Goal: Task Accomplishment & Management: Manage account settings

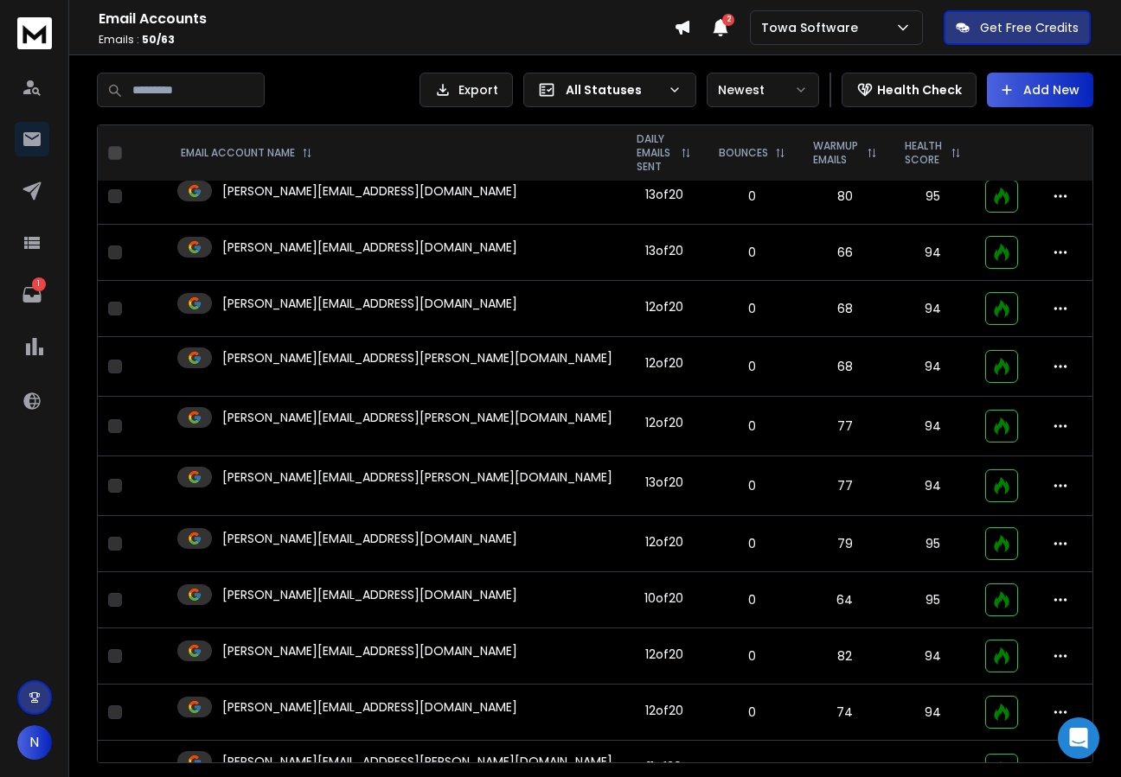
scroll to position [2270, 0]
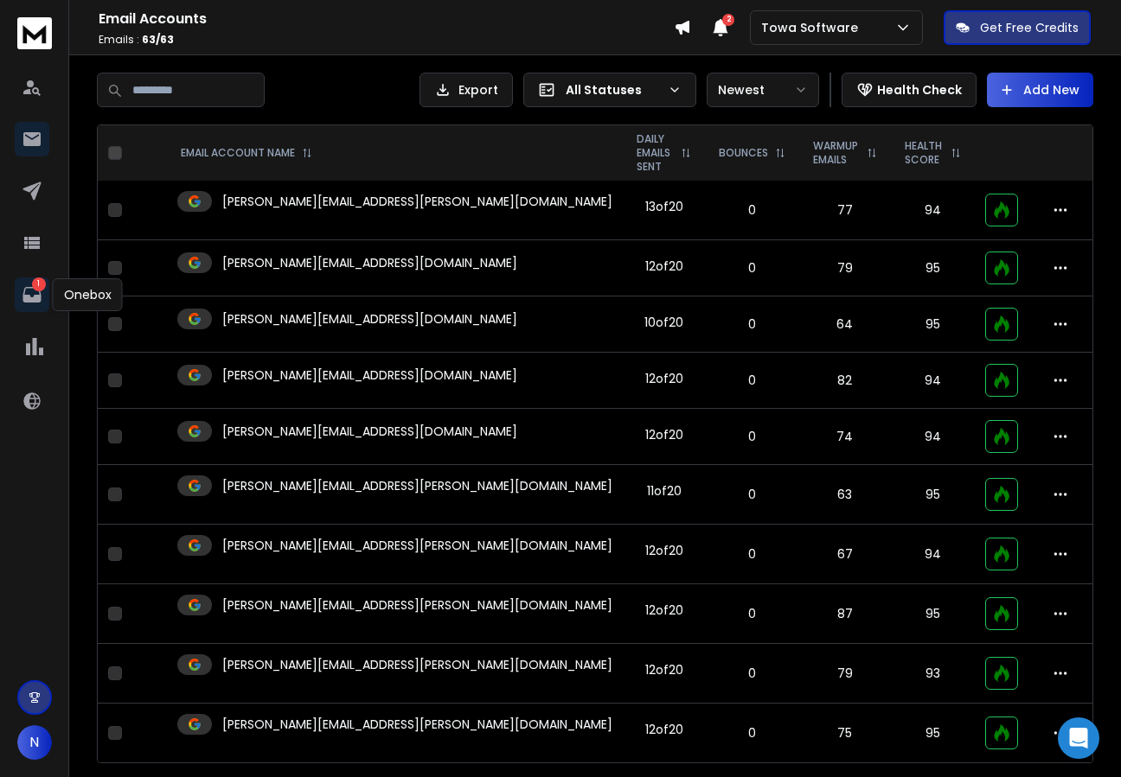
click at [27, 289] on icon at bounding box center [32, 294] width 21 height 21
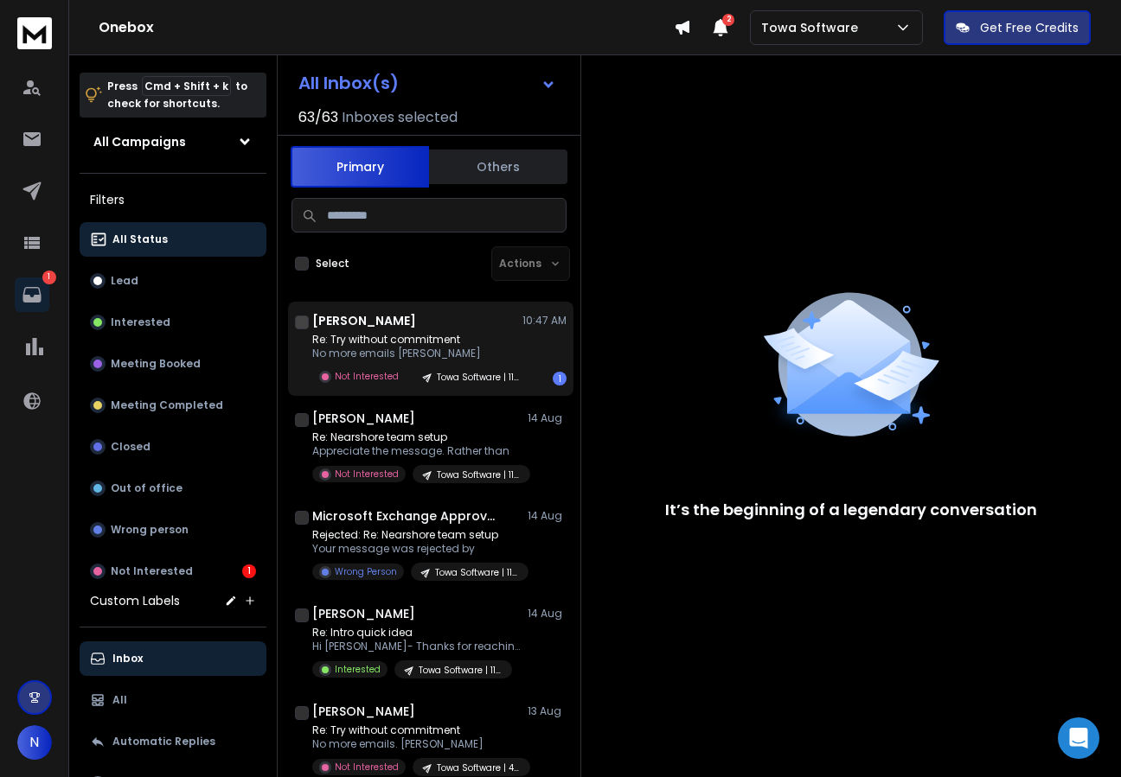
click at [441, 323] on div "Nick Donovan 10:47 AM" at bounding box center [439, 320] width 254 height 17
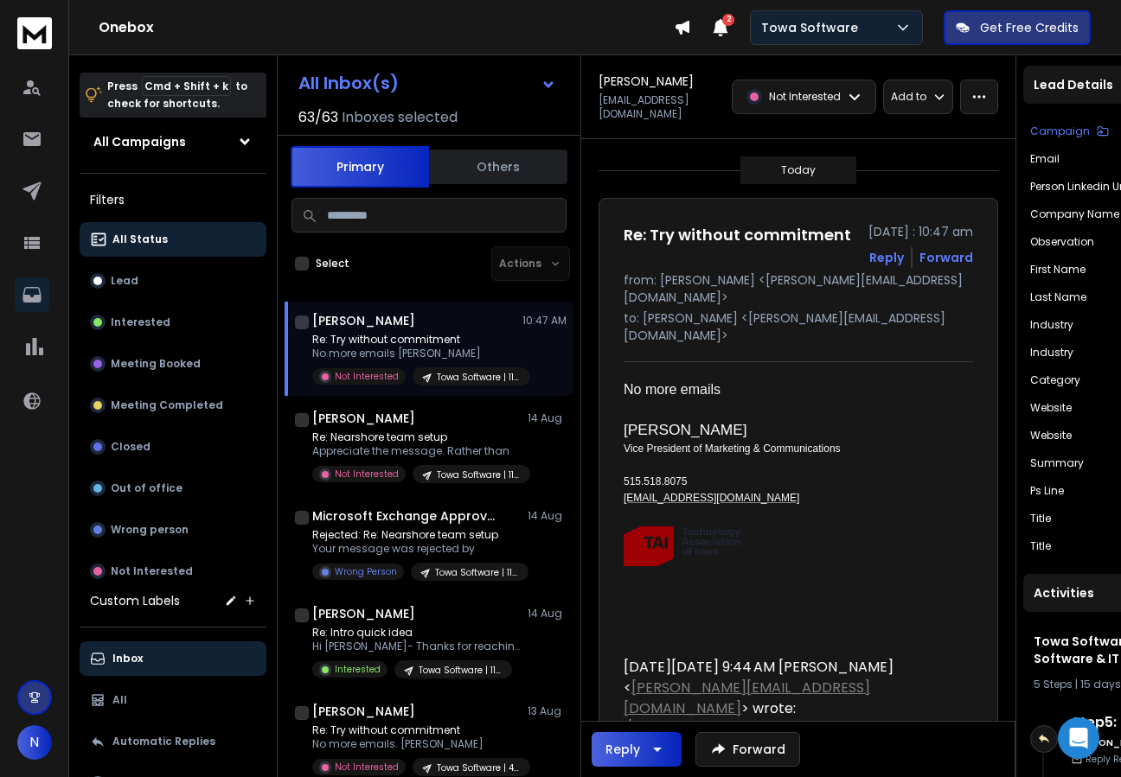
click at [853, 33] on p "Towa Software" at bounding box center [813, 27] width 104 height 17
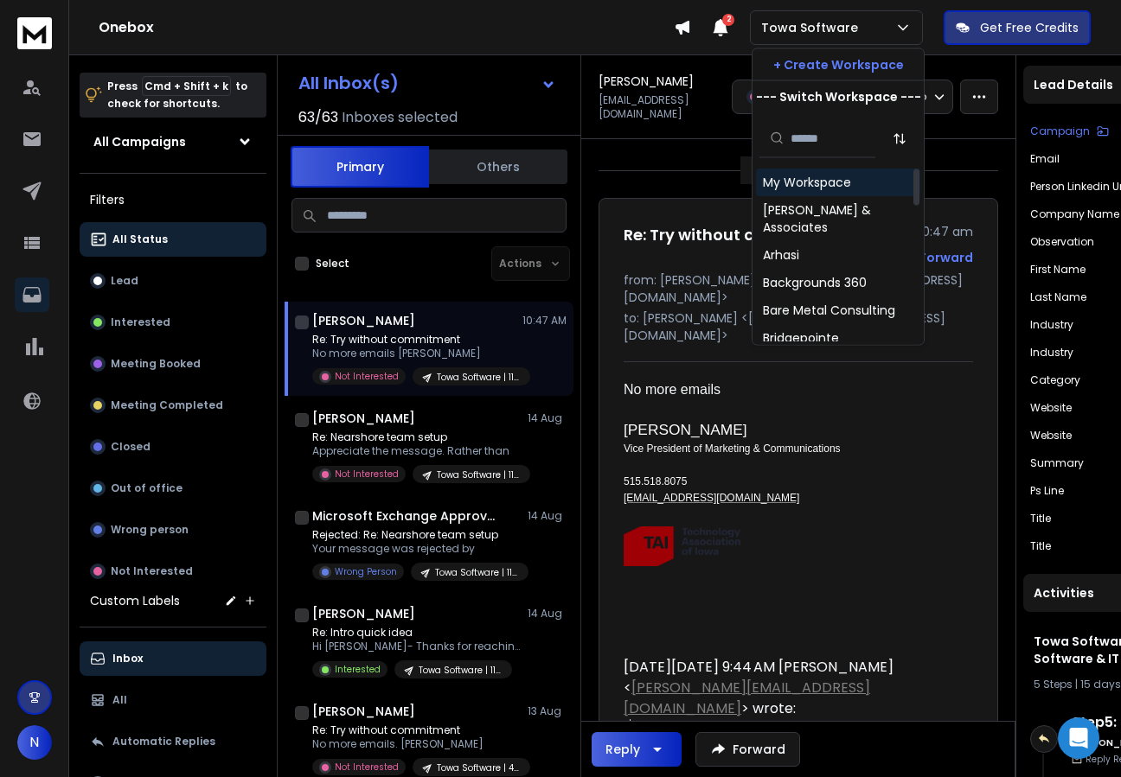
click at [796, 178] on div "My Workspace" at bounding box center [807, 182] width 88 height 17
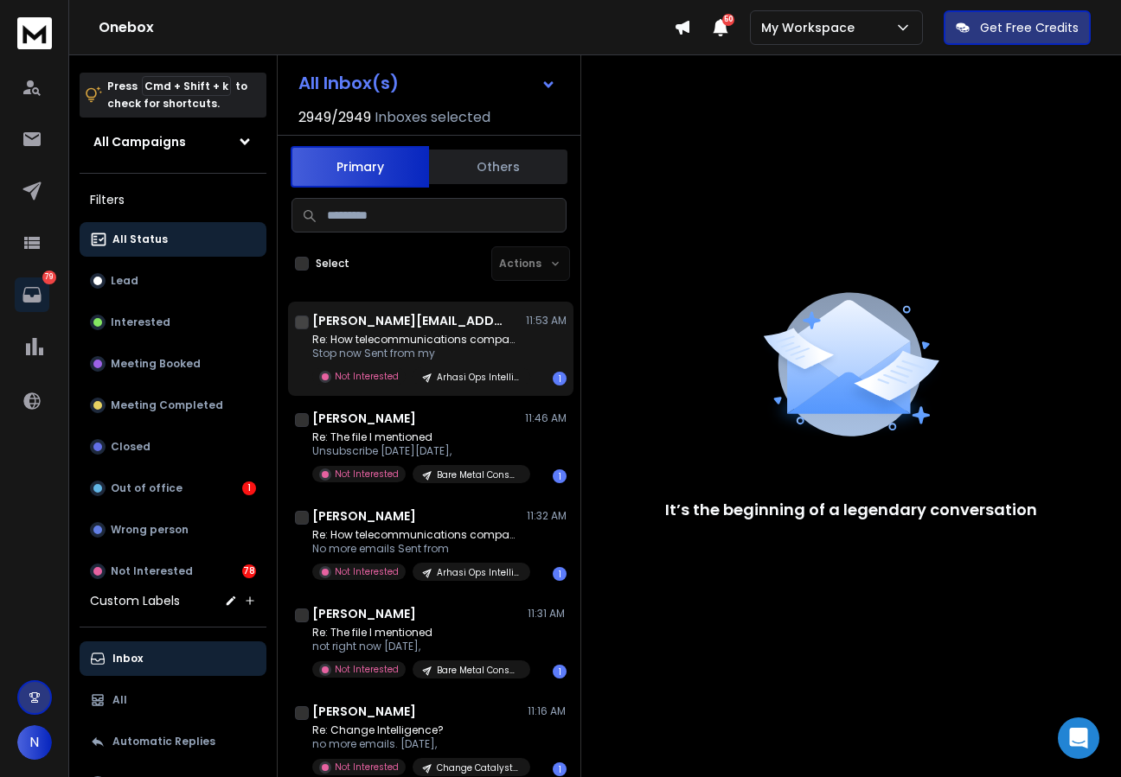
click at [421, 336] on p "Re: How telecommunications companies reduce" at bounding box center [416, 340] width 208 height 14
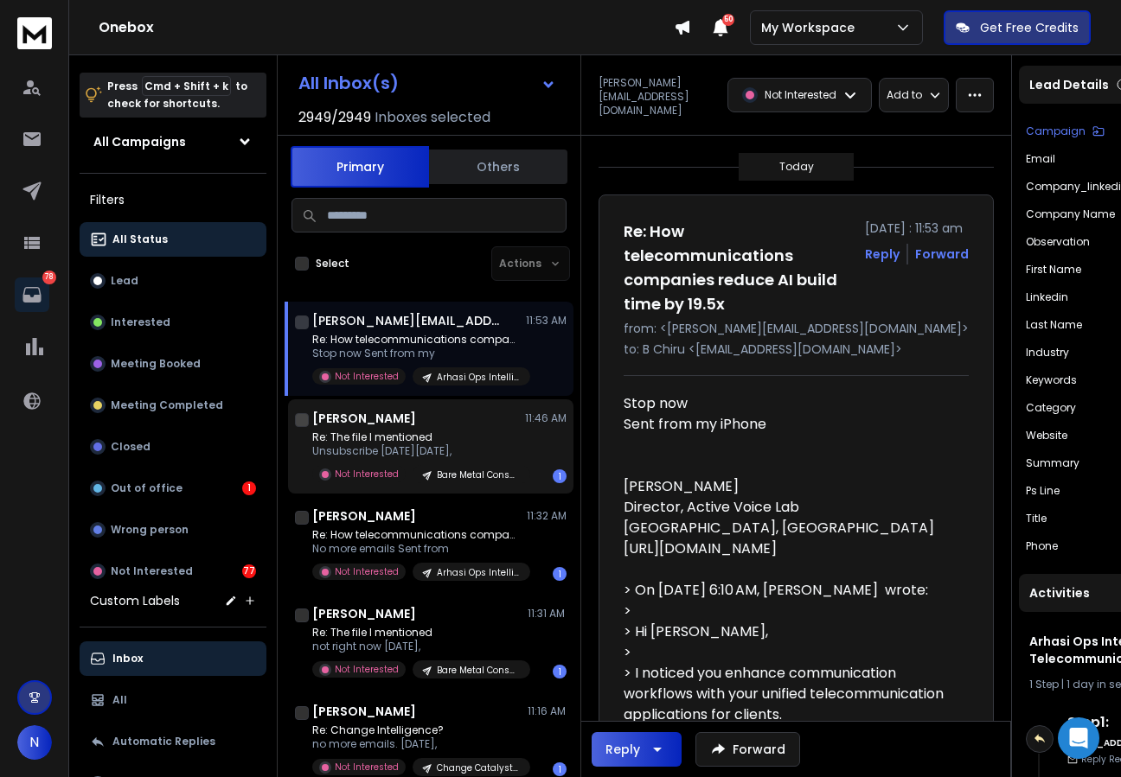
click at [423, 429] on div "[PERSON_NAME] 11:46 AM Re: The file I mentioned Unsubscribe [DATE][DATE], Not I…" at bounding box center [439, 446] width 254 height 73
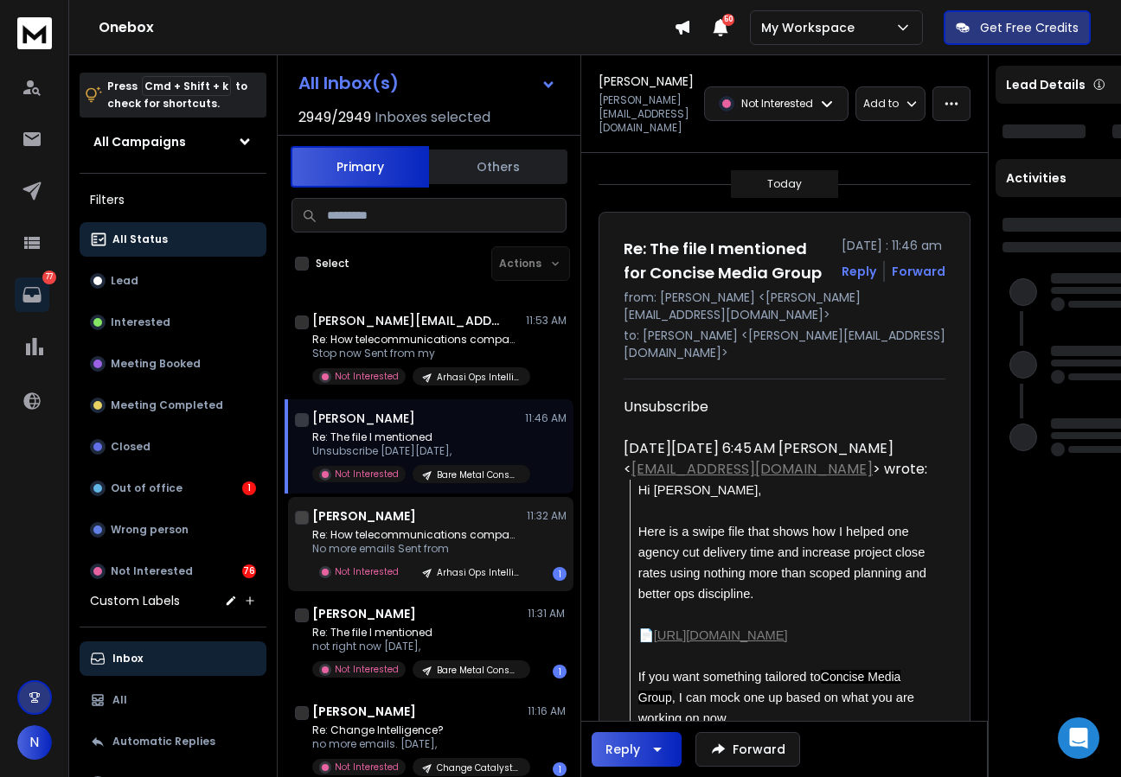
click at [447, 559] on div "Re: How telecommunications companies reduce No more emails Sent from Not Intere…" at bounding box center [421, 554] width 218 height 53
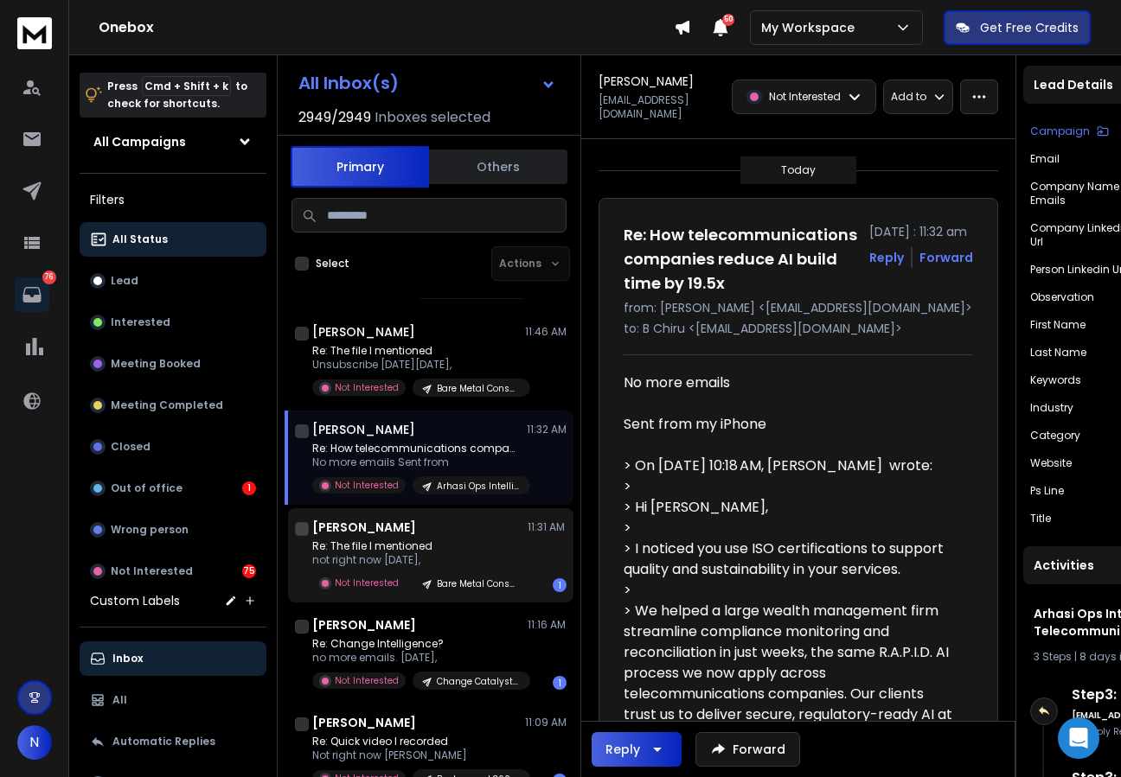
scroll to position [114, 0]
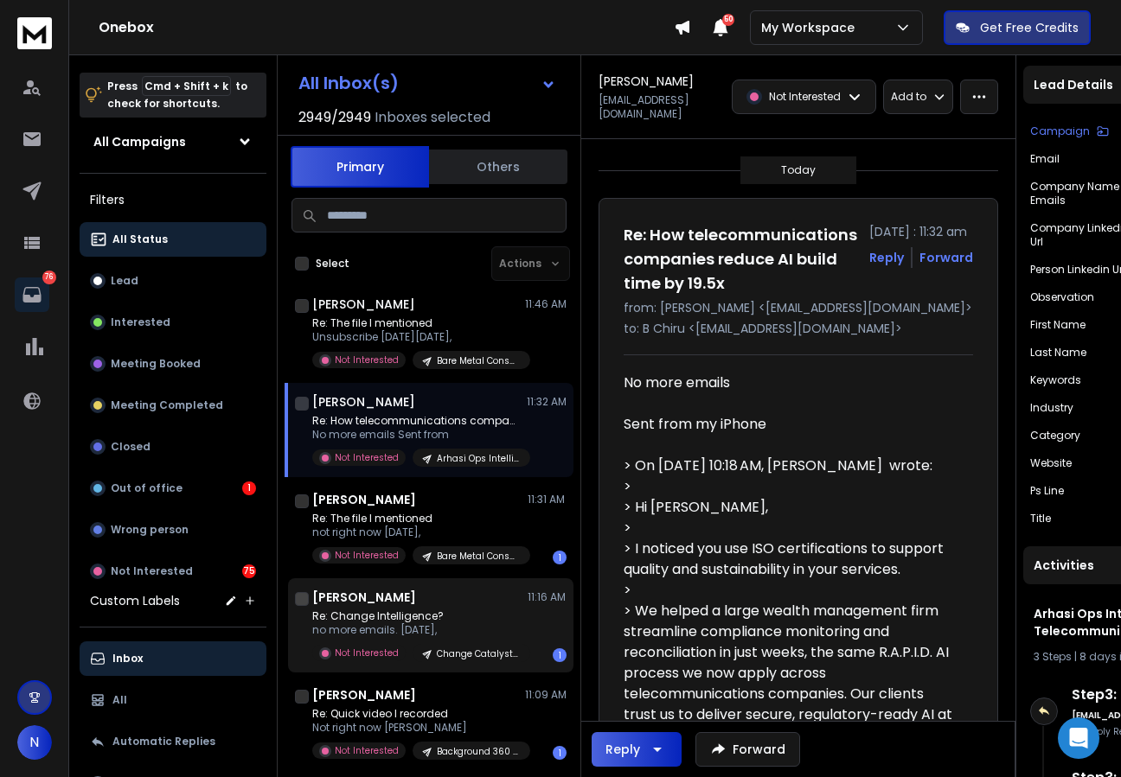
click at [476, 594] on div "Stec 11:16 AM" at bounding box center [439, 597] width 254 height 17
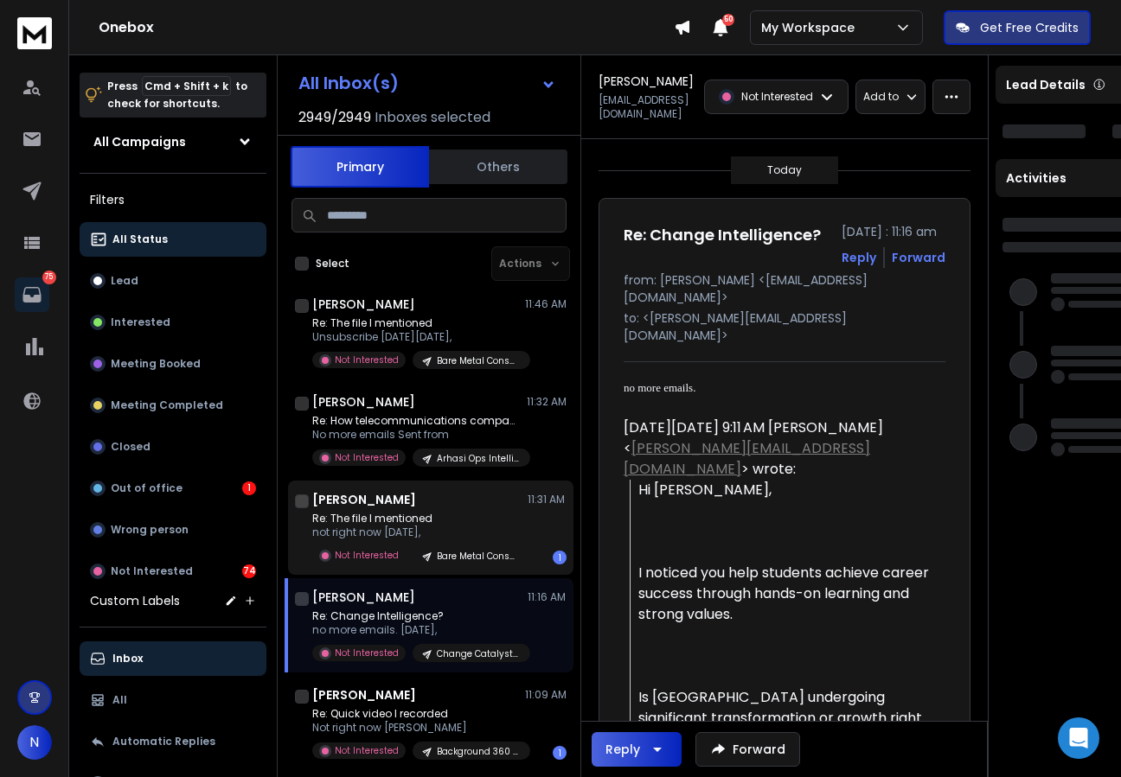
click at [489, 559] on p "Bare Metal Consulting | 5.0k Web design-IT-Software" at bounding box center [478, 556] width 83 height 13
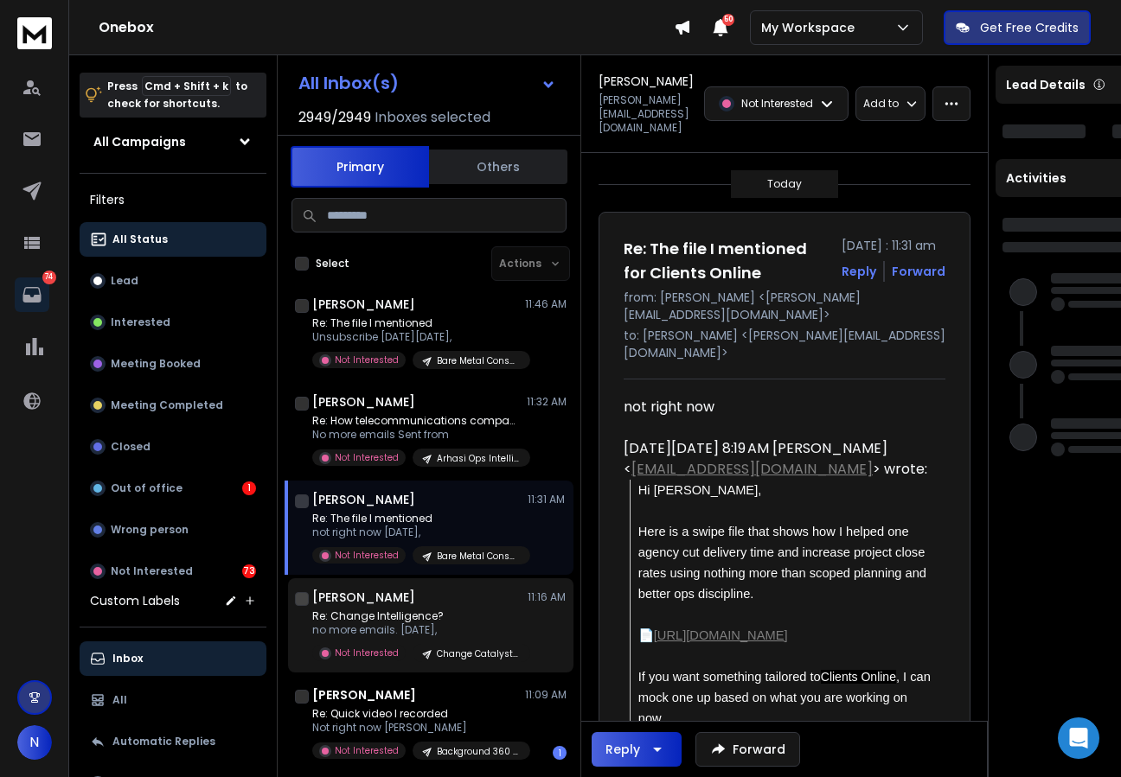
click at [465, 627] on p "no more emails. On Fri," at bounding box center [416, 630] width 208 height 14
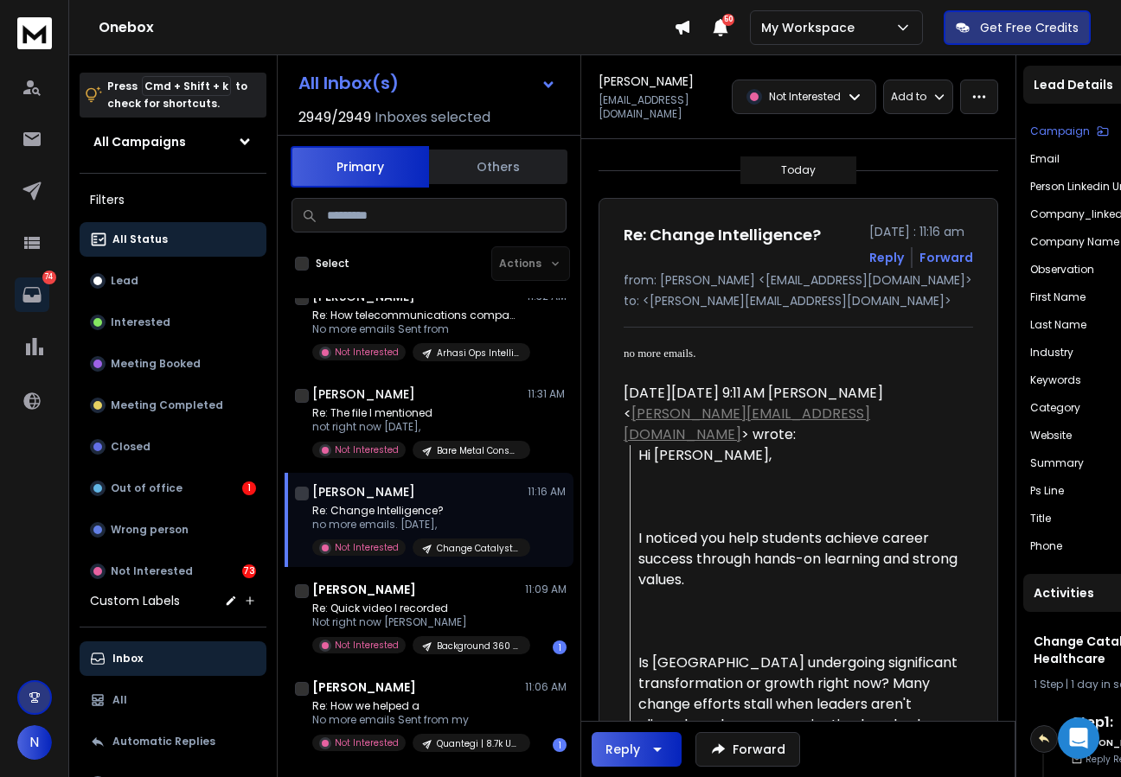
scroll to position [219, 0]
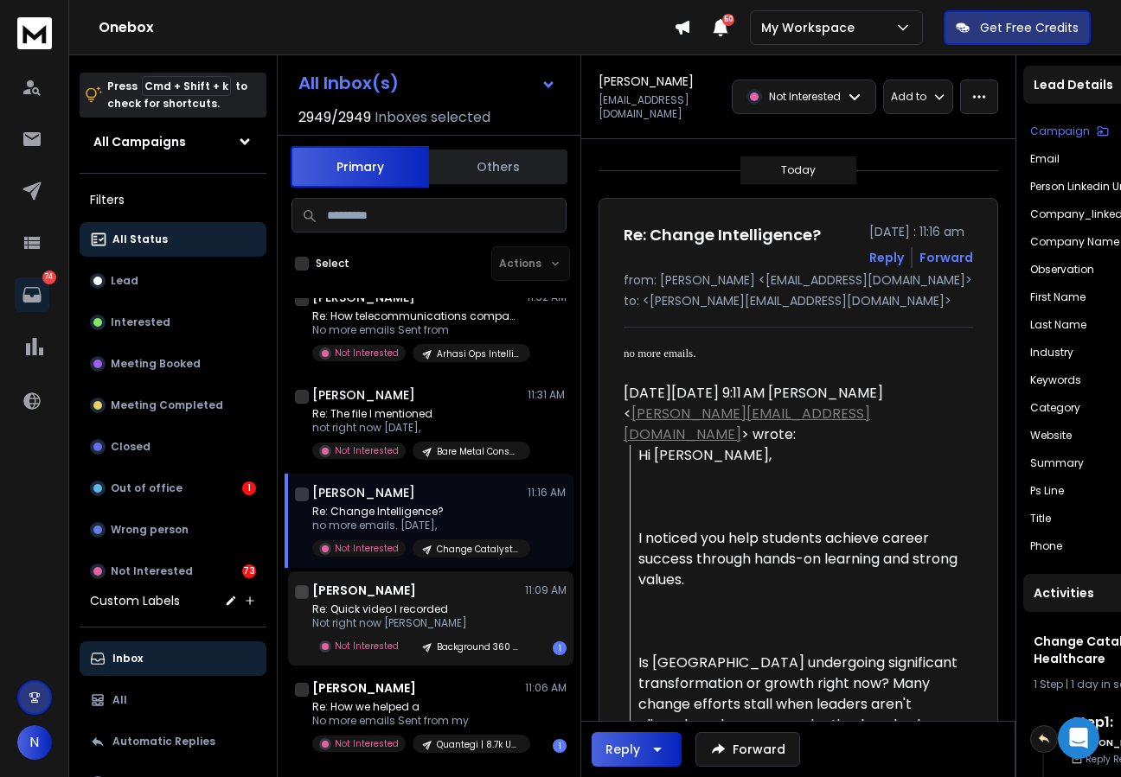
click at [463, 634] on div "Re: Quick video I recorded Not right now Eric Baglio Not Interested Background …" at bounding box center [421, 629] width 218 height 53
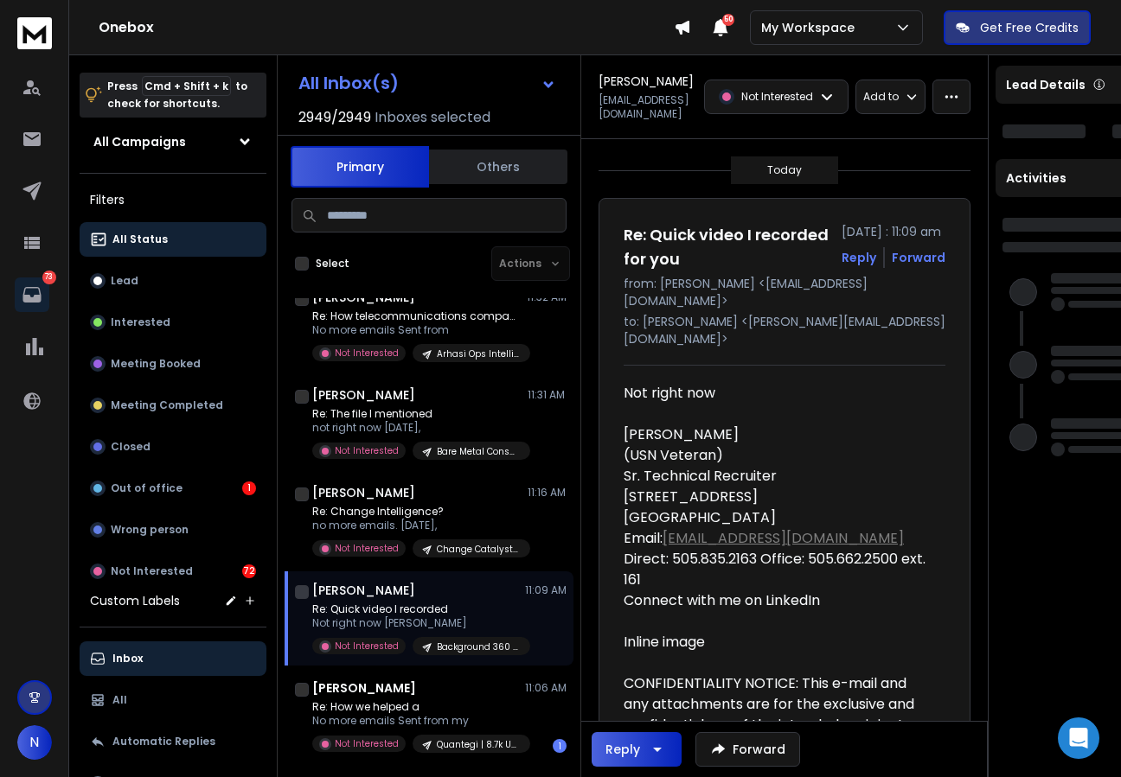
scroll to position [317, 0]
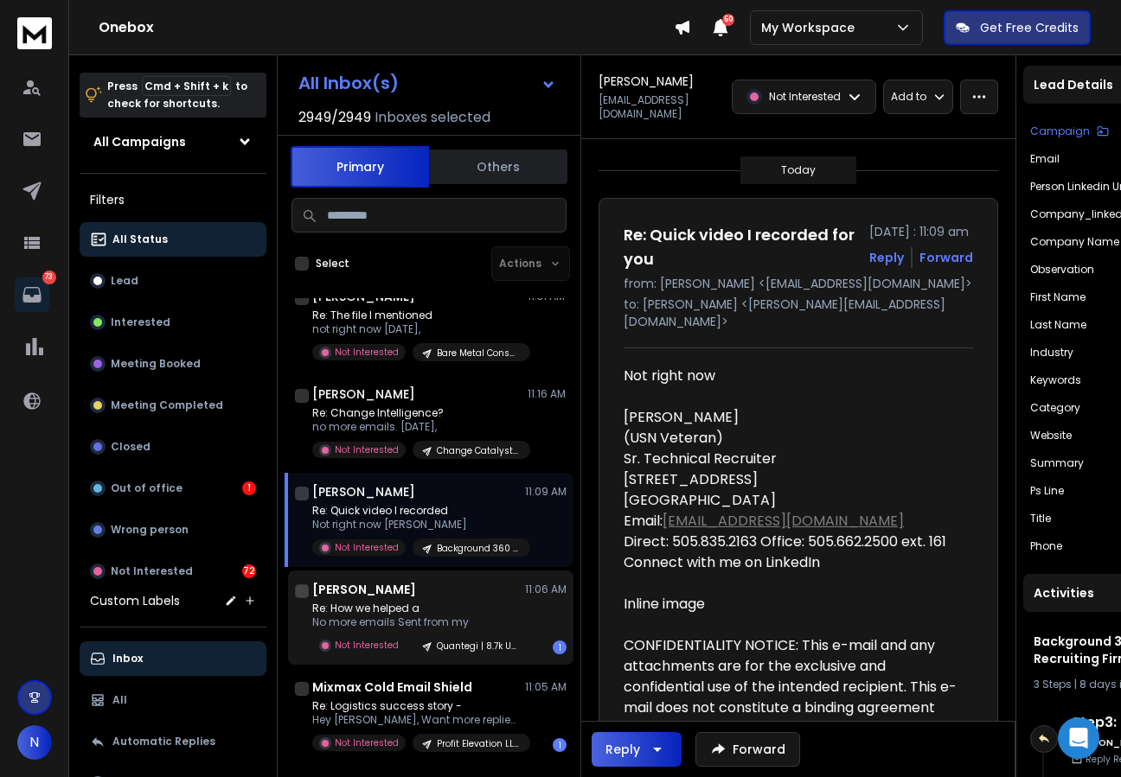
click at [461, 601] on div "Shannon Catalano 11:06 AM Re: How we helped a No more emails Sent from my Not I…" at bounding box center [439, 617] width 254 height 73
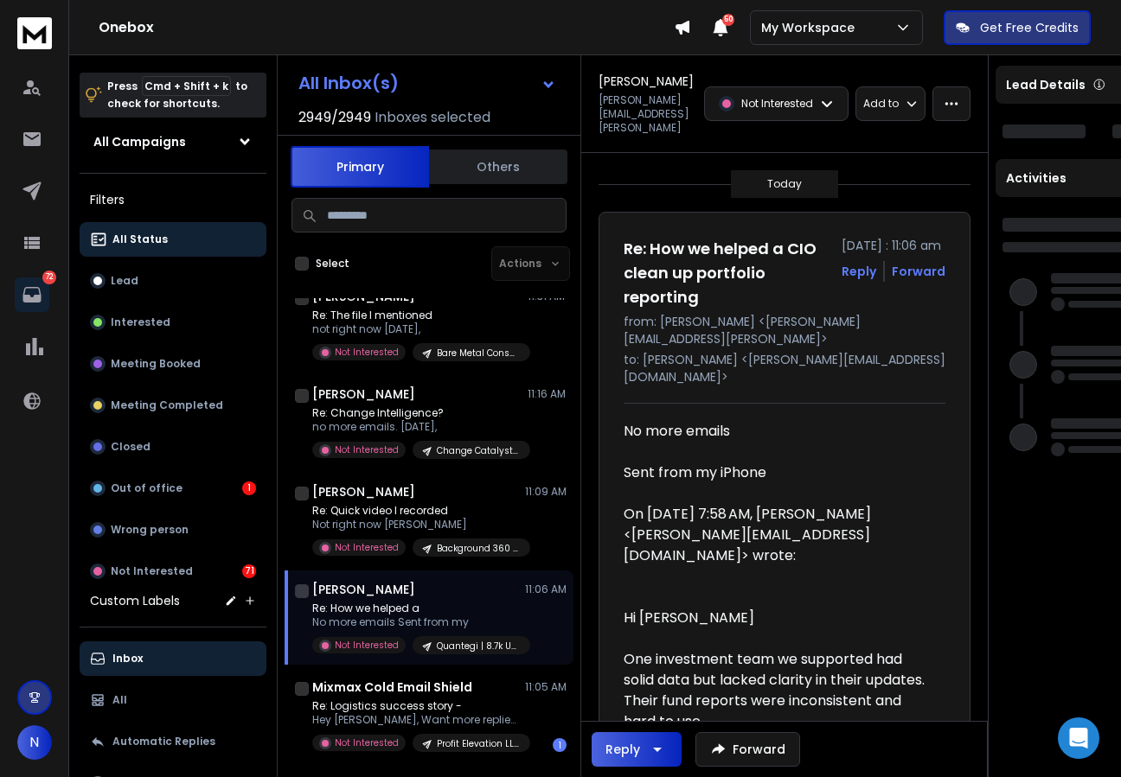
click at [456, 655] on div "Shannon Catalano 11:06 AM Re: How we helped a No more emails Sent from my Not I…" at bounding box center [430, 618] width 285 height 94
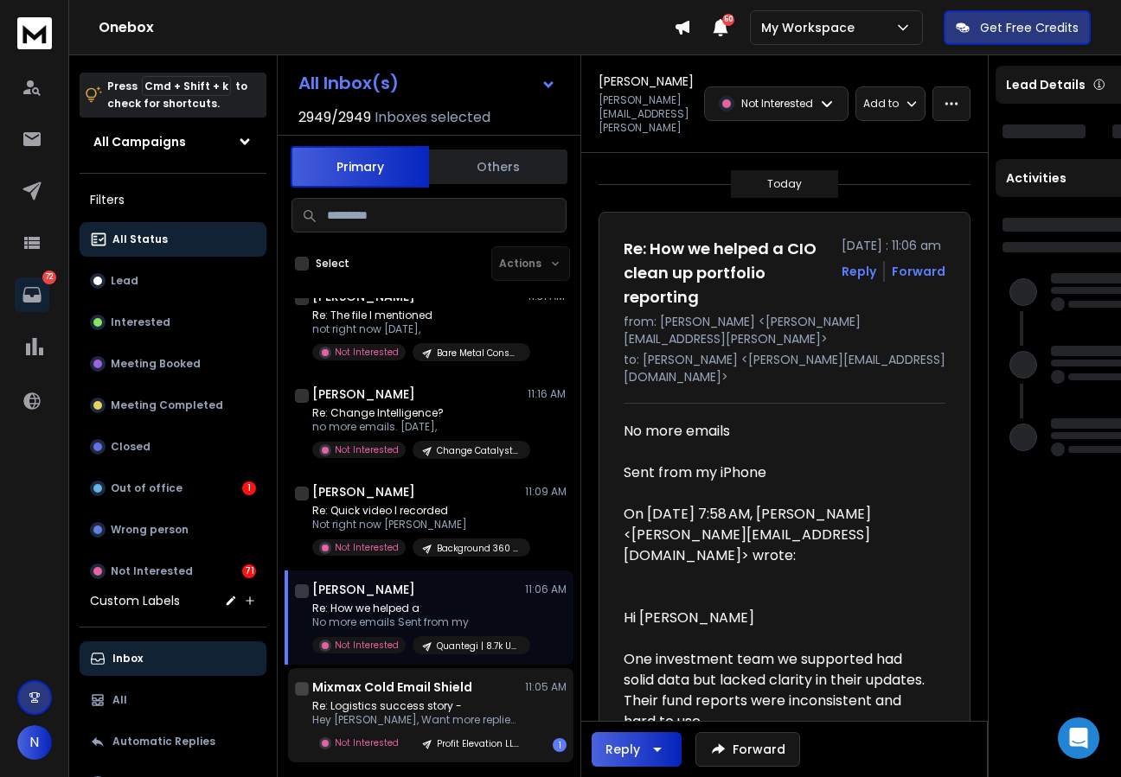
click at [434, 677] on div "Mixmax Cold Email Shield 11:05 AM Re: Logistics success story - Hey Michael, Wa…" at bounding box center [430, 715] width 285 height 94
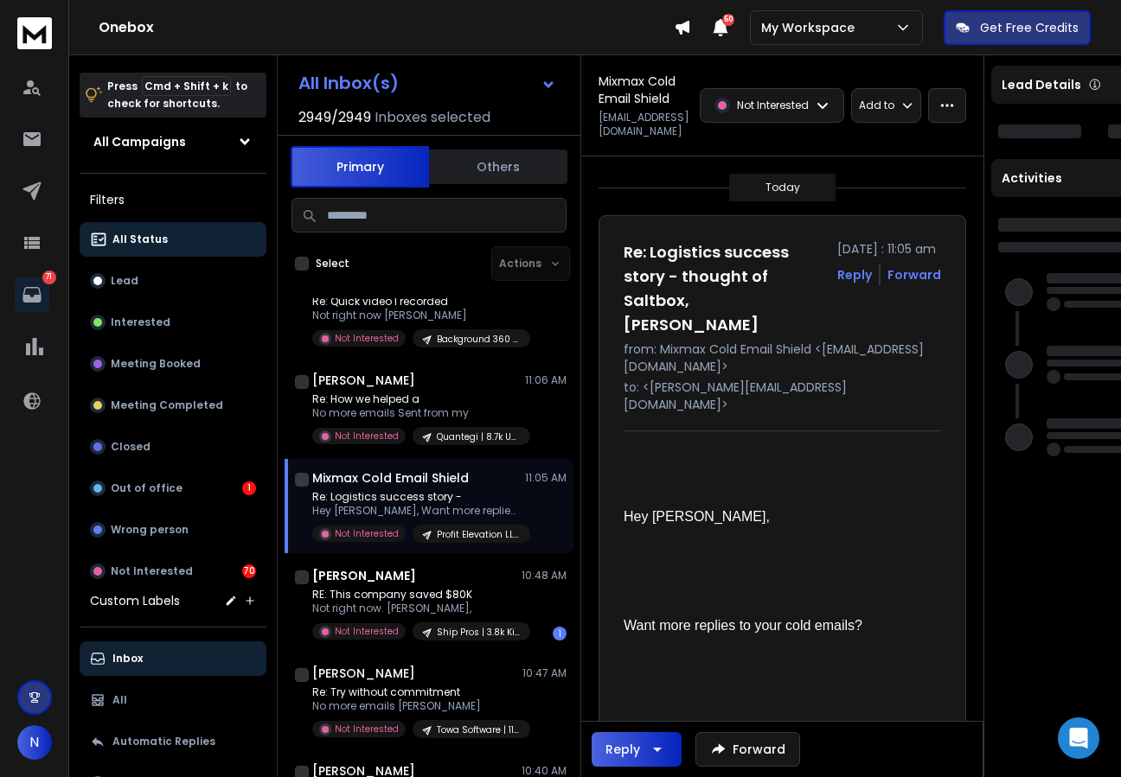
scroll to position [553, 0]
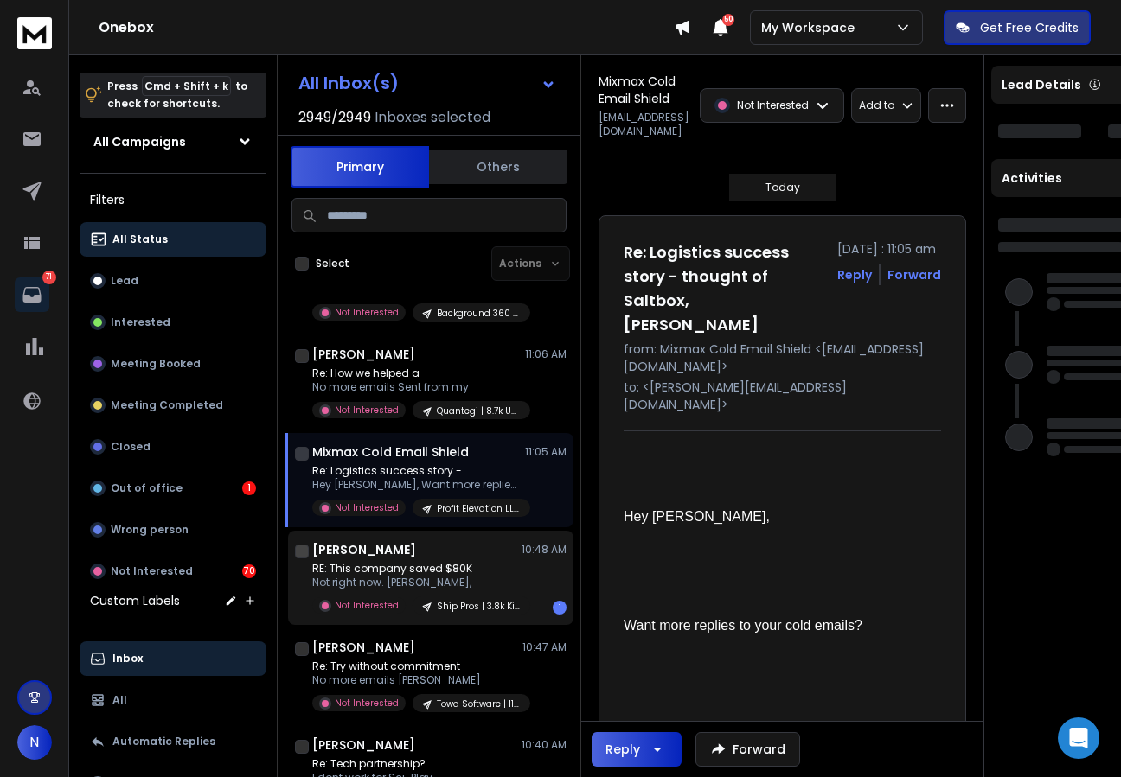
click at [450, 614] on div "Ship Pros | 3.8k Kitchenware Industry" at bounding box center [471, 606] width 118 height 18
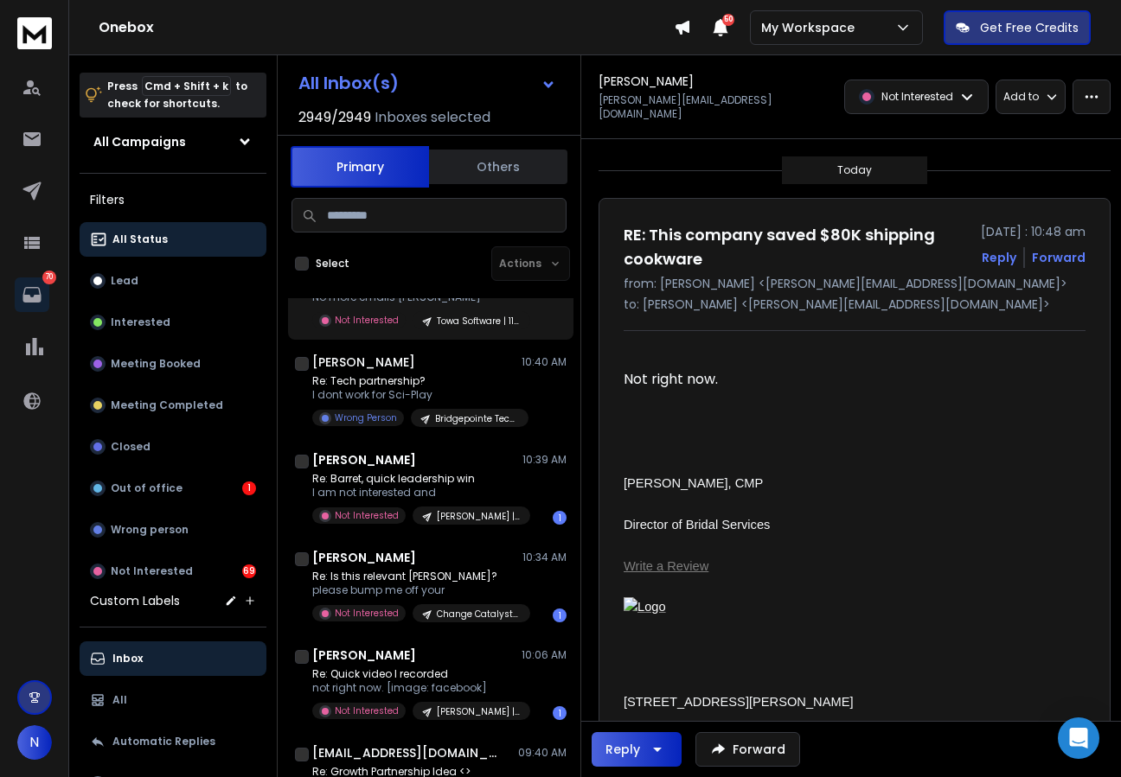
scroll to position [947, 0]
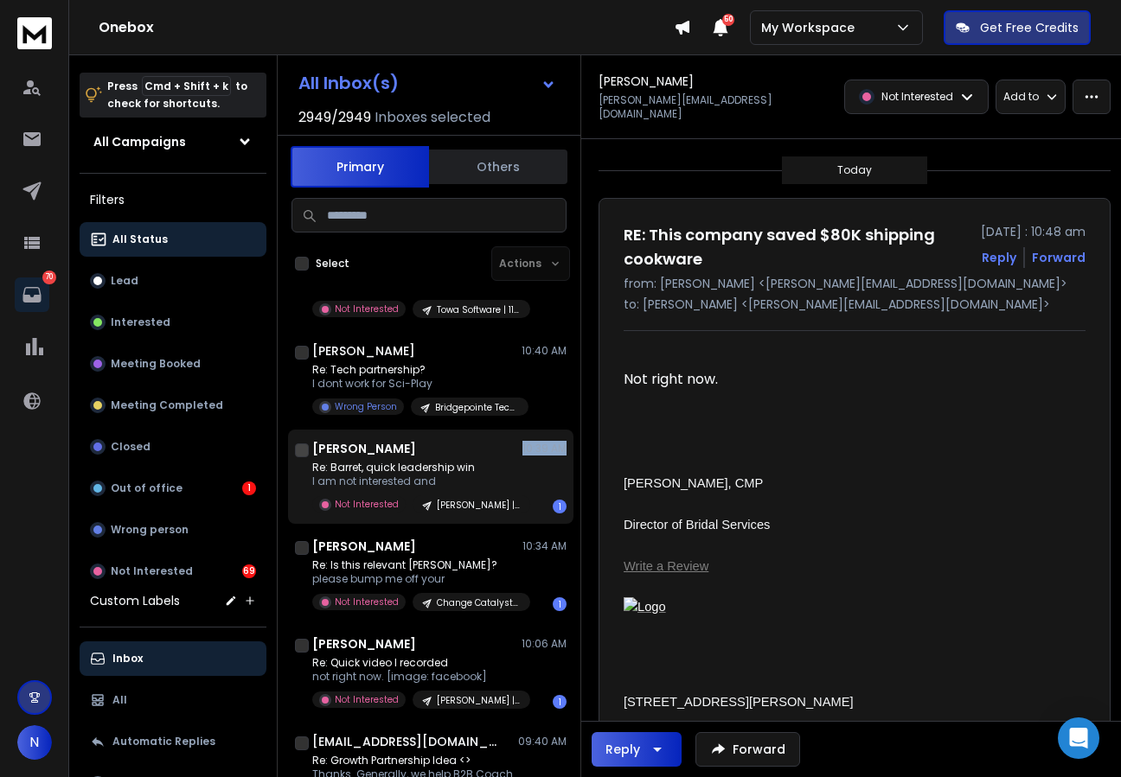
click at [458, 456] on div "Barret Malkin 10:39 AM" at bounding box center [439, 448] width 254 height 17
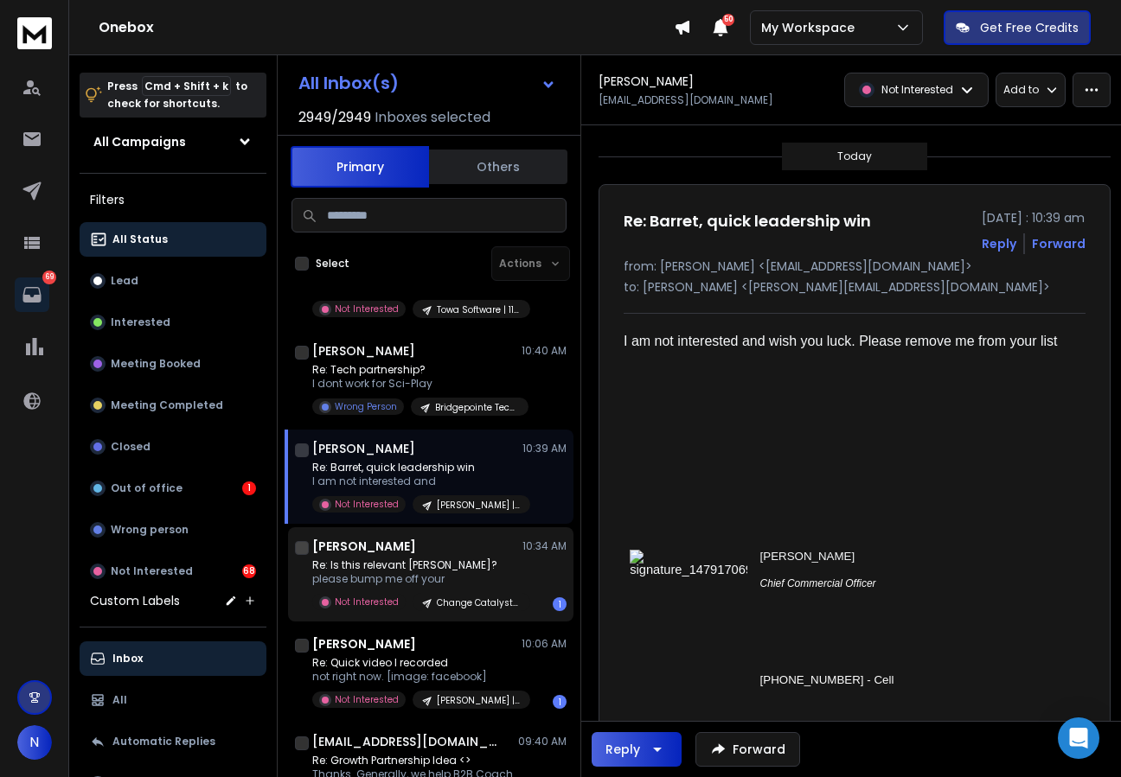
click at [453, 561] on p "Re: Is this relevant Michael?" at bounding box center [416, 566] width 208 height 14
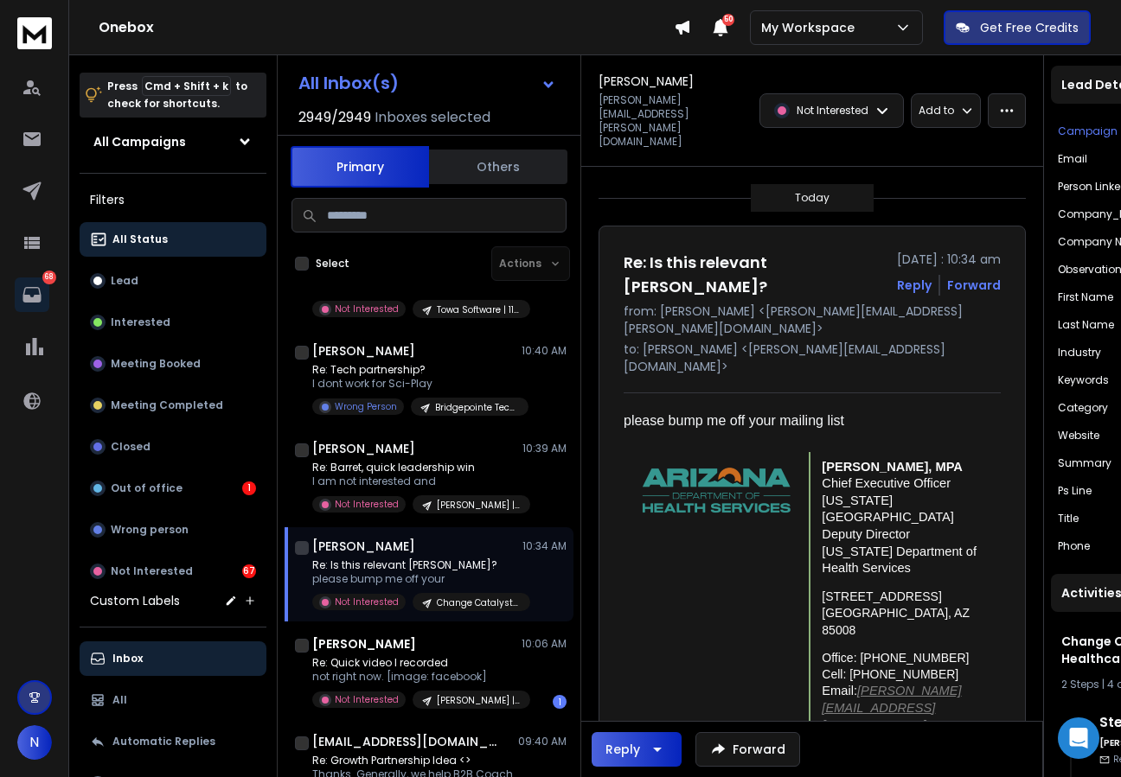
click at [445, 595] on div "Change Catalyst | New 3.7k Healthcare" at bounding box center [471, 602] width 118 height 18
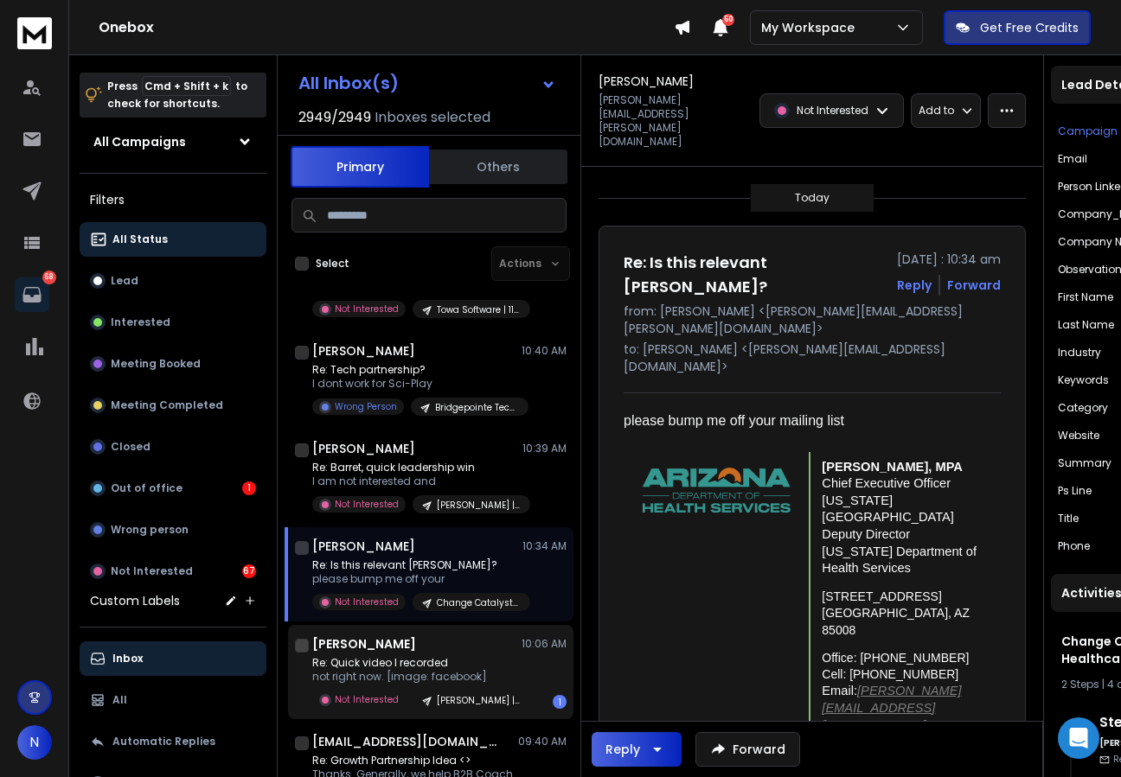
click at [435, 640] on div "Christine Kotik 10:06 AM" at bounding box center [439, 644] width 254 height 17
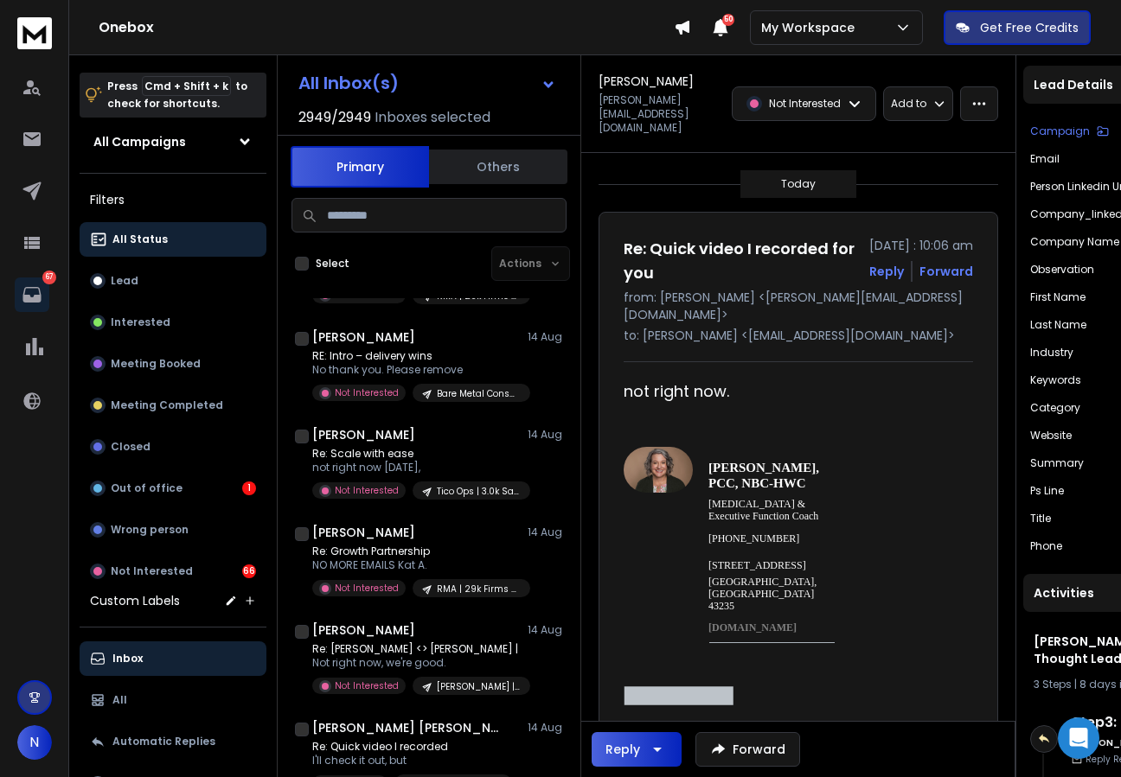
scroll to position [1725, 0]
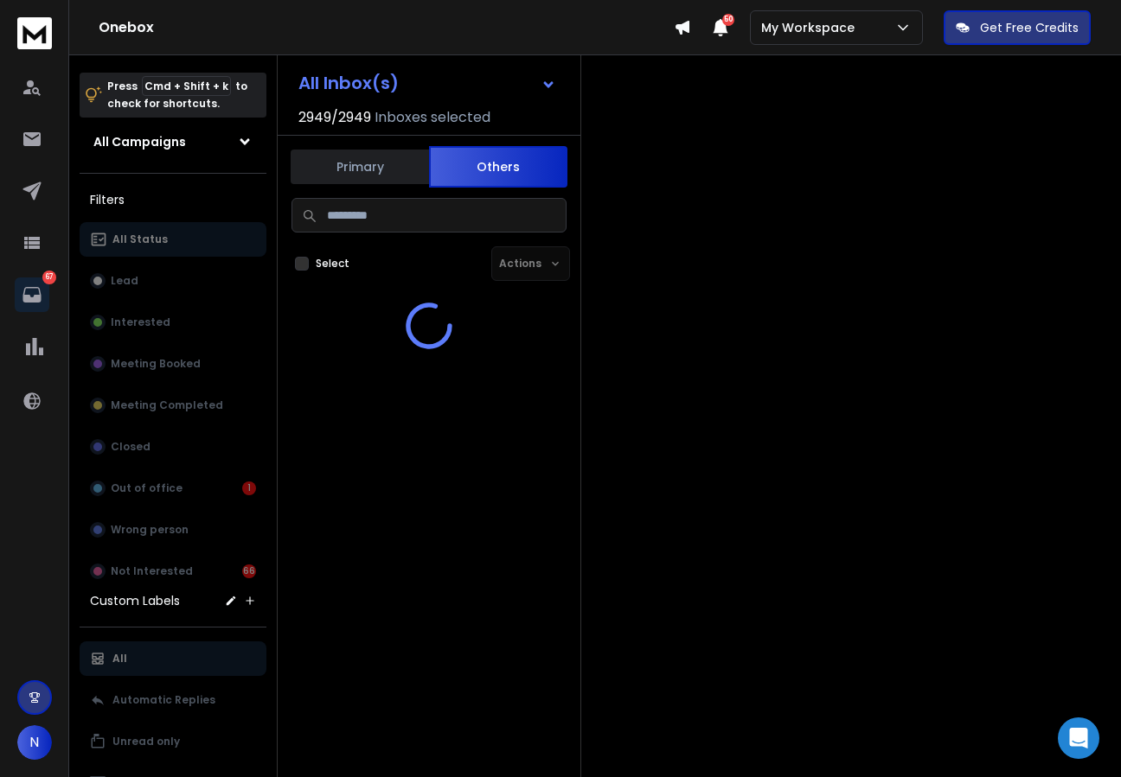
click at [502, 169] on button "Others" at bounding box center [498, 167] width 138 height 42
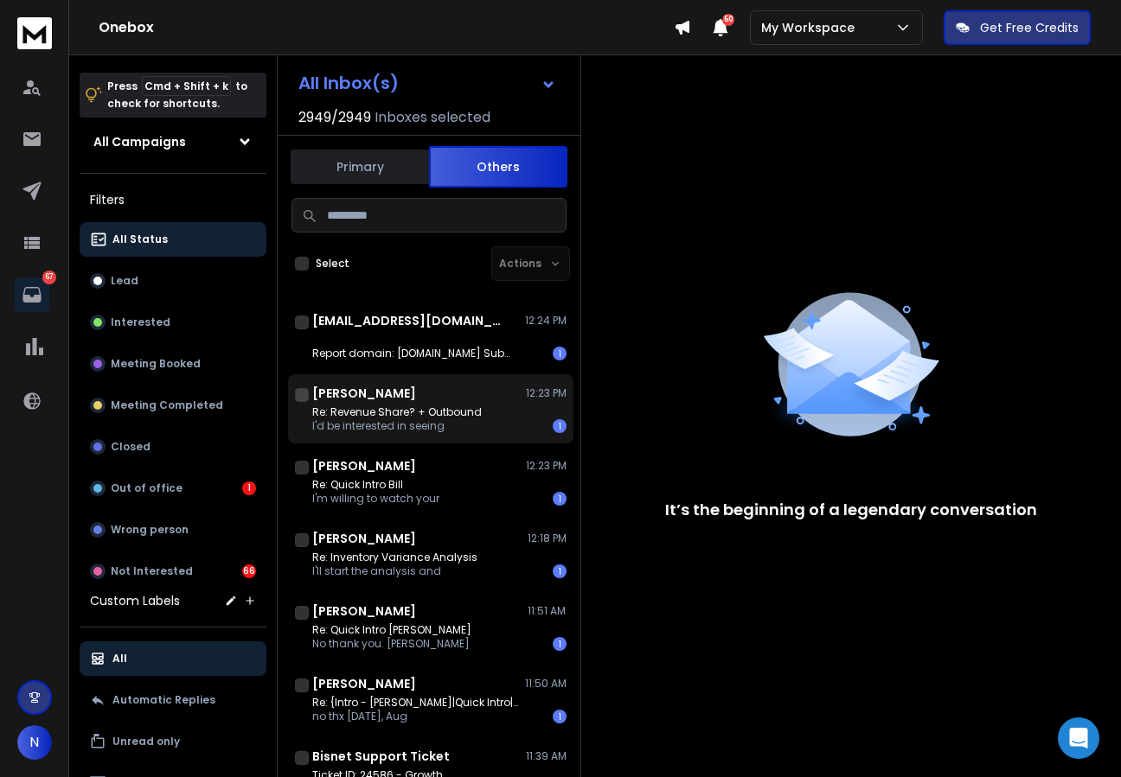
click at [414, 416] on p "Re: Revenue Share? + Outbound" at bounding box center [396, 413] width 169 height 14
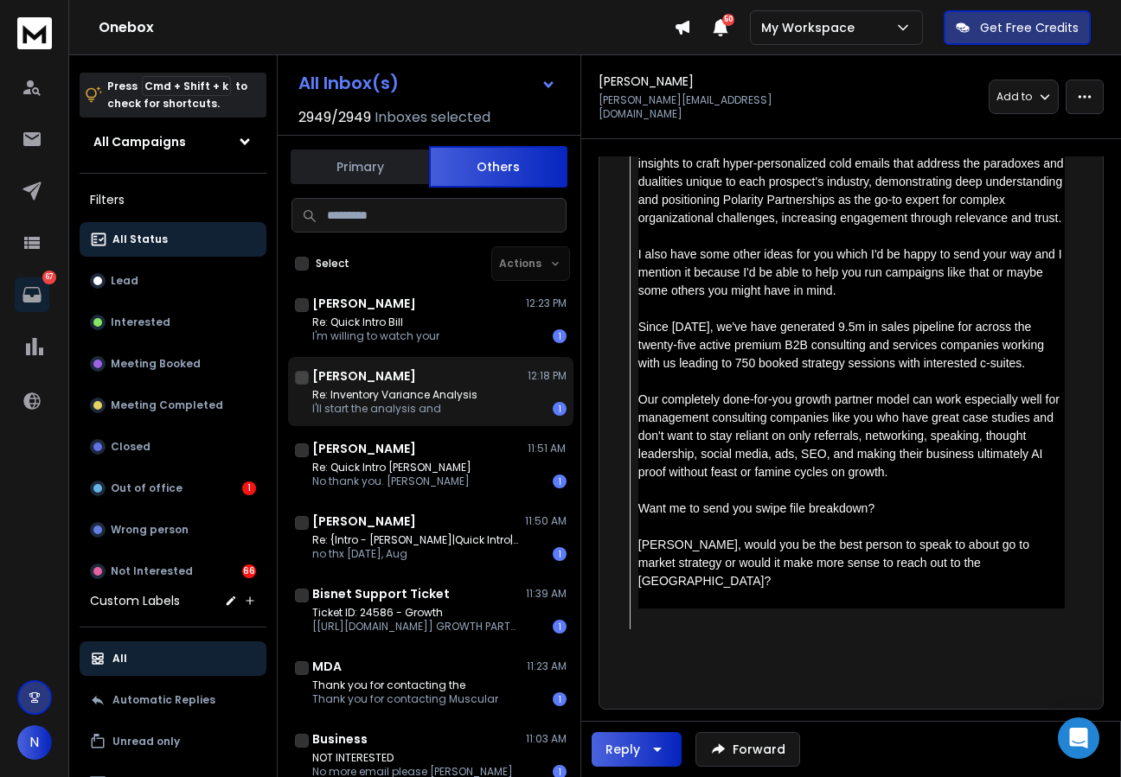
scroll to position [0, 0]
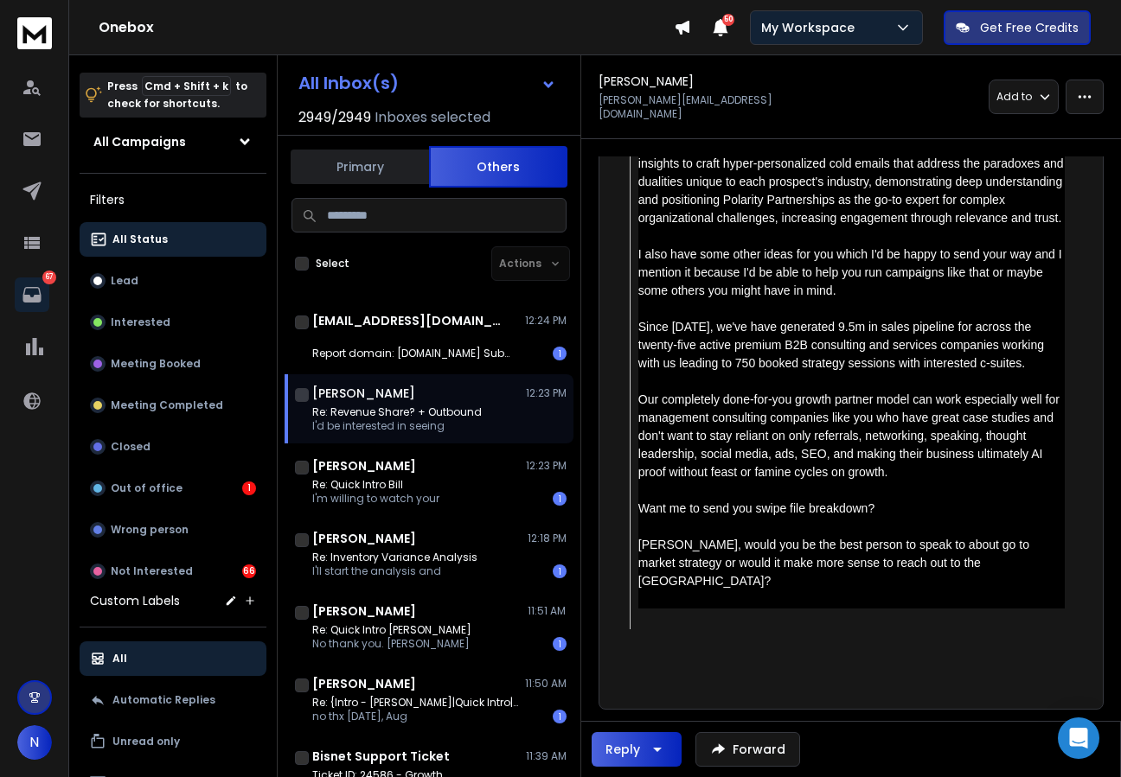
click at [857, 24] on p "My Workspace" at bounding box center [811, 27] width 100 height 17
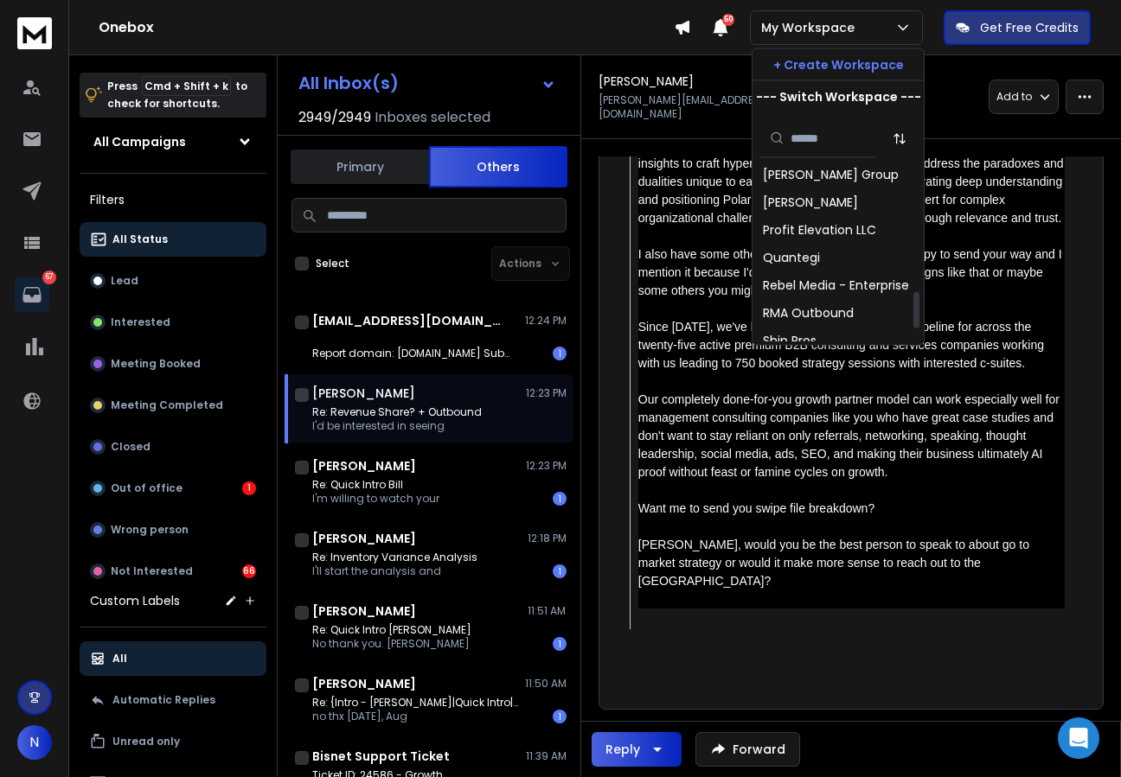
scroll to position [650, 0]
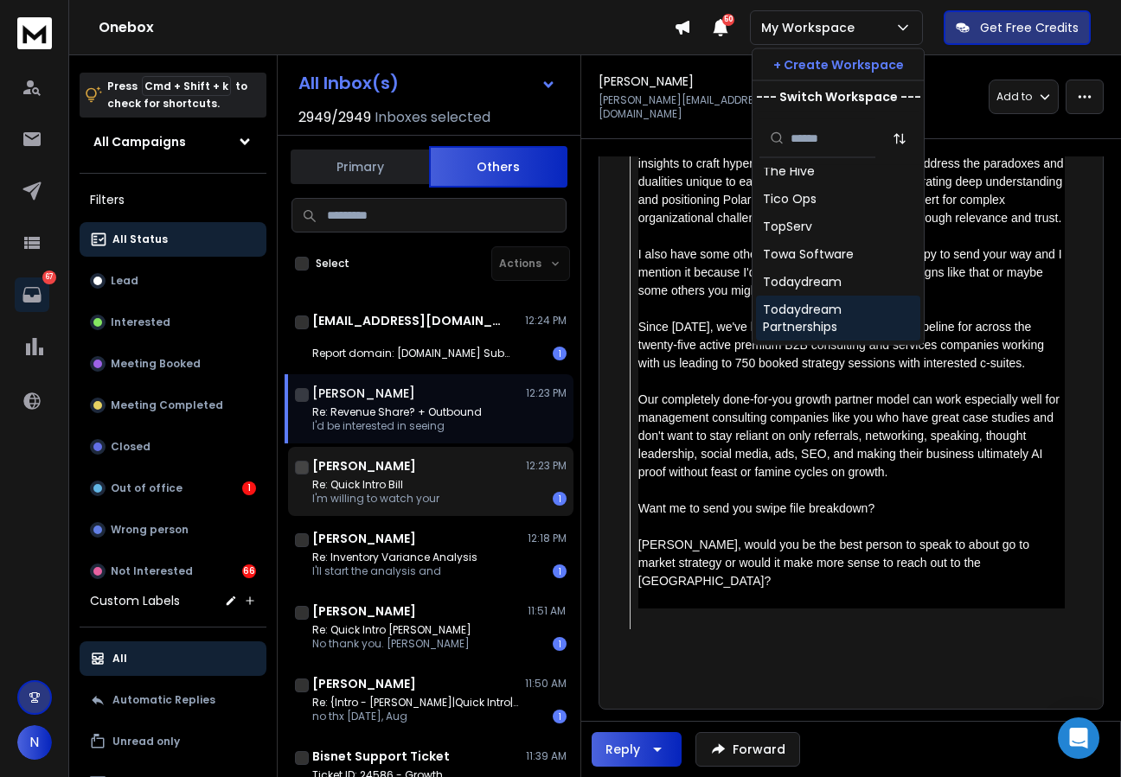
click at [446, 482] on div "Re: Quick Intro Bill I'm willing to watch your 1" at bounding box center [439, 492] width 254 height 28
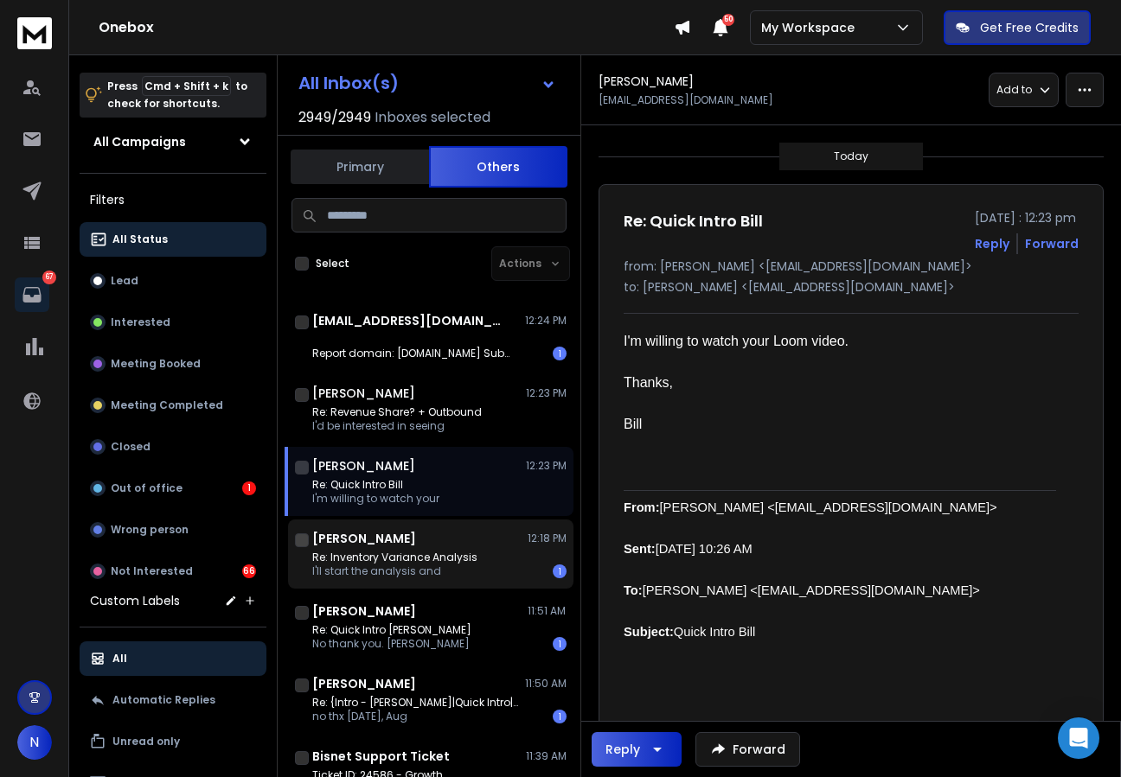
click at [463, 565] on p "I'll start the analysis and" at bounding box center [394, 572] width 165 height 14
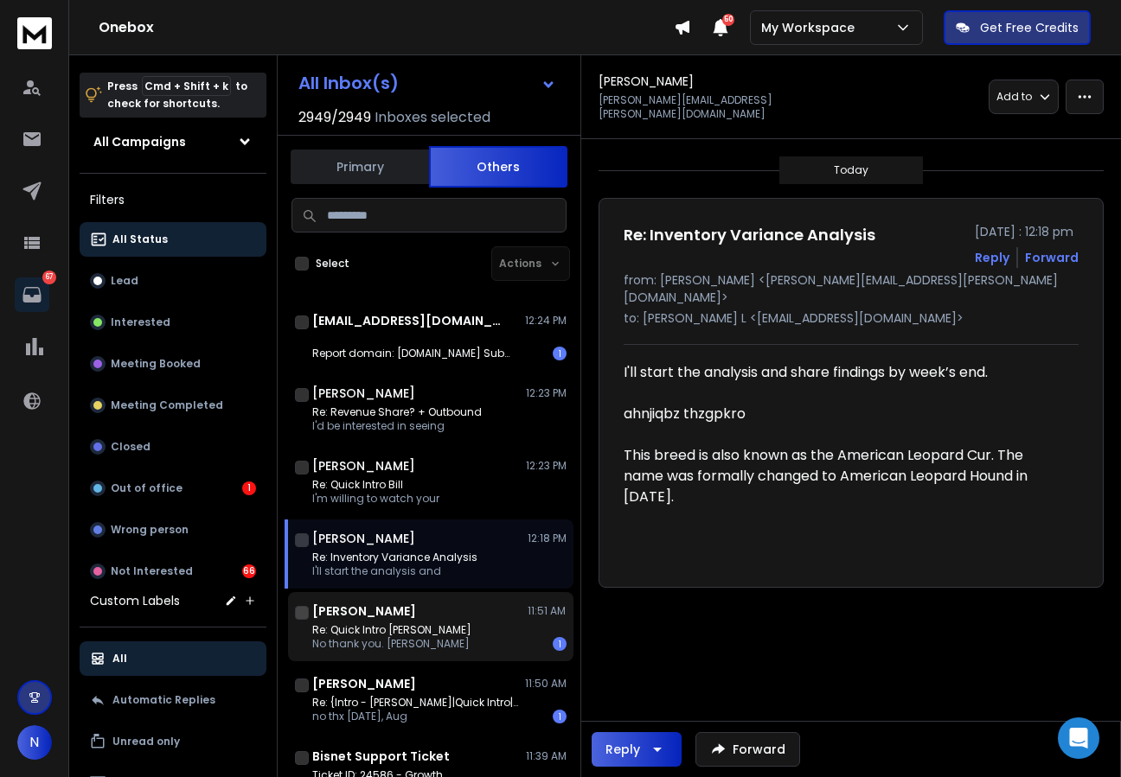
click at [470, 634] on div "Re: Quick Intro John No thank you. John Dennis 1" at bounding box center [439, 637] width 254 height 28
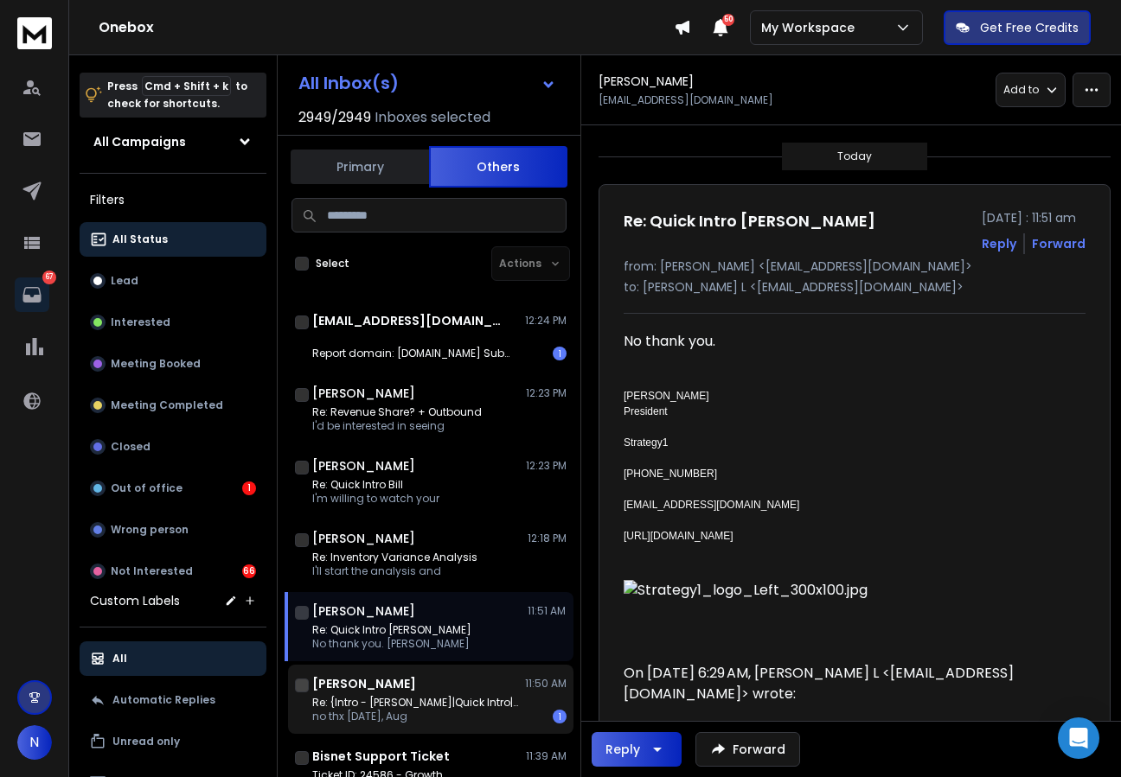
scroll to position [122, 0]
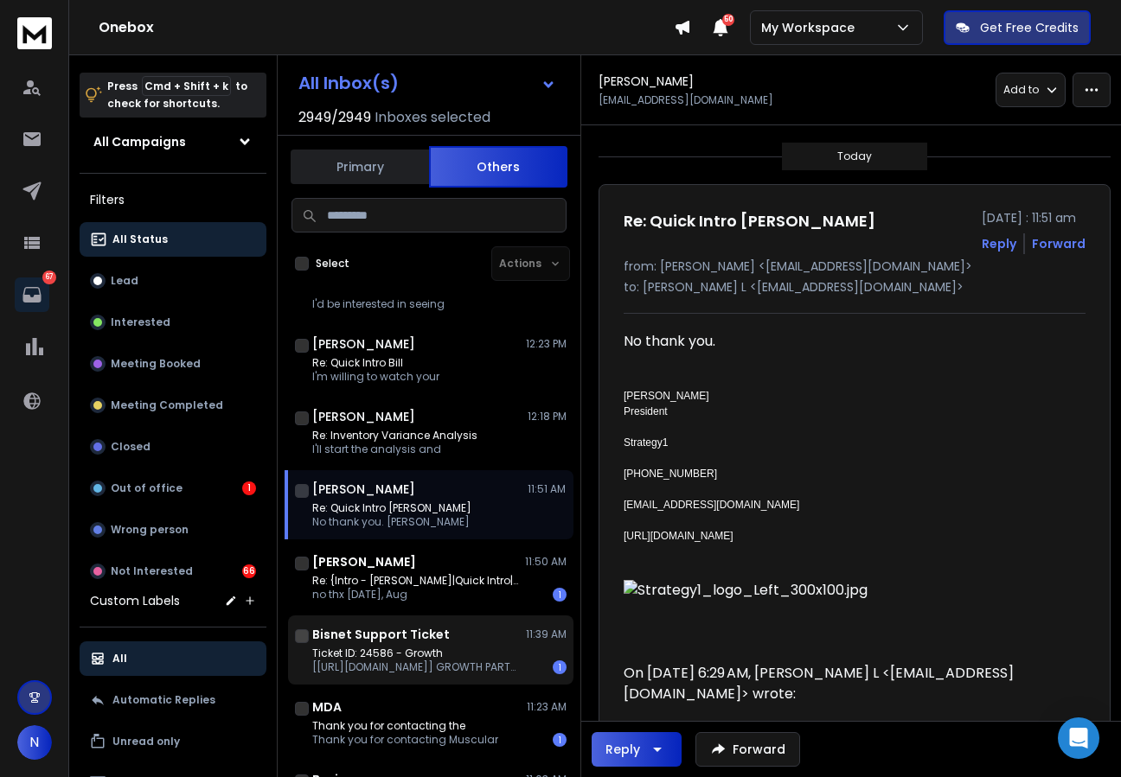
click at [450, 643] on div "Bisnet Support Ticket 11:39 AM Ticket ID: 24586 - Growth [https://myaccount.bis…" at bounding box center [439, 650] width 254 height 48
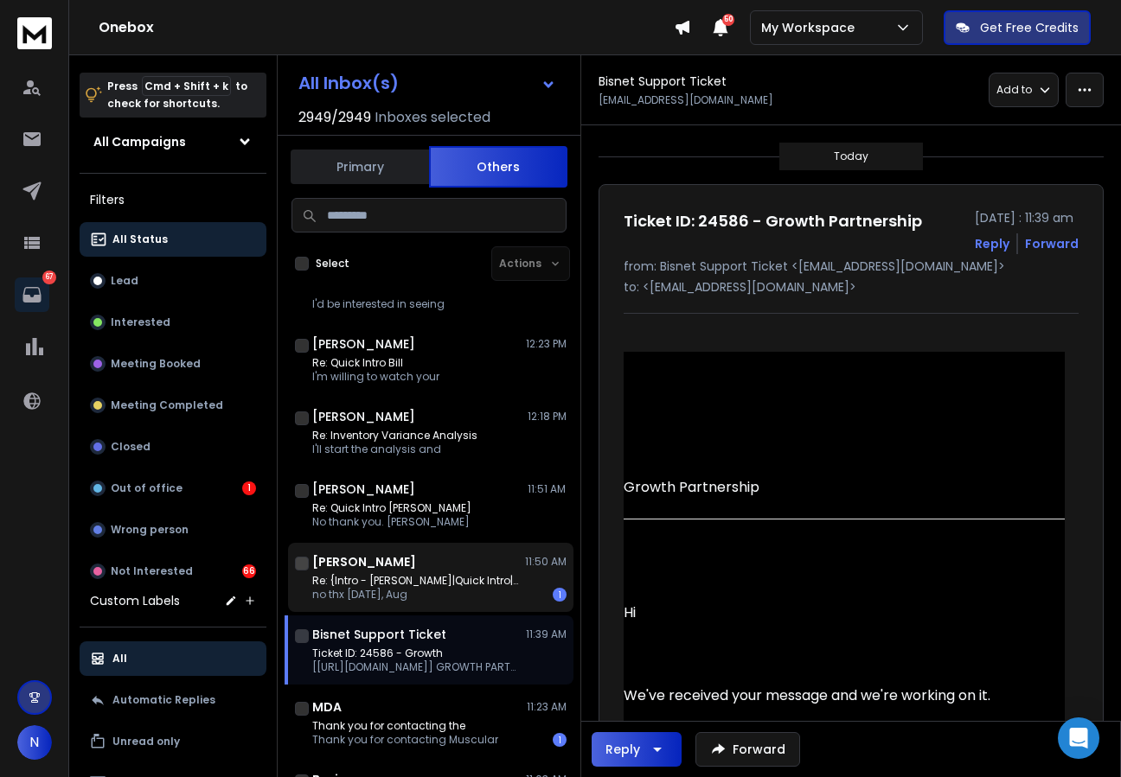
click at [479, 570] on div "Melissa Whitehouse 11:50 AM" at bounding box center [439, 561] width 254 height 17
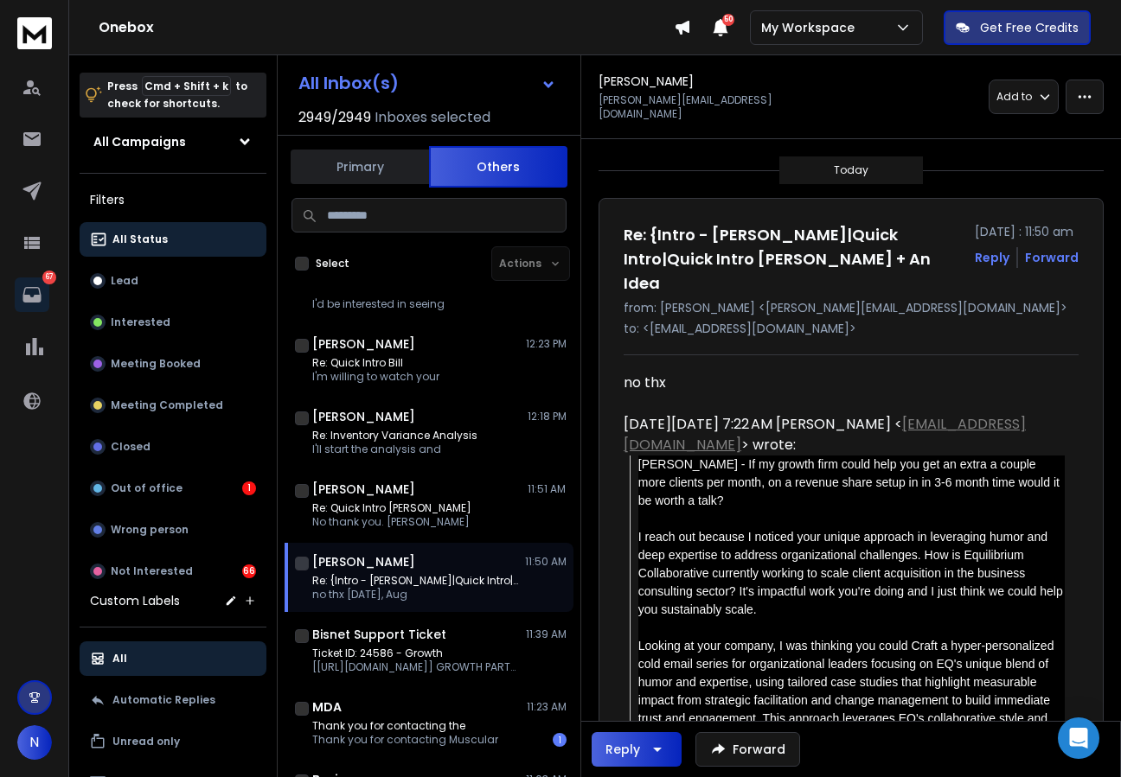
click at [860, 6] on div "Onebox 50 My Workspace Get Free Credits" at bounding box center [560, 27] width 1121 height 55
click at [859, 19] on div "My Workspace" at bounding box center [836, 27] width 150 height 17
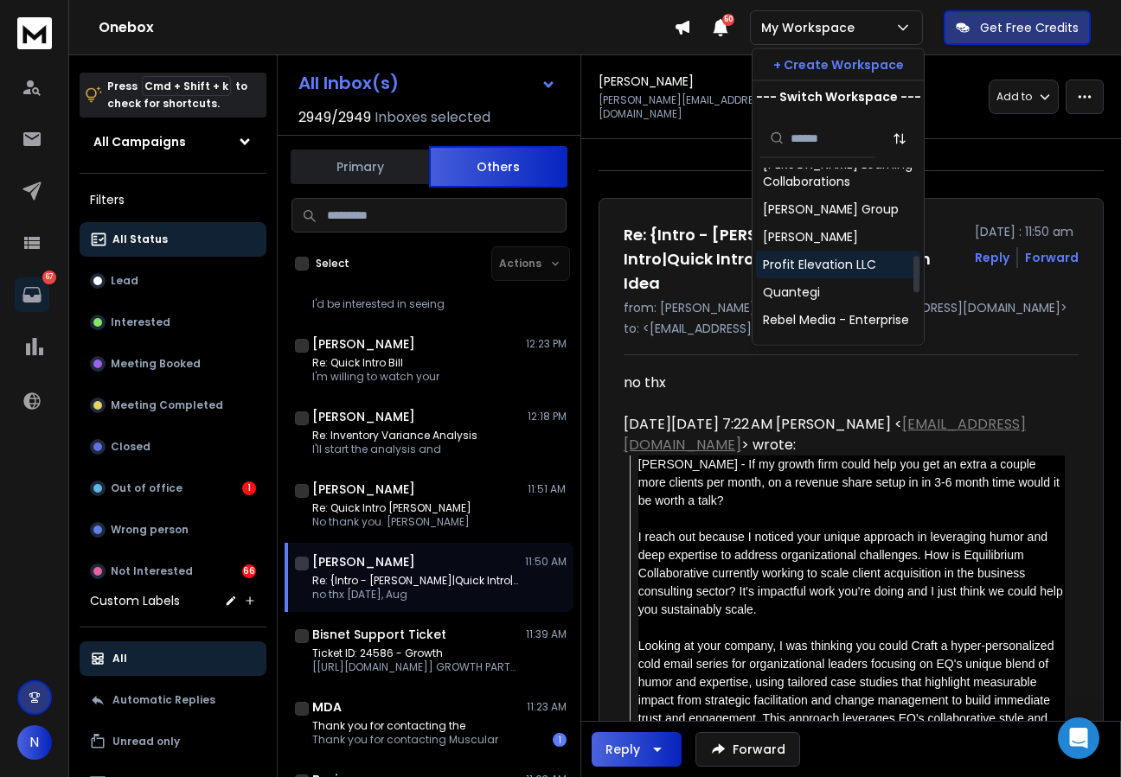
scroll to position [438, 0]
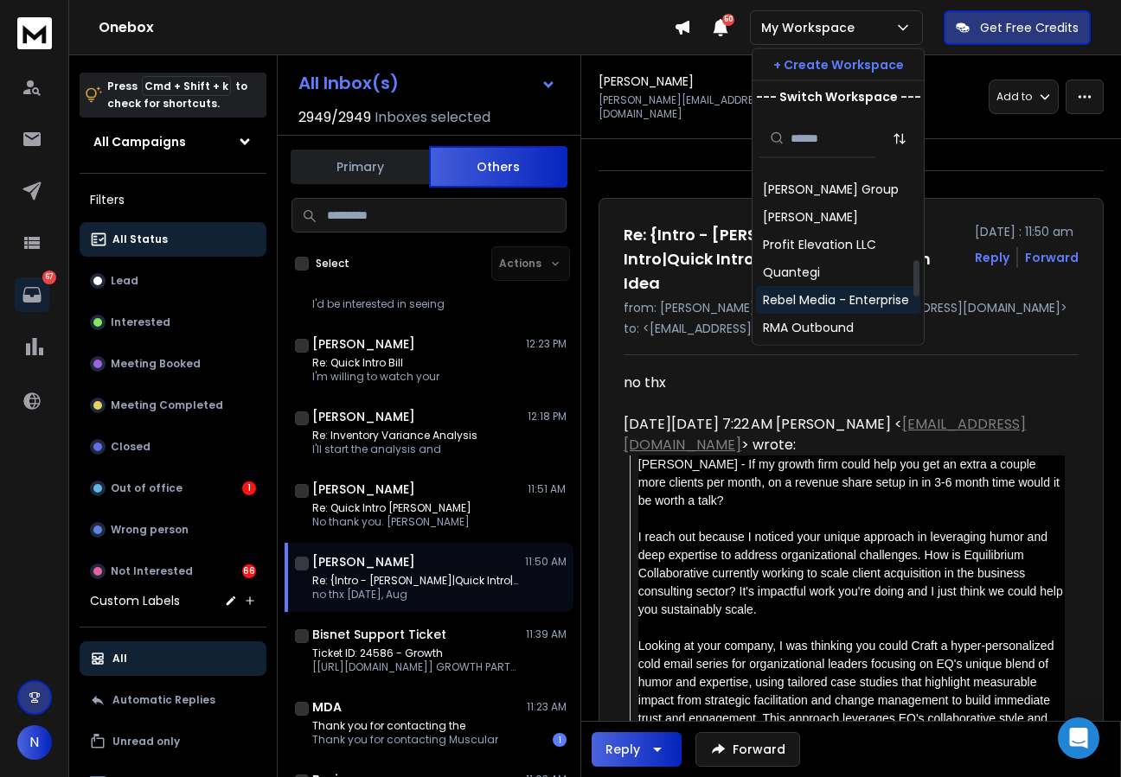
click at [845, 290] on div "Rebel Media - Enterprise" at bounding box center [838, 301] width 164 height 28
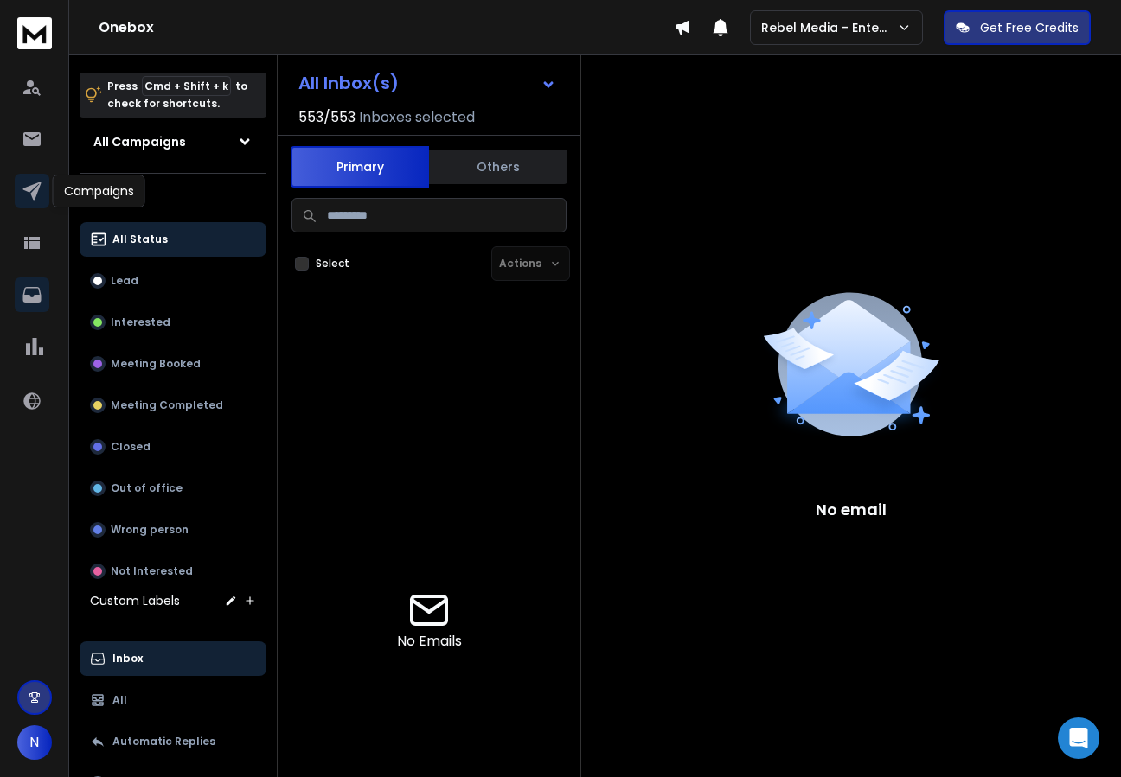
click at [34, 192] on icon at bounding box center [31, 191] width 18 height 18
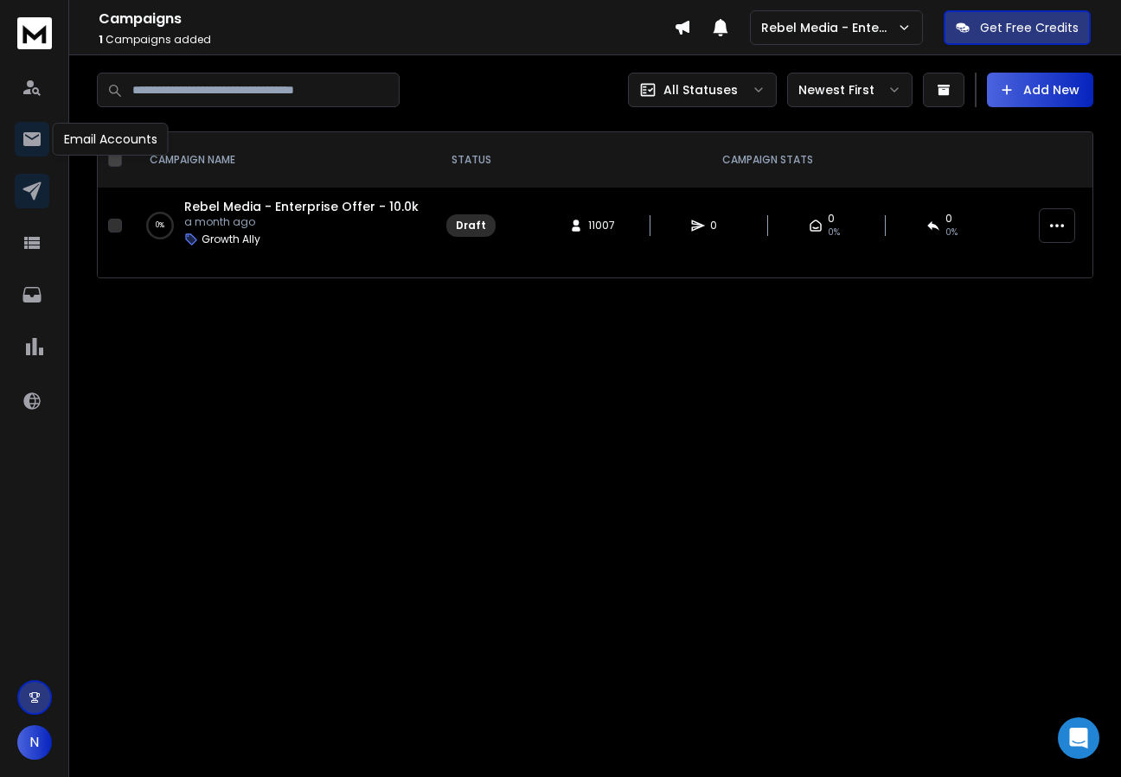
click at [42, 138] on icon at bounding box center [32, 139] width 21 height 21
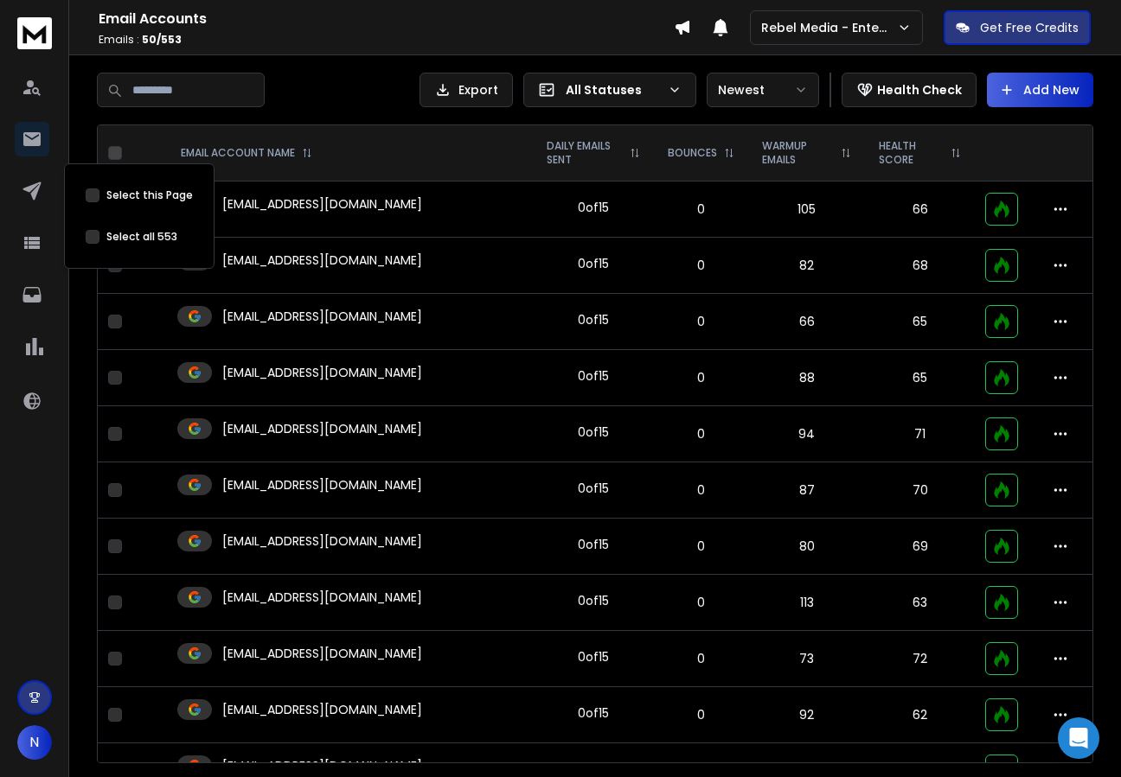
click at [111, 150] on button "Select this Page" at bounding box center [115, 153] width 14 height 14
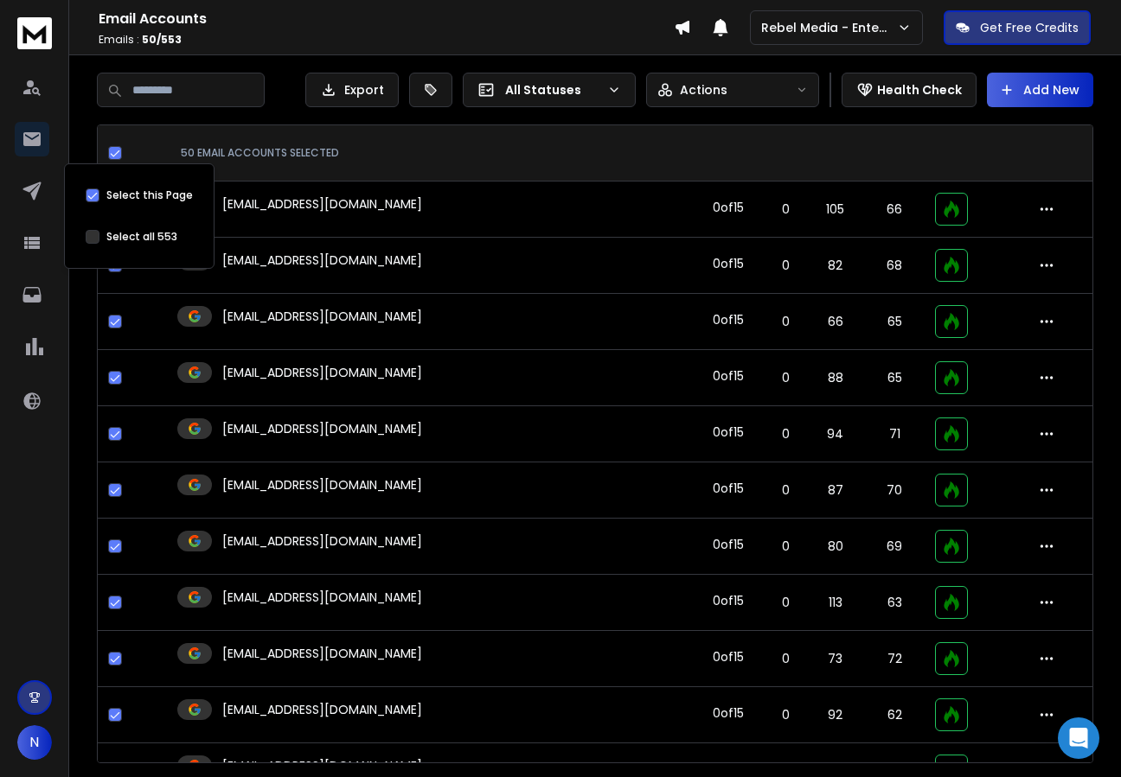
click at [94, 238] on button "Select this Page" at bounding box center [93, 237] width 14 height 14
click at [589, 87] on p "All Statuses" at bounding box center [552, 89] width 95 height 17
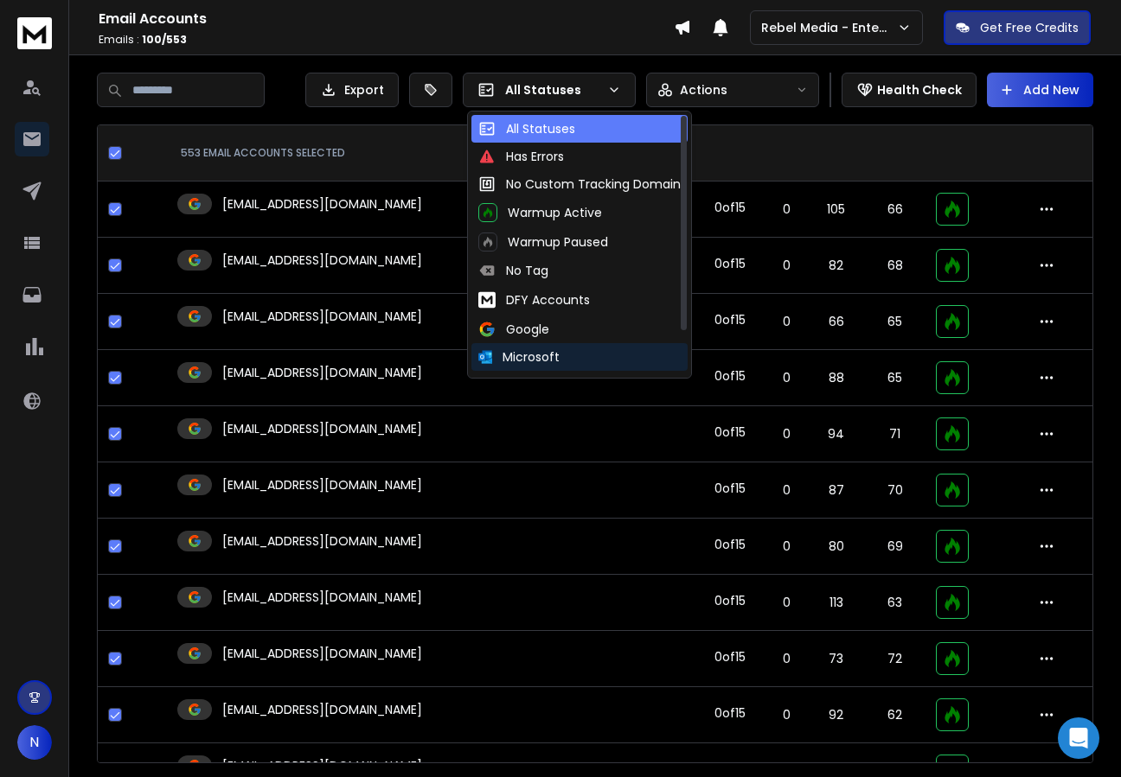
click at [579, 345] on div "Microsoft" at bounding box center [579, 357] width 216 height 28
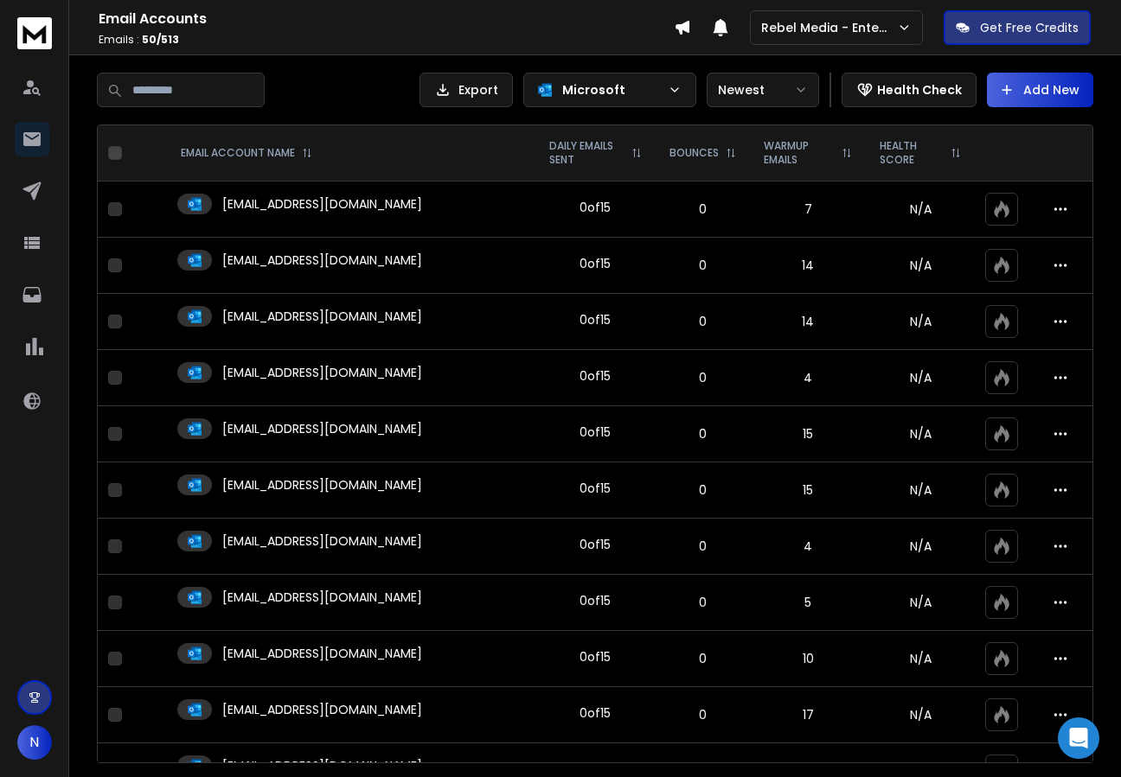
click at [116, 144] on th at bounding box center [132, 153] width 69 height 56
click at [116, 160] on th at bounding box center [132, 153] width 69 height 56
click at [116, 153] on button "Select this Page" at bounding box center [115, 153] width 14 height 14
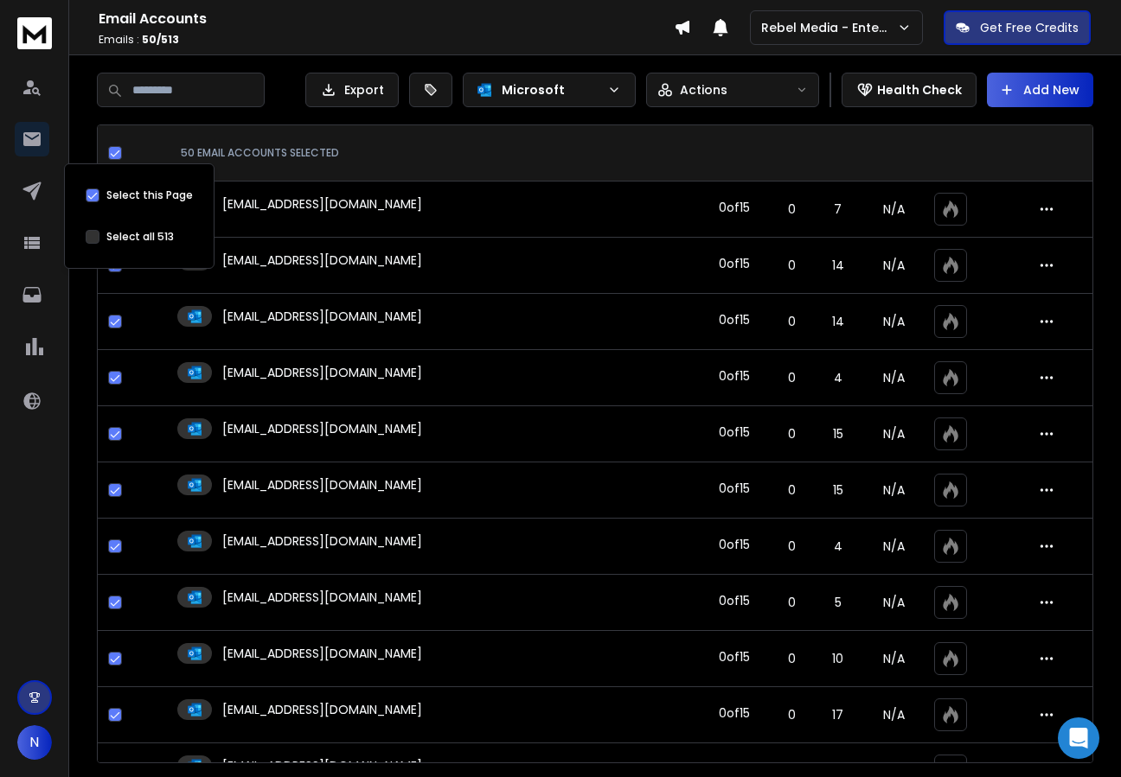
click at [89, 238] on button "Select this Page" at bounding box center [93, 237] width 14 height 14
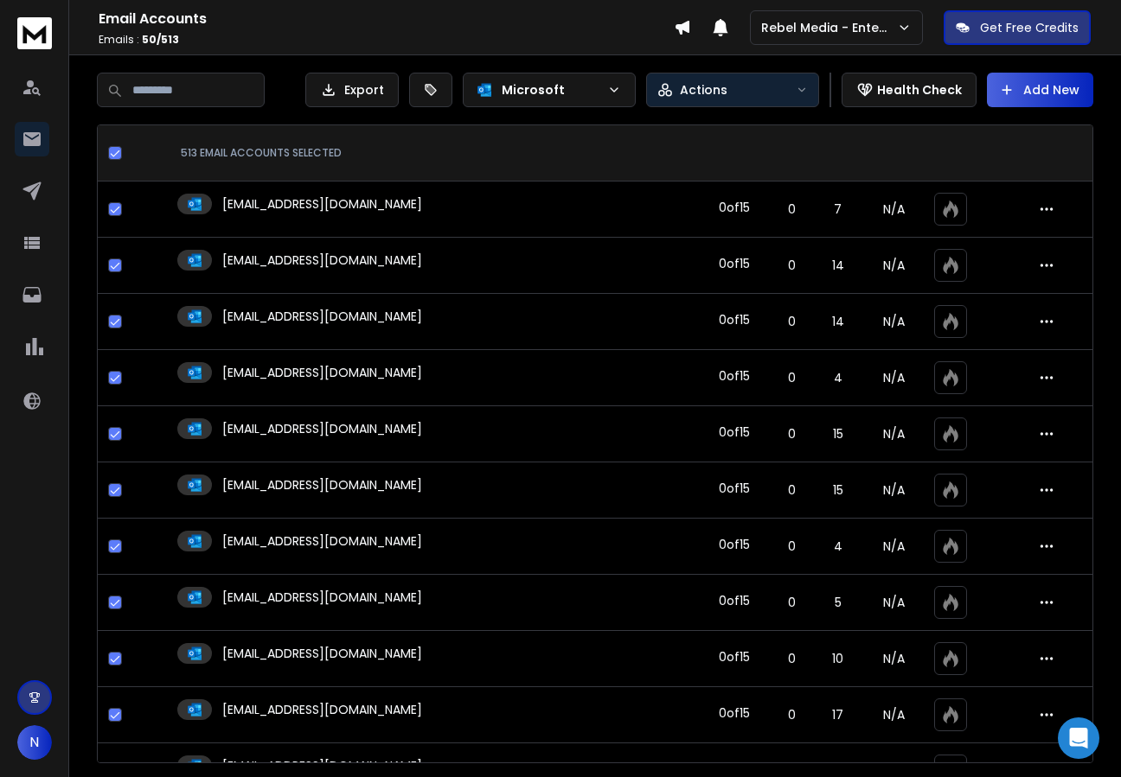
click at [761, 87] on div "Actions" at bounding box center [722, 89] width 131 height 17
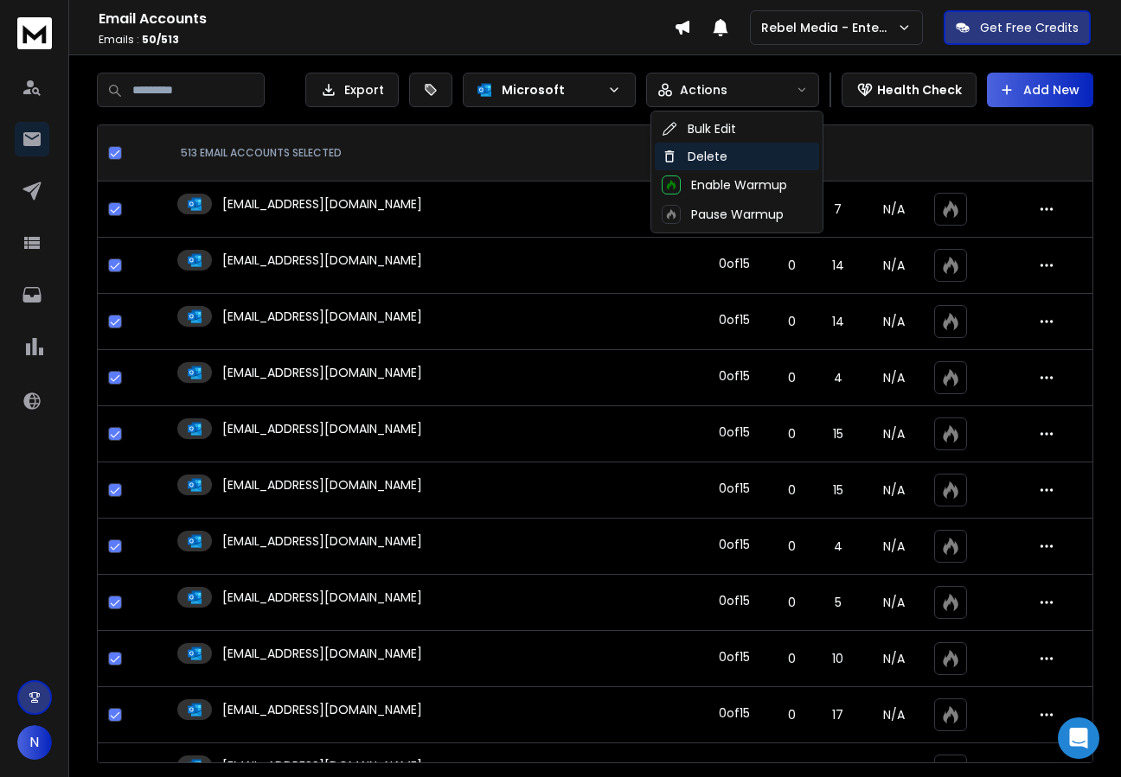
click at [729, 162] on div "Delete" at bounding box center [737, 157] width 164 height 28
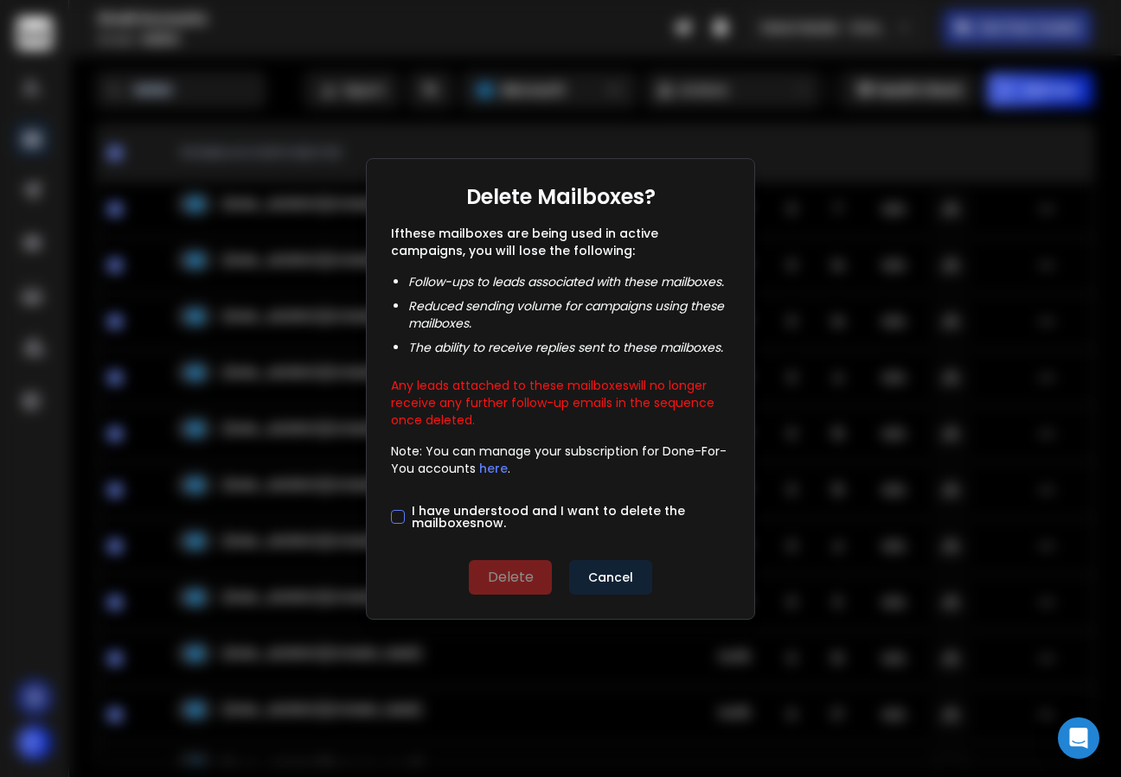
click at [396, 517] on button "I have understood and I want to delete the mailbox es now." at bounding box center [398, 517] width 14 height 14
click at [514, 571] on button "Delete" at bounding box center [510, 577] width 83 height 35
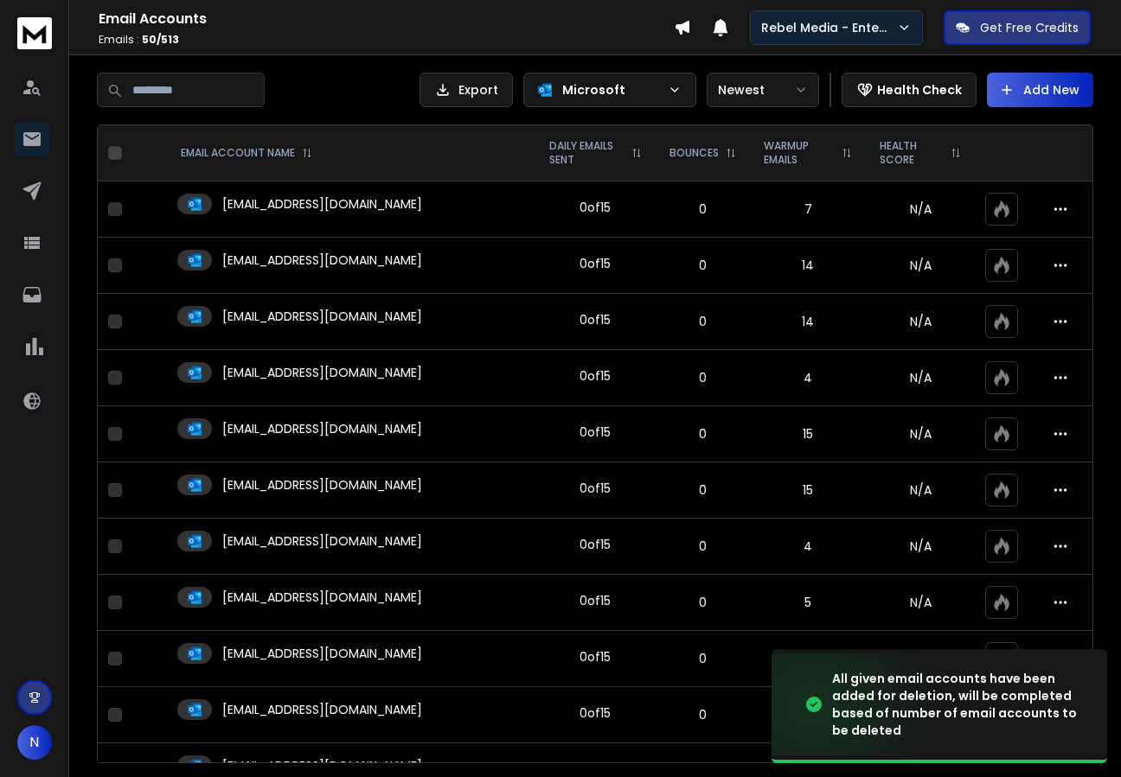
click at [866, 35] on p "Rebel Media - Enterprise" at bounding box center [829, 27] width 136 height 17
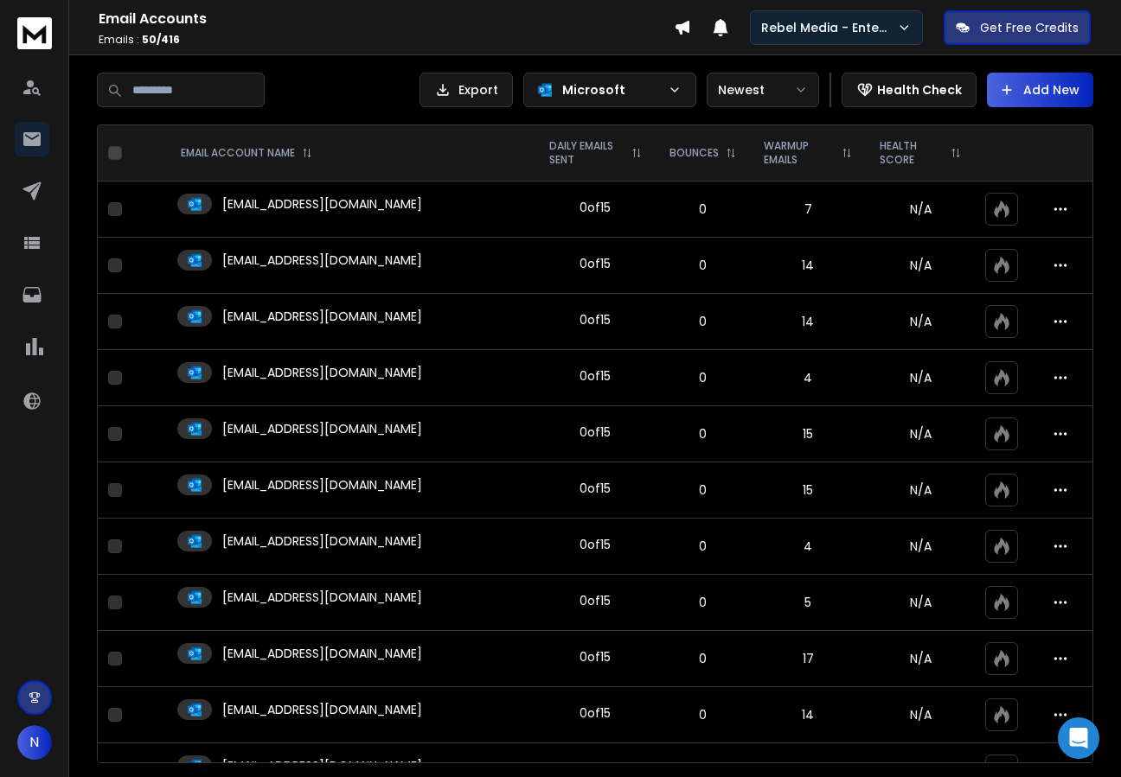
click at [857, 29] on p "Rebel Media - Enterprise" at bounding box center [829, 27] width 136 height 17
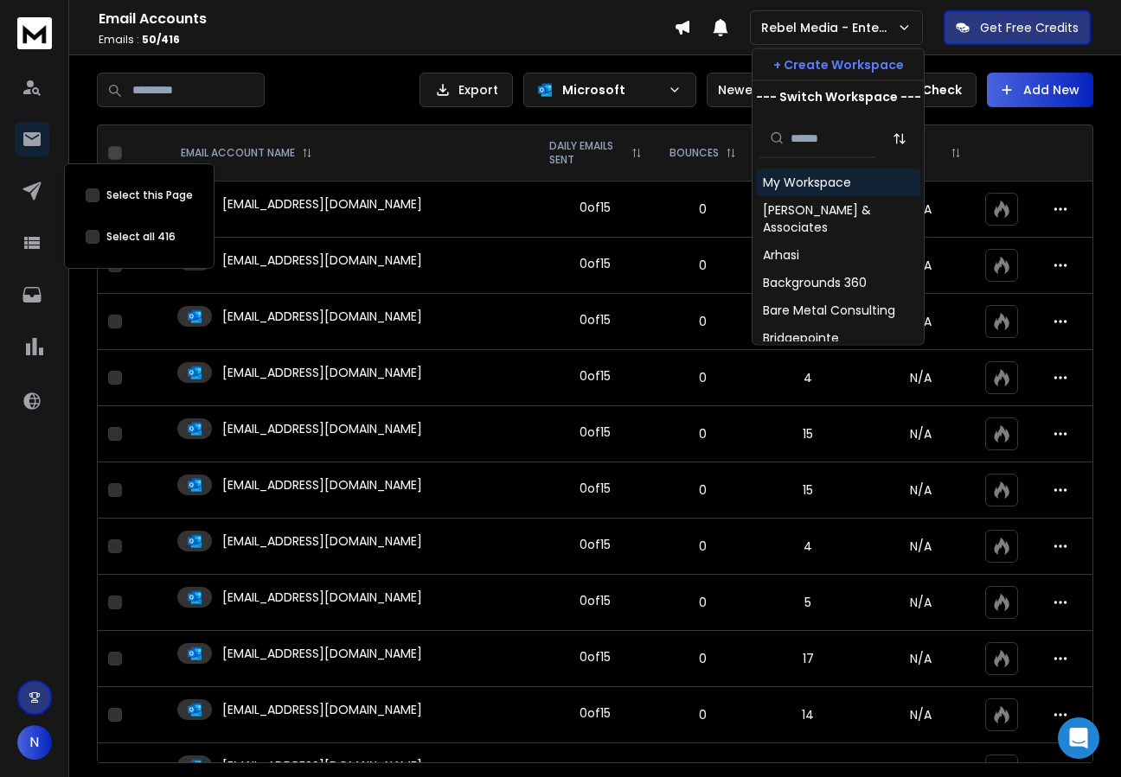
click at [117, 150] on button "Select this Page" at bounding box center [115, 153] width 14 height 14
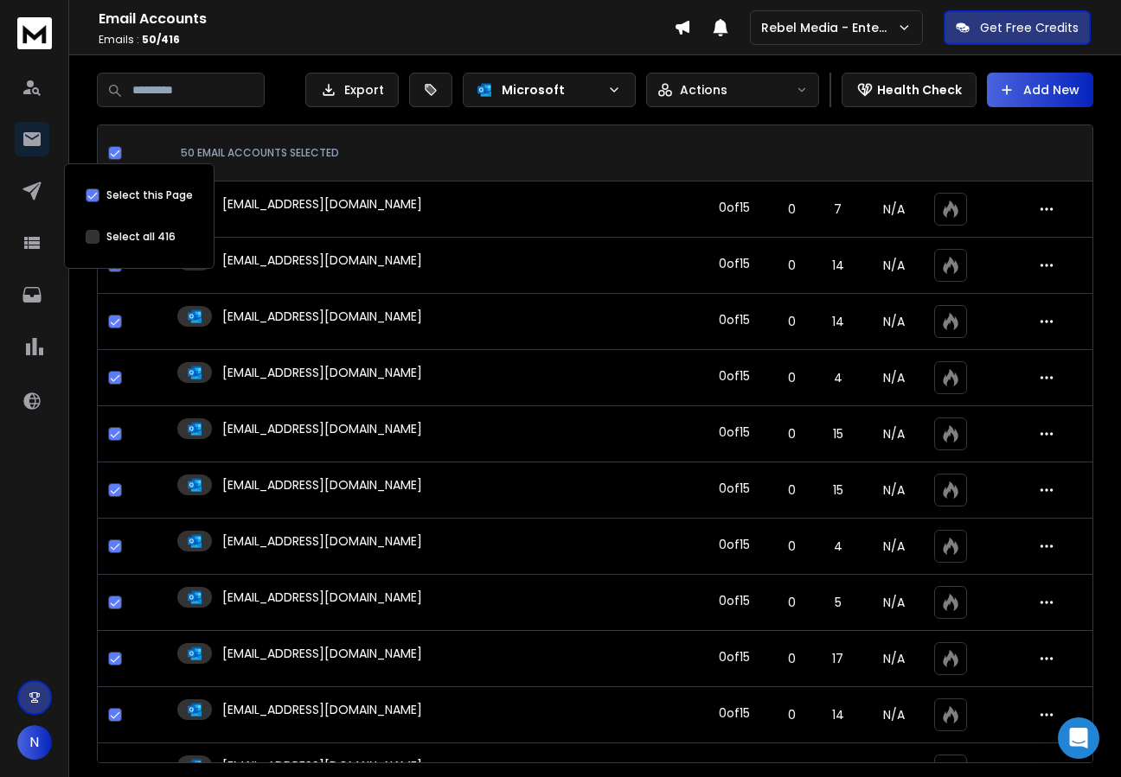
click at [94, 236] on button "Select this Page" at bounding box center [93, 237] width 14 height 14
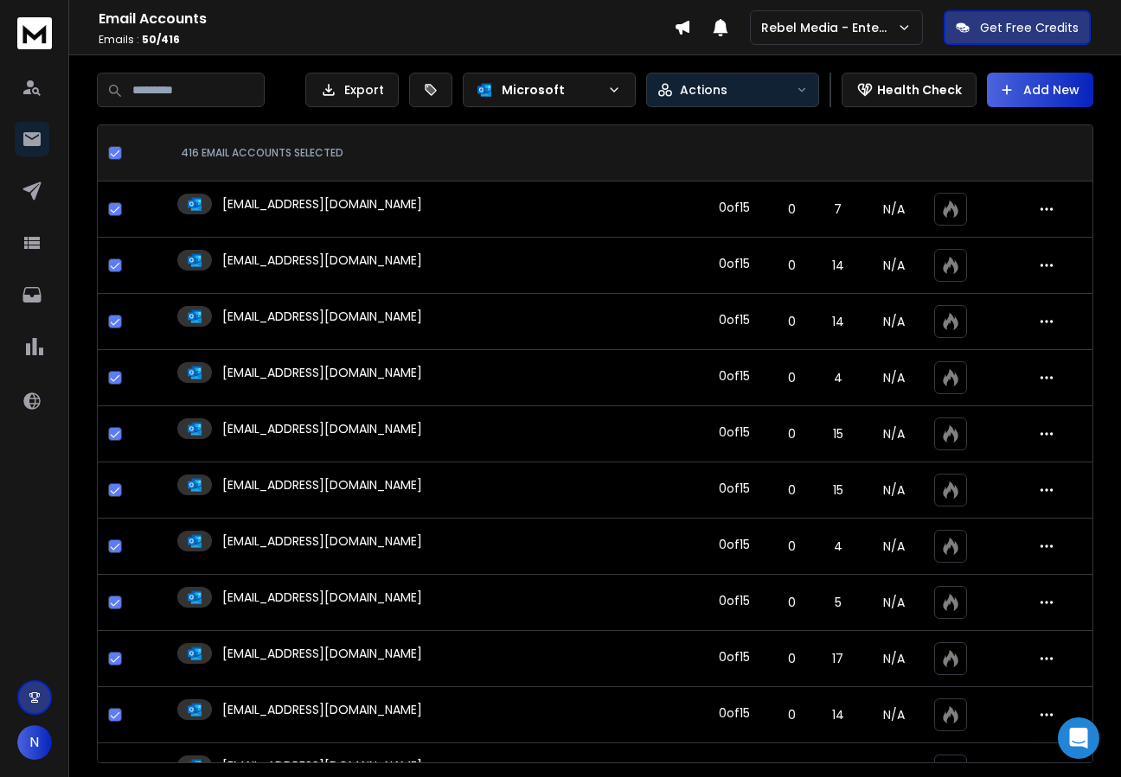
click at [695, 81] on p "Actions" at bounding box center [704, 89] width 48 height 17
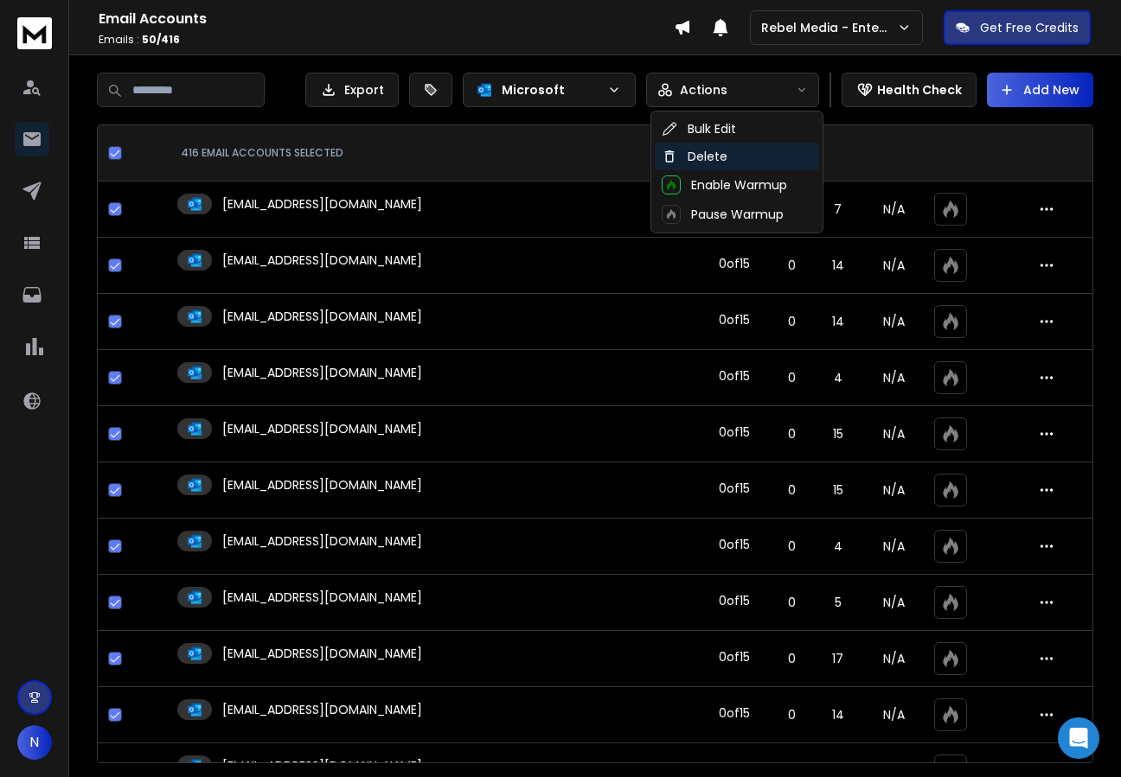
click at [732, 157] on div "Delete" at bounding box center [737, 157] width 164 height 28
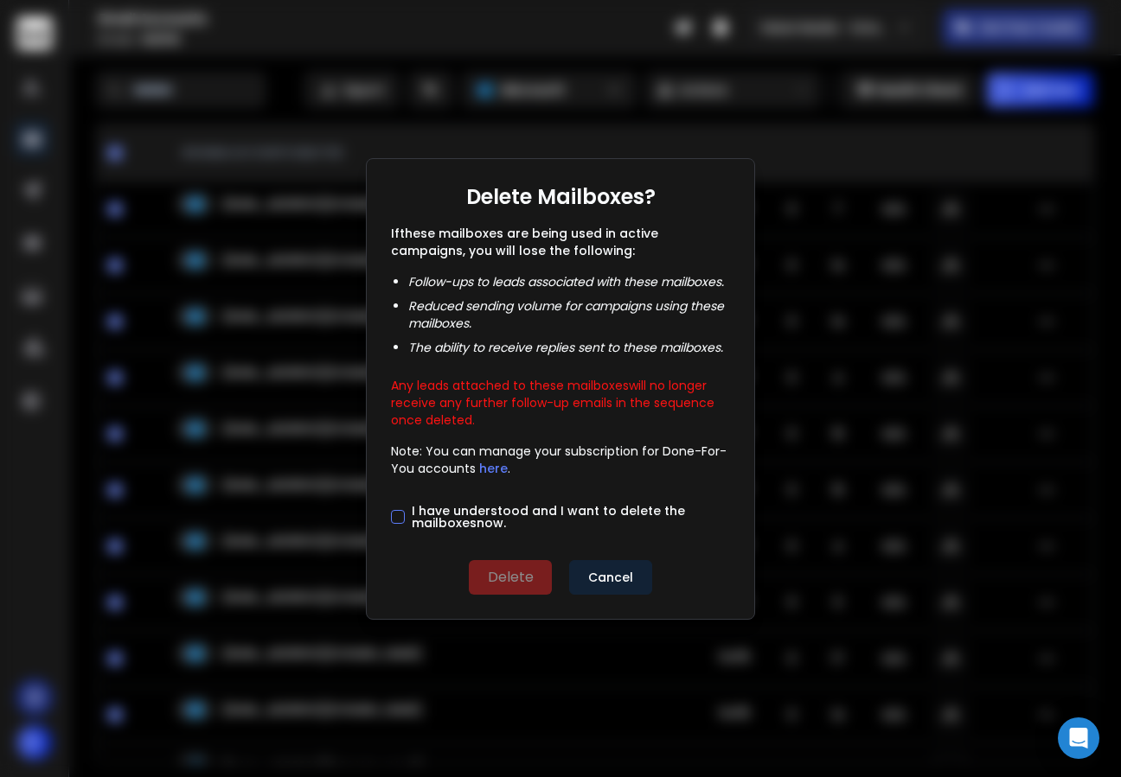
click at [398, 521] on button "I have understood and I want to delete the mailbox es now." at bounding box center [398, 517] width 14 height 14
click at [494, 580] on button "Delete" at bounding box center [510, 577] width 83 height 35
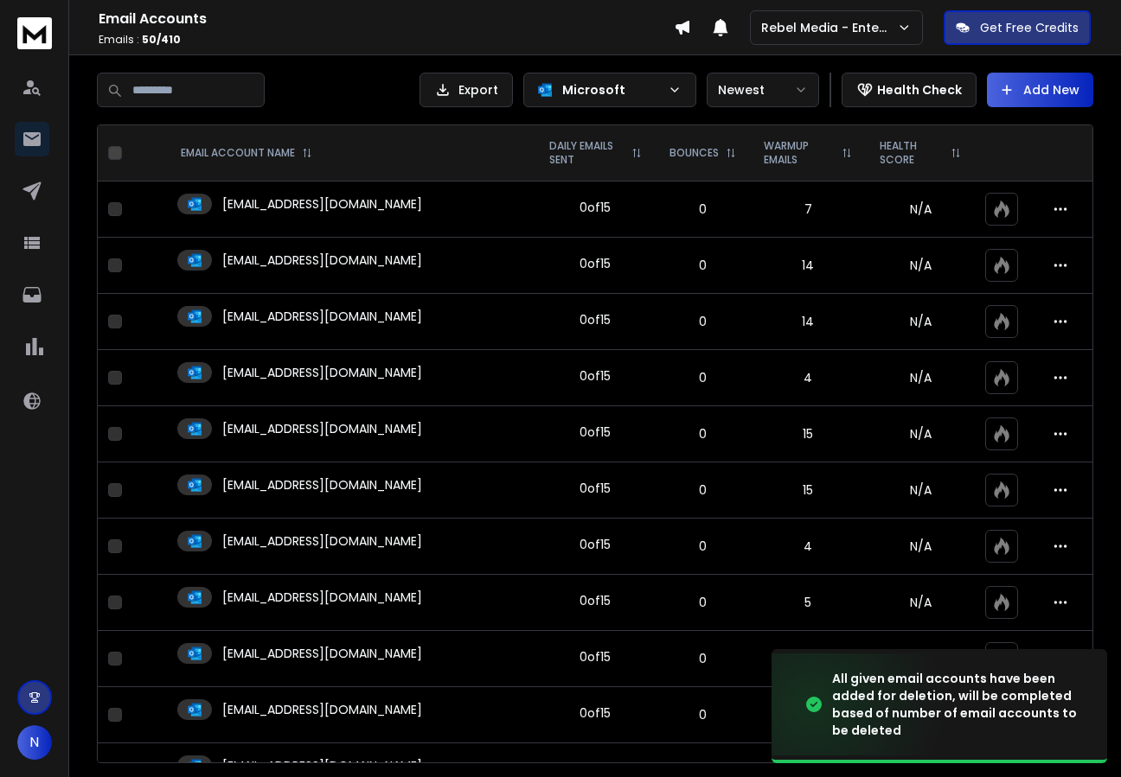
click at [116, 160] on th at bounding box center [132, 153] width 69 height 56
click at [118, 157] on button "Select this Page" at bounding box center [115, 153] width 14 height 14
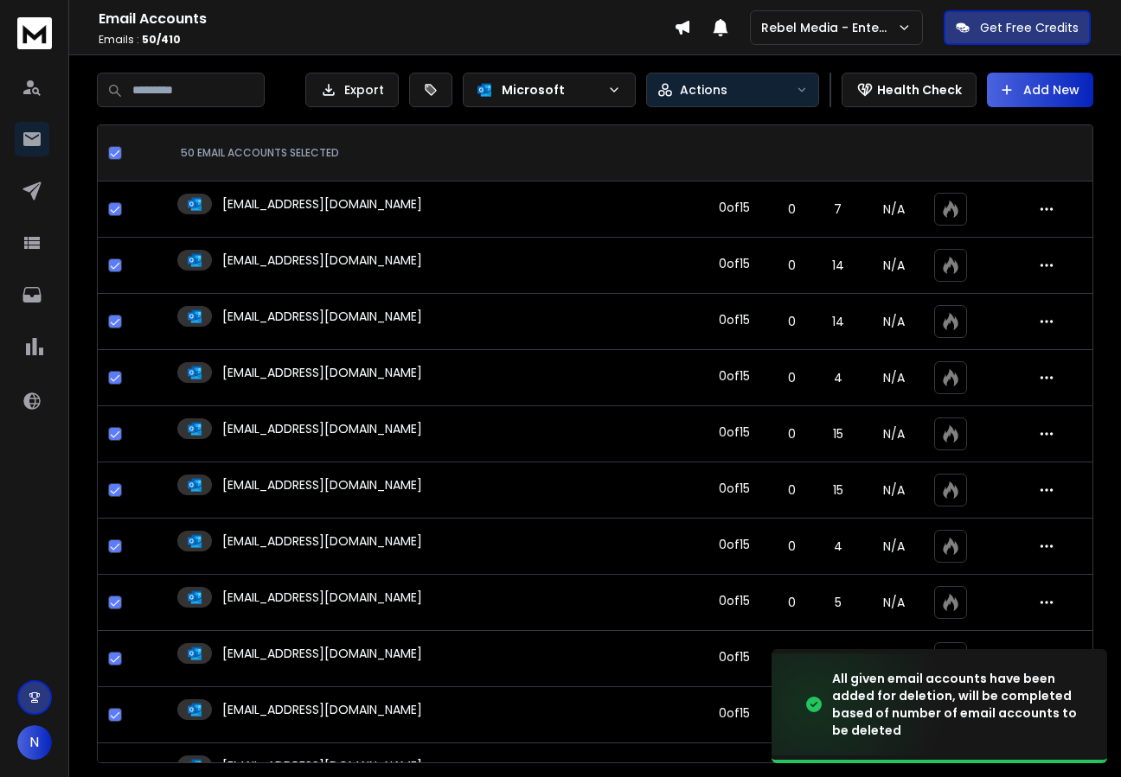
click at [717, 89] on p "Actions" at bounding box center [704, 89] width 48 height 17
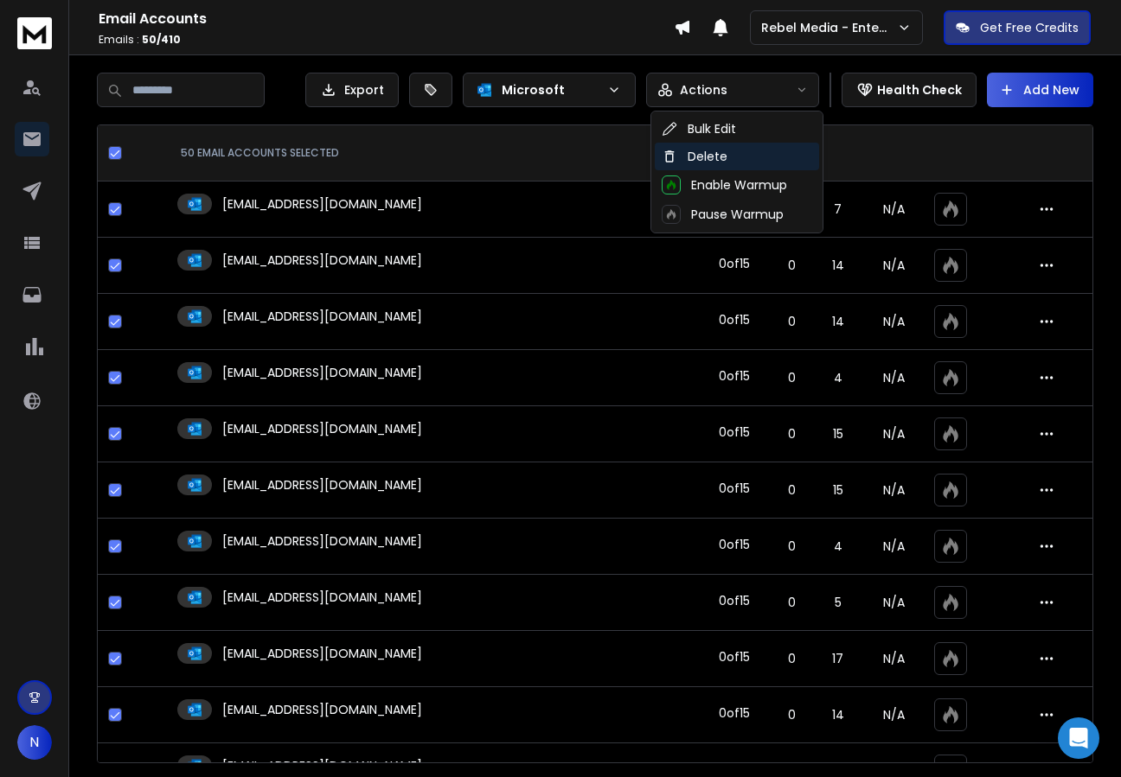
click at [719, 154] on div "Delete" at bounding box center [694, 156] width 66 height 17
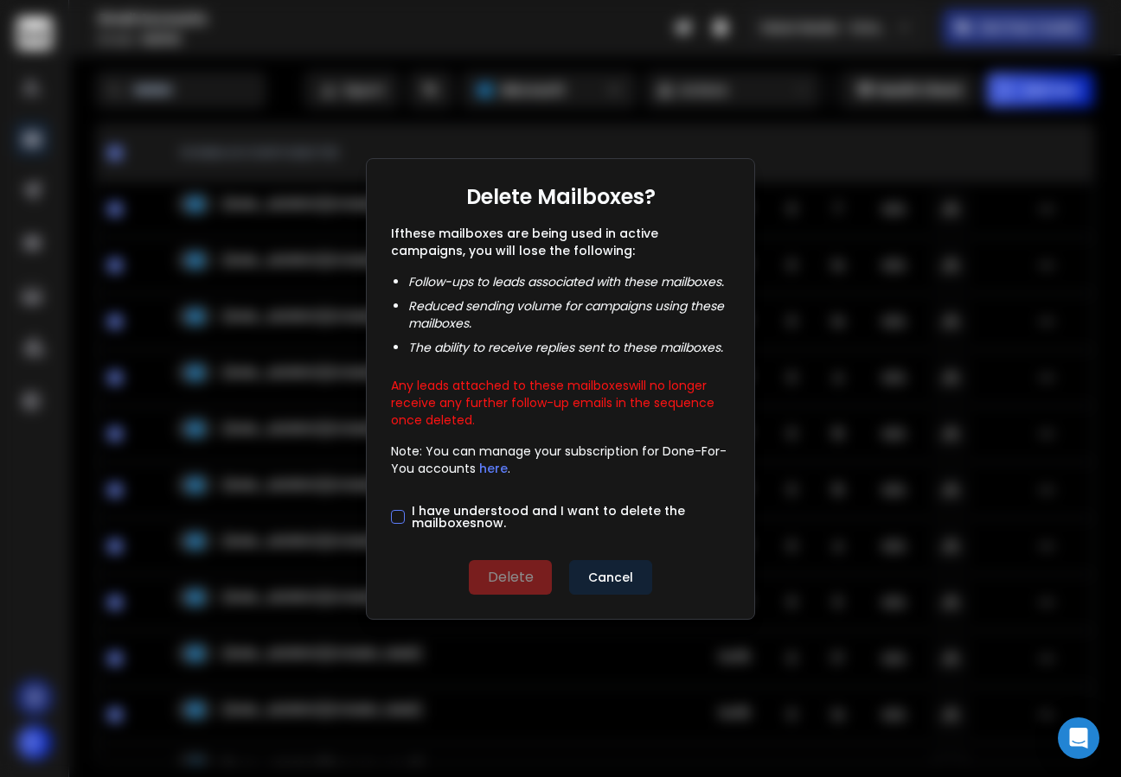
click at [397, 514] on button "I have understood and I want to delete the mailbox es now." at bounding box center [398, 517] width 14 height 14
click at [470, 576] on button "Delete" at bounding box center [510, 577] width 83 height 35
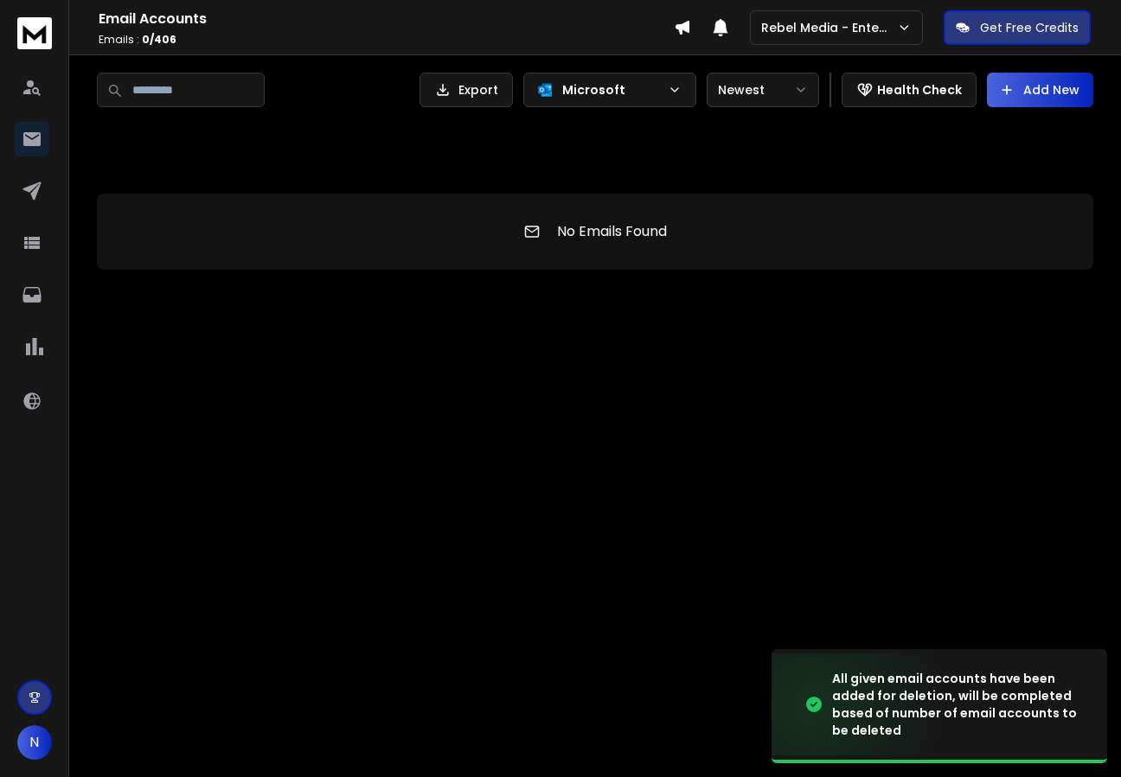
click at [749, 69] on div "Export Microsoft Newest Health Check Add New No Emails Found" at bounding box center [594, 171] width 1051 height 232
click at [631, 83] on p "Microsoft" at bounding box center [611, 89] width 99 height 17
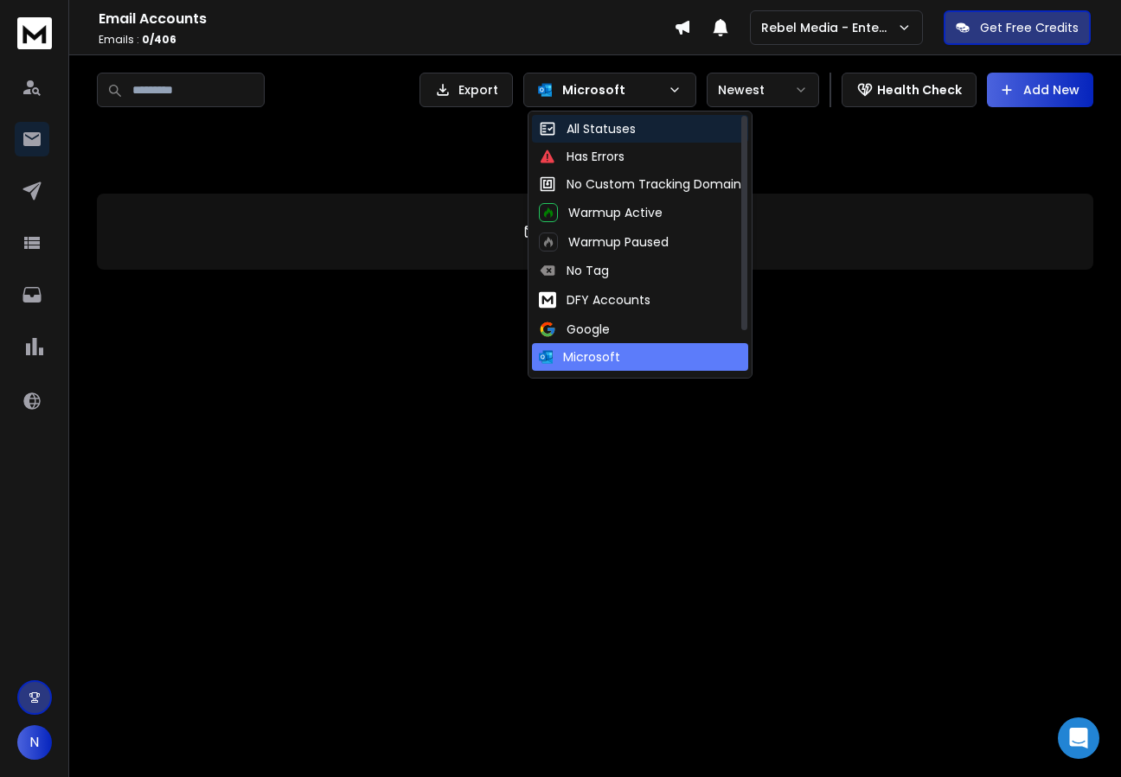
click at [610, 125] on div "All Statuses" at bounding box center [587, 128] width 97 height 17
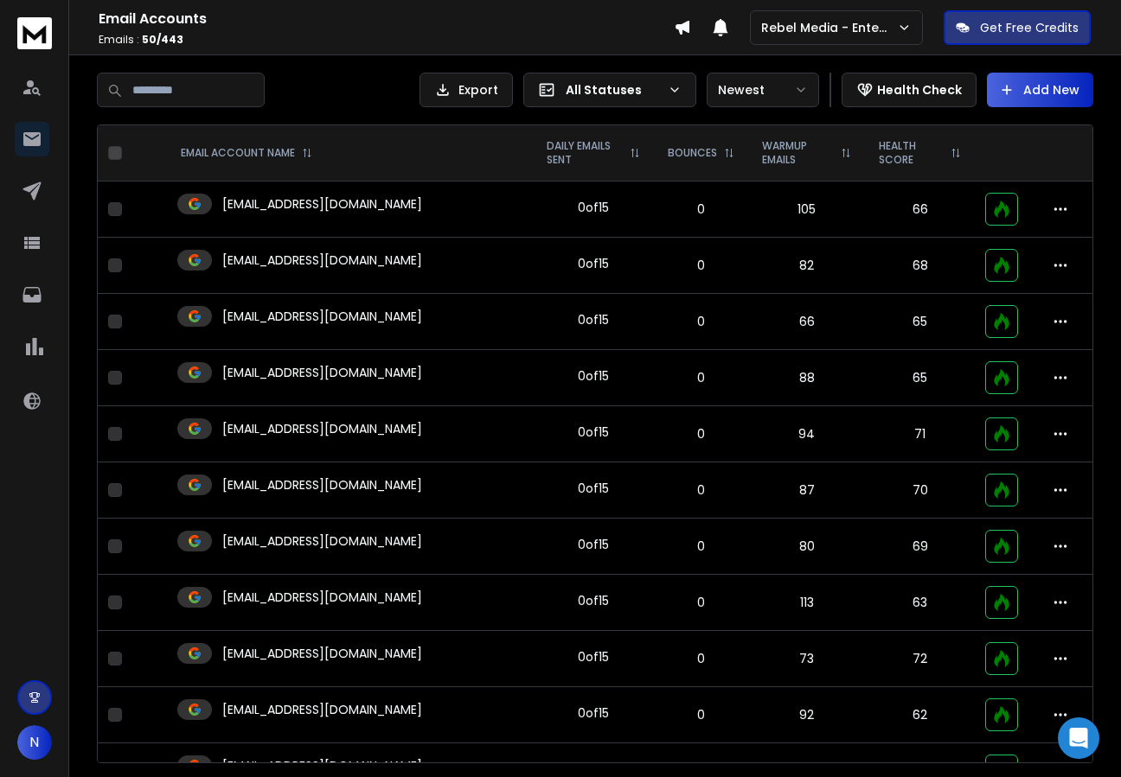
click at [661, 87] on p "All Statuses" at bounding box center [612, 89] width 95 height 17
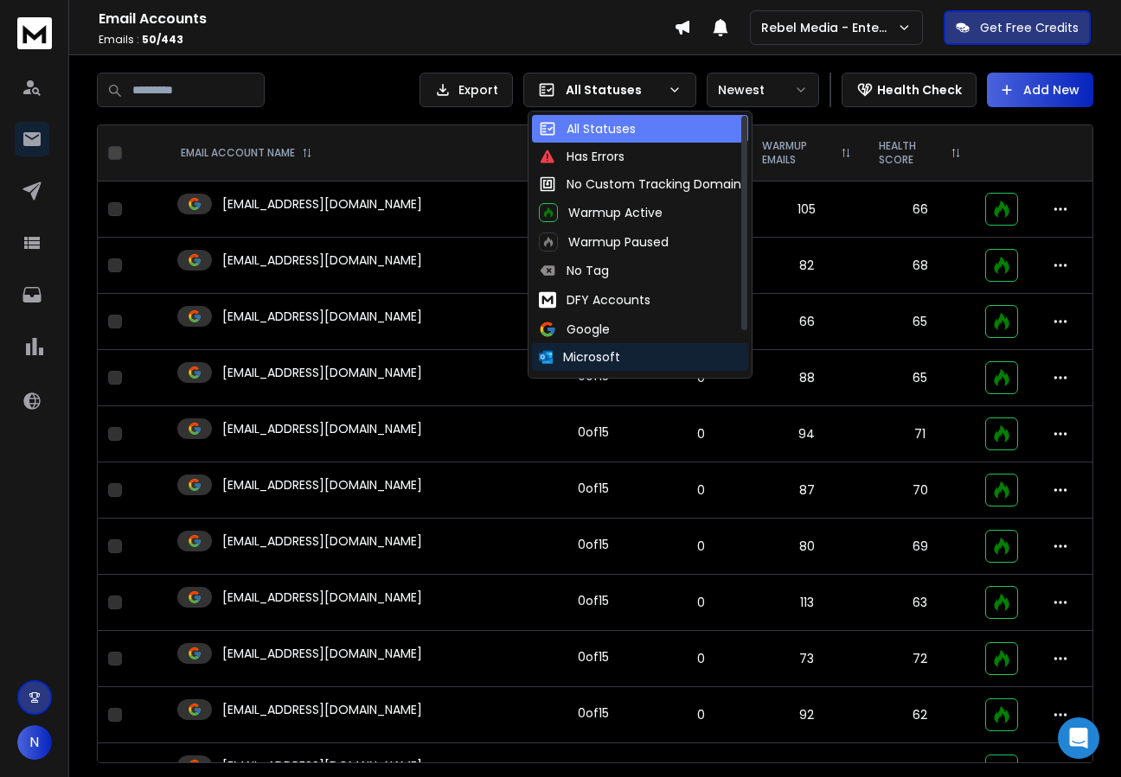
click at [600, 355] on div "Microsoft" at bounding box center [579, 356] width 81 height 17
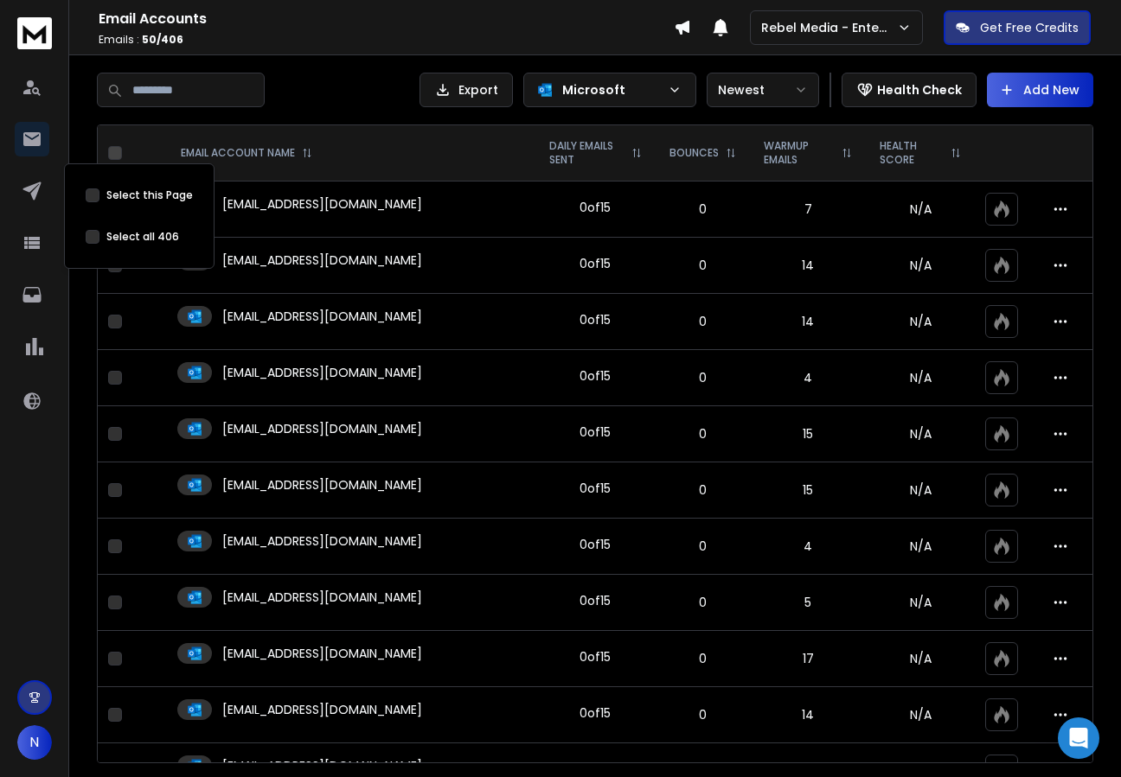
click at [112, 146] on button "Select this Page" at bounding box center [115, 153] width 14 height 14
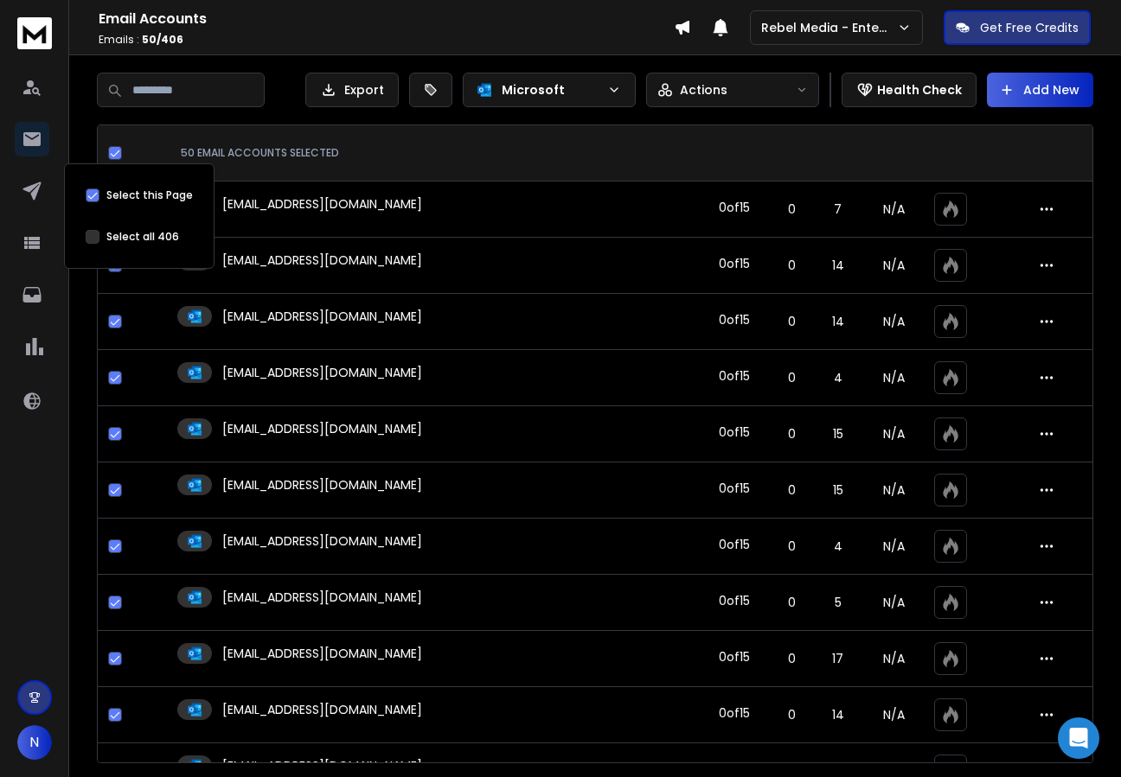
click at [89, 240] on button "Select this Page" at bounding box center [93, 237] width 14 height 14
click at [727, 64] on div "Export Microsoft Actions Health Check Add New 406 EMAIL ACCOUNTS SELECTED nahra…" at bounding box center [594, 417] width 1051 height 725
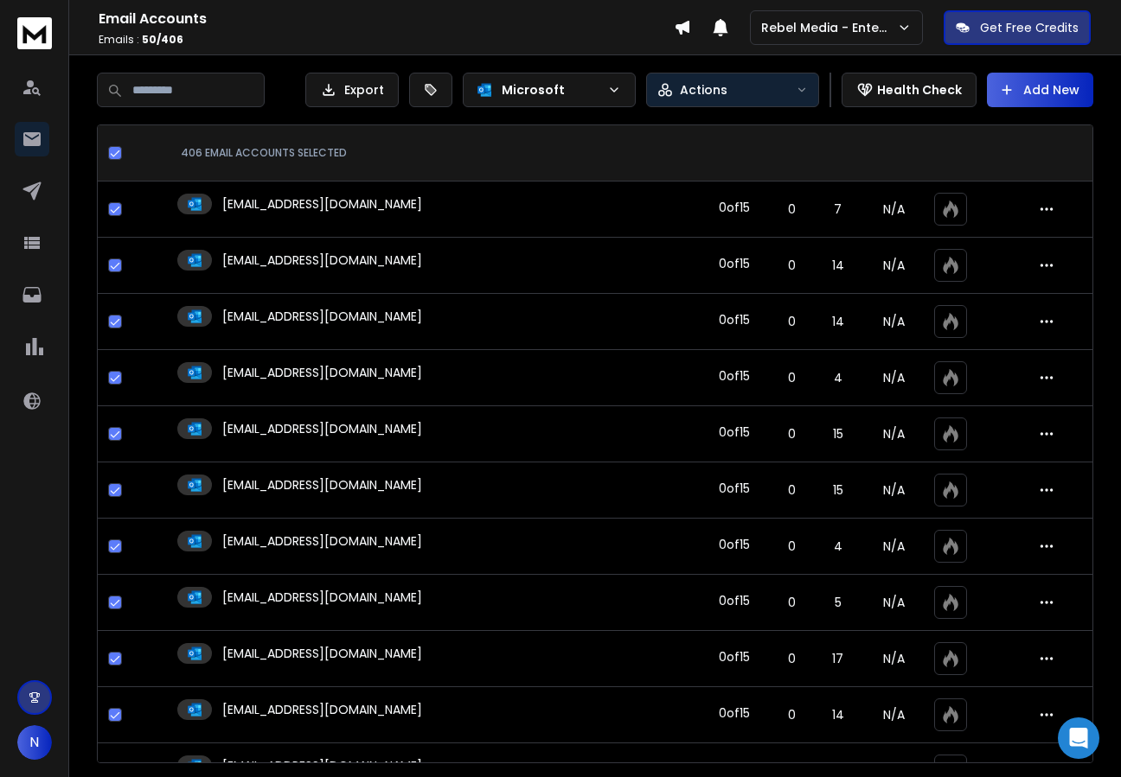
click at [732, 76] on button "Actions" at bounding box center [732, 90] width 173 height 35
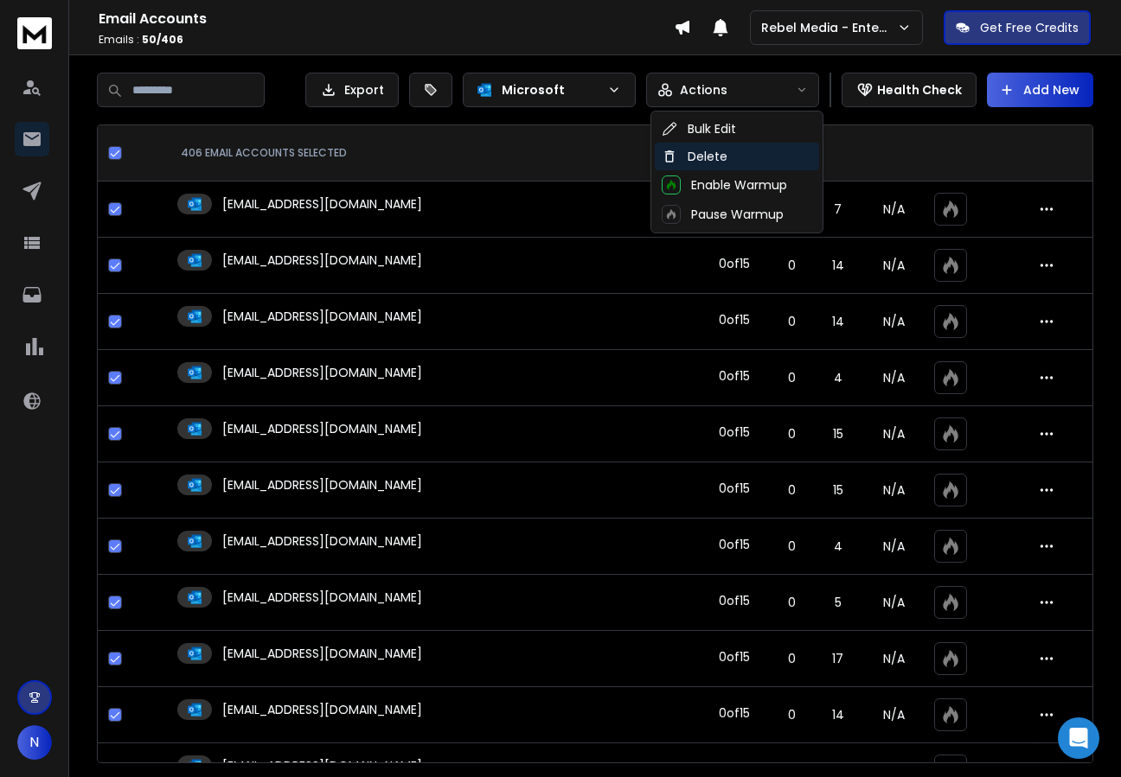
click at [727, 158] on div "Delete" at bounding box center [737, 157] width 164 height 28
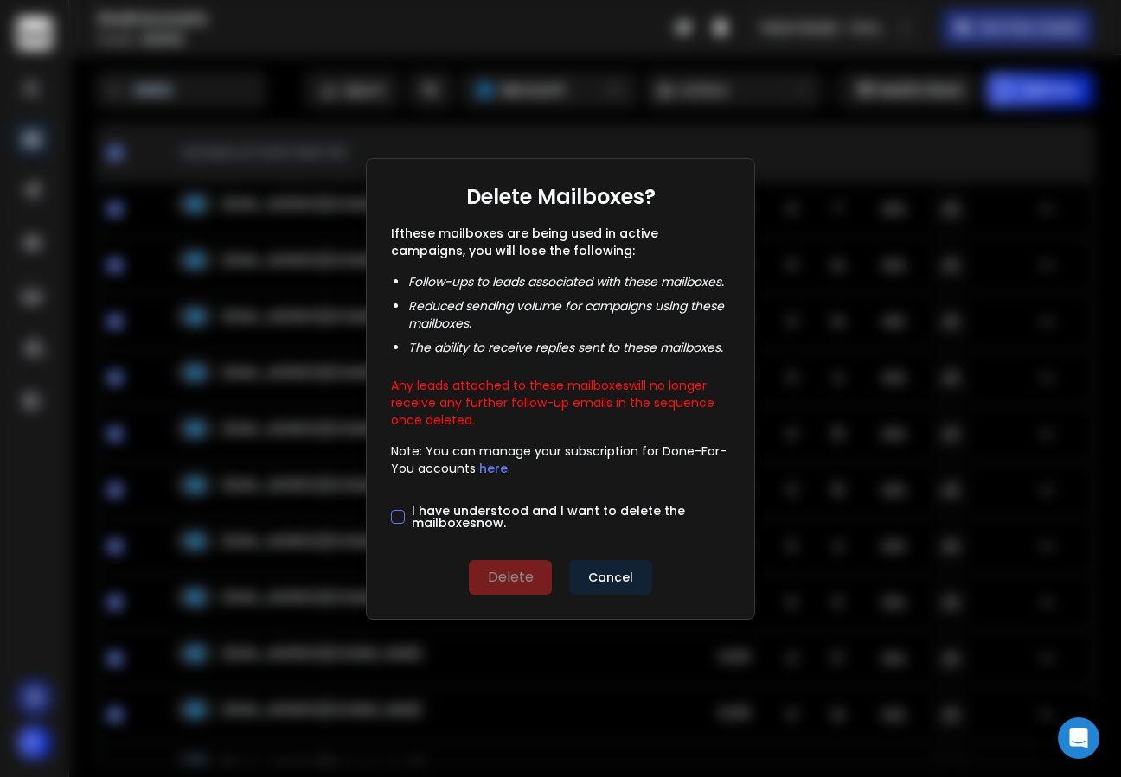
click at [397, 524] on div "I have understood and I want to delete the mailbox es now." at bounding box center [560, 510] width 339 height 38
click at [395, 514] on button "I have understood and I want to delete the mailbox es now." at bounding box center [398, 517] width 14 height 14
click at [520, 572] on button "Delete" at bounding box center [510, 577] width 83 height 35
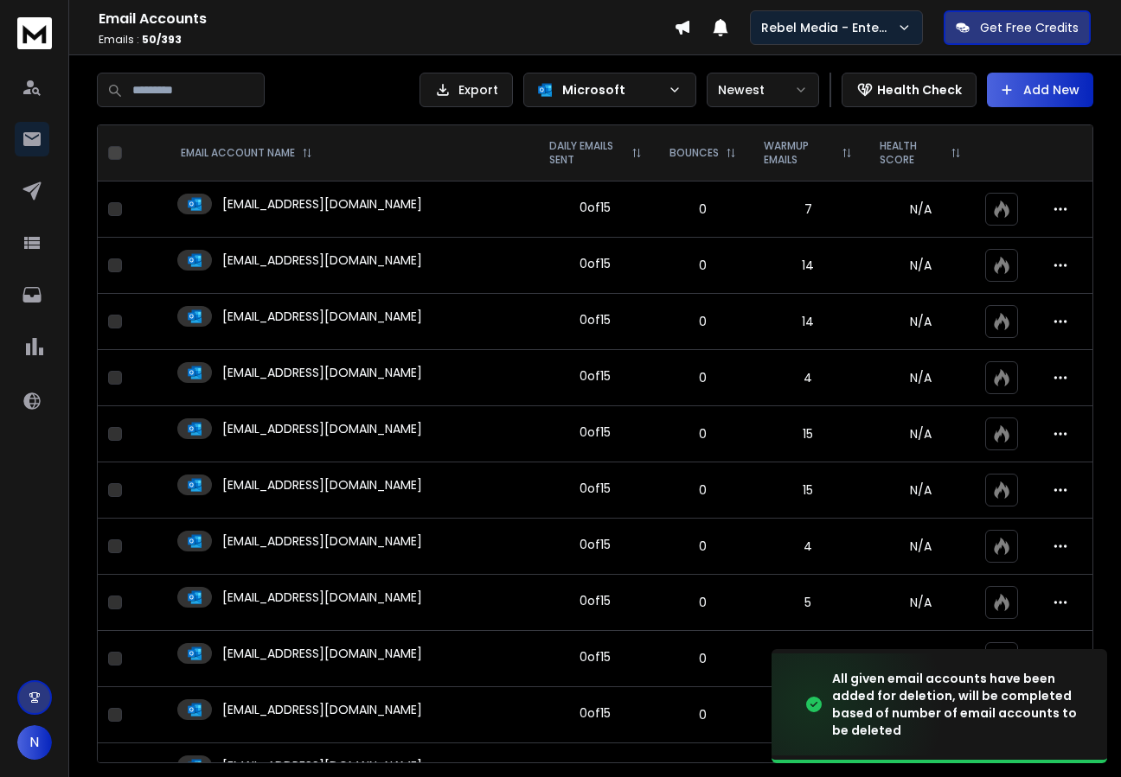
click at [850, 19] on p "Rebel Media - Enterprise" at bounding box center [829, 27] width 136 height 17
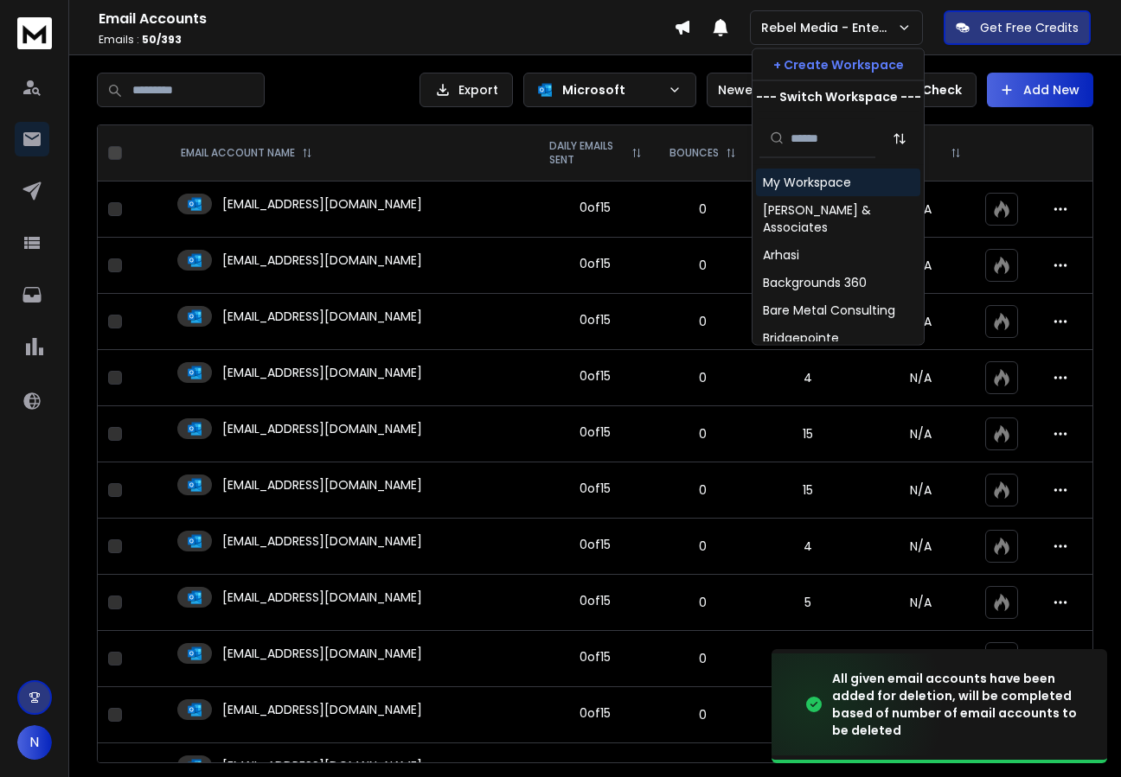
click at [822, 185] on div "My Workspace" at bounding box center [807, 182] width 88 height 17
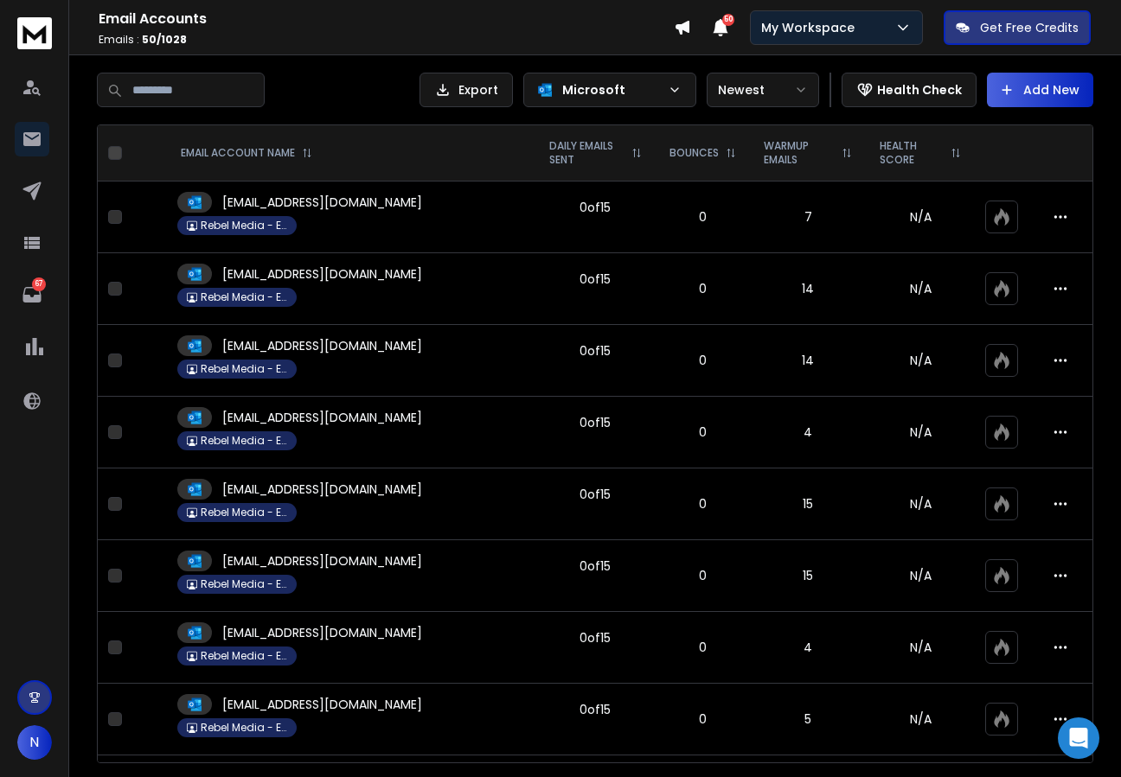
click at [816, 28] on p "My Workspace" at bounding box center [811, 27] width 100 height 17
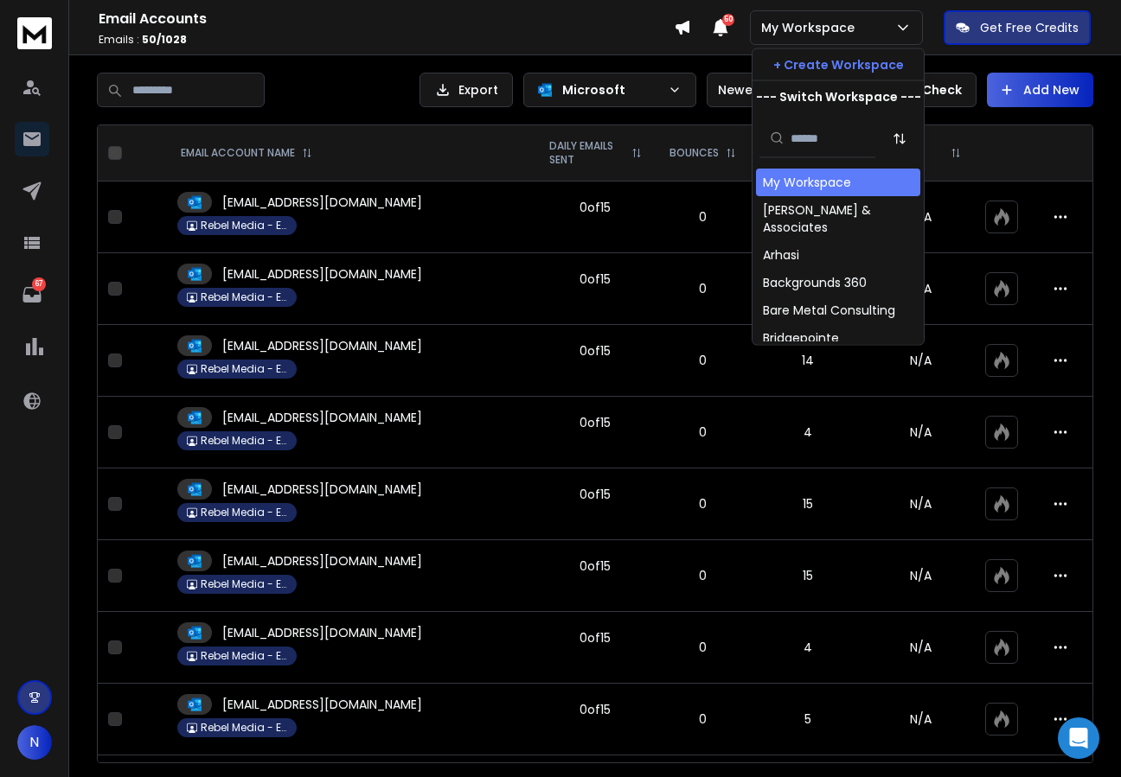
click at [770, 180] on div "My Workspace" at bounding box center [807, 182] width 88 height 17
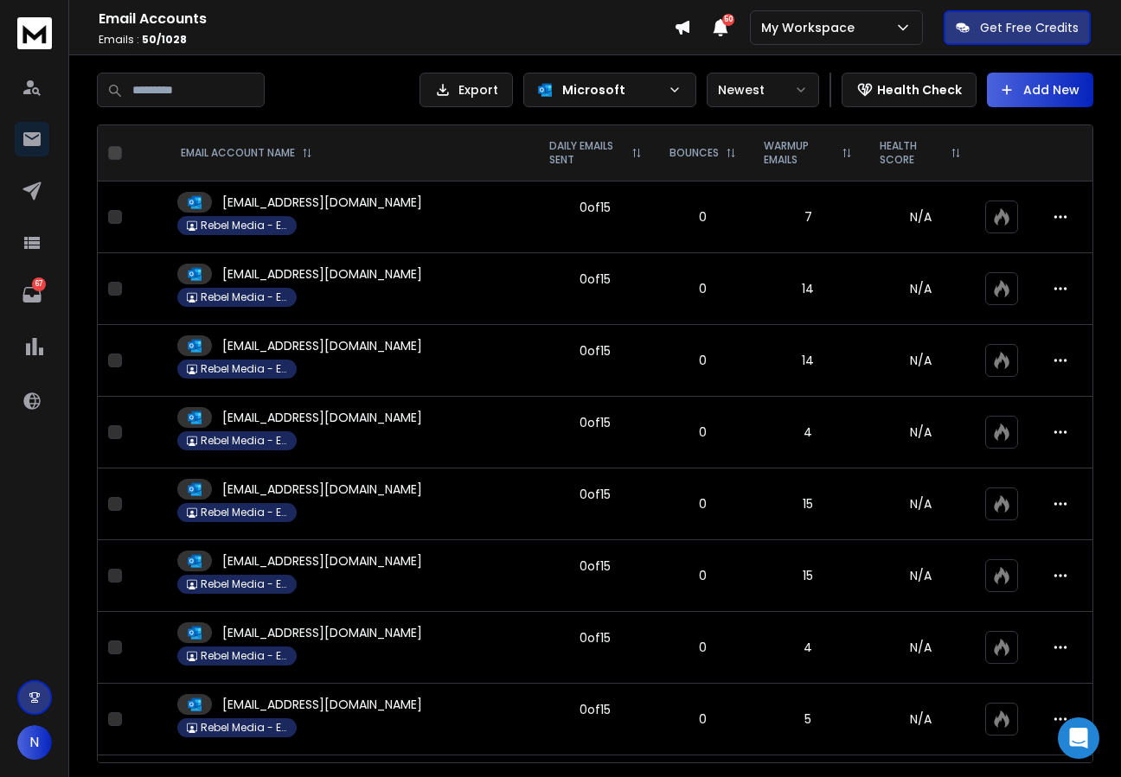
click at [606, 117] on div "Export Microsoft Newest Health Check Add New EMAIL ACCOUNT NAME DAILY EMAILS SE…" at bounding box center [595, 418] width 996 height 691
click at [609, 99] on div "Microsoft" at bounding box center [609, 90] width 173 height 35
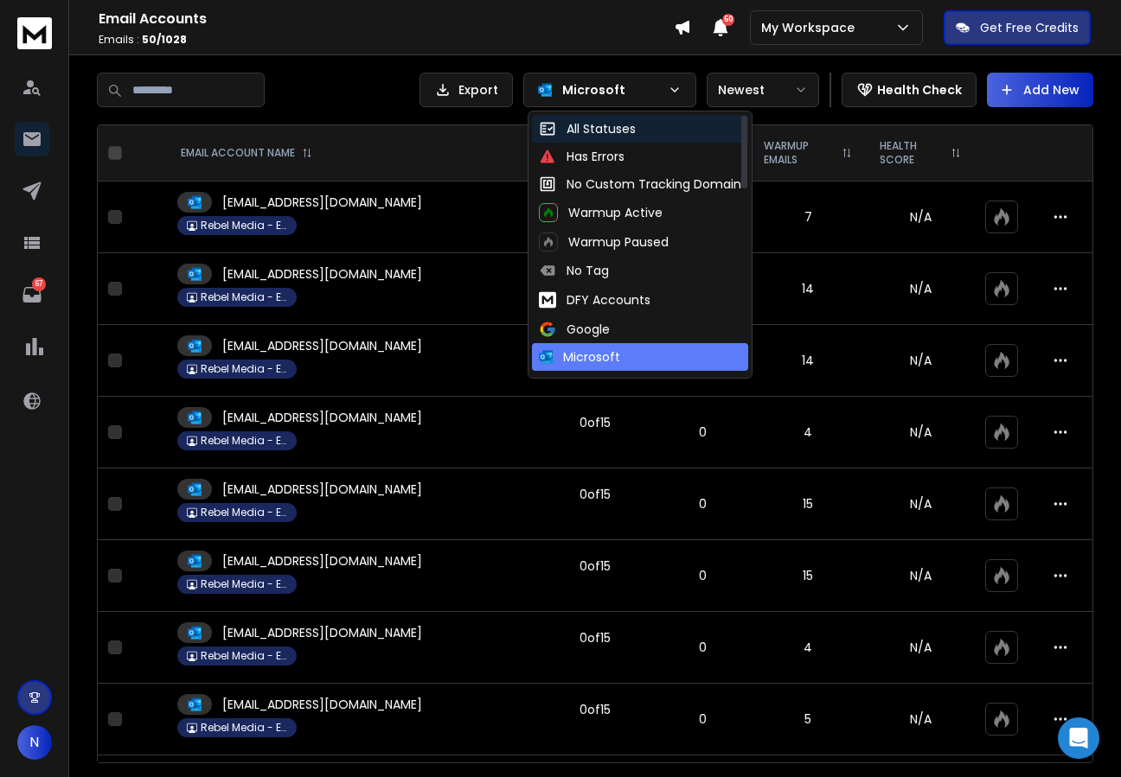
click at [604, 127] on div "All Statuses" at bounding box center [587, 128] width 97 height 17
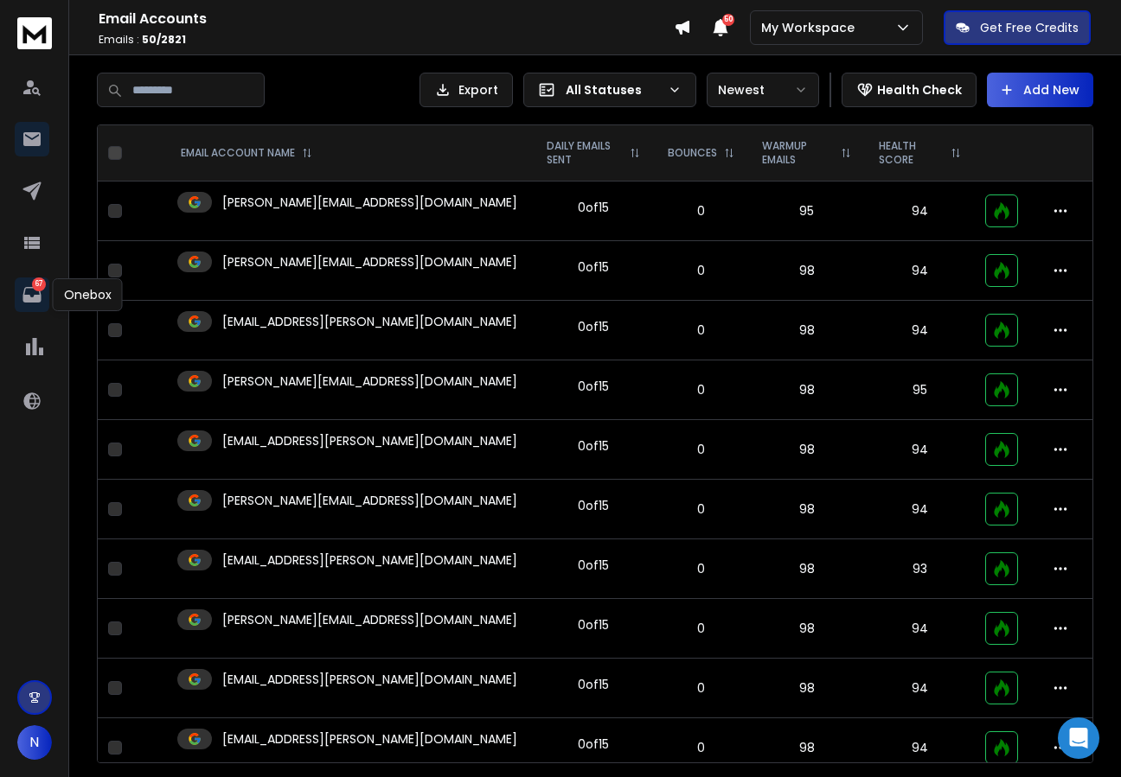
click at [38, 304] on icon at bounding box center [32, 294] width 21 height 21
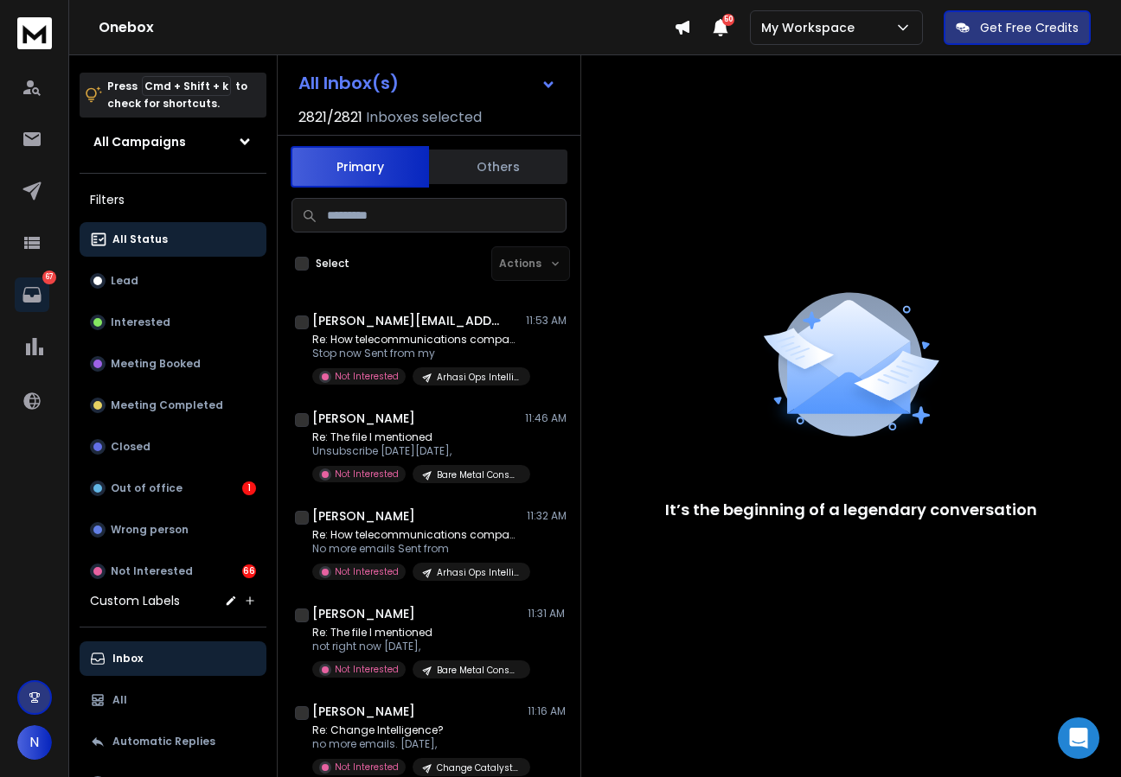
click at [513, 155] on button "Others" at bounding box center [498, 167] width 138 height 38
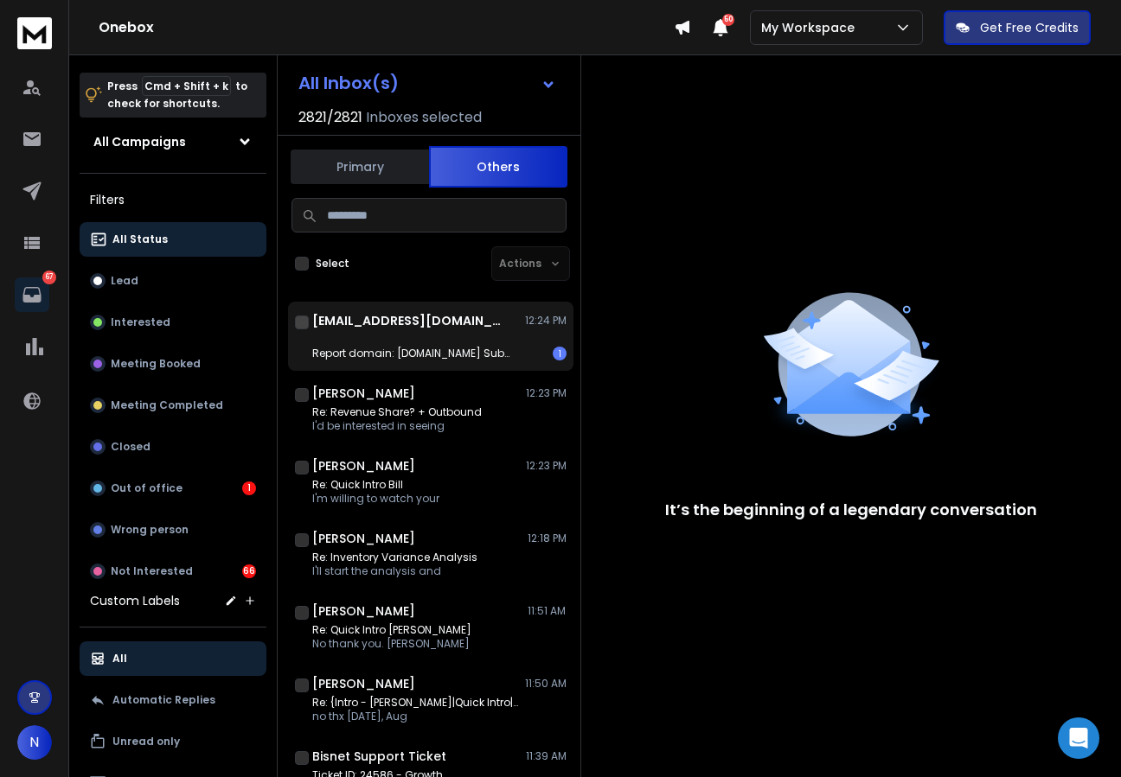
click at [432, 350] on p "Report domain: rev-growth-club.com Submitter: mimecast.org" at bounding box center [416, 354] width 208 height 14
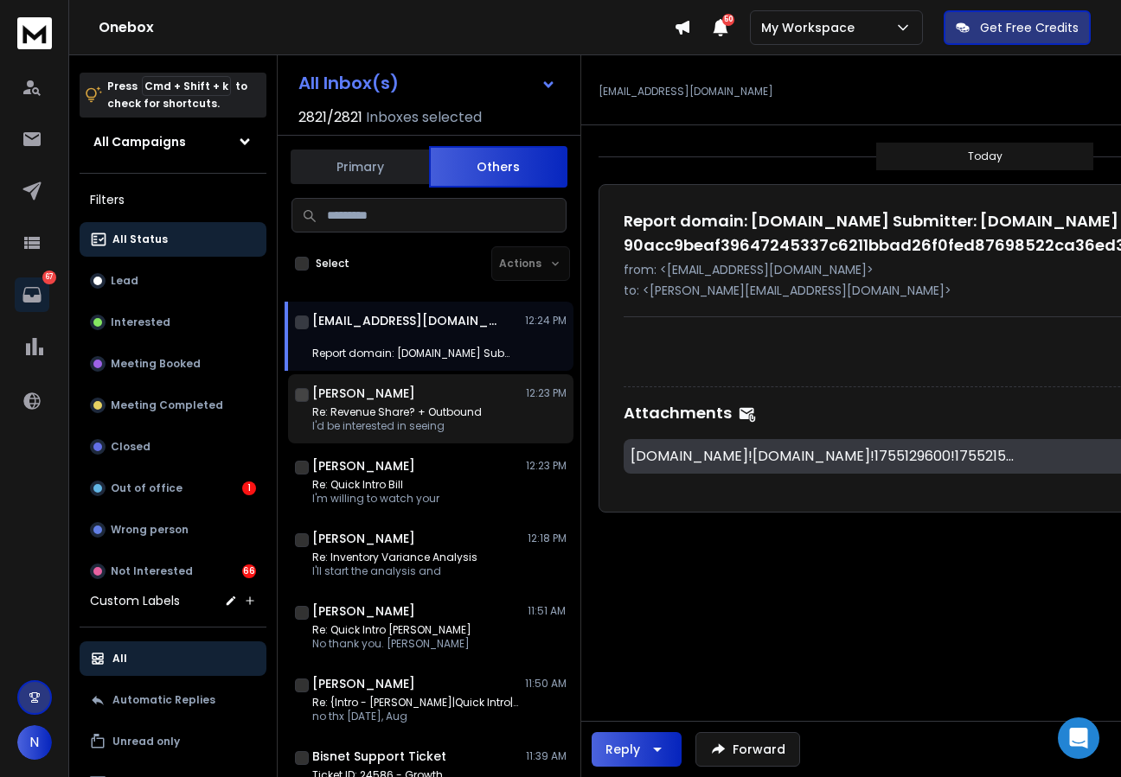
click at [452, 435] on div "Leslie DePol 12:23 PM Re: Revenue Share? + Outbound I'd be interested in seeing" at bounding box center [430, 408] width 285 height 69
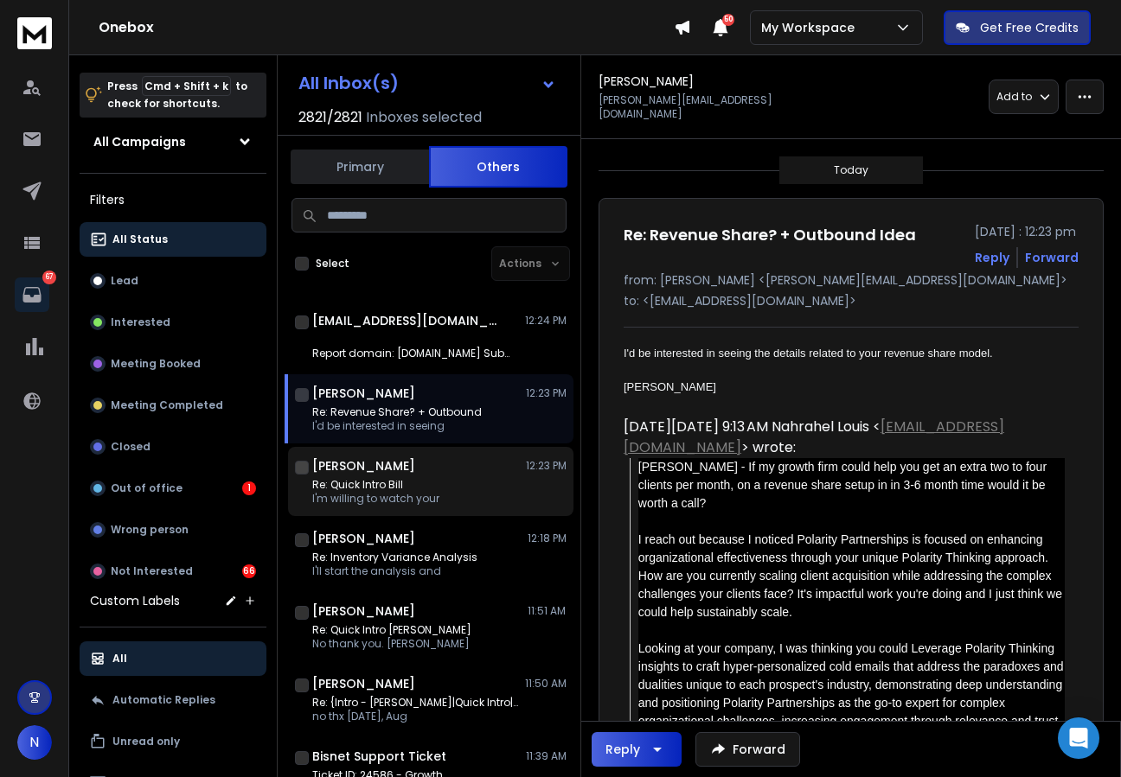
click at [452, 492] on div "Re: Quick Intro Bill I'm willing to watch your" at bounding box center [439, 492] width 254 height 28
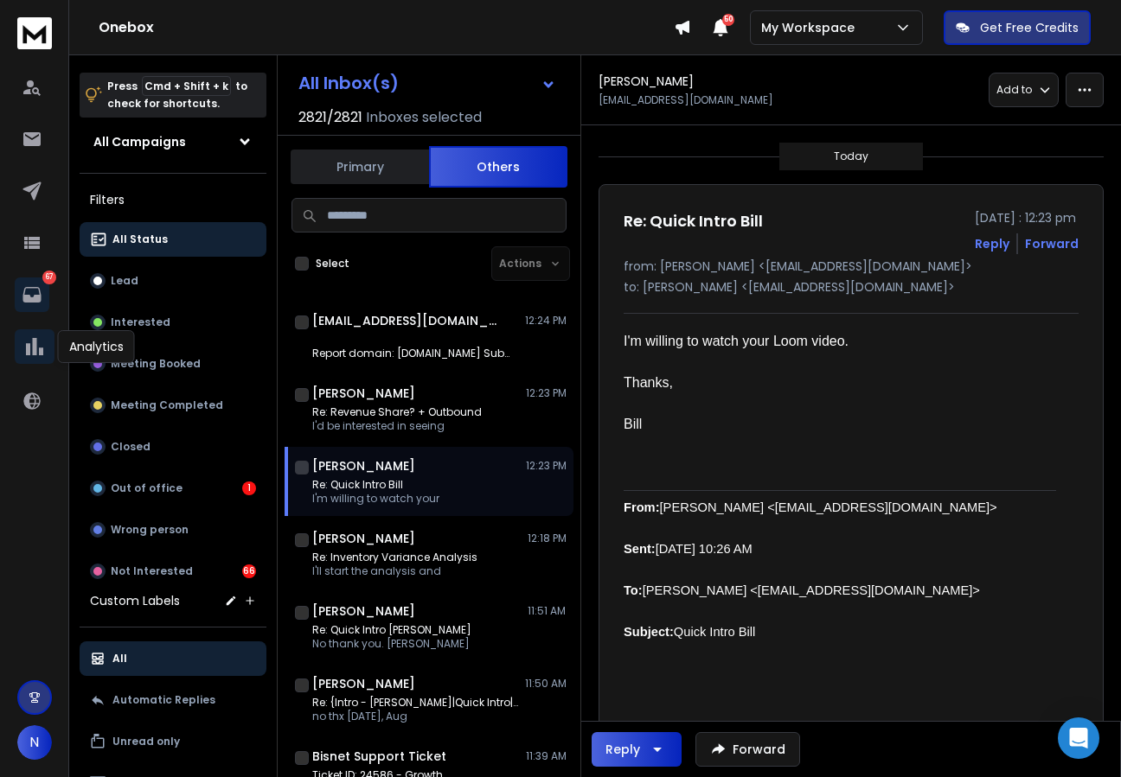
click at [40, 356] on icon at bounding box center [35, 347] width 26 height 26
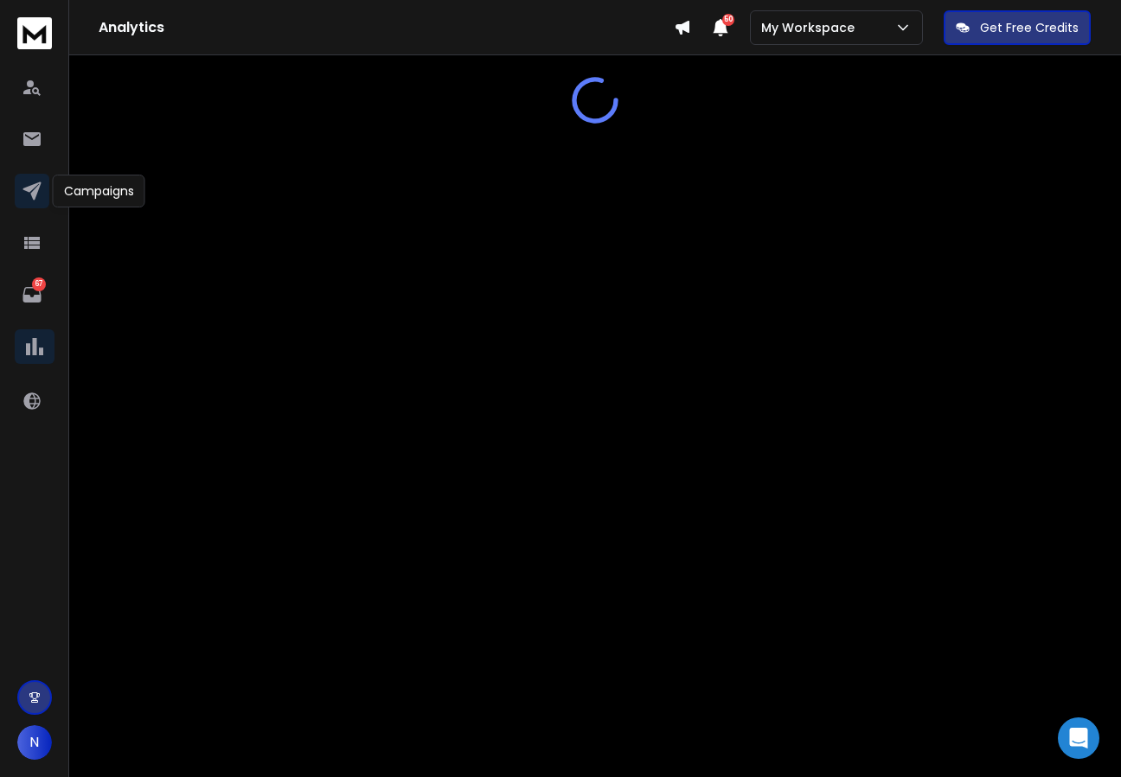
click at [38, 187] on icon at bounding box center [31, 191] width 18 height 18
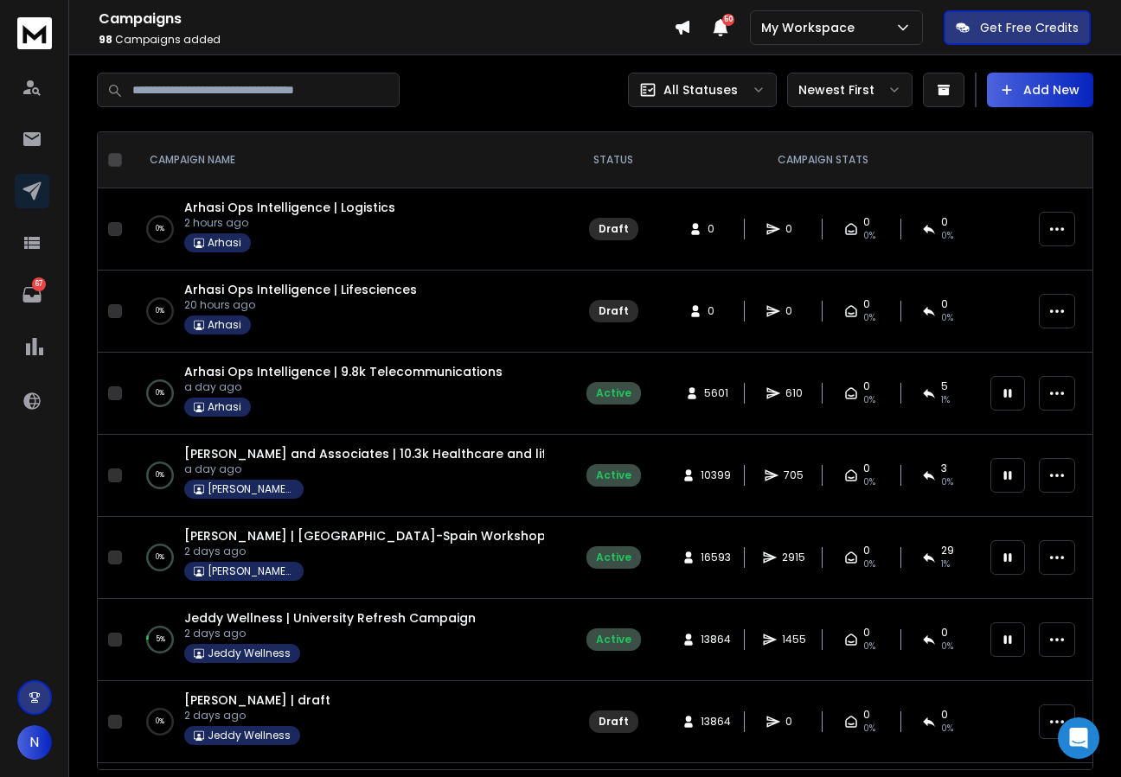
click at [26, 312] on div "67" at bounding box center [35, 299] width 40 height 42
click at [29, 308] on link "67" at bounding box center [32, 295] width 35 height 35
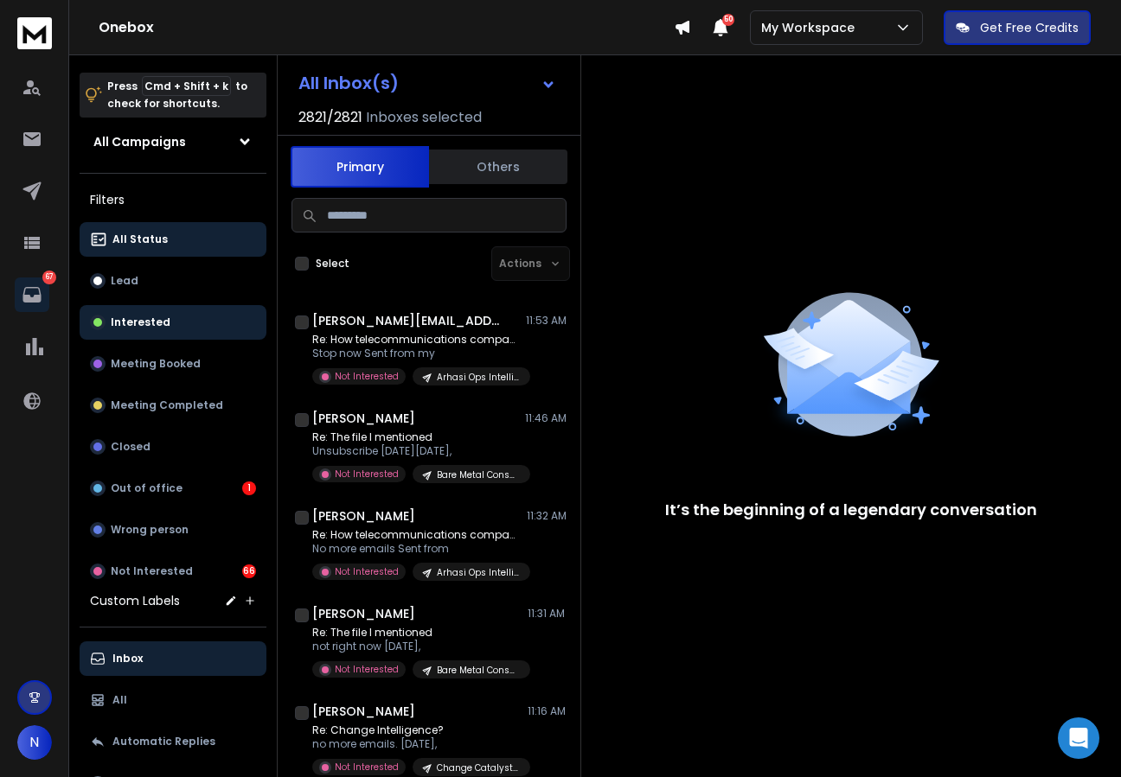
click at [210, 330] on button "Interested" at bounding box center [173, 322] width 187 height 35
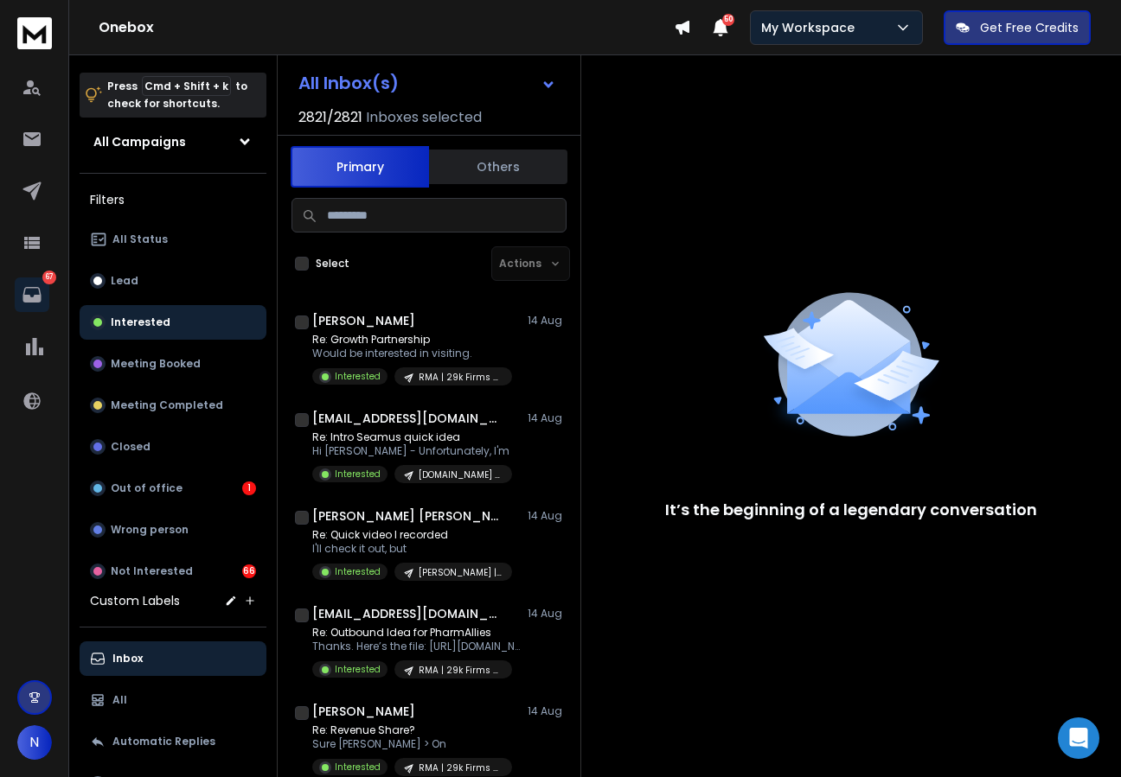
click at [808, 29] on p "My Workspace" at bounding box center [811, 27] width 100 height 17
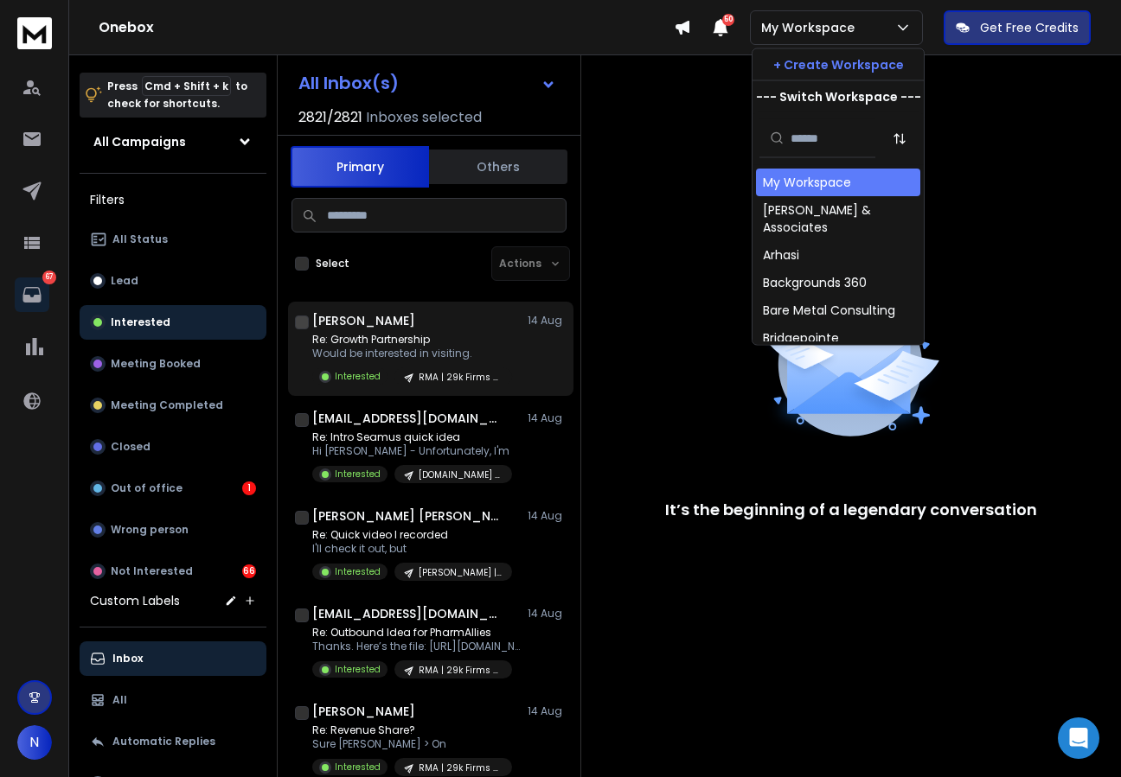
click at [440, 339] on p "Re: Growth Partnership" at bounding box center [412, 340] width 200 height 14
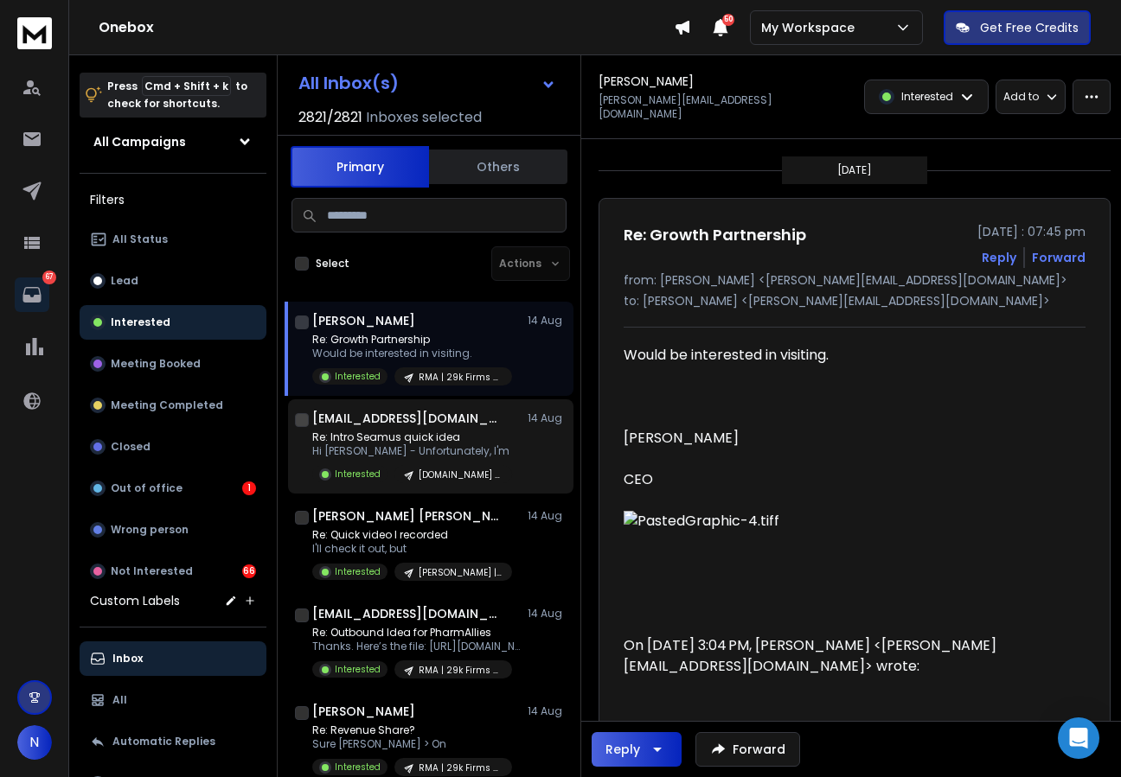
click at [467, 463] on div "Re: Intro Seamus quick idea Hi Seamus - Unfortunately, I'm Interested Imaginate…" at bounding box center [412, 457] width 200 height 53
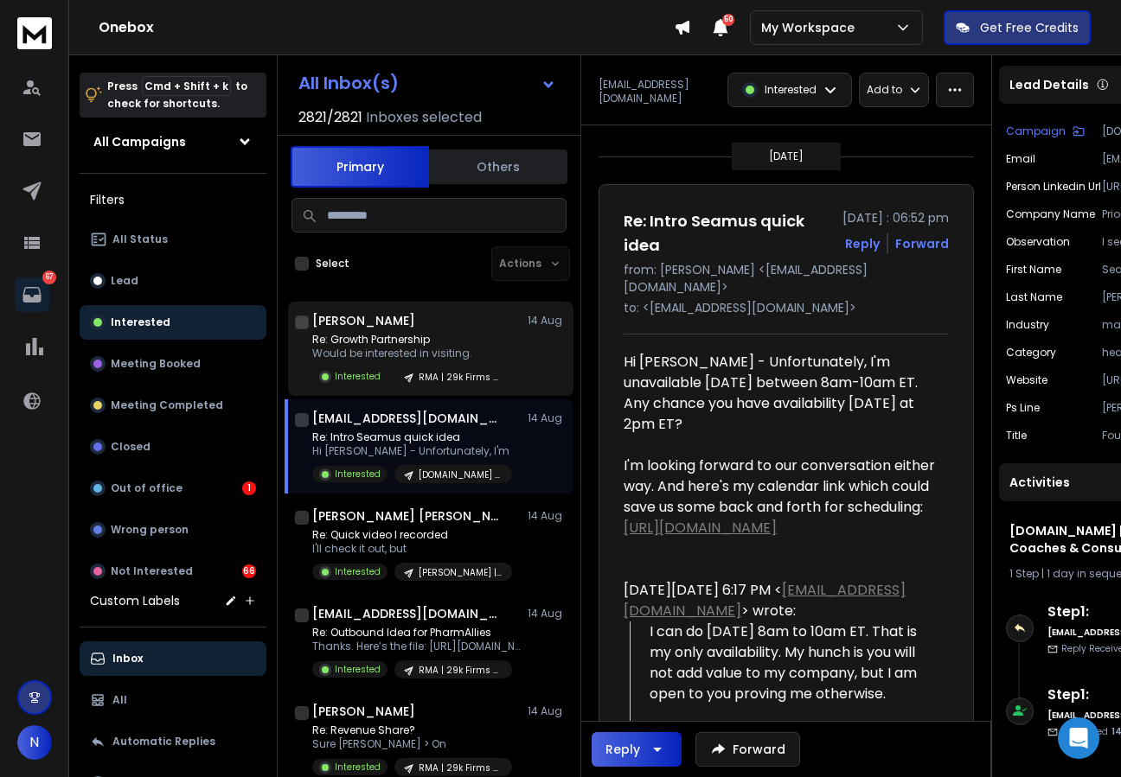
click at [459, 366] on div "Re: Growth Partnership Would be interested in visiting. Interested RMA | 29k Fi…" at bounding box center [412, 359] width 200 height 53
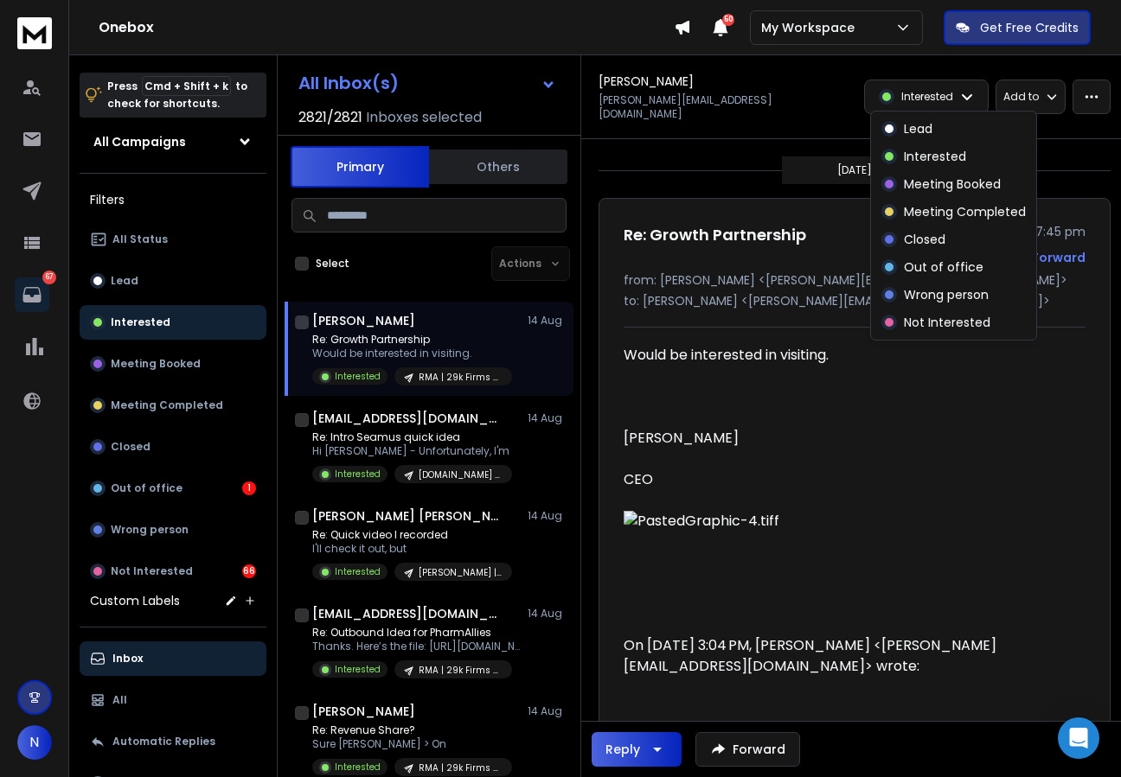
click at [915, 93] on p "Interested" at bounding box center [927, 97] width 52 height 14
click at [934, 158] on p "Interested" at bounding box center [935, 156] width 62 height 17
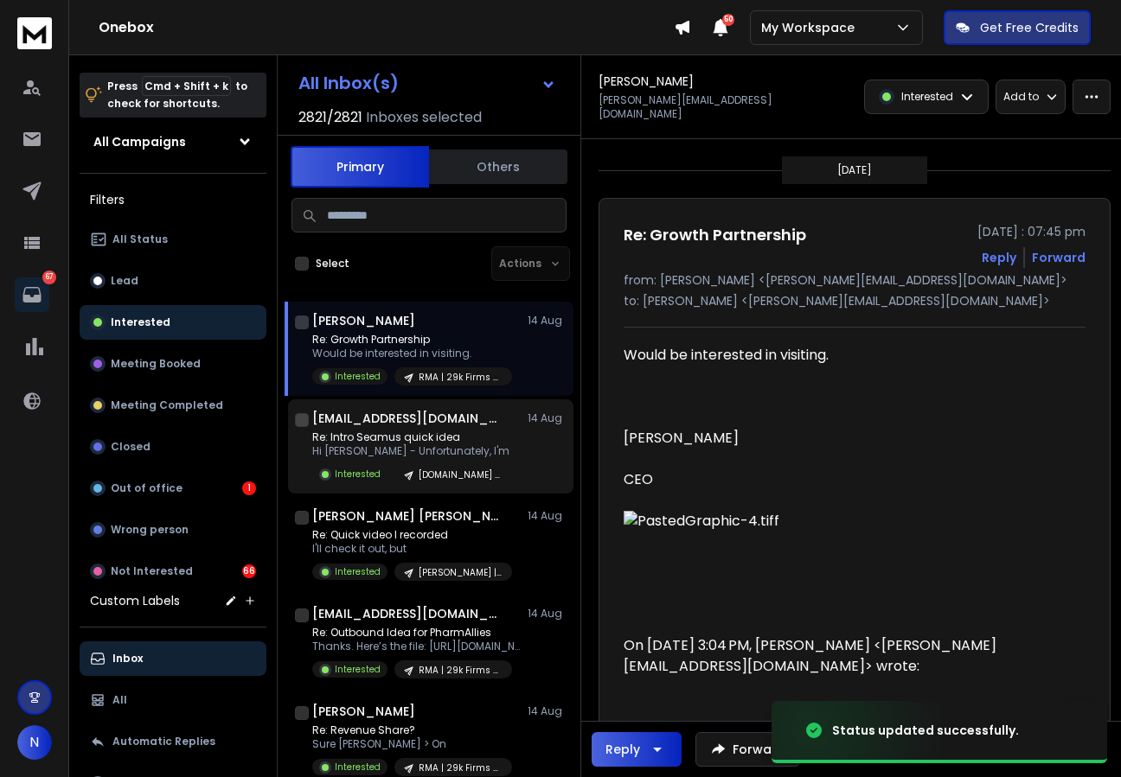
click at [457, 441] on p "Re: Intro Seamus quick idea" at bounding box center [412, 438] width 200 height 14
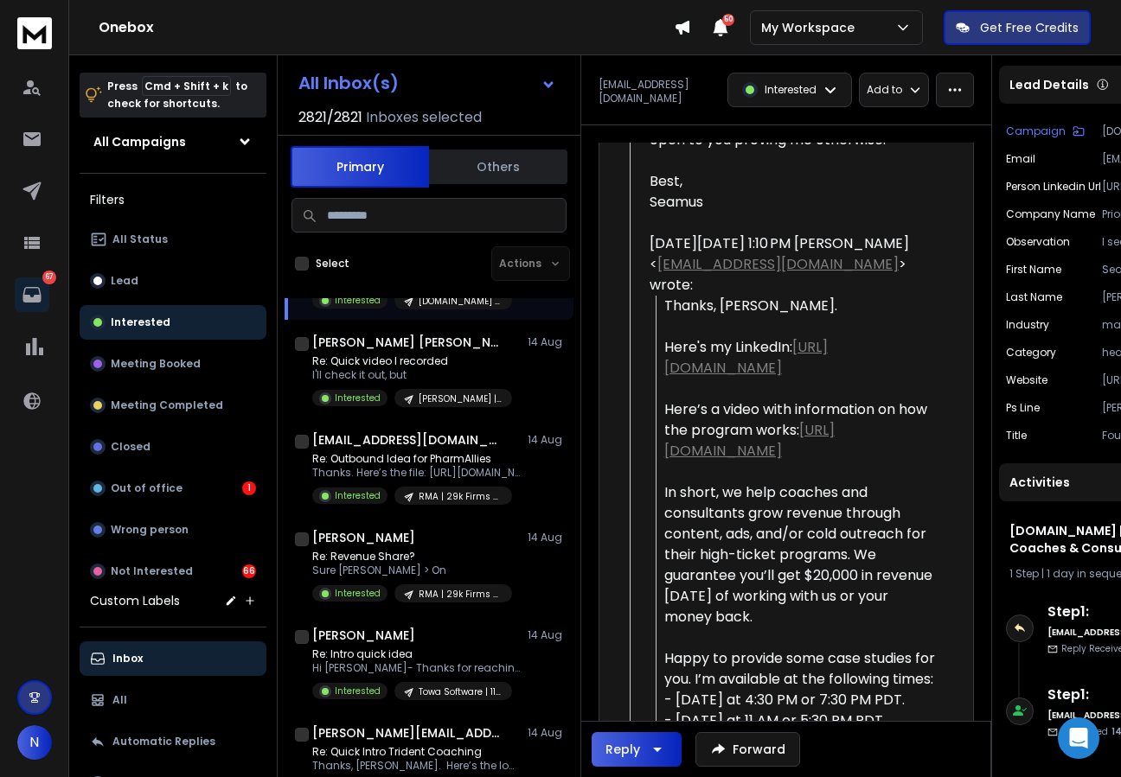
scroll to position [556, 0]
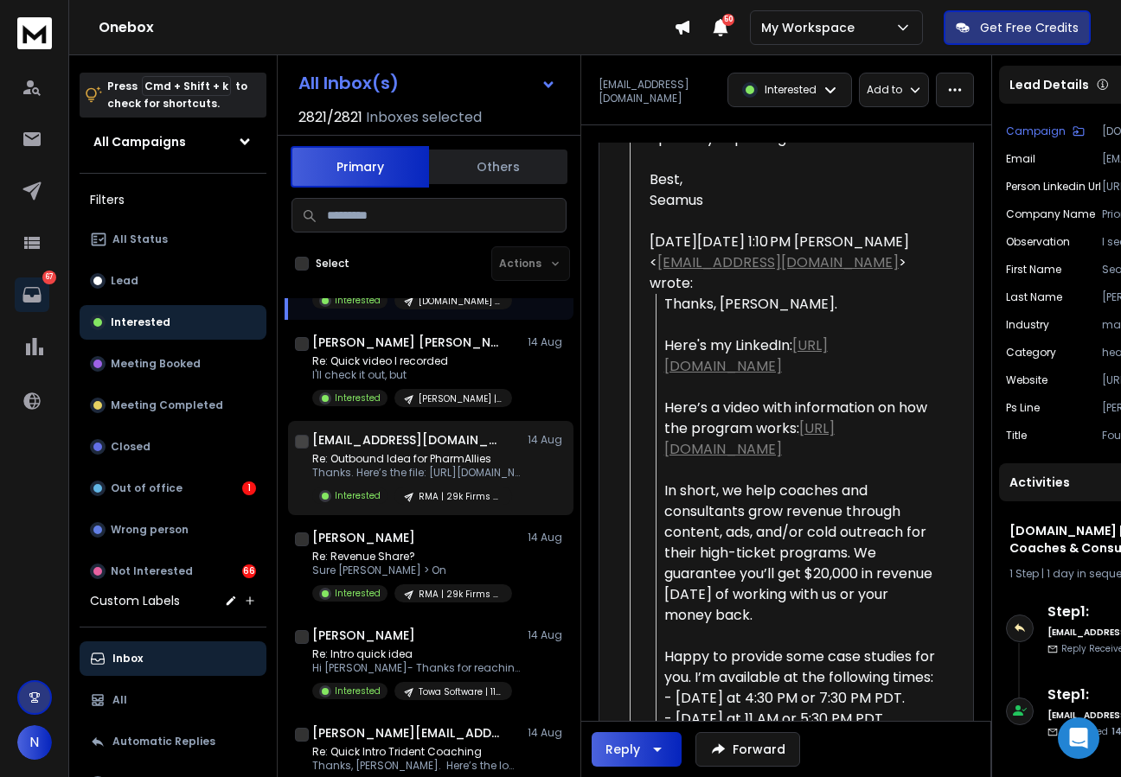
click at [461, 484] on div "Re: Outbound Idea for PharmAllies Thanks. Here’s the file: https://gamma.app/do…" at bounding box center [416, 478] width 208 height 53
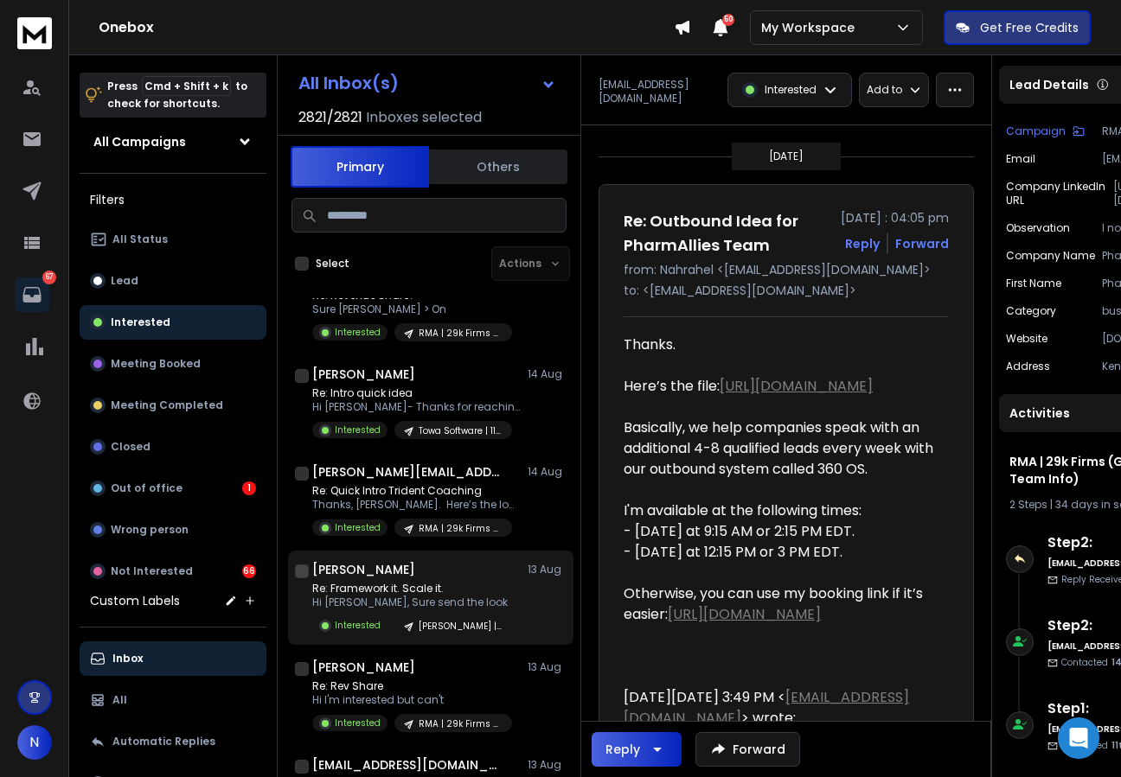
scroll to position [496, 0]
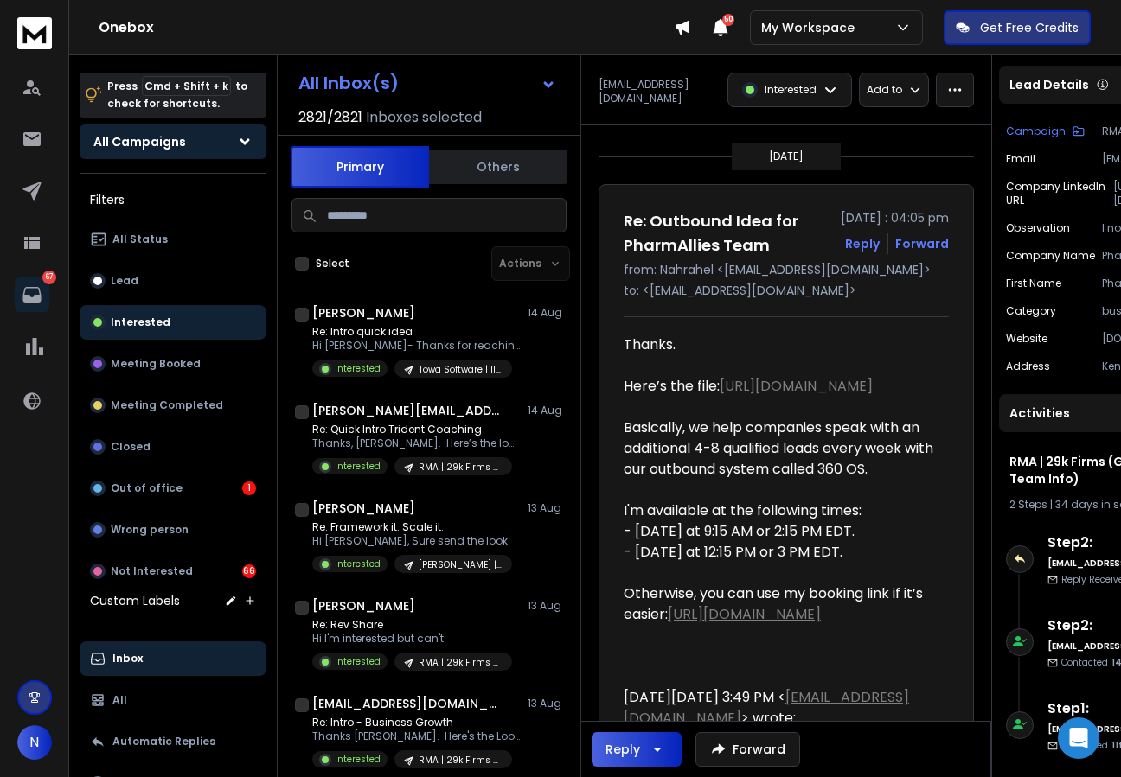
click at [202, 150] on button "All Campaigns" at bounding box center [173, 142] width 187 height 35
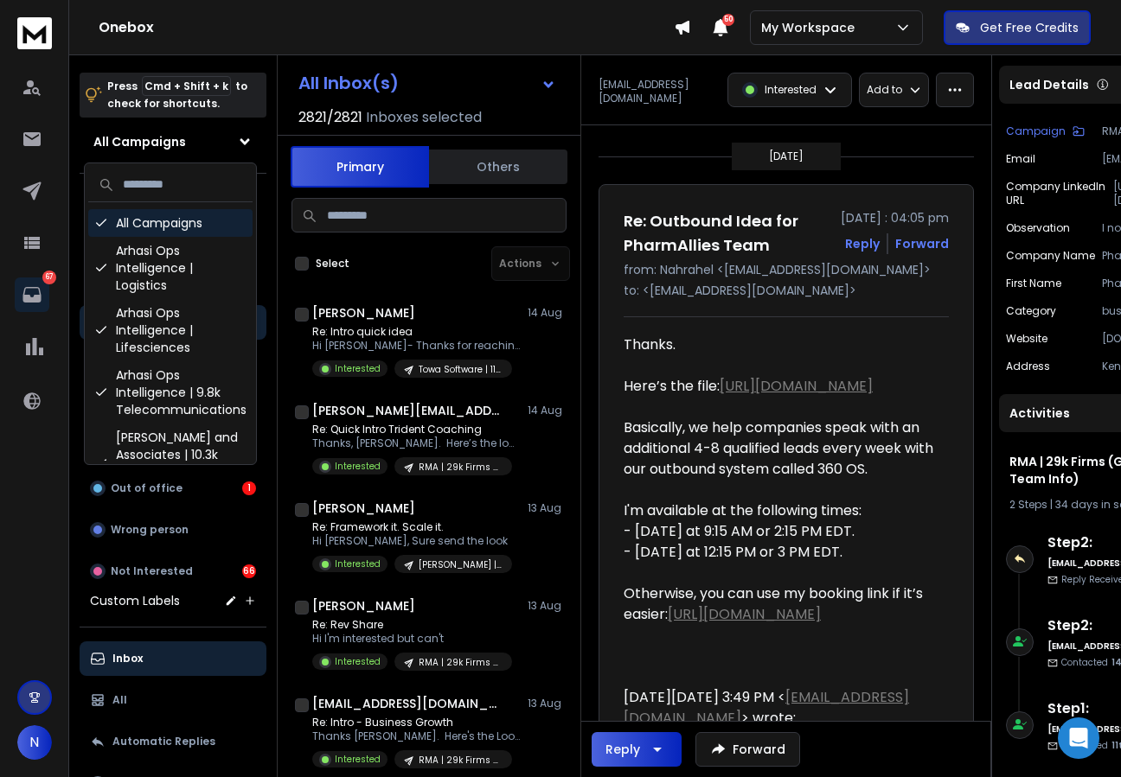
click at [160, 216] on div "All Campaigns" at bounding box center [170, 223] width 164 height 28
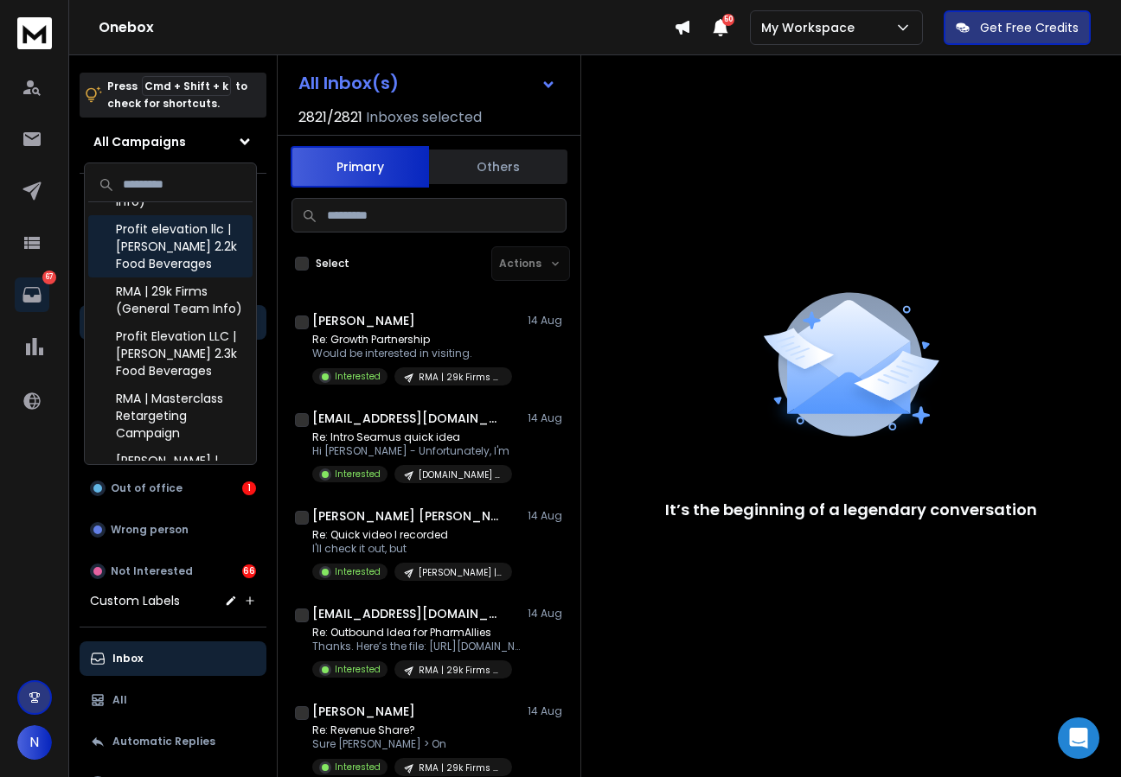
scroll to position [2565, 0]
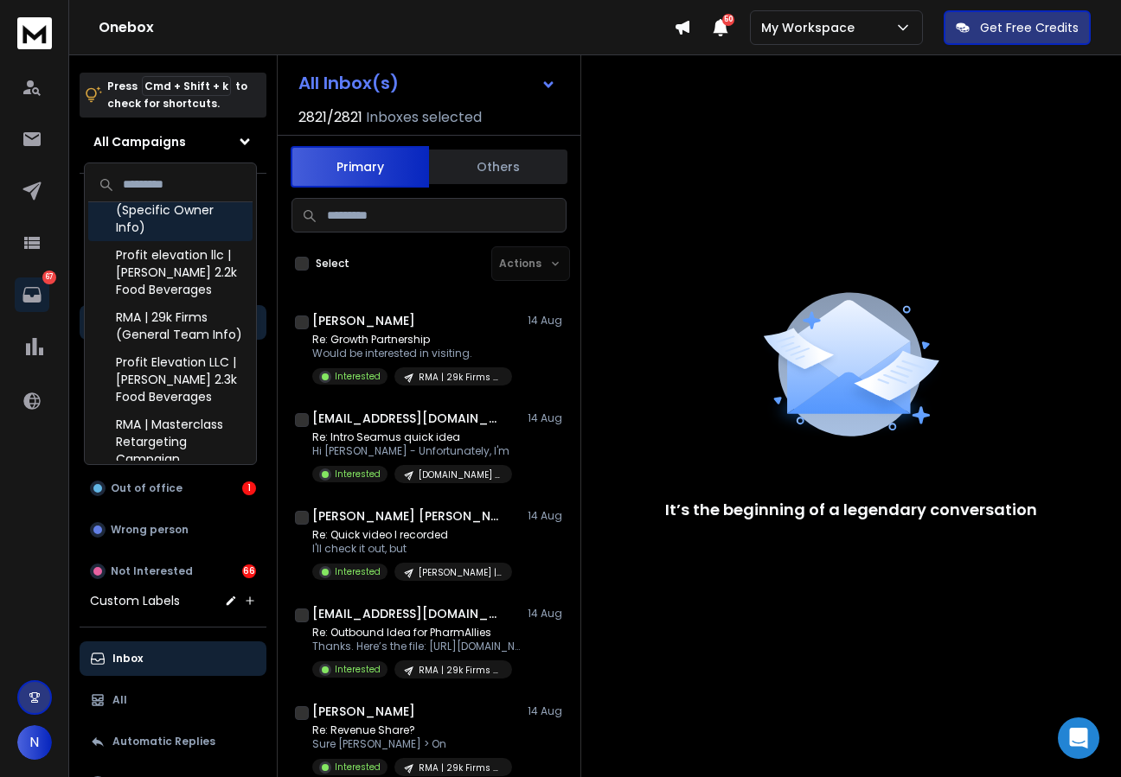
click at [179, 241] on div "RMA | 26k Firms (Specific Owner Info)" at bounding box center [170, 210] width 164 height 62
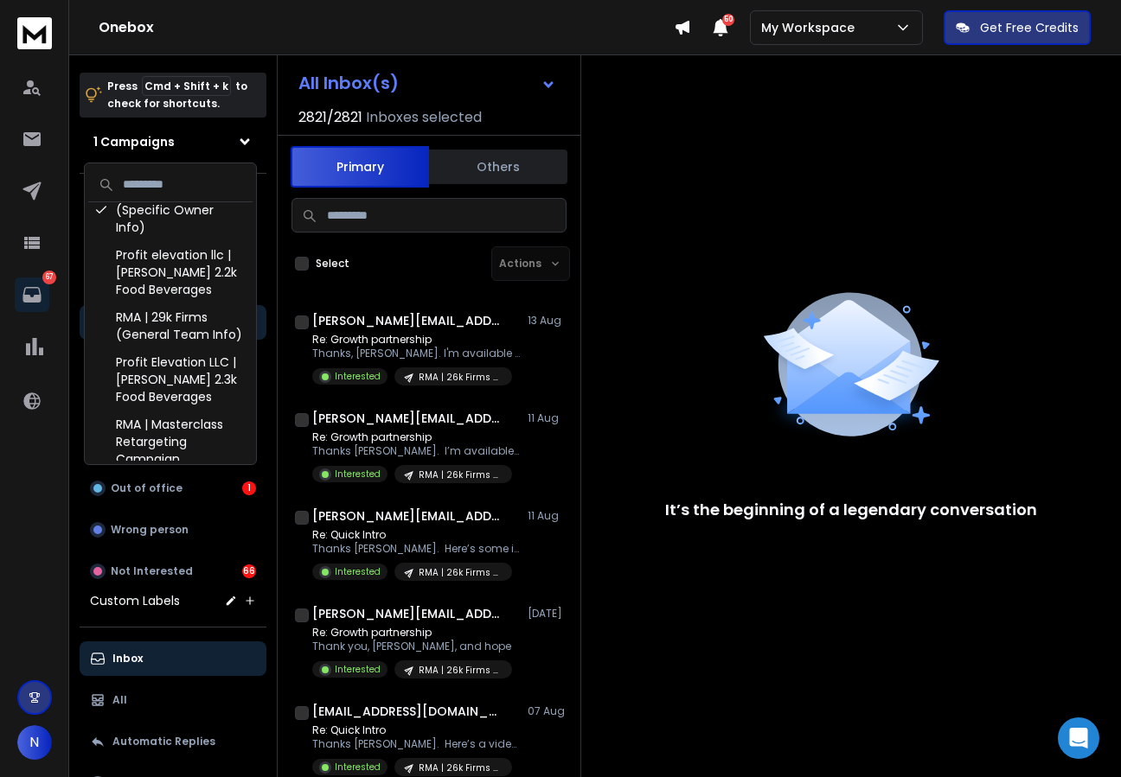
click at [623, 267] on div "It’s the beginning of a legendary conversation" at bounding box center [851, 385] width 540 height 661
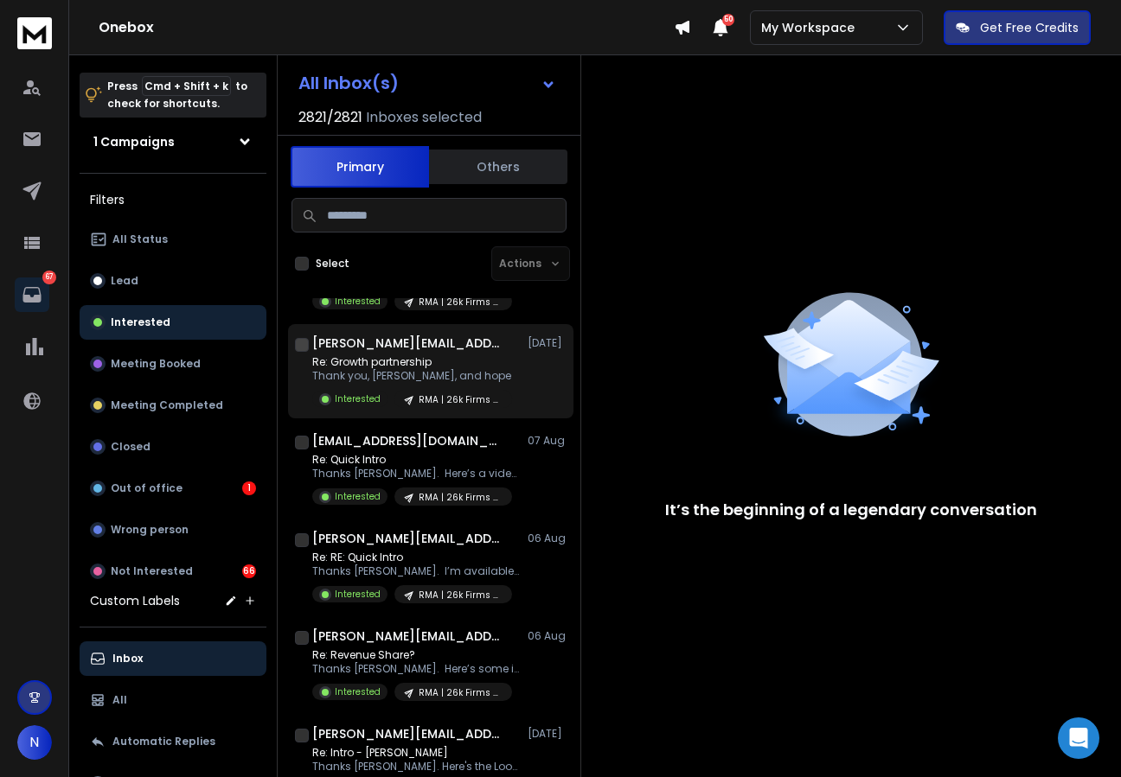
scroll to position [288, 0]
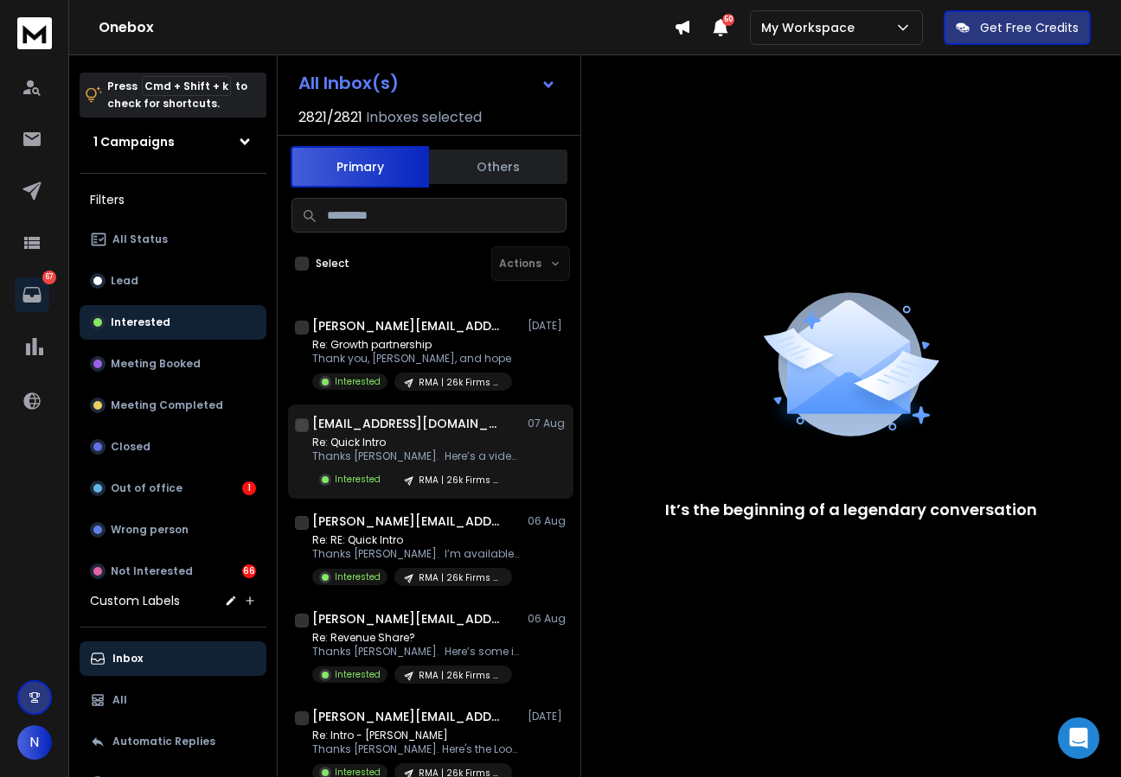
click at [472, 450] on p "Thanks Carlos. Here’s a video with" at bounding box center [416, 457] width 208 height 14
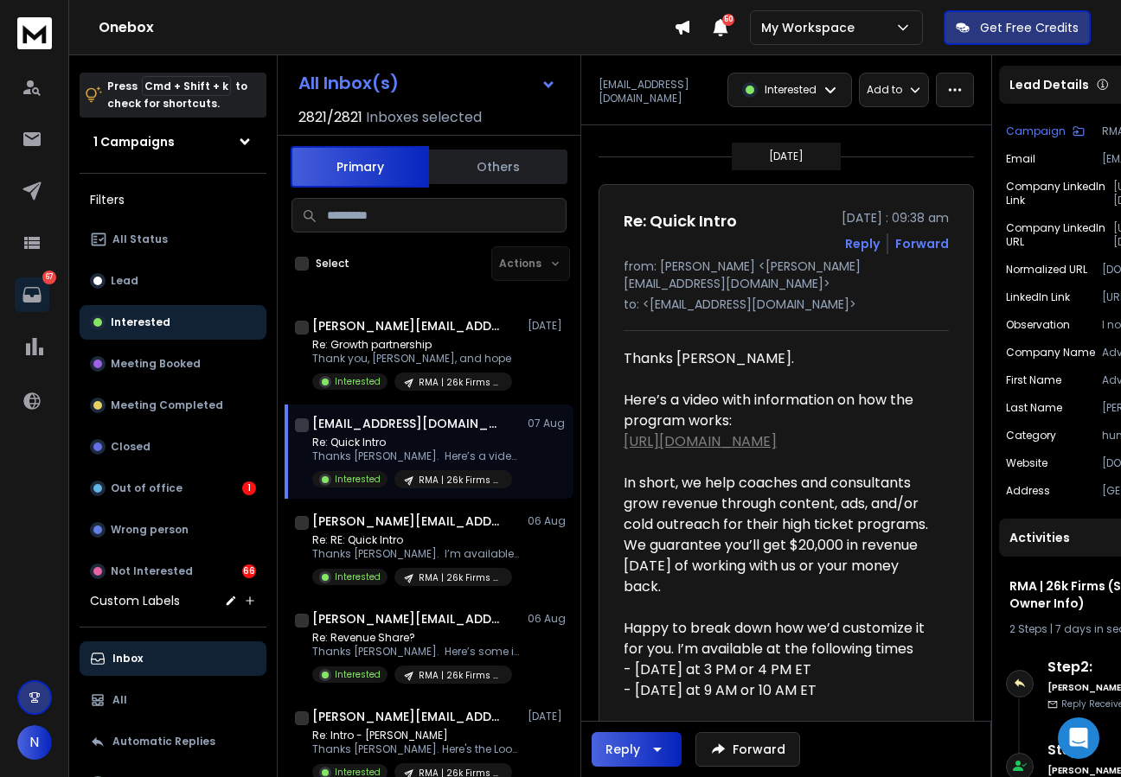
click at [744, 431] on link "https://www.youtube.com/watch?v=TVO8SjoMhQQ" at bounding box center [699, 441] width 153 height 20
click at [463, 468] on div "Re: Quick Intro Thanks Carlos. Here’s a video with Interested RMA | 26k Firms (…" at bounding box center [416, 462] width 208 height 53
click at [693, 467] on div "Thanks Carlos. Here’s a video with information on how the program works: https:…" at bounding box center [778, 566] width 311 height 436
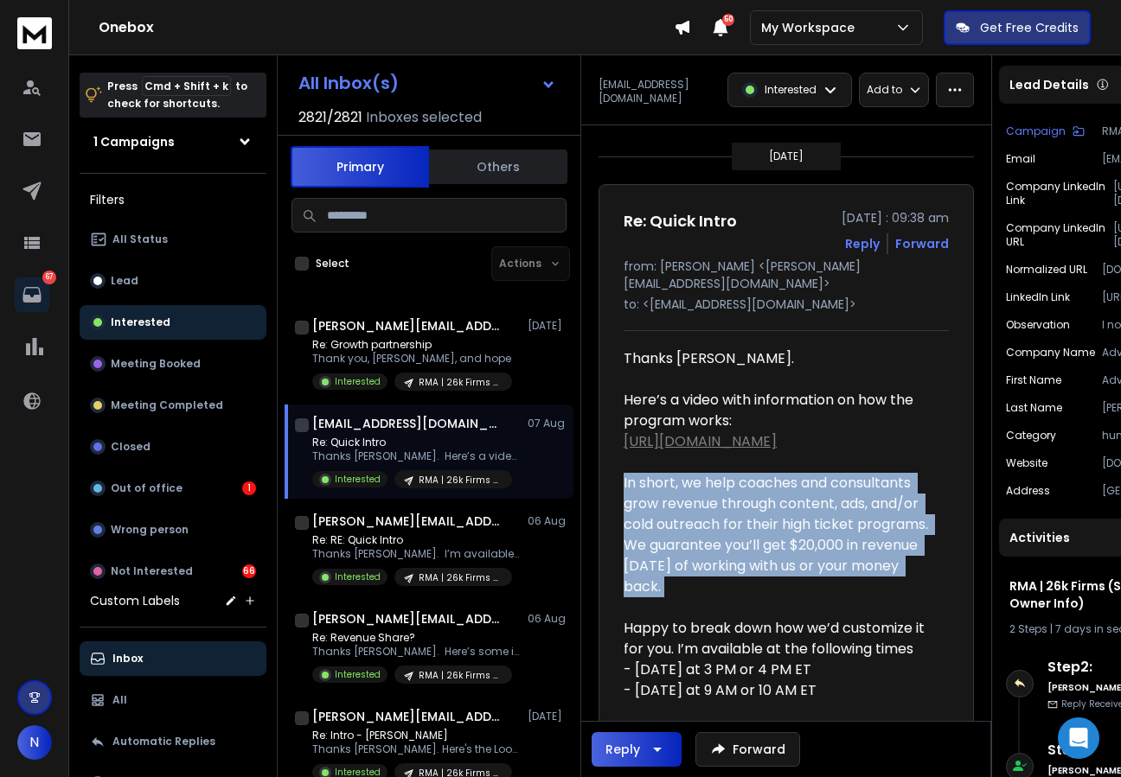
click at [693, 467] on div "Thanks Carlos. Here’s a video with information on how the program works: https:…" at bounding box center [778, 566] width 311 height 436
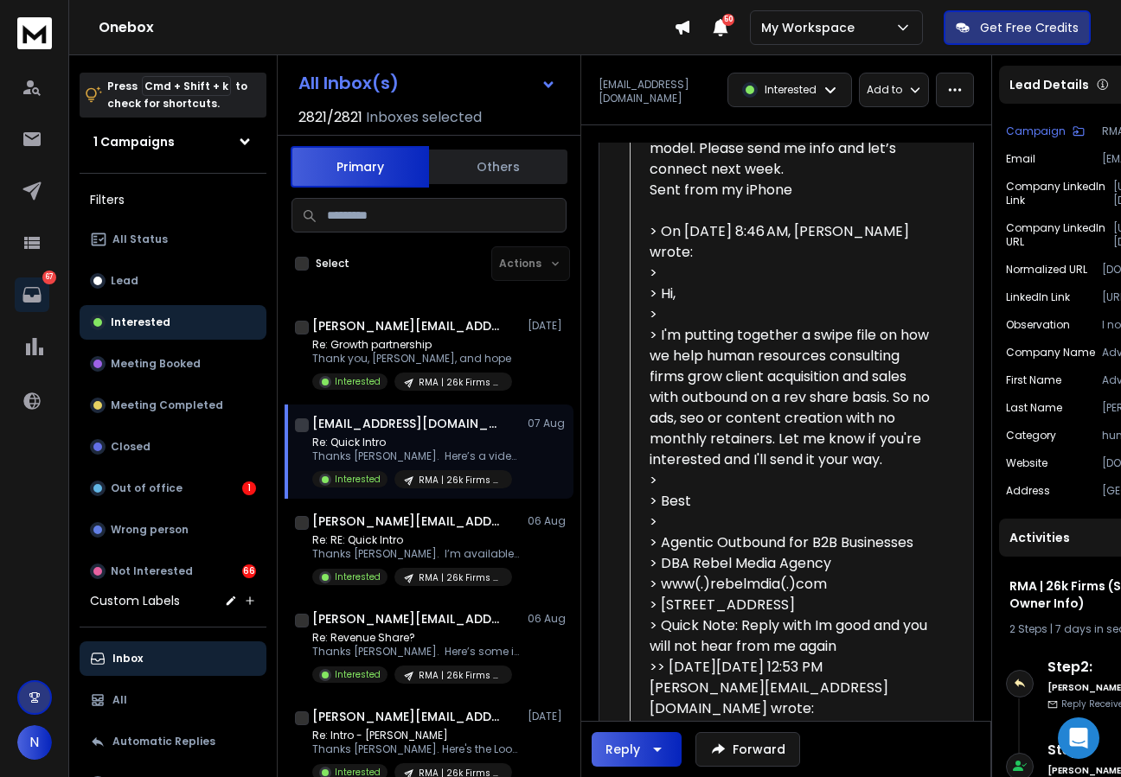
scroll to position [935, 0]
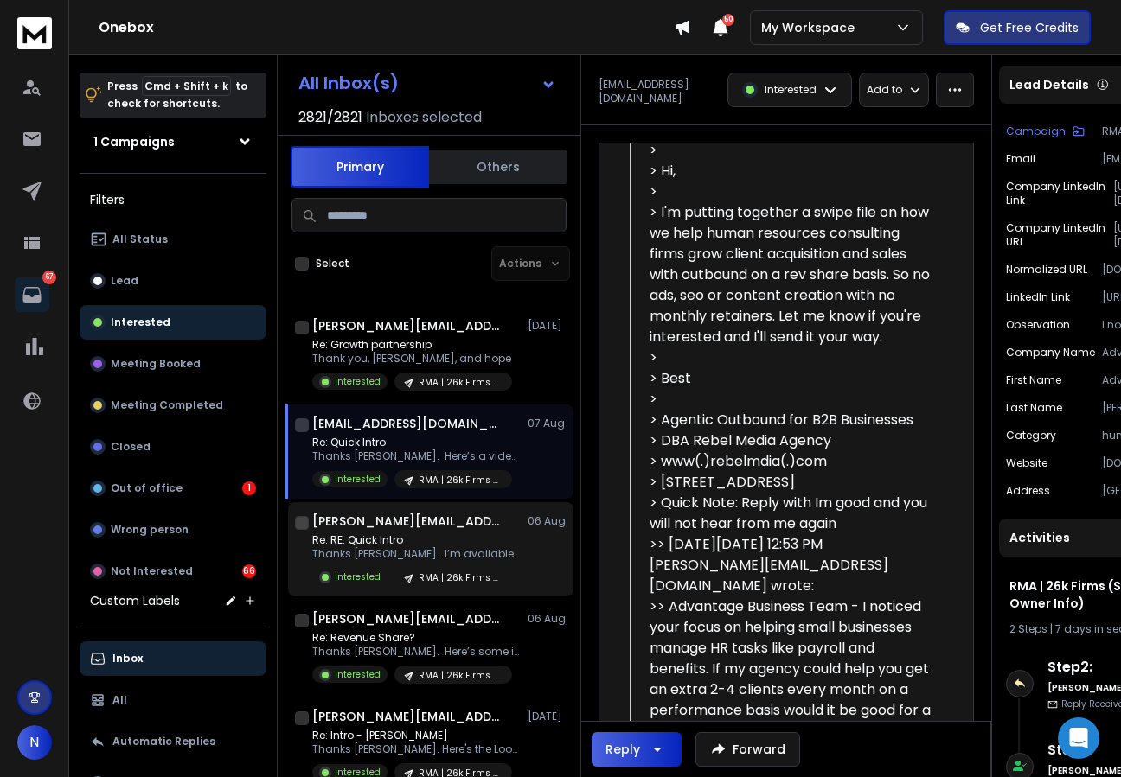
click at [426, 565] on div "Re: RE: Quick Intro Thanks Prasant. I’m available at the Interested RMA | 26k F…" at bounding box center [416, 560] width 208 height 53
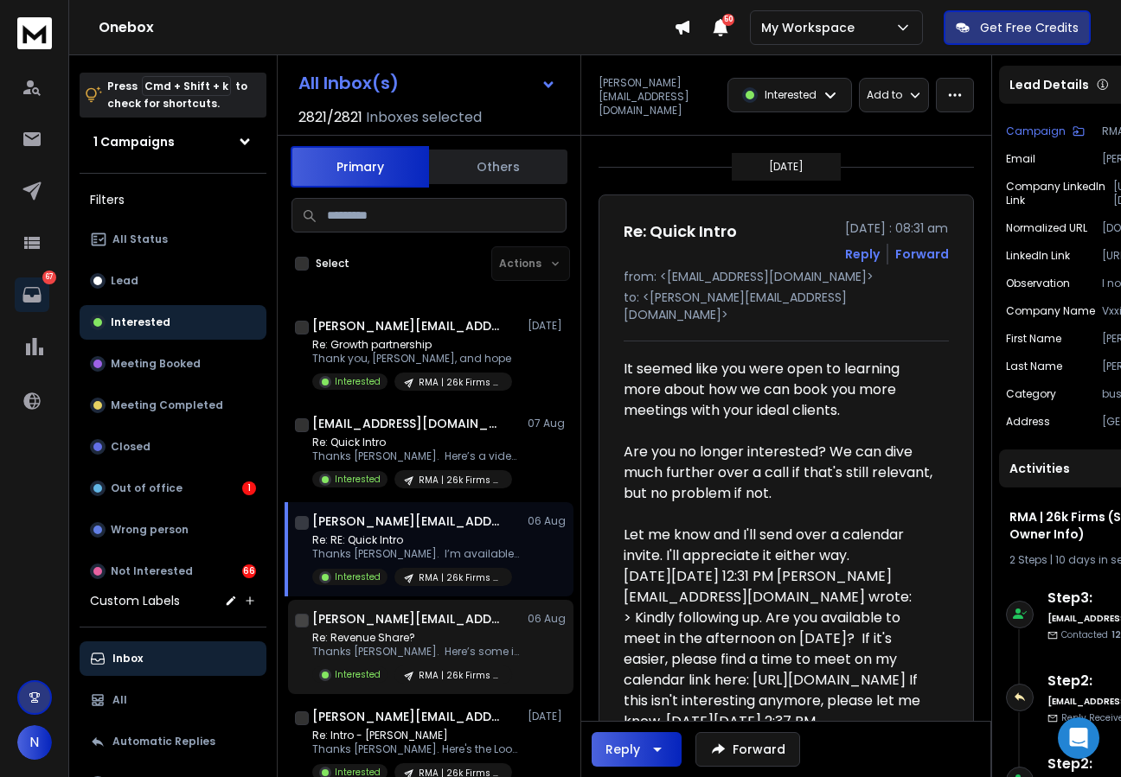
click at [454, 635] on p "Re: Revenue Share?" at bounding box center [416, 638] width 208 height 14
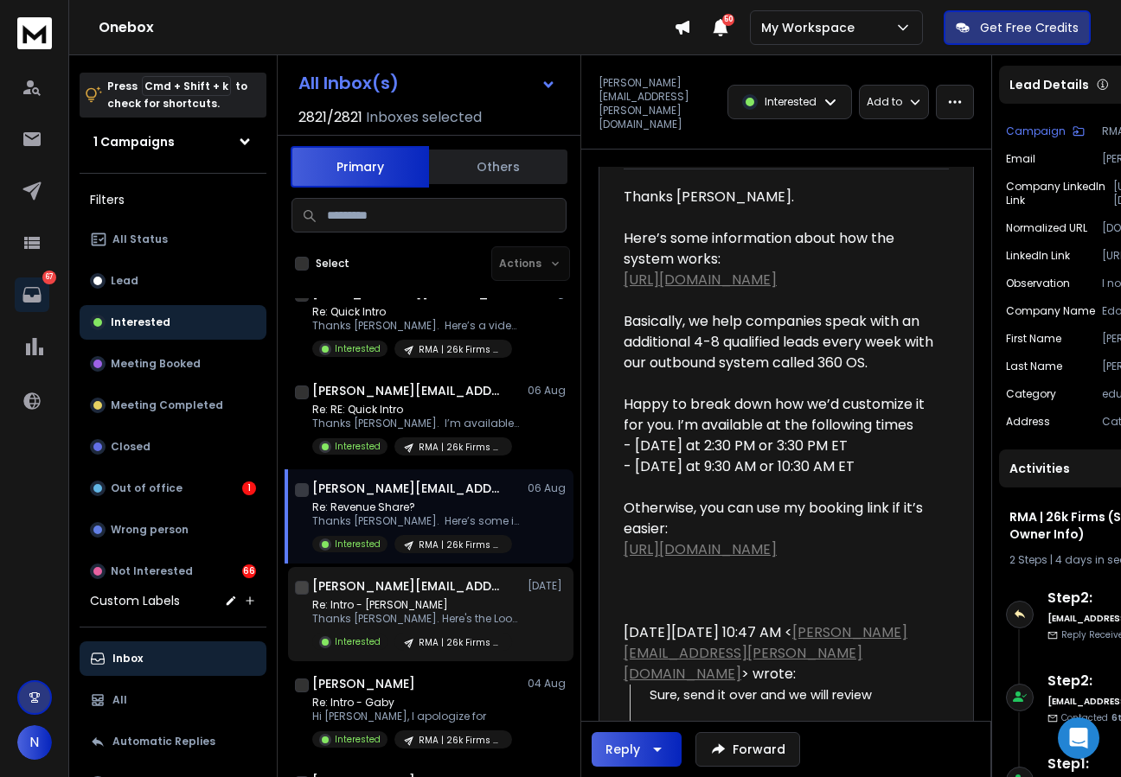
scroll to position [425, 0]
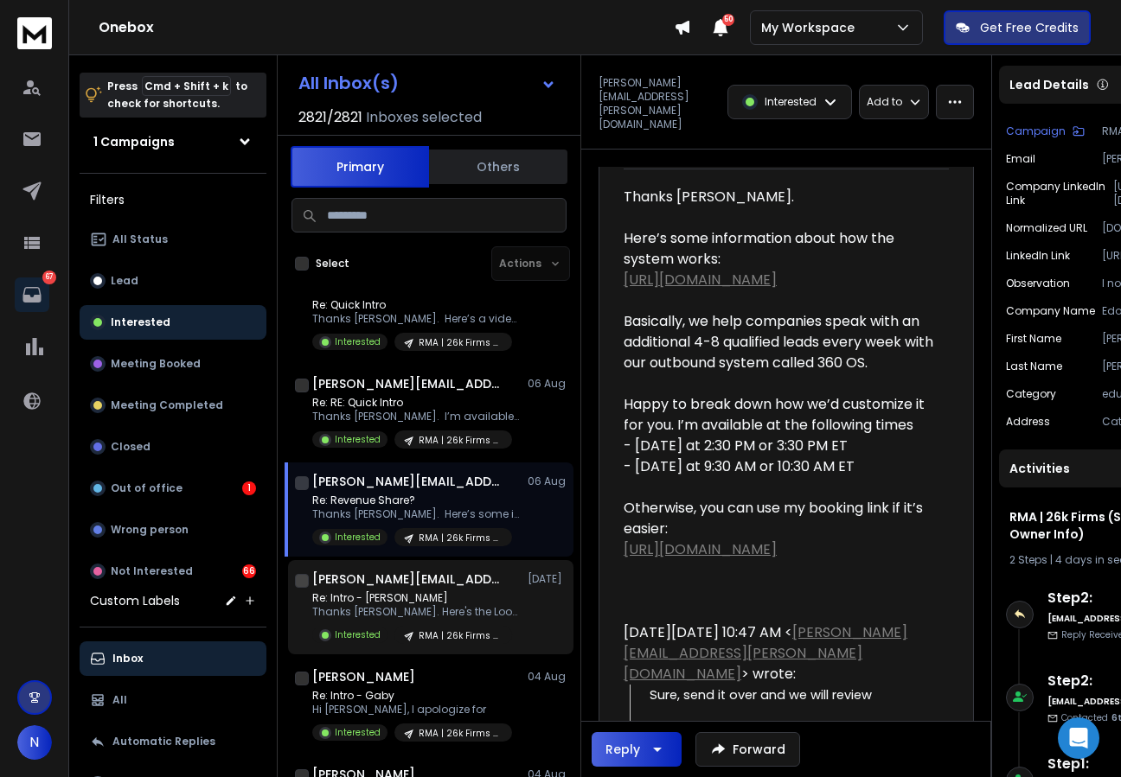
click at [403, 606] on p "Thanks Ajai. Here's the Loom video: https://www.loom.com/share/19011cf64b1c4ecb…" at bounding box center [416, 612] width 208 height 14
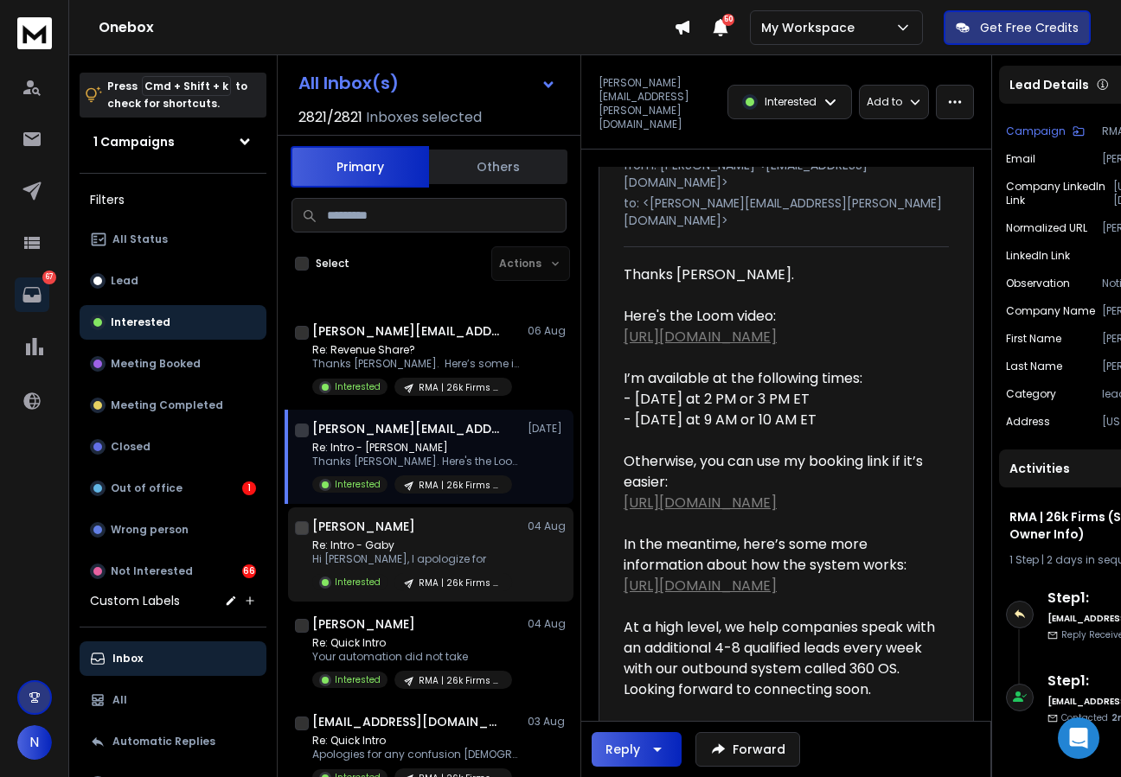
scroll to position [0, 0]
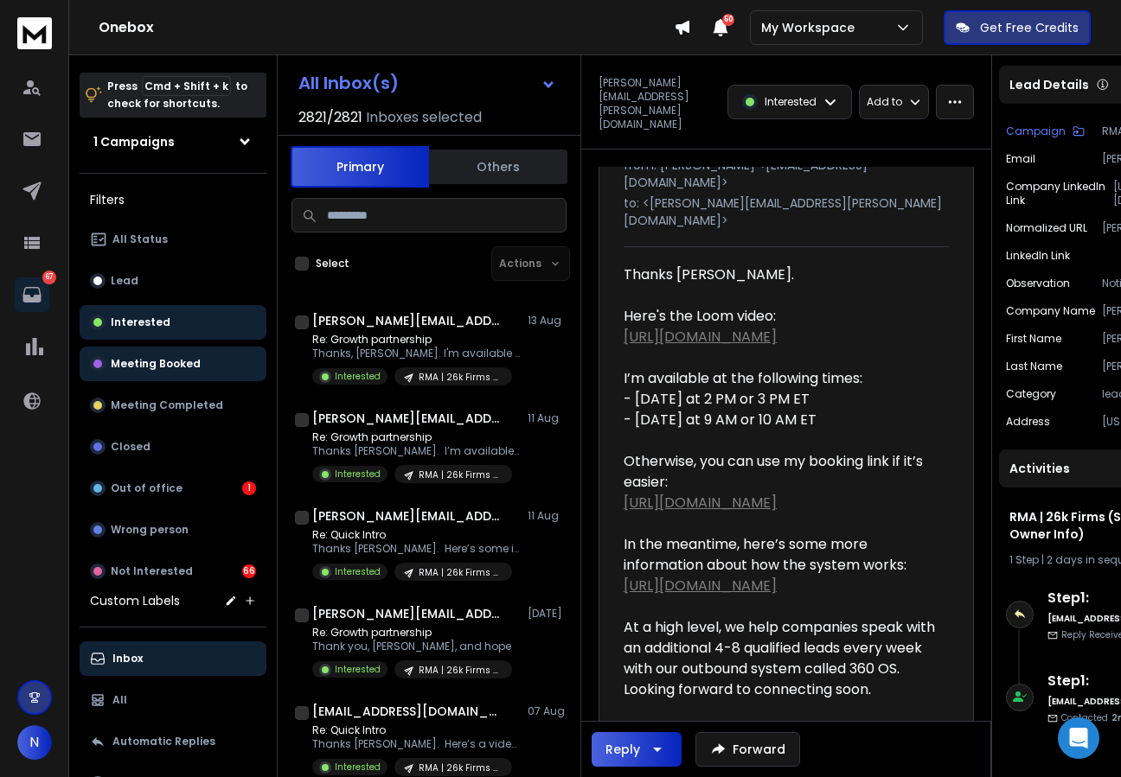
click at [216, 354] on button "Meeting Booked" at bounding box center [173, 364] width 187 height 35
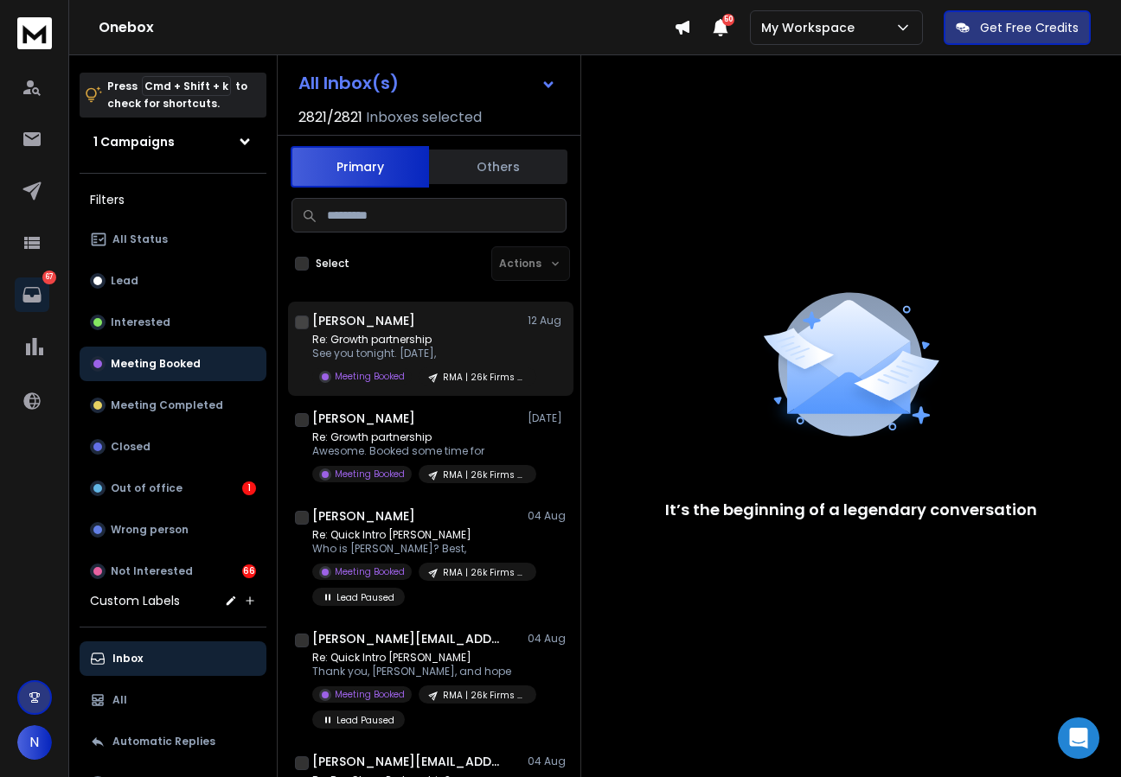
click at [424, 374] on div "RMA | 26k Firms (Specific Owner Info)" at bounding box center [478, 376] width 118 height 18
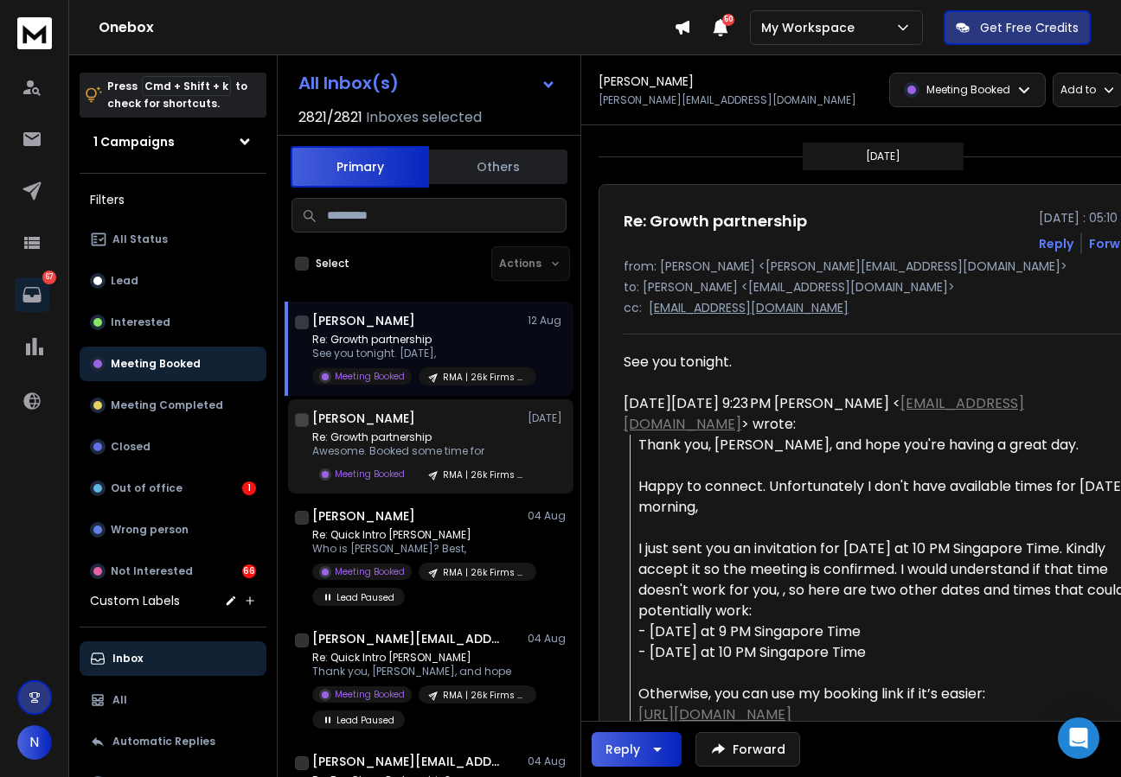
click at [415, 450] on p "Awesome. Booked some time for" at bounding box center [416, 451] width 208 height 14
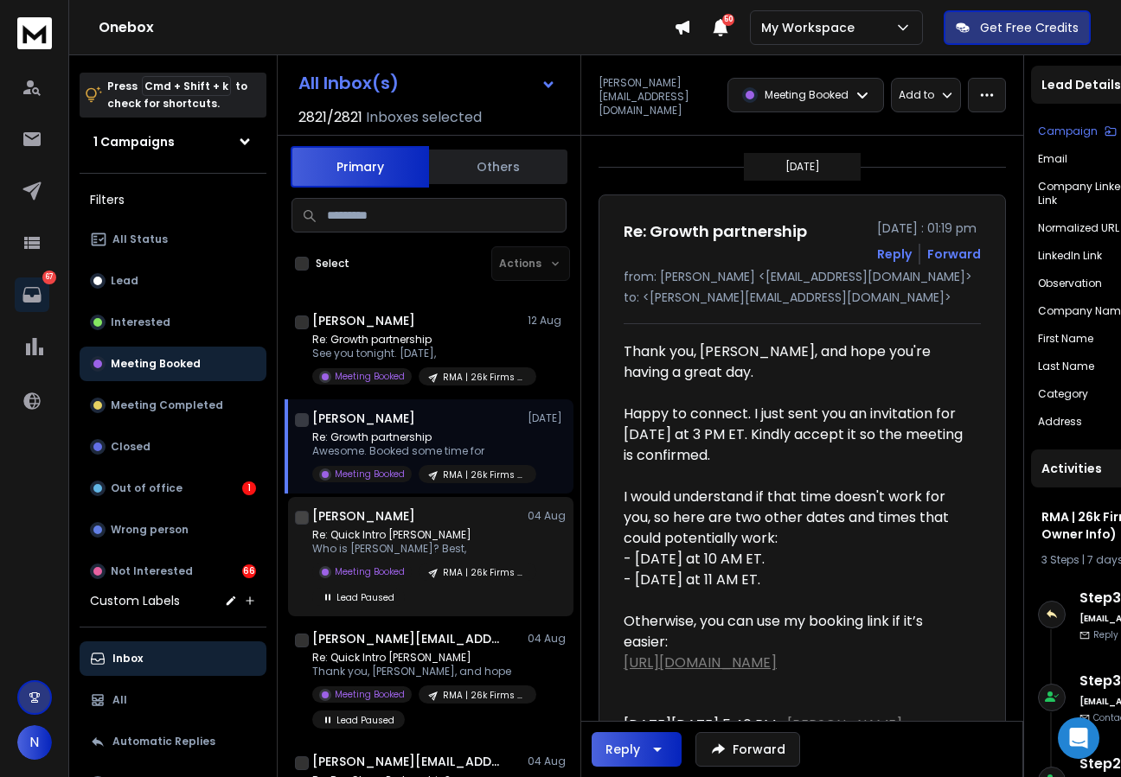
click at [402, 548] on p "Who is Nahrahel Louis? Best," at bounding box center [416, 549] width 208 height 14
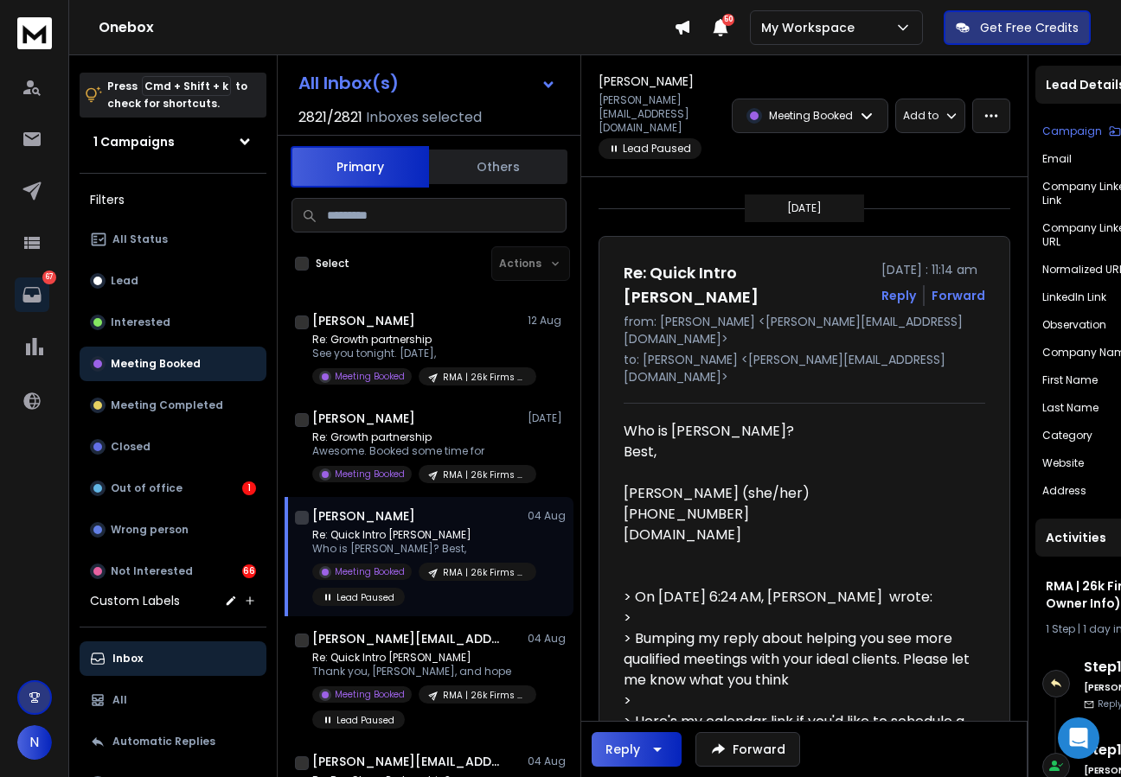
click at [509, 537] on p "Re: Quick Intro Debbie" at bounding box center [416, 535] width 208 height 14
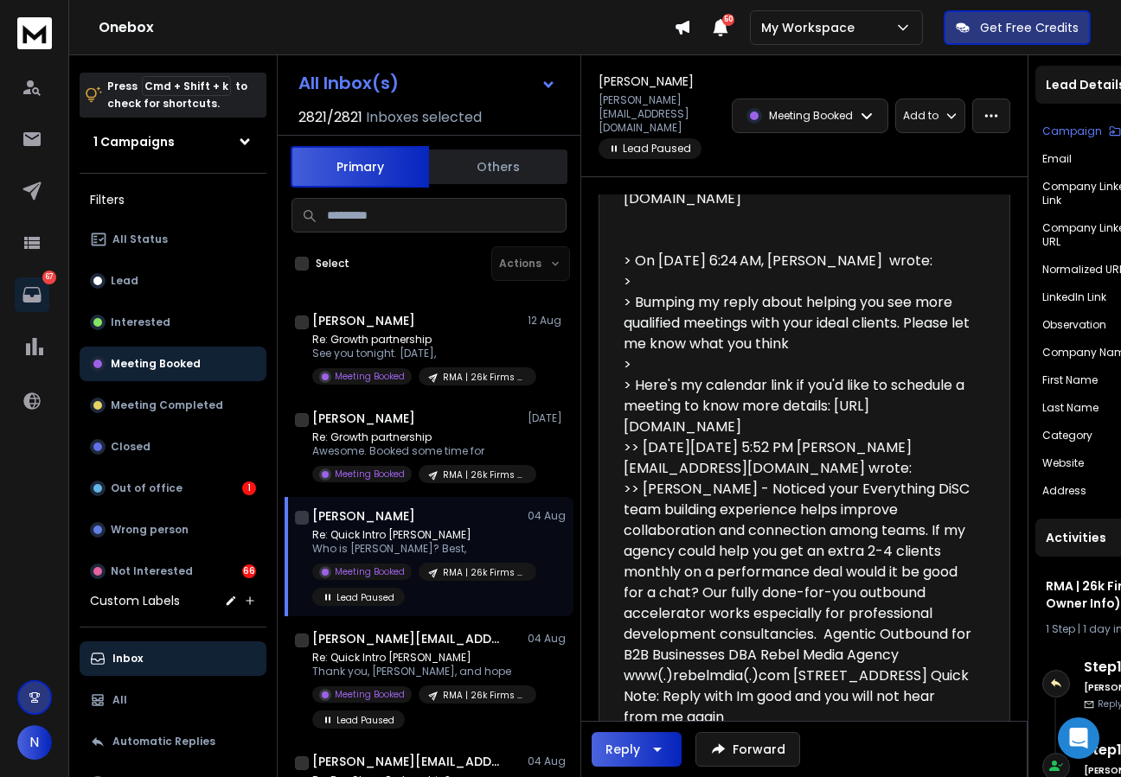
scroll to position [35, 0]
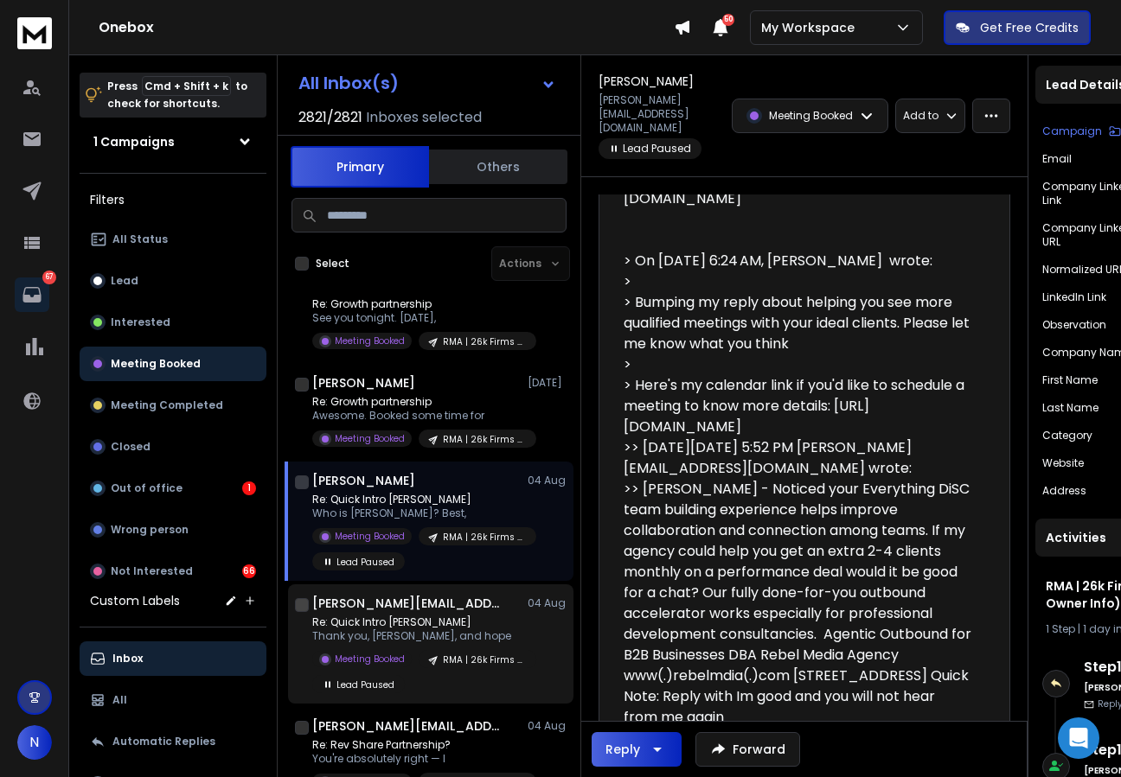
click at [408, 604] on h1 "debbie@cwtrainingandconsulting.com" at bounding box center [407, 603] width 190 height 17
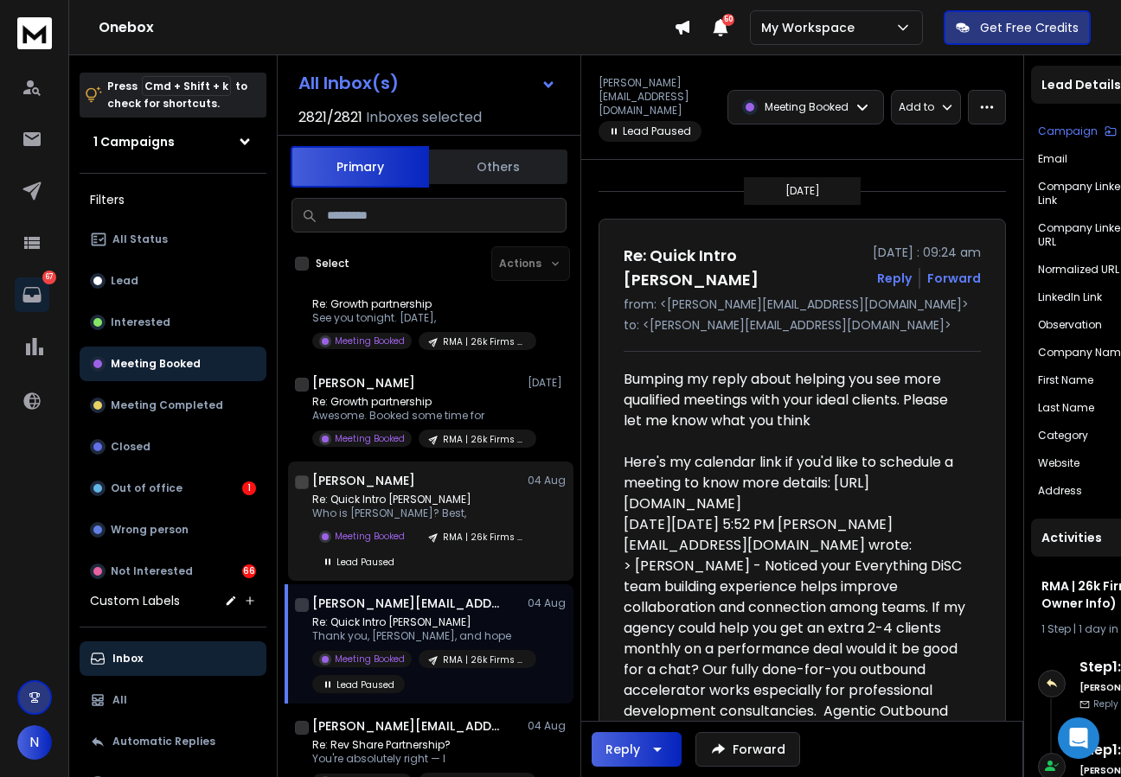
click at [480, 522] on div "Re: Quick Intro Debbie Who is Nahrahel Louis? Best, Meeting Booked RMA | 26k Fi…" at bounding box center [439, 532] width 254 height 78
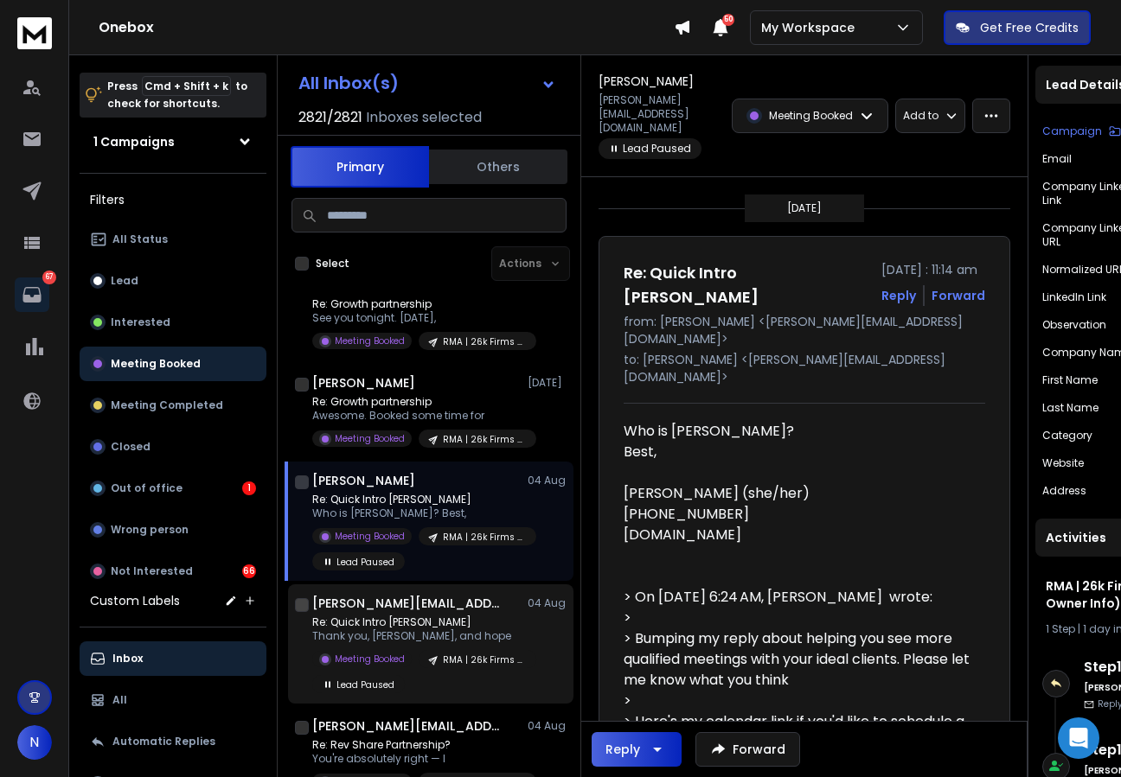
click at [440, 587] on div "debbie@cwtrainingandconsulting.com 04 Aug Re: Quick Intro Debbie Thank you, Deb…" at bounding box center [430, 644] width 285 height 119
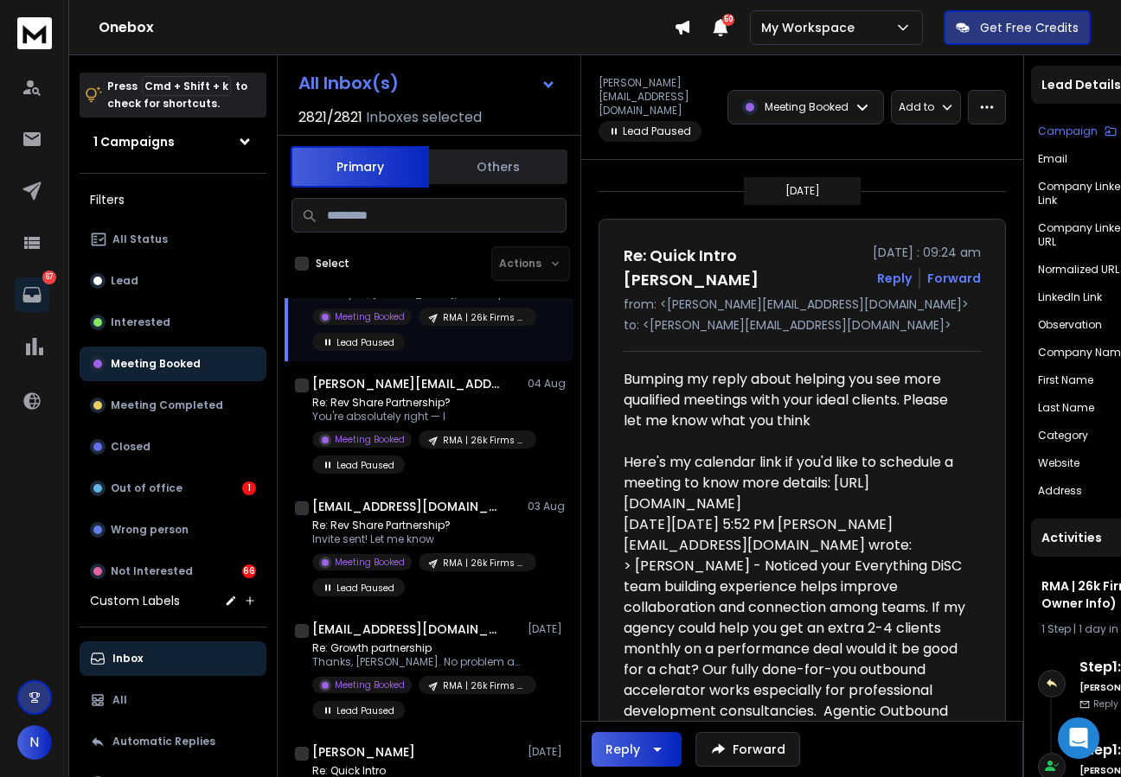
scroll to position [387, 0]
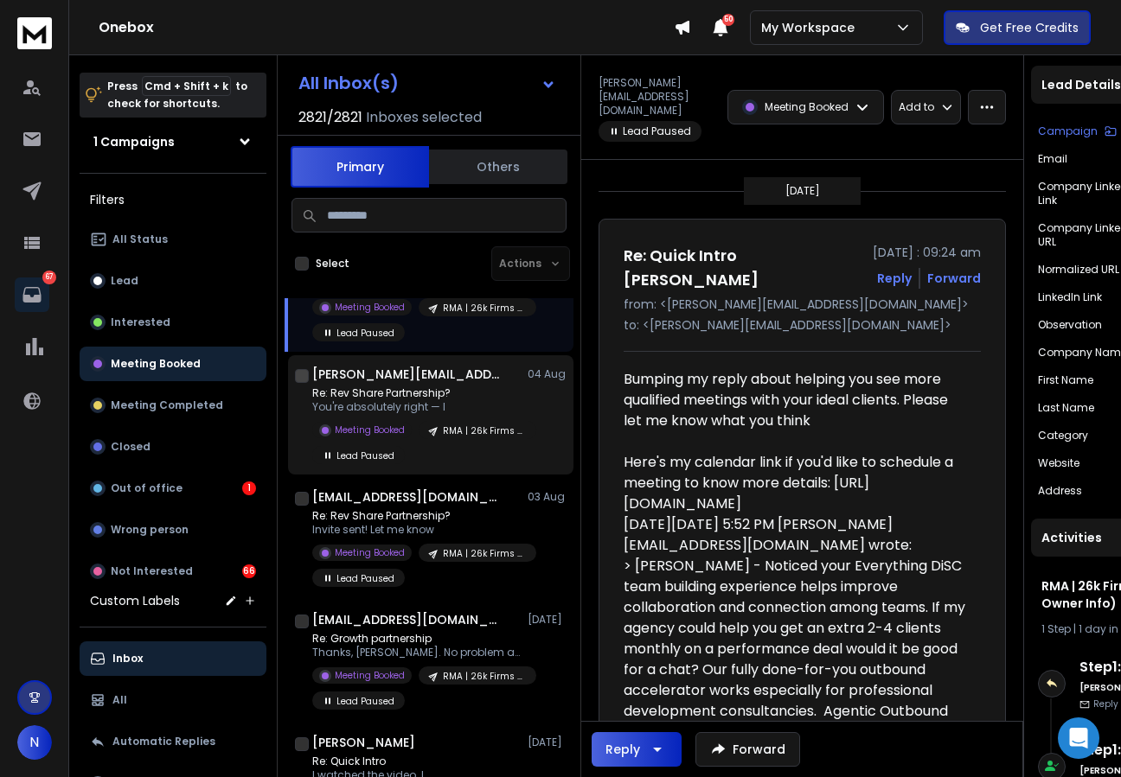
click at [437, 397] on p "Re: Rev Share Partnership?" at bounding box center [416, 394] width 208 height 14
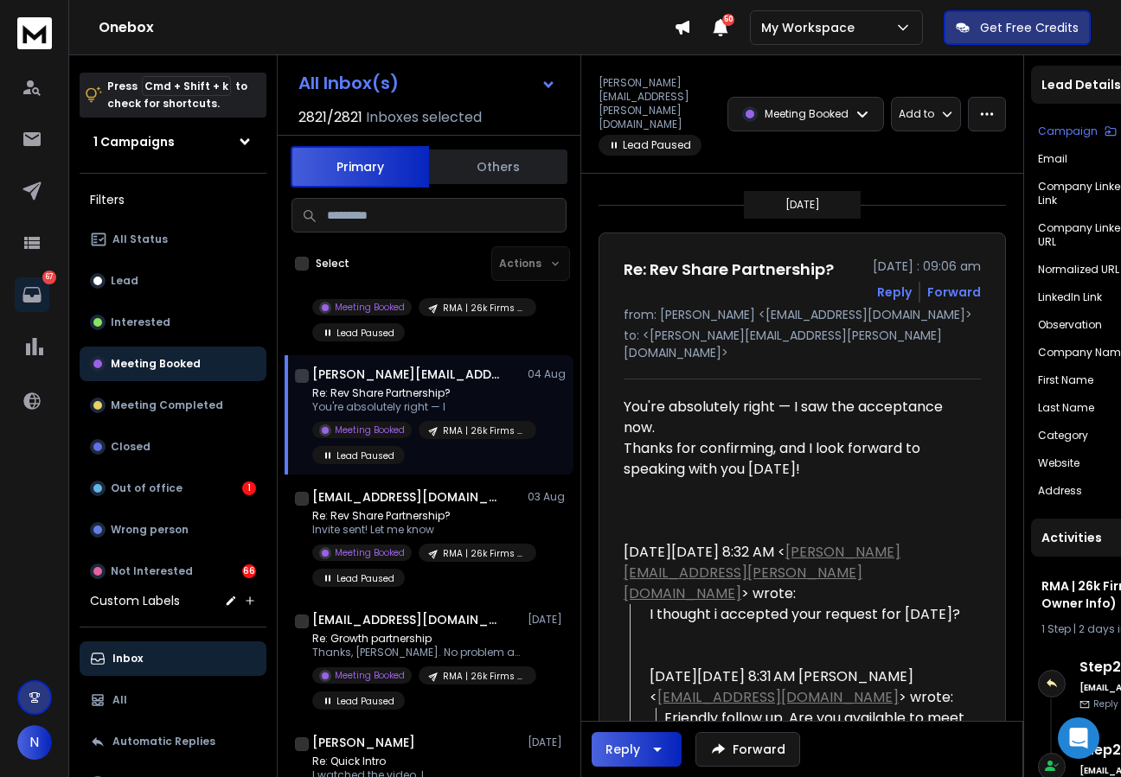
scroll to position [0, 0]
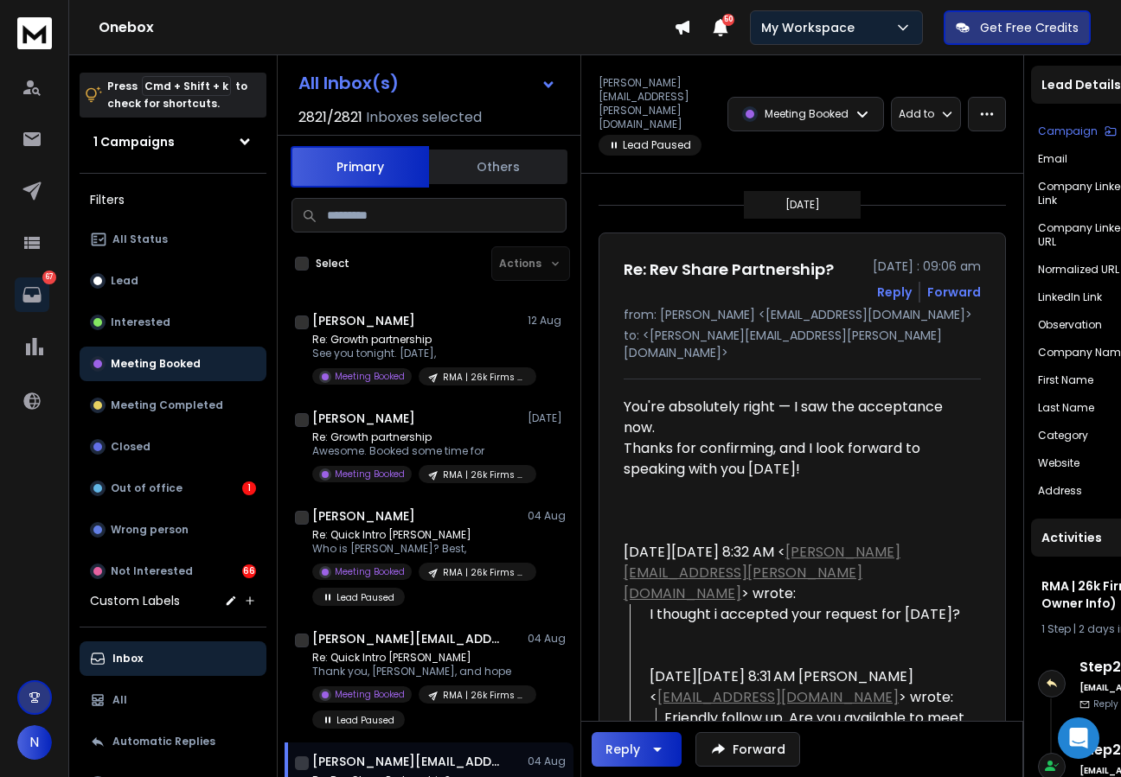
click at [838, 37] on button "My Workspace" at bounding box center [836, 27] width 173 height 35
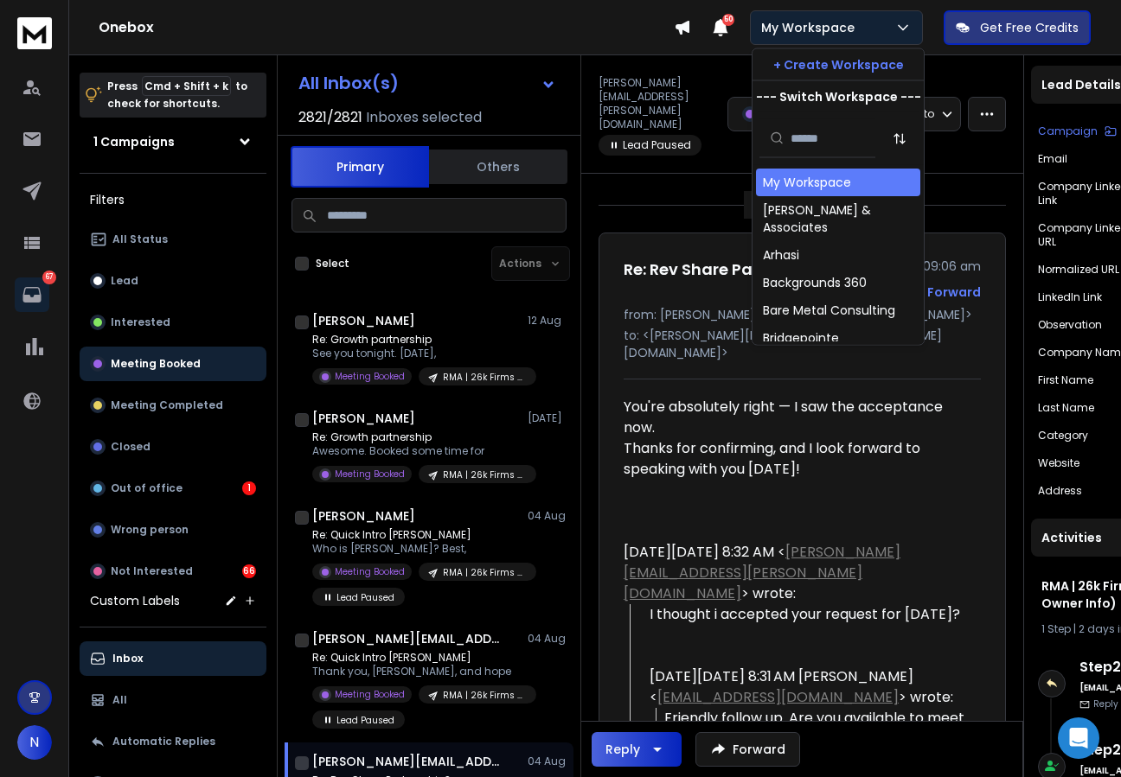
click at [838, 37] on button "My Workspace" at bounding box center [836, 27] width 173 height 35
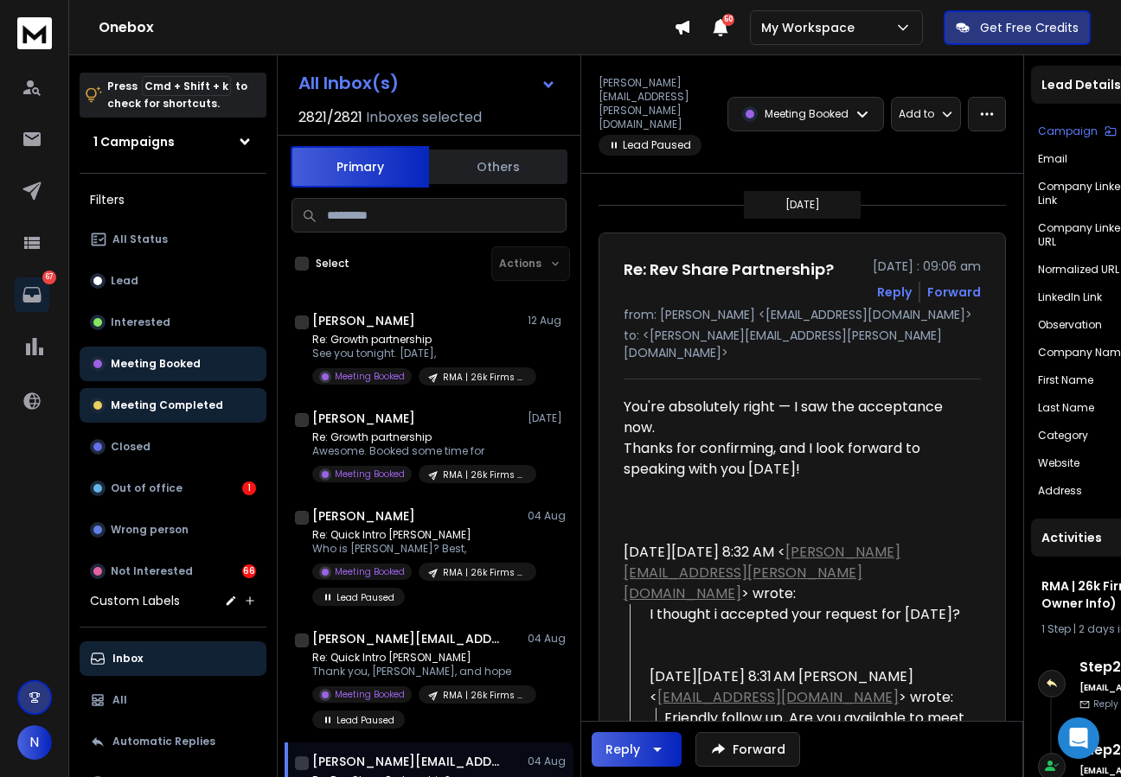
click at [163, 404] on p "Meeting Completed" at bounding box center [167, 406] width 112 height 14
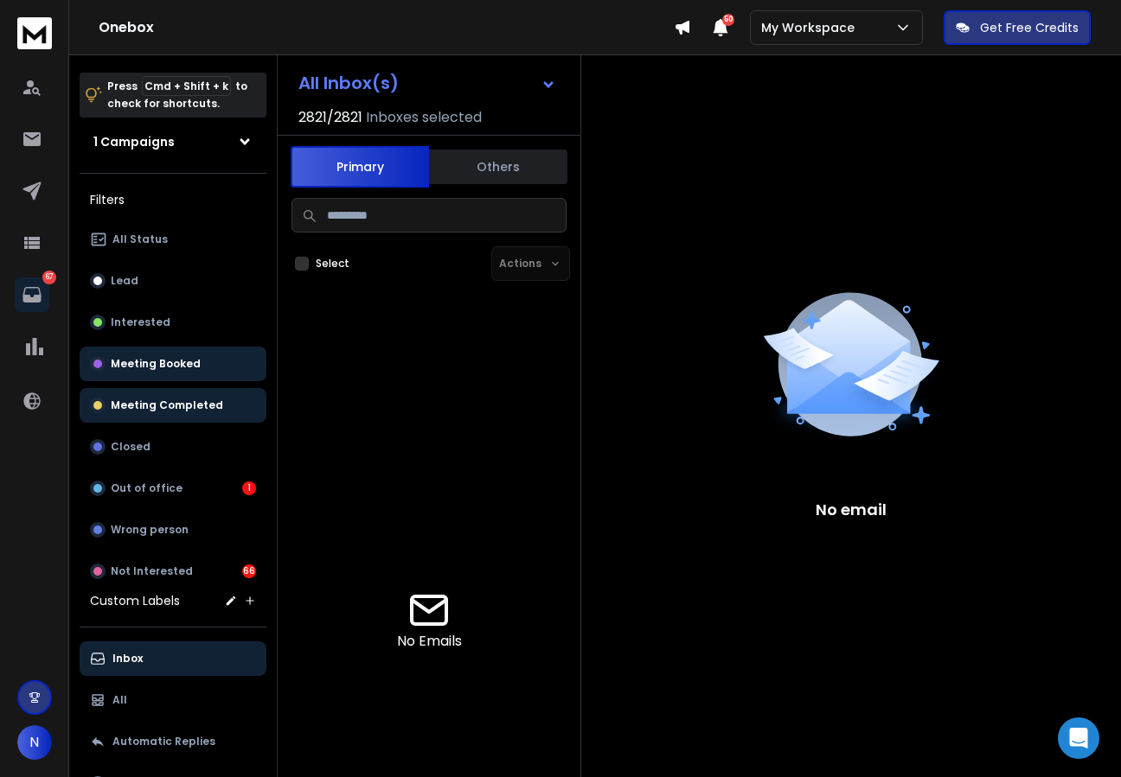
click at [176, 371] on div "Meeting Booked" at bounding box center [145, 364] width 111 height 16
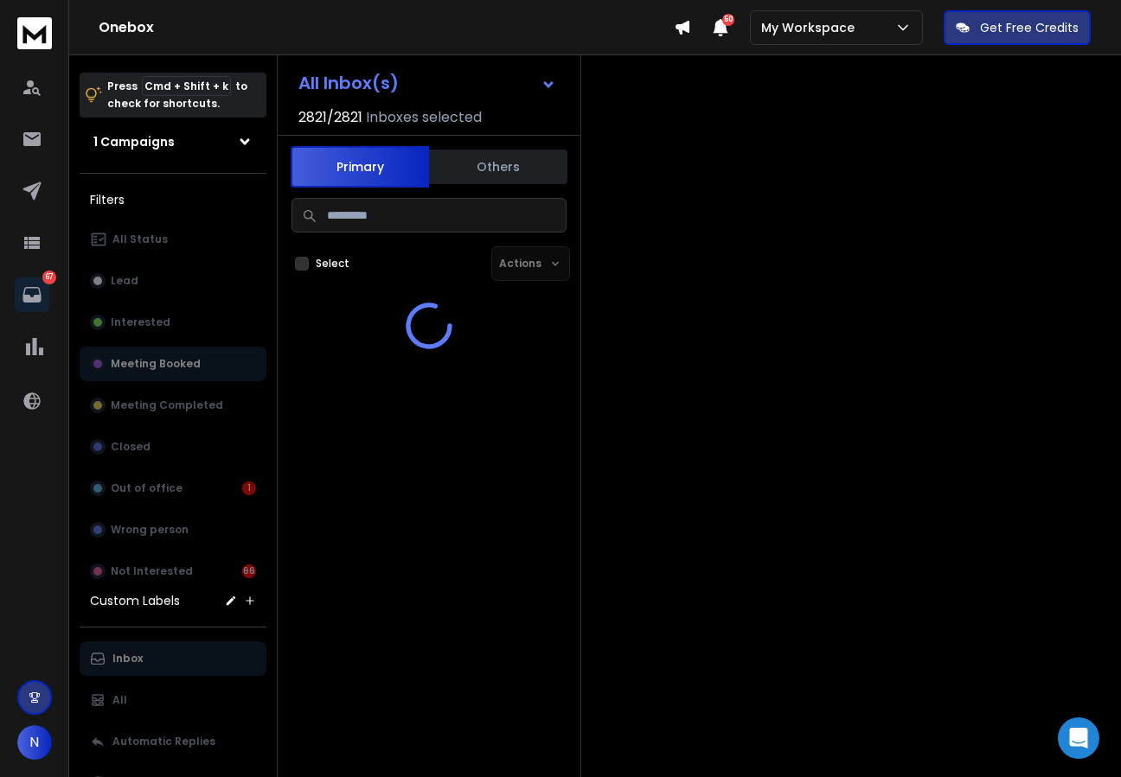
click at [175, 333] on div "All Status Lead Interested Meeting Booked Meeting Completed Closed Out of offic…" at bounding box center [173, 405] width 187 height 367
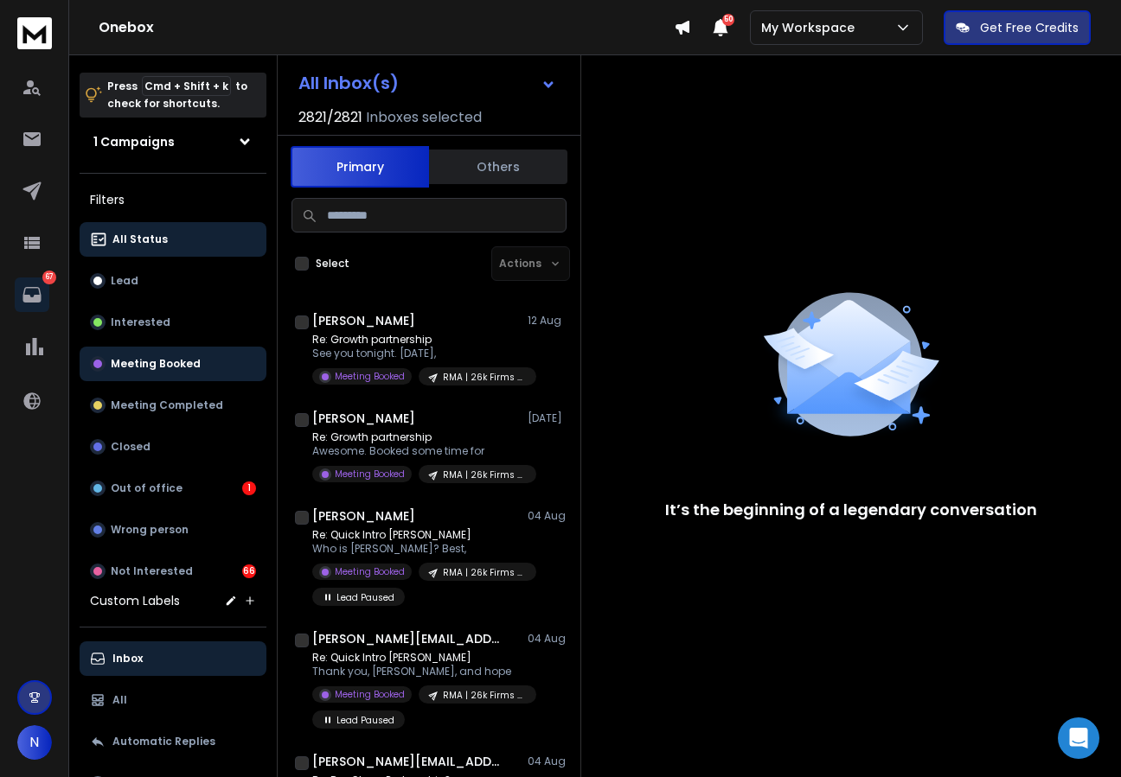
click at [175, 243] on button "All Status" at bounding box center [173, 239] width 187 height 35
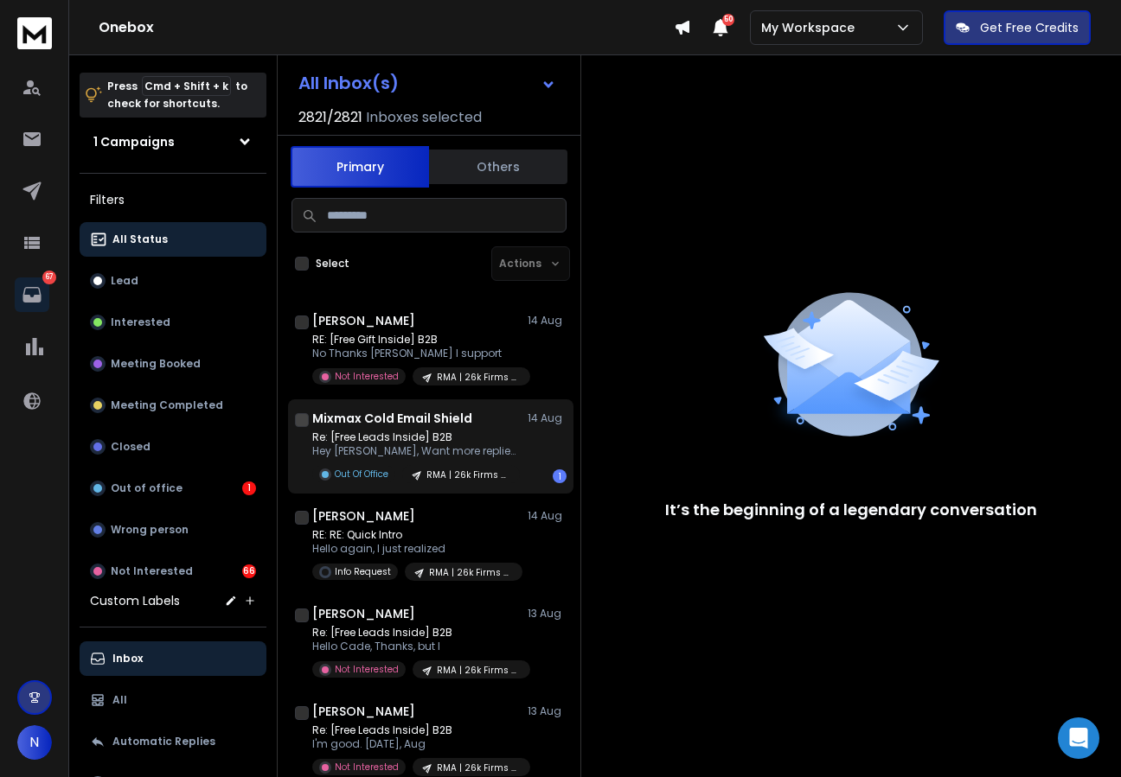
click at [437, 420] on h1 "Mixmax Cold Email Shield" at bounding box center [392, 418] width 160 height 17
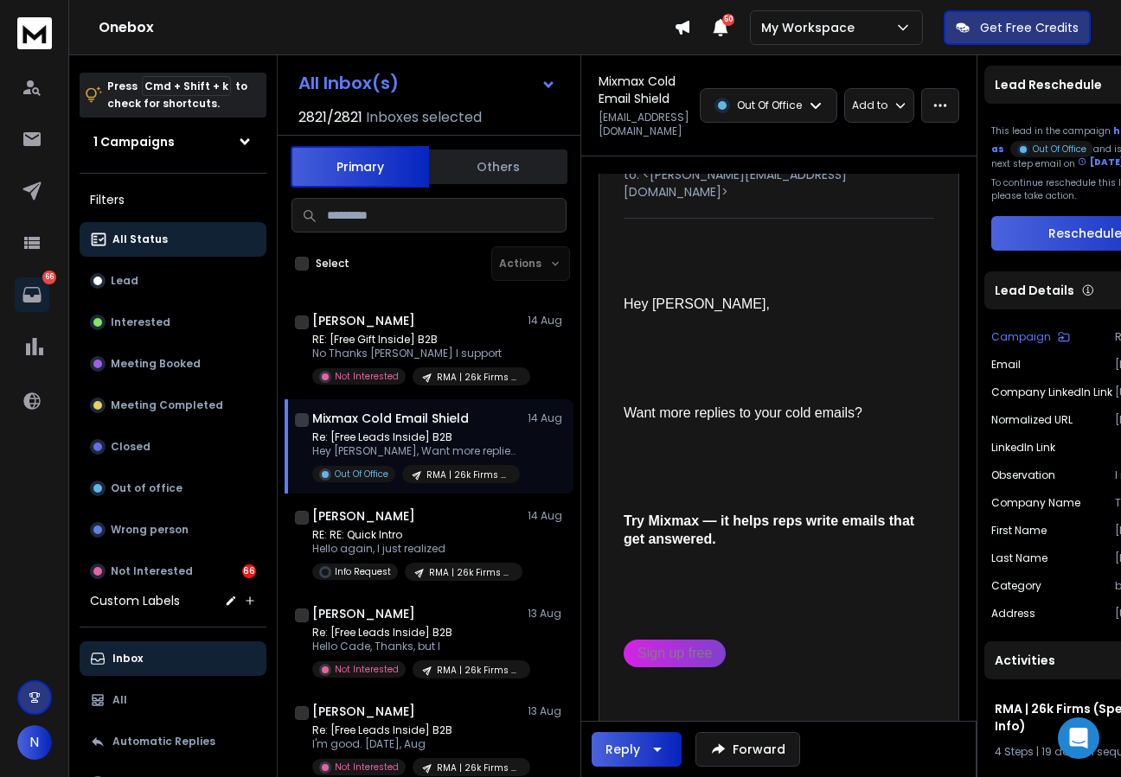
scroll to position [214, 0]
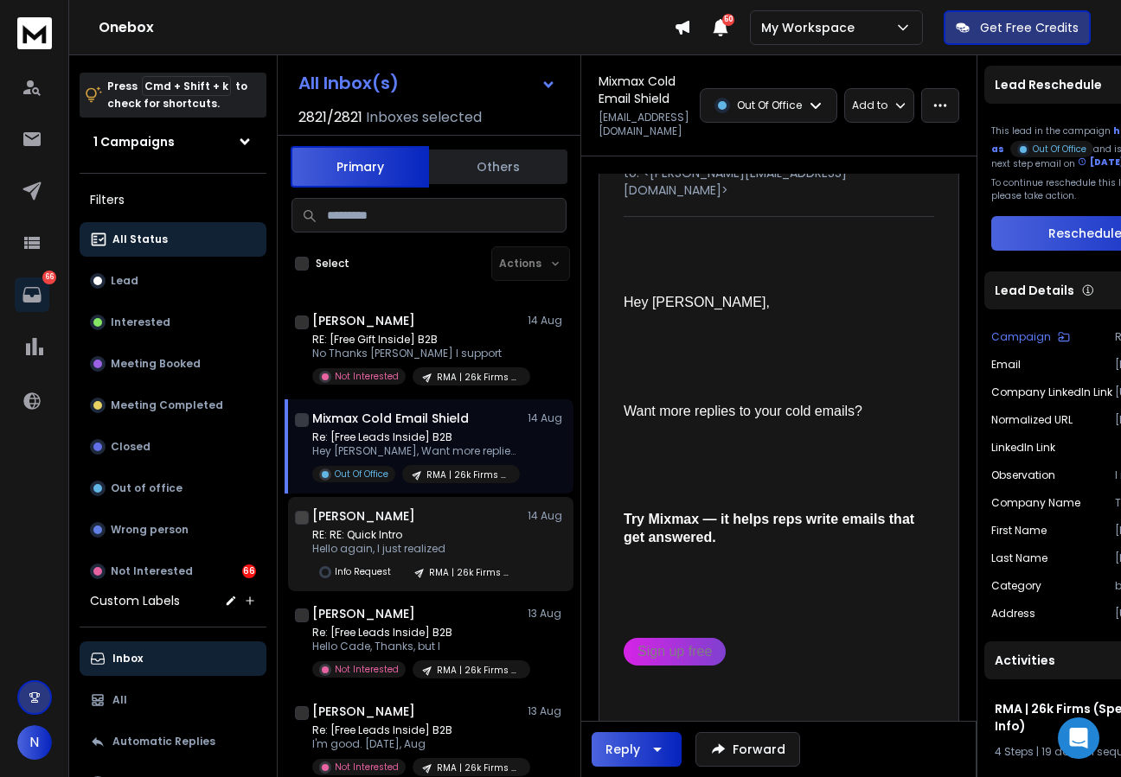
click at [470, 528] on p "RE: RE: Quick Intro" at bounding box center [416, 535] width 208 height 14
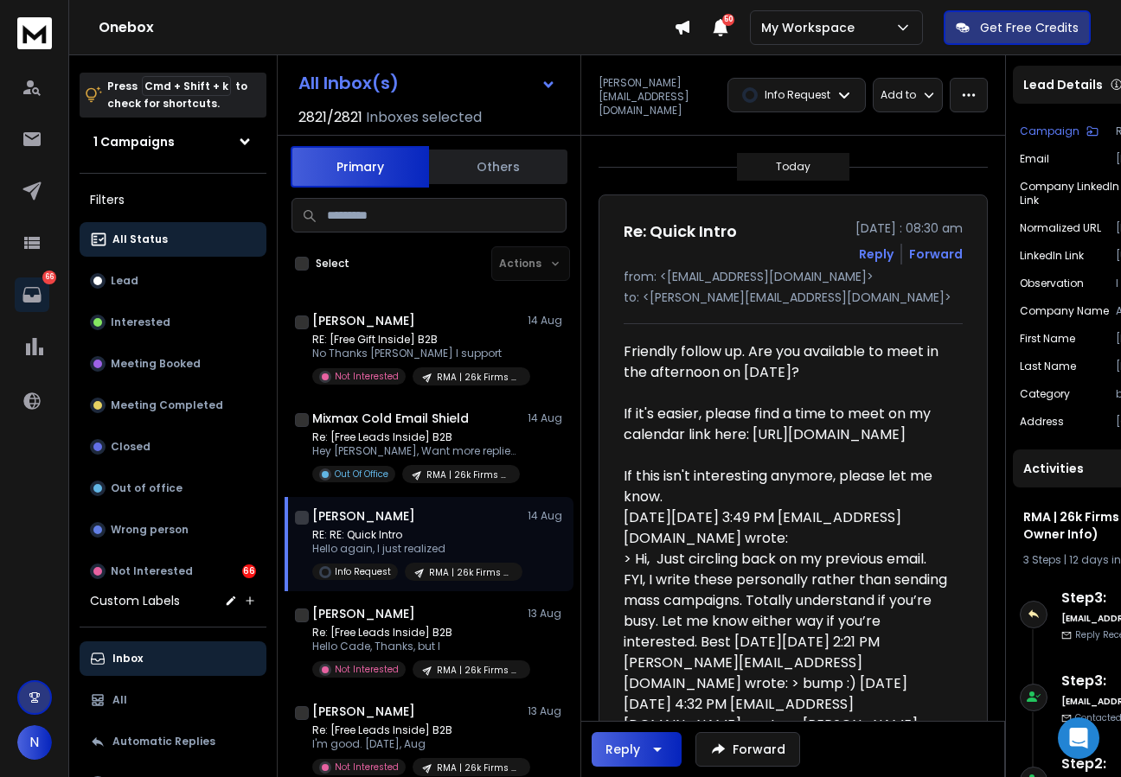
scroll to position [457, 0]
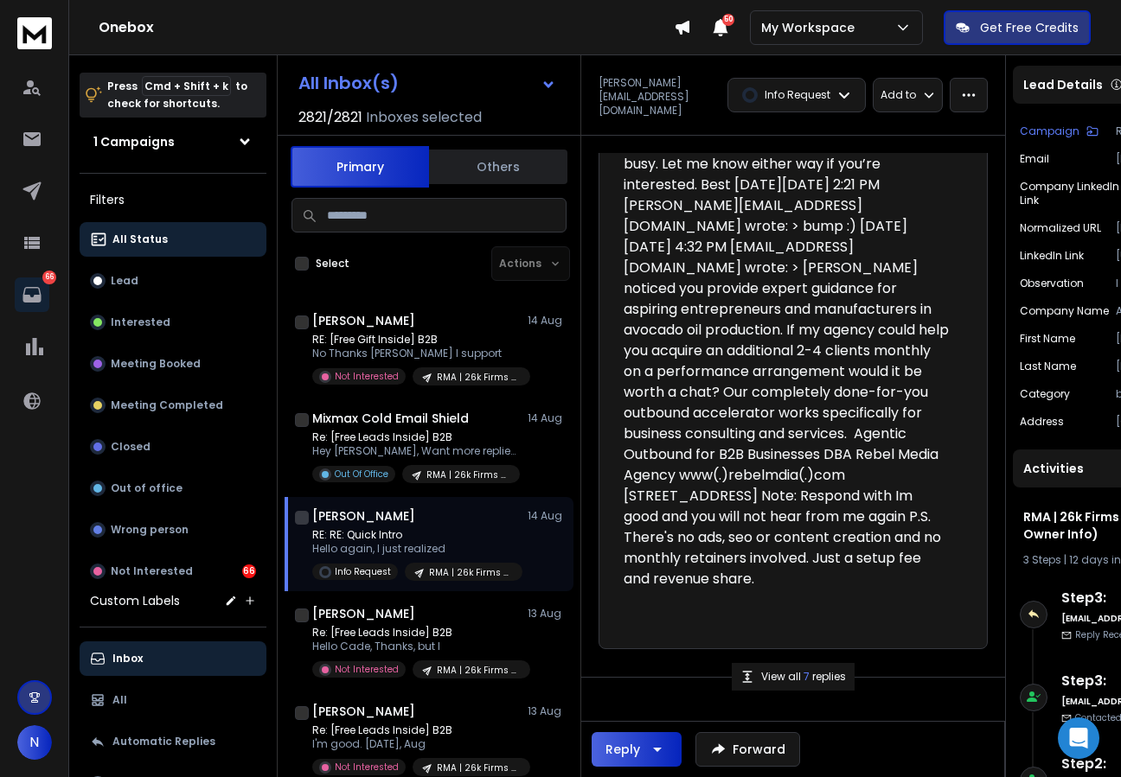
click at [795, 673] on p "View all 7 replies" at bounding box center [803, 677] width 85 height 14
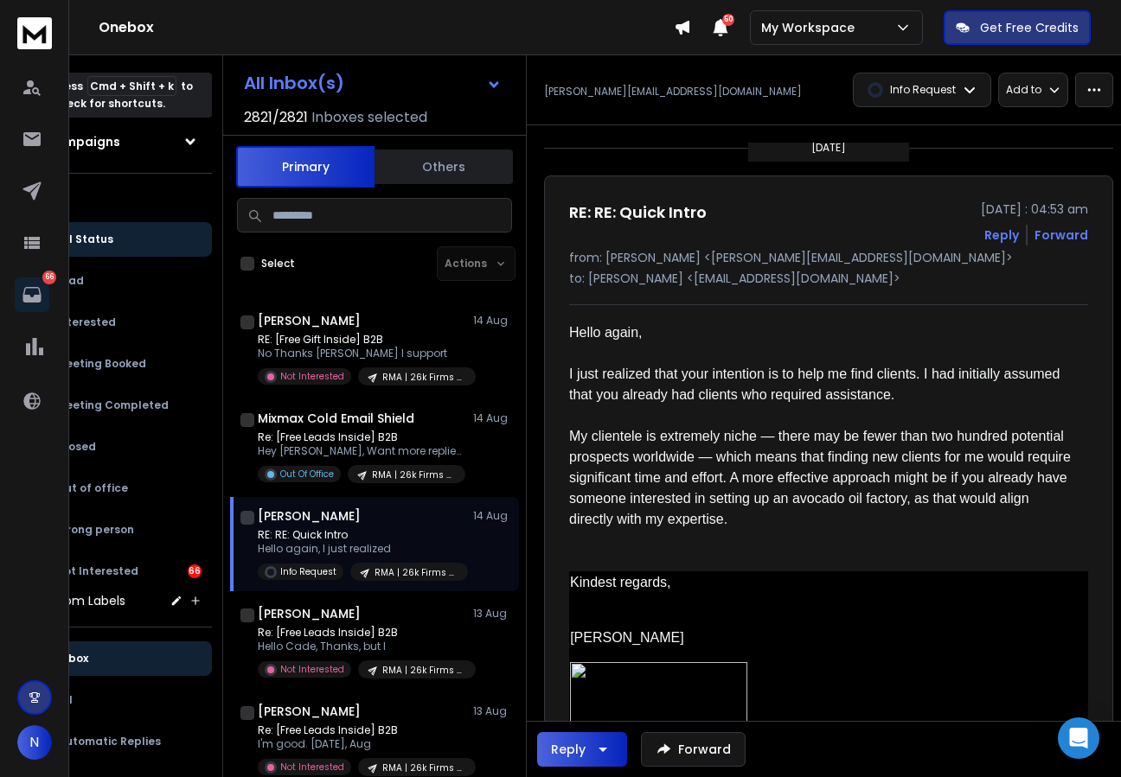
scroll to position [0, 0]
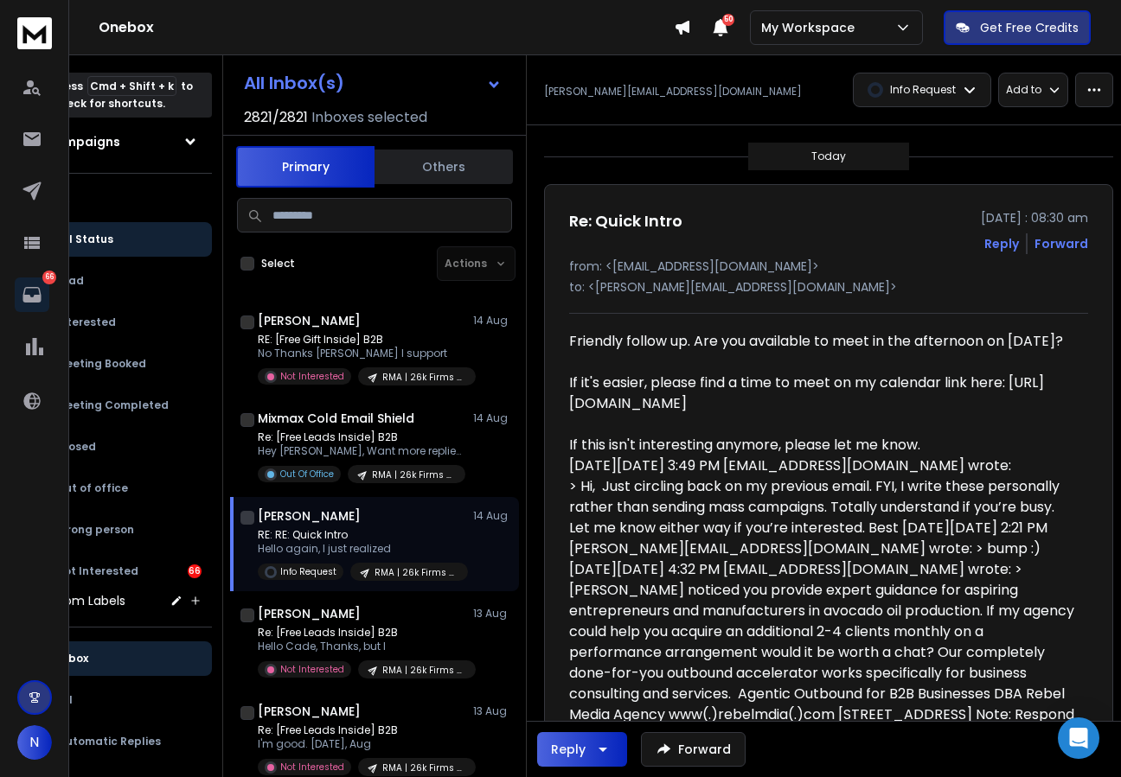
click at [698, 363] on div "Friendly follow up. Are you available to meet in the afternoon on next mon? If …" at bounding box center [828, 576] width 519 height 491
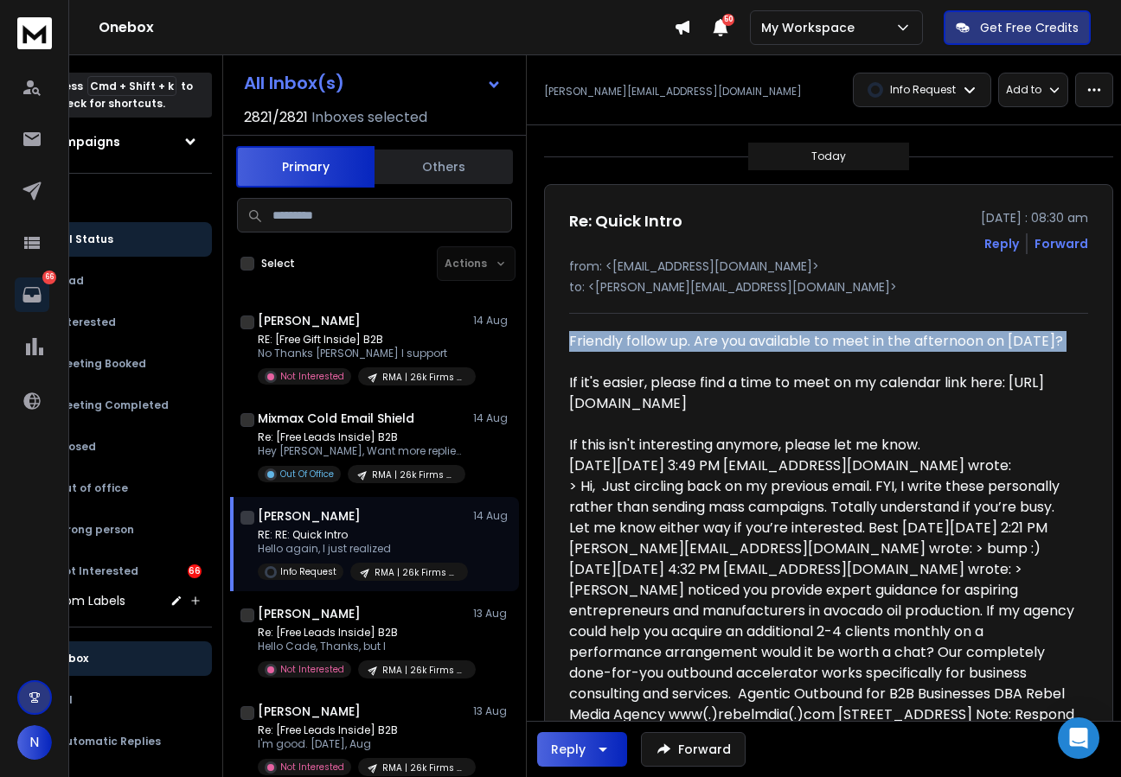
click at [698, 363] on div "Friendly follow up. Are you available to meet in the afternoon on next mon? If …" at bounding box center [828, 576] width 519 height 491
click at [1083, 92] on button "button" at bounding box center [1094, 90] width 38 height 35
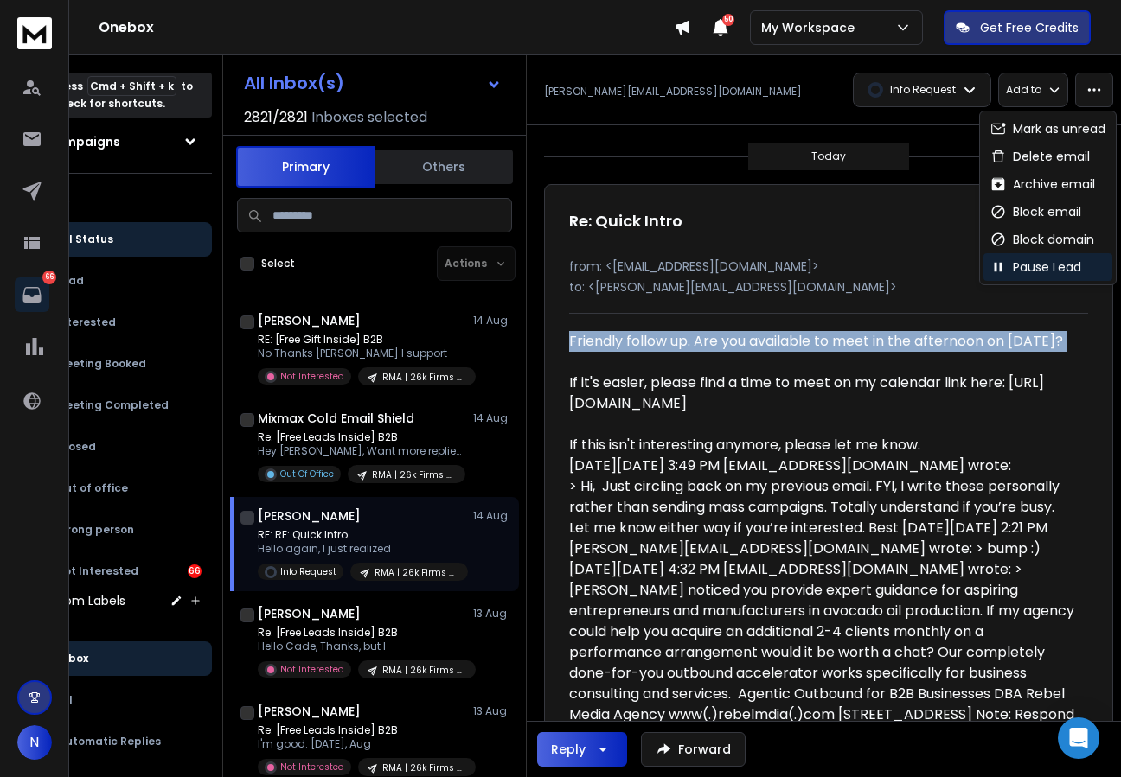
click at [1024, 268] on div "Pause Lead" at bounding box center [1035, 267] width 91 height 17
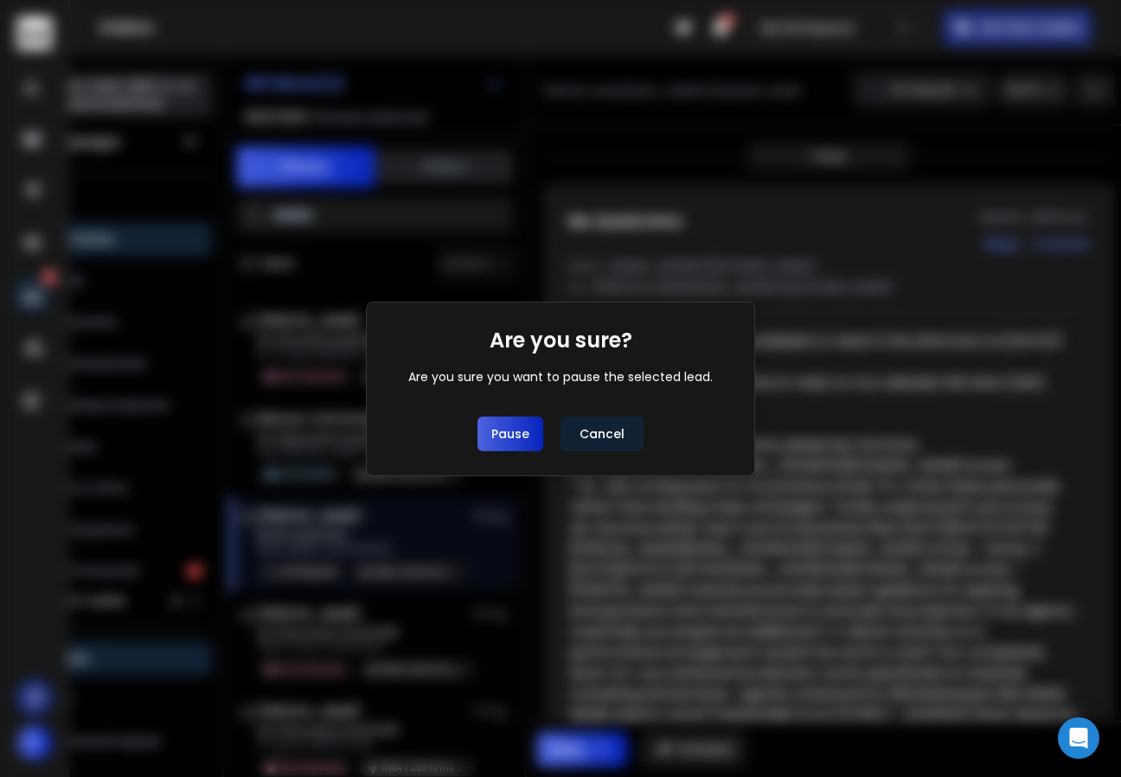
click at [502, 433] on button "Pause" at bounding box center [510, 434] width 66 height 35
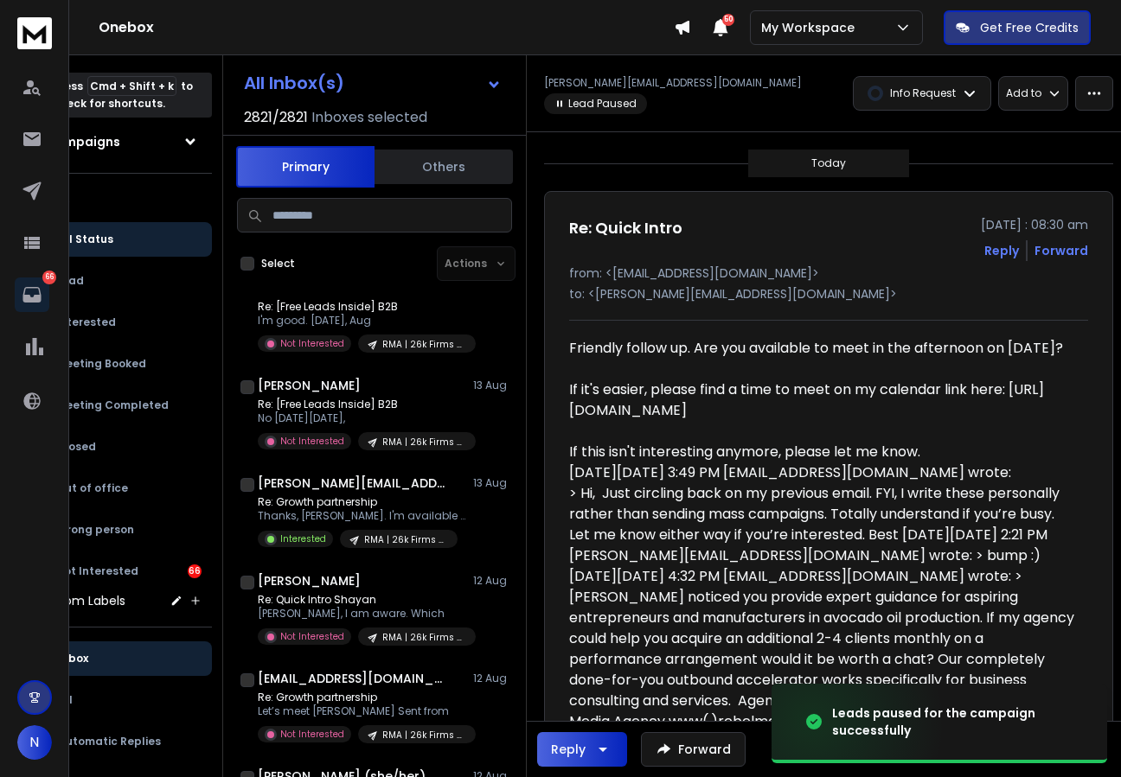
scroll to position [452, 0]
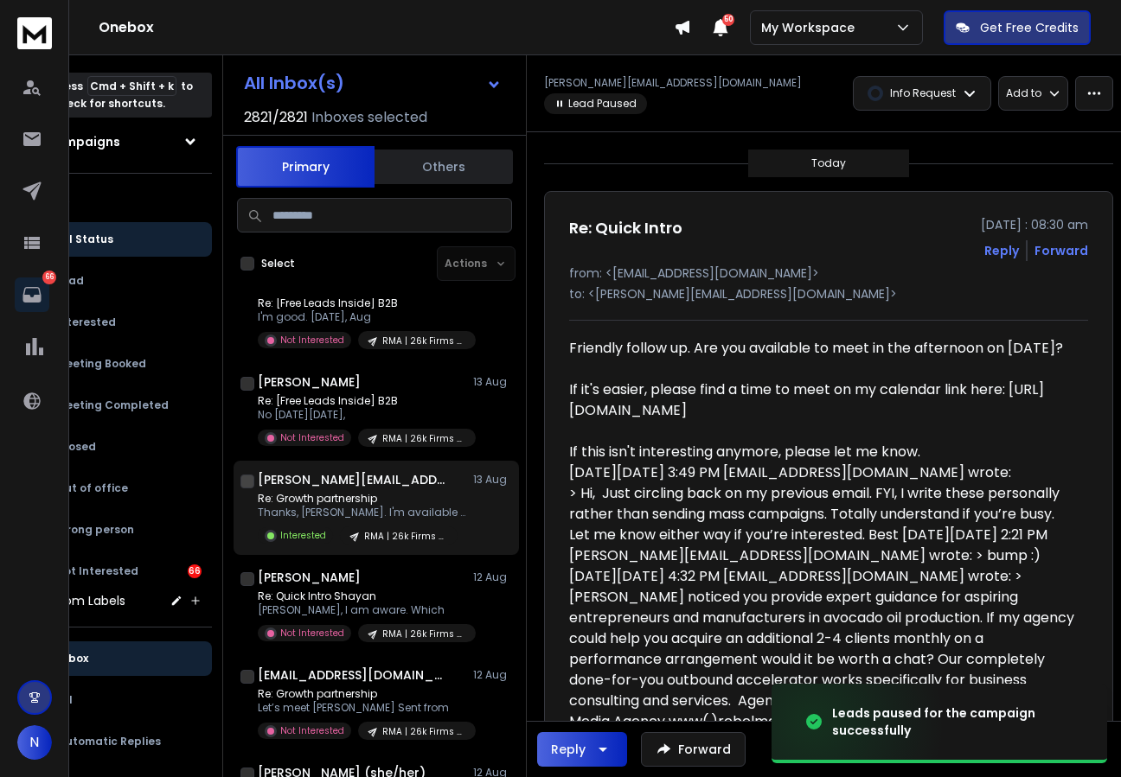
click at [418, 534] on p "RMA | 26k Firms (Specific Owner Info)" at bounding box center [405, 536] width 83 height 13
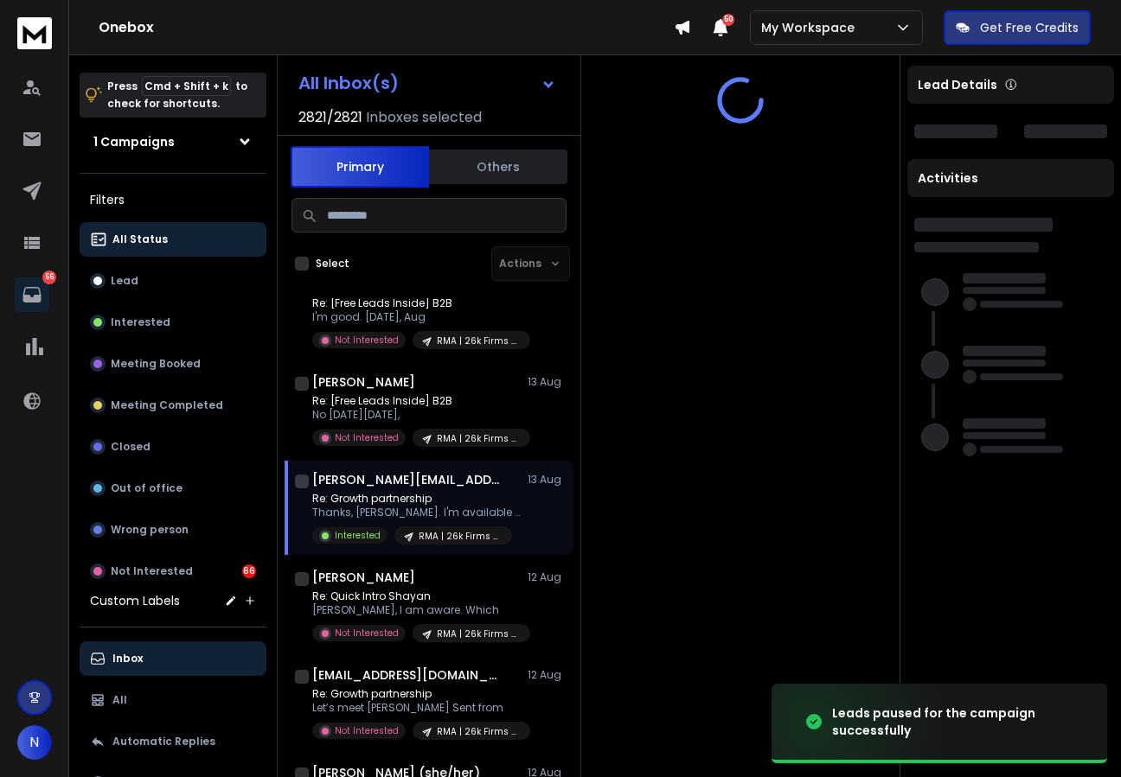
scroll to position [0, 0]
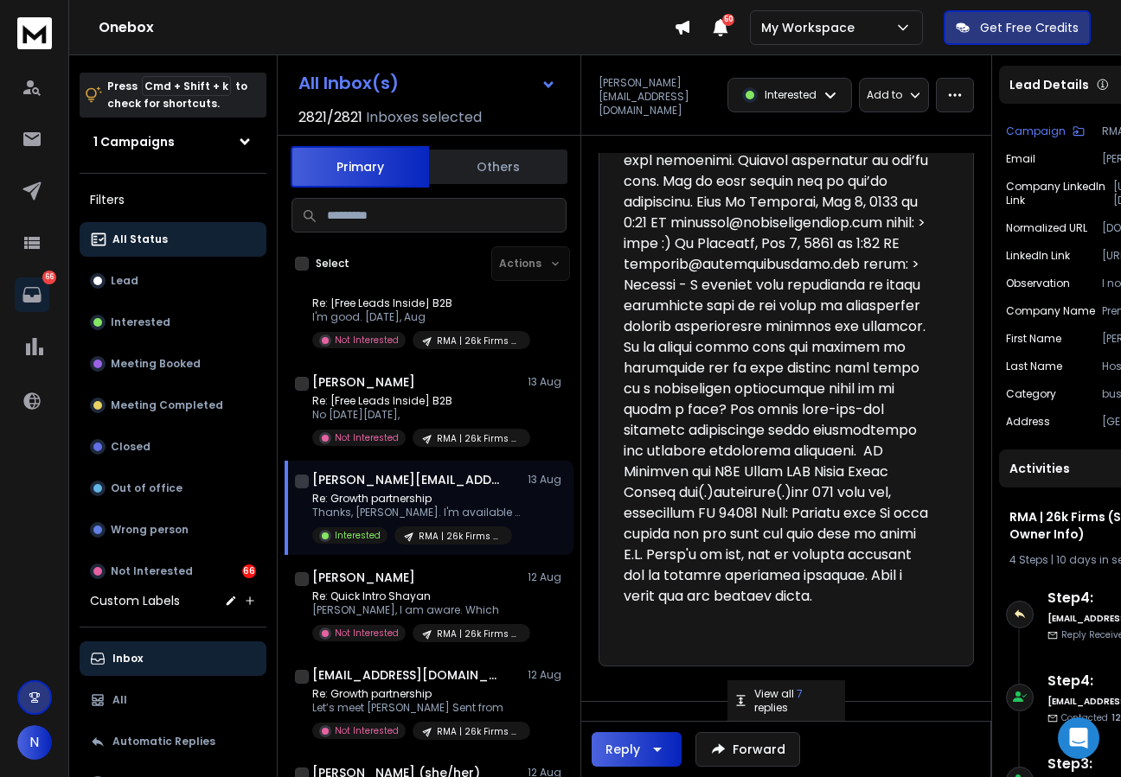
click at [761, 681] on div "View all 7 replies" at bounding box center [786, 702] width 118 height 42
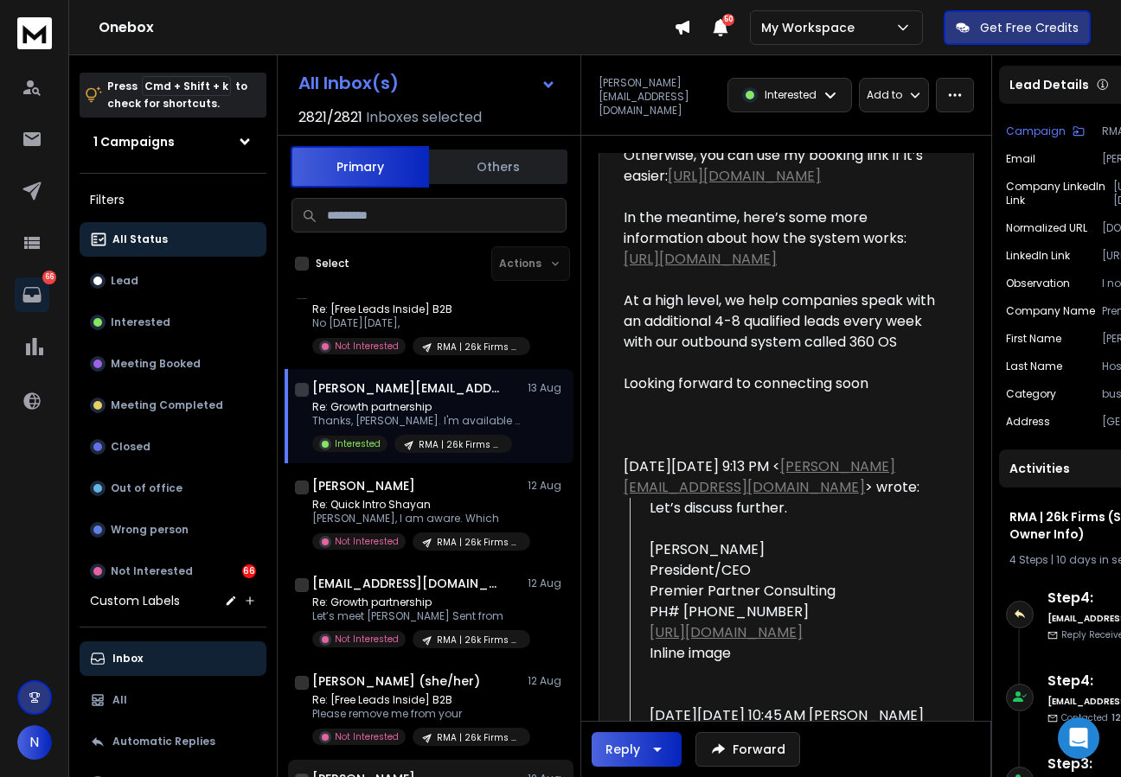
scroll to position [541, 0]
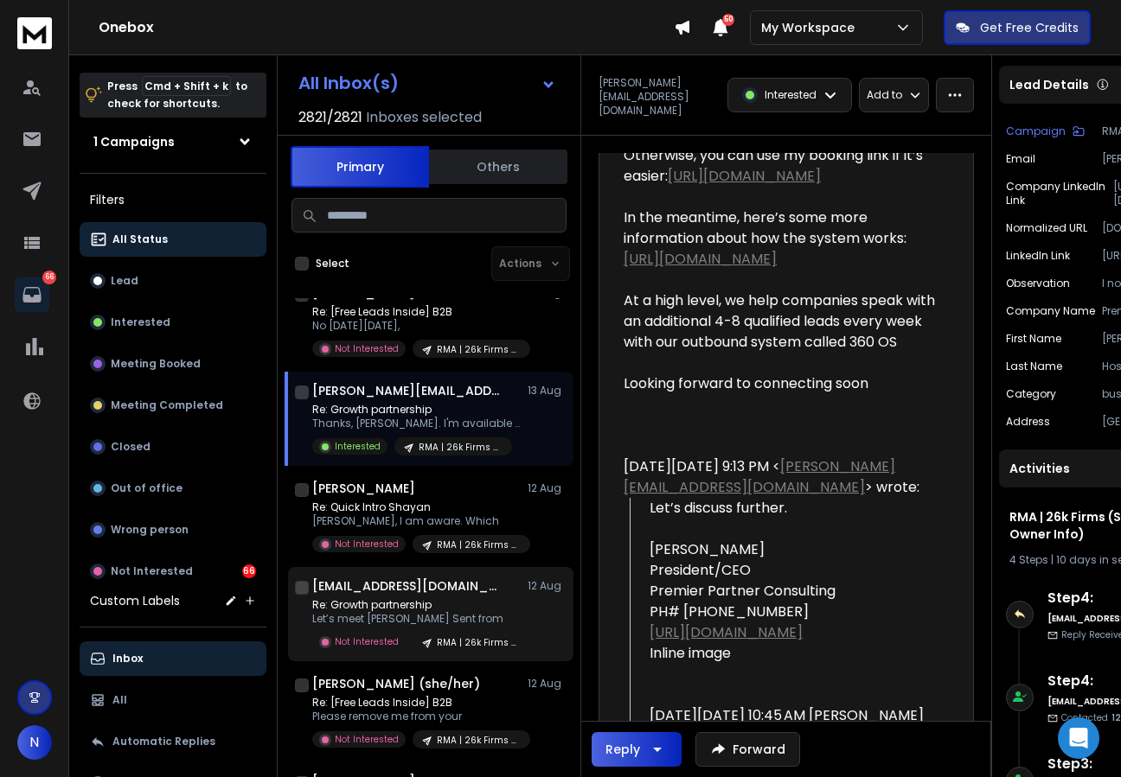
click at [468, 613] on p "Let’s meet tomm Sent from" at bounding box center [416, 619] width 208 height 14
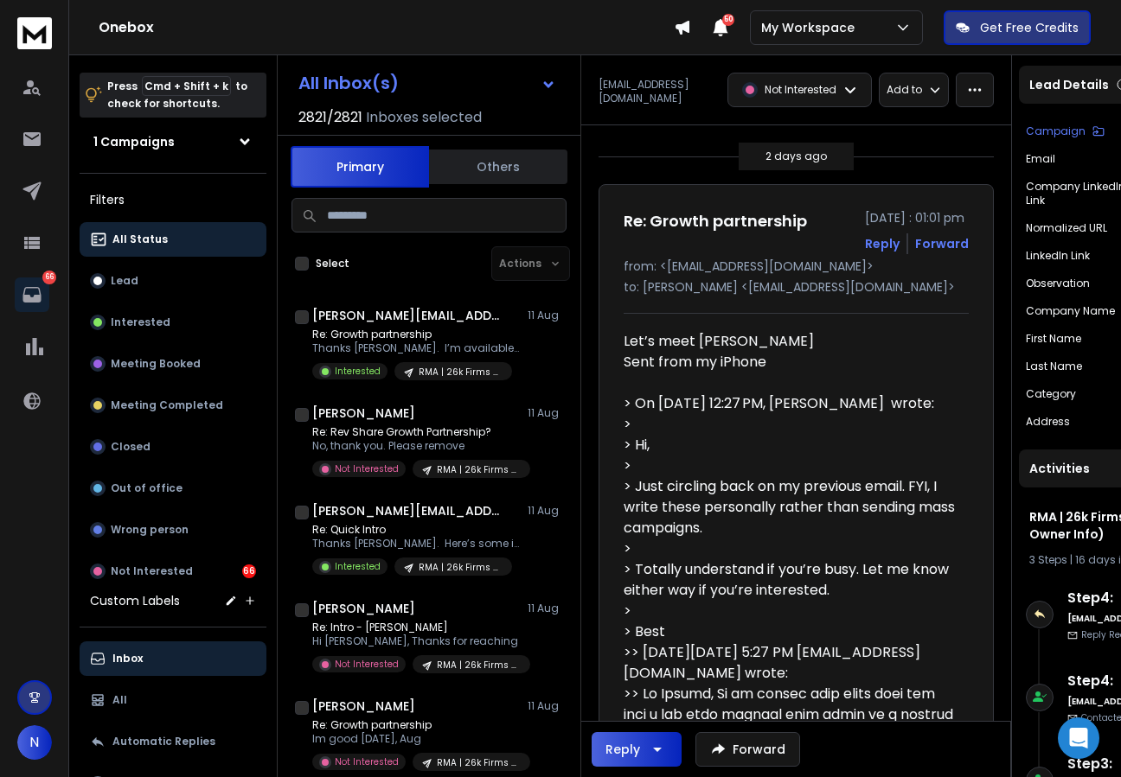
scroll to position [1593, 0]
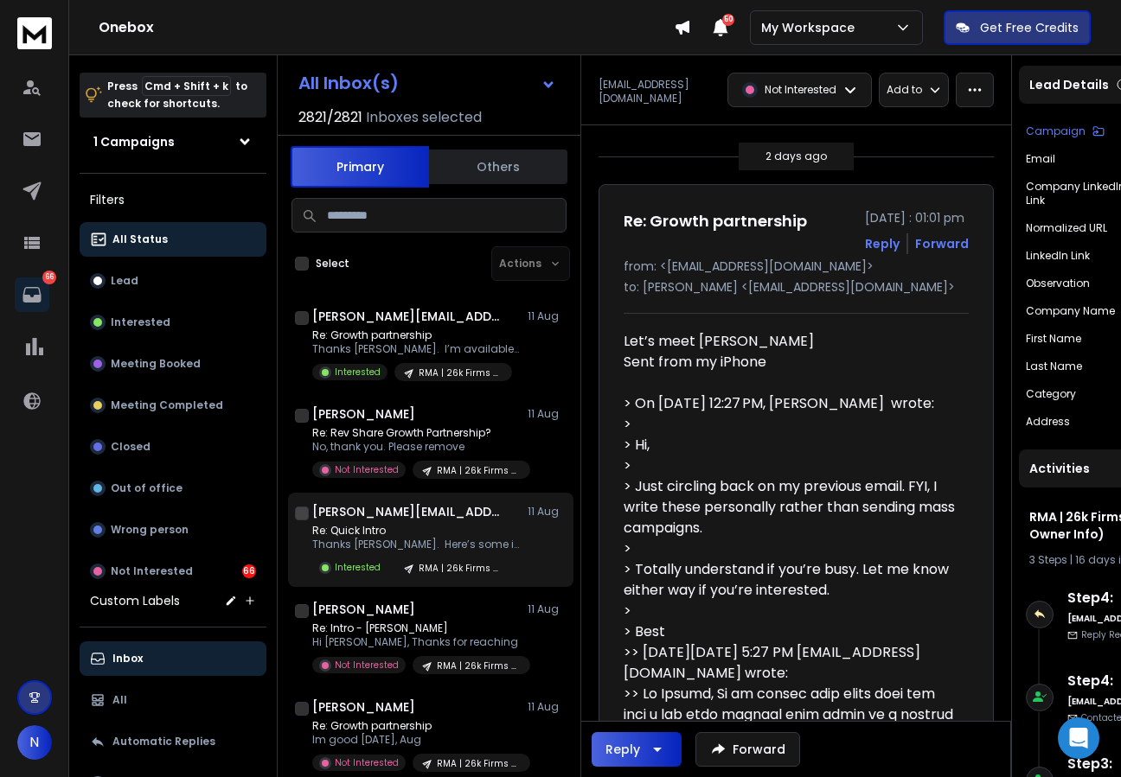
click at [456, 540] on p "Thanks Tom. Here’s some information about" at bounding box center [416, 545] width 208 height 14
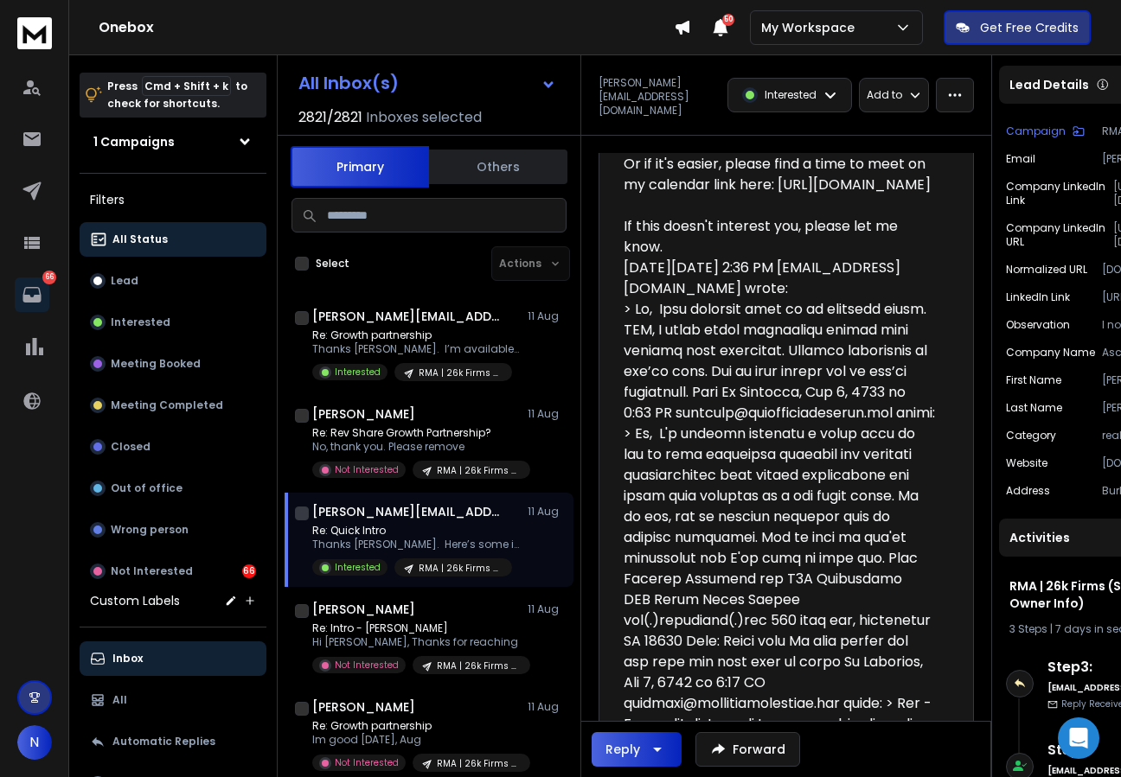
scroll to position [644, 0]
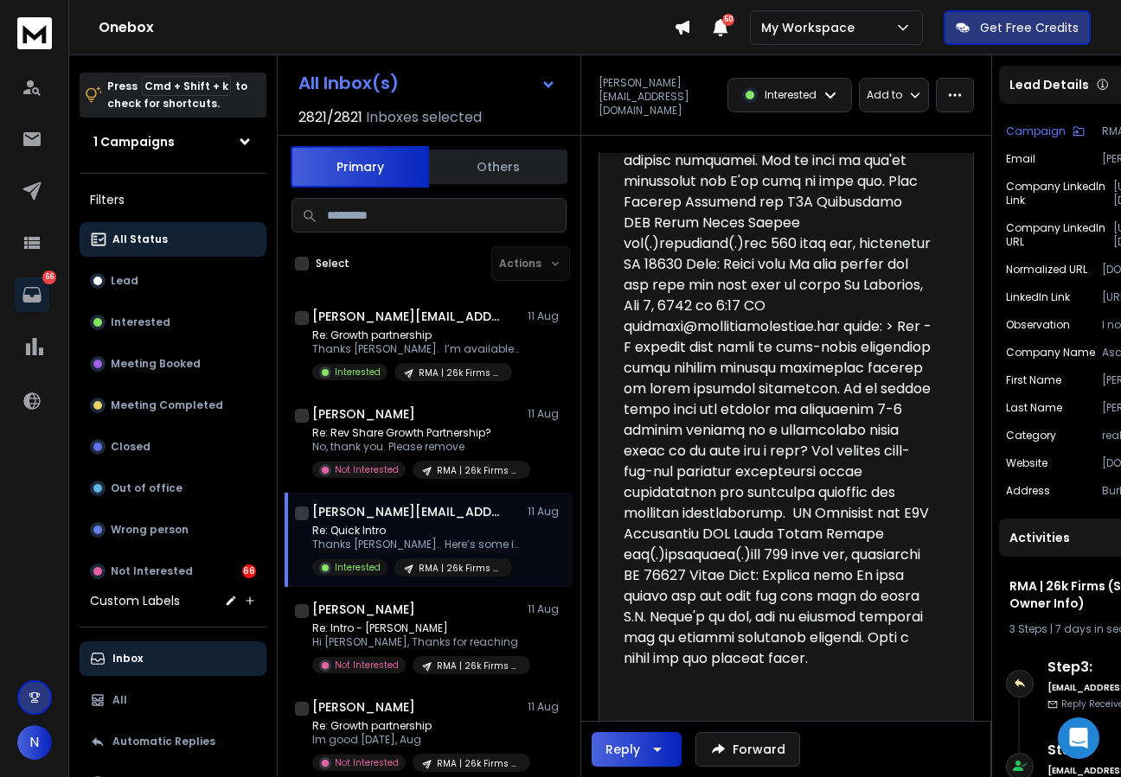
click at [819, 743] on div "View all 6 replies" at bounding box center [786, 764] width 118 height 42
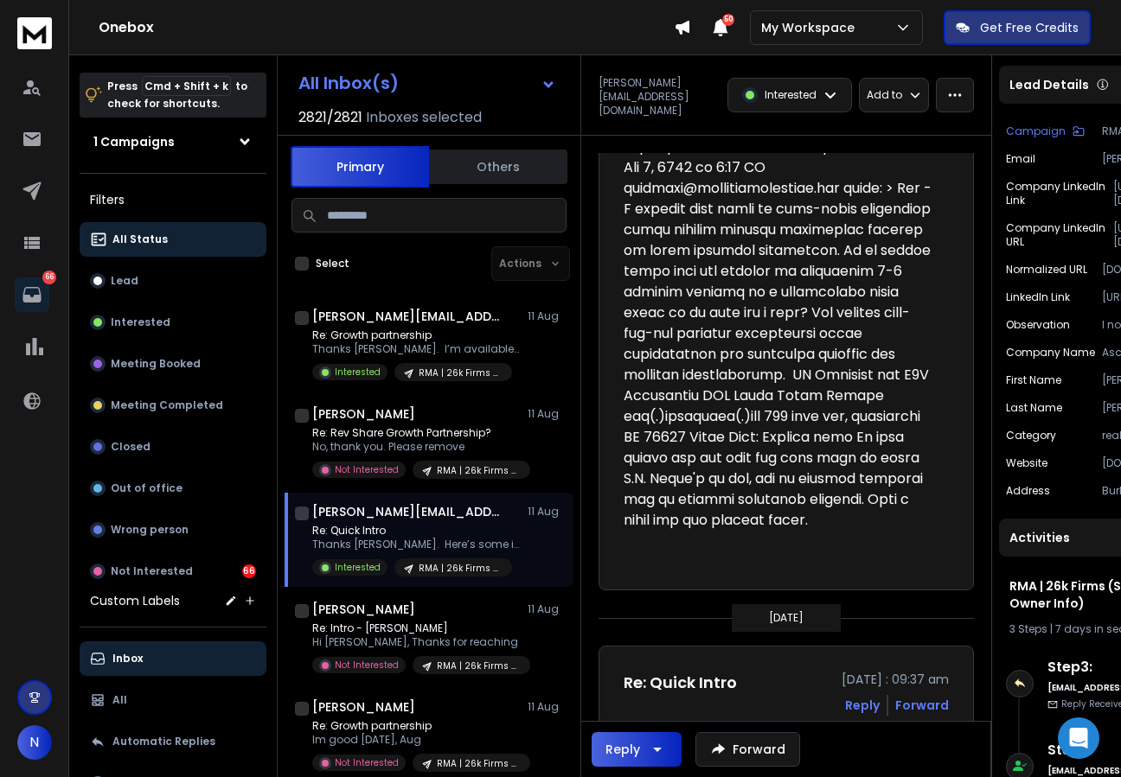
scroll to position [2433, 0]
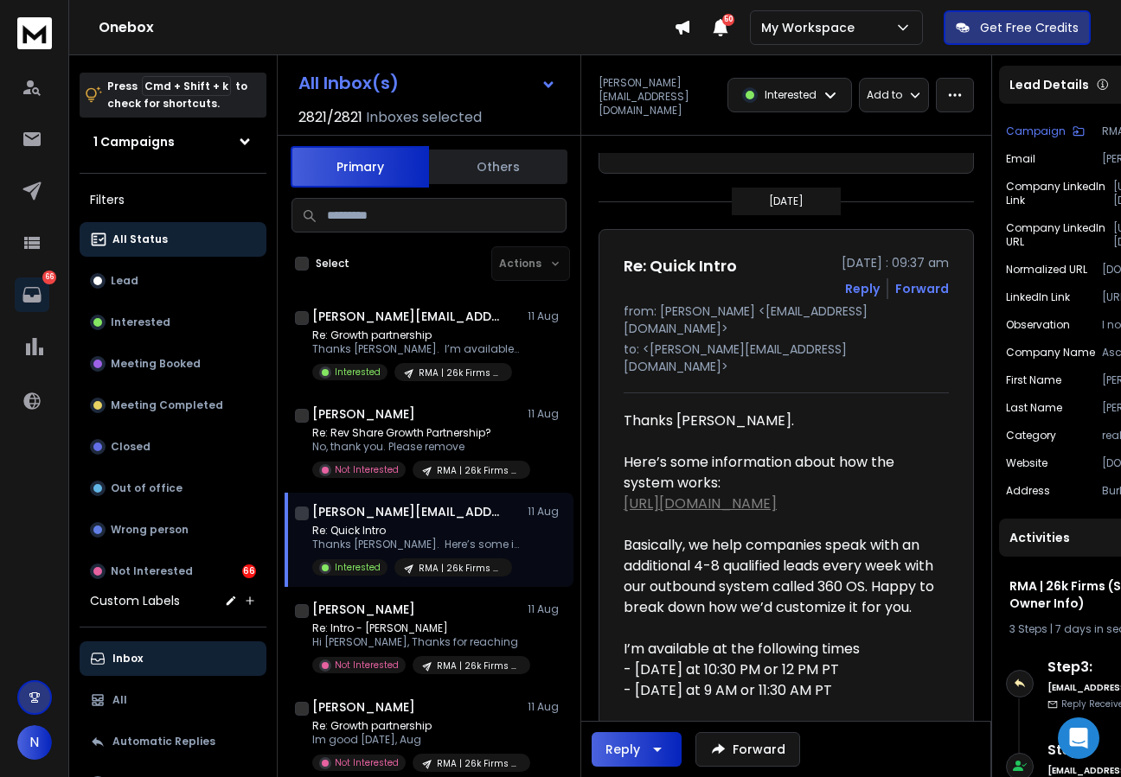
click at [741, 411] on div "Thanks Tom. Here’s some information about how the system works: https://video.r…" at bounding box center [778, 598] width 311 height 374
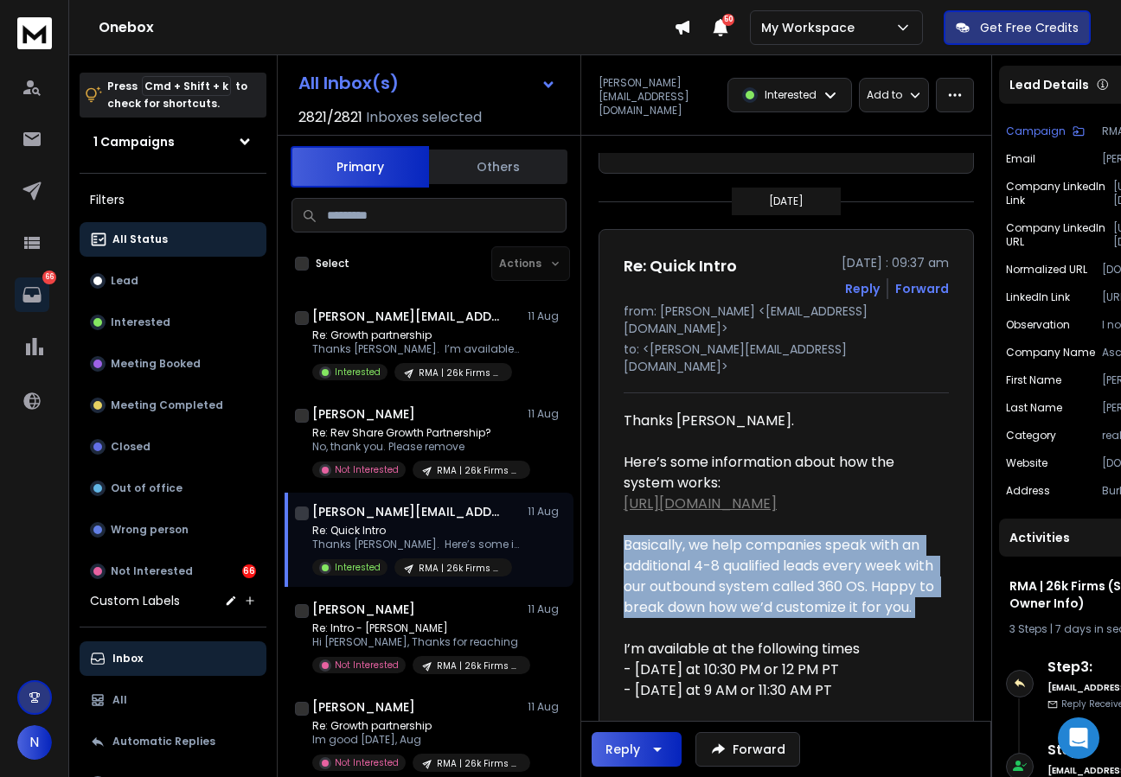
click at [741, 411] on div "Thanks Tom. Here’s some information about how the system works: https://video.r…" at bounding box center [778, 598] width 311 height 374
click at [751, 411] on div "Thanks Tom. Here’s some information about how the system works: https://video.r…" at bounding box center [778, 598] width 311 height 374
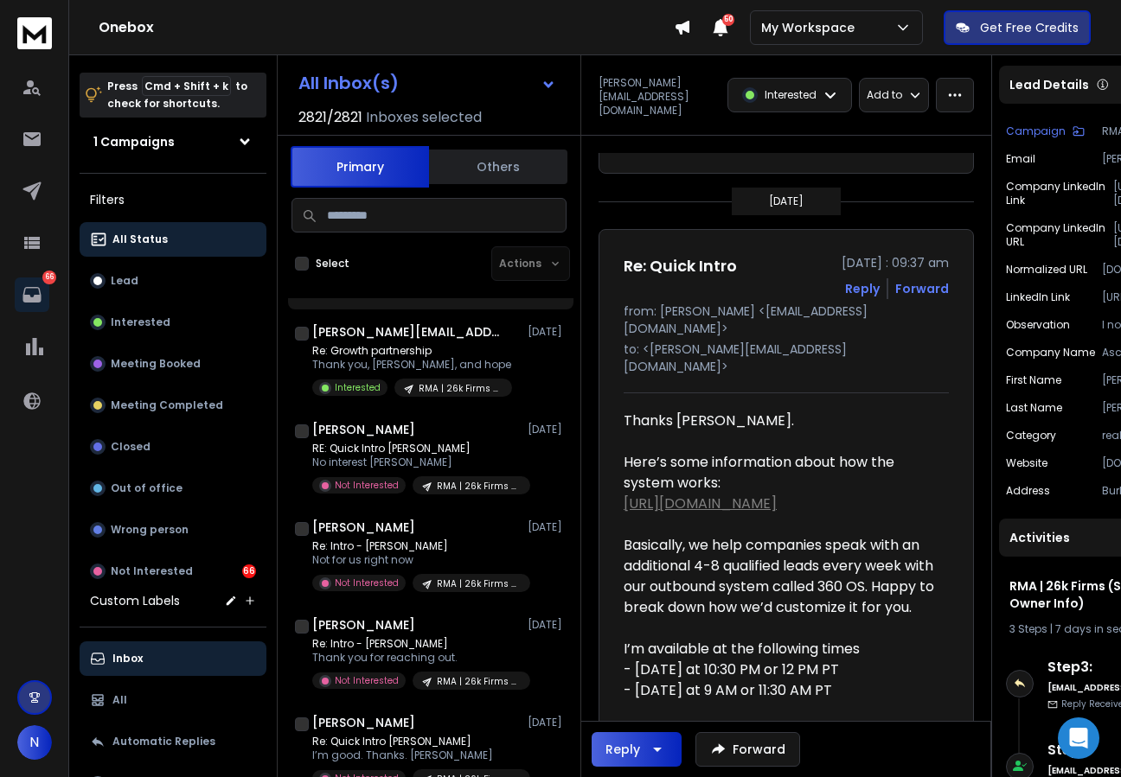
scroll to position [2260, 0]
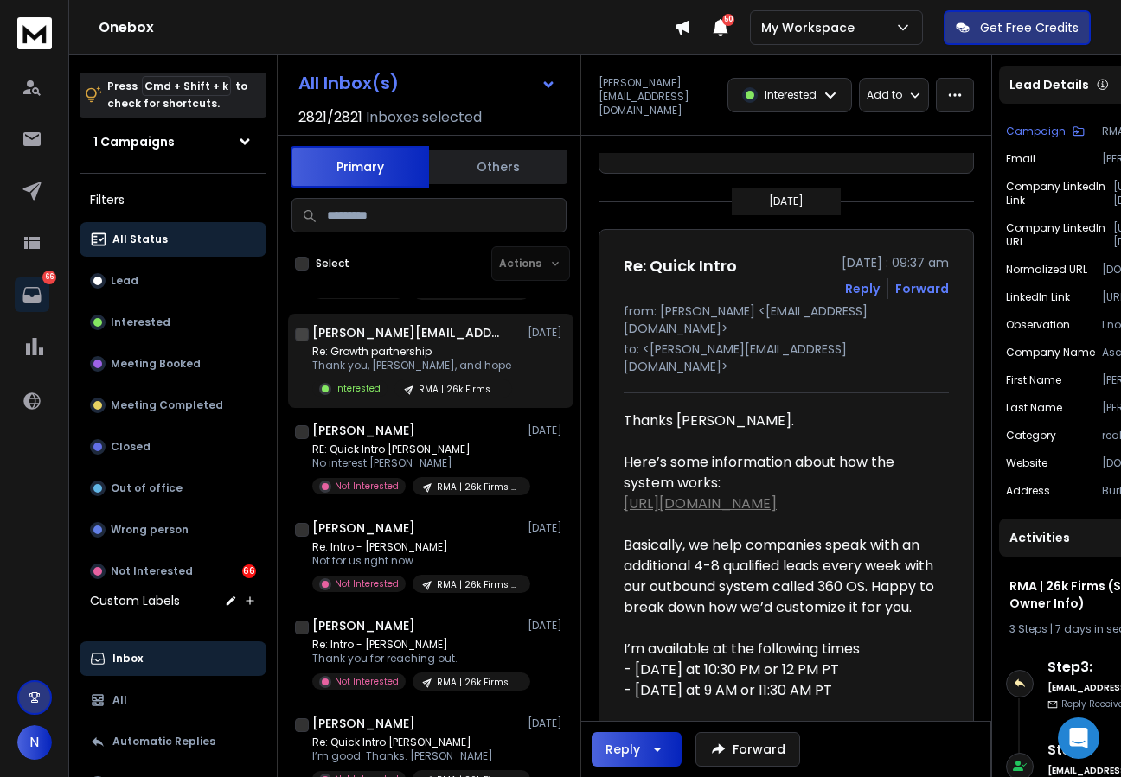
click at [464, 405] on div "mike@smallbmentor.com 10 Aug Re: Growth partnership Thank you, Mike, and hope I…" at bounding box center [430, 361] width 285 height 94
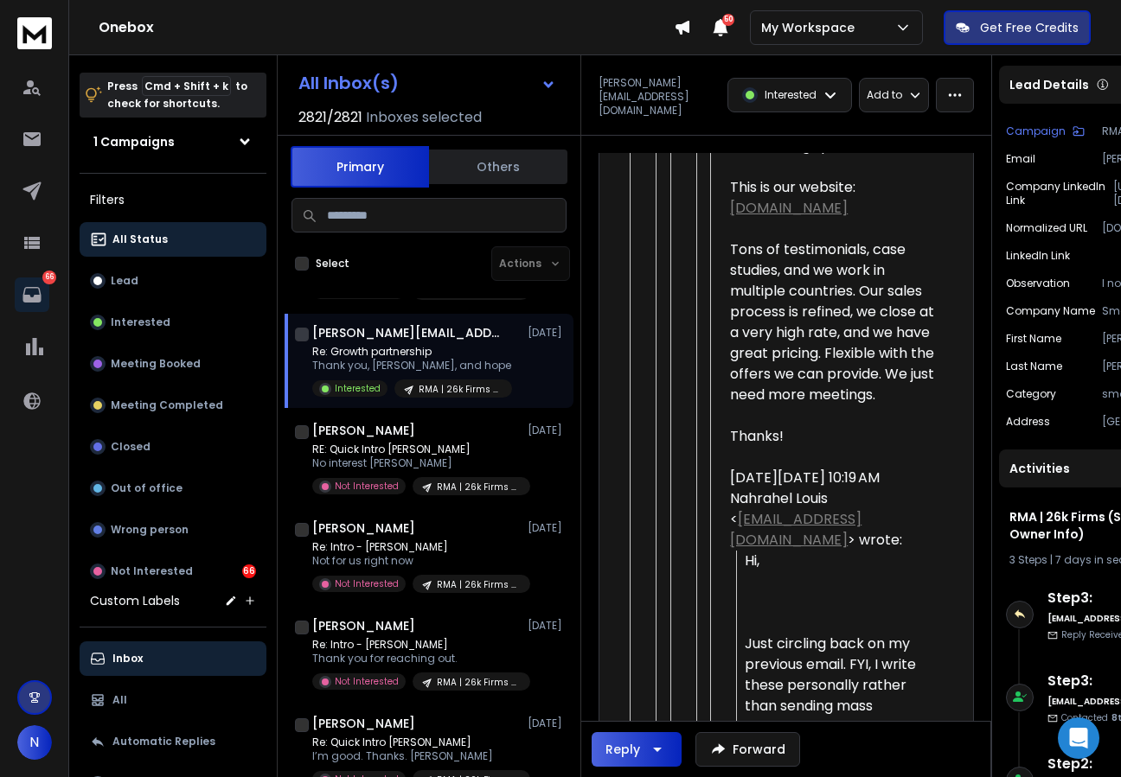
scroll to position [3479, 0]
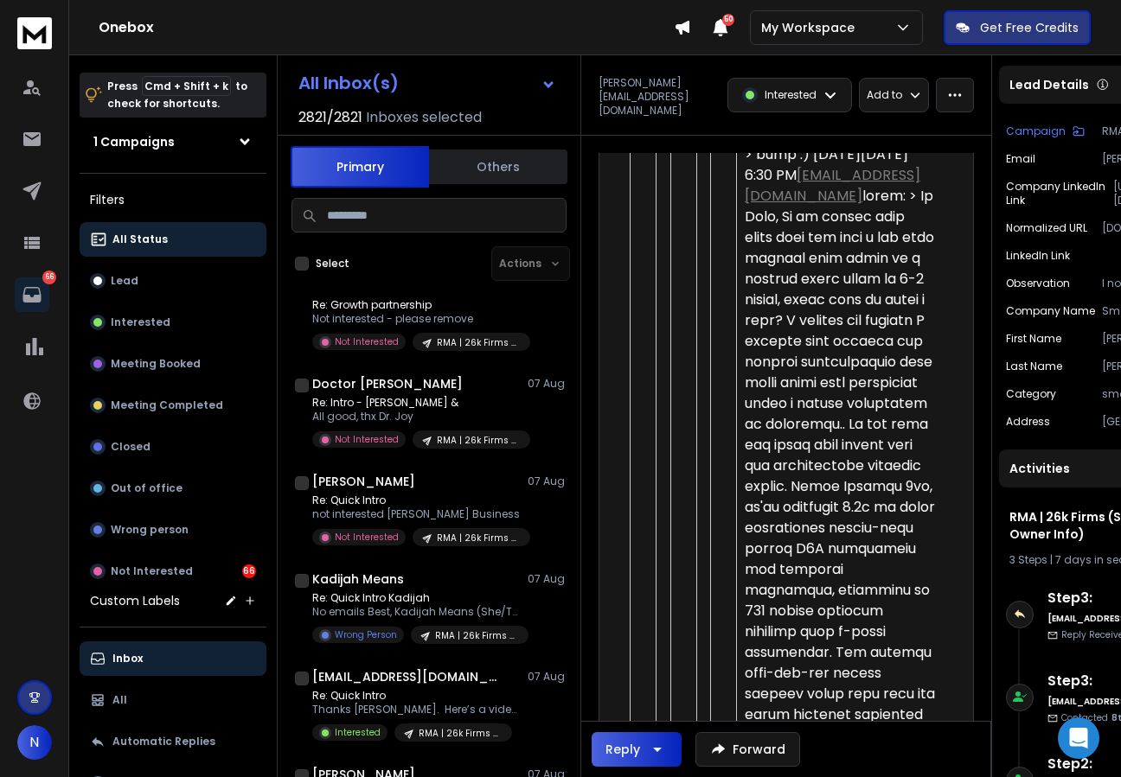
scroll to position [3875, 0]
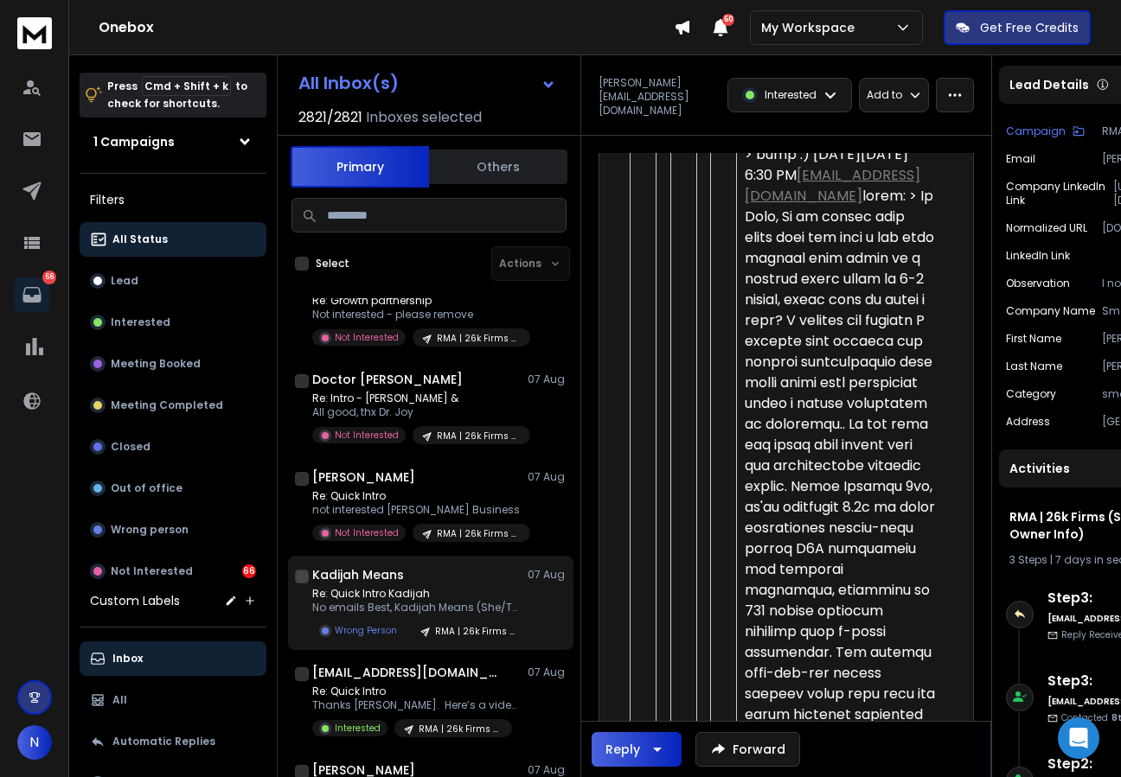
click at [431, 581] on div "Kadijah Means 07 Aug" at bounding box center [439, 574] width 254 height 17
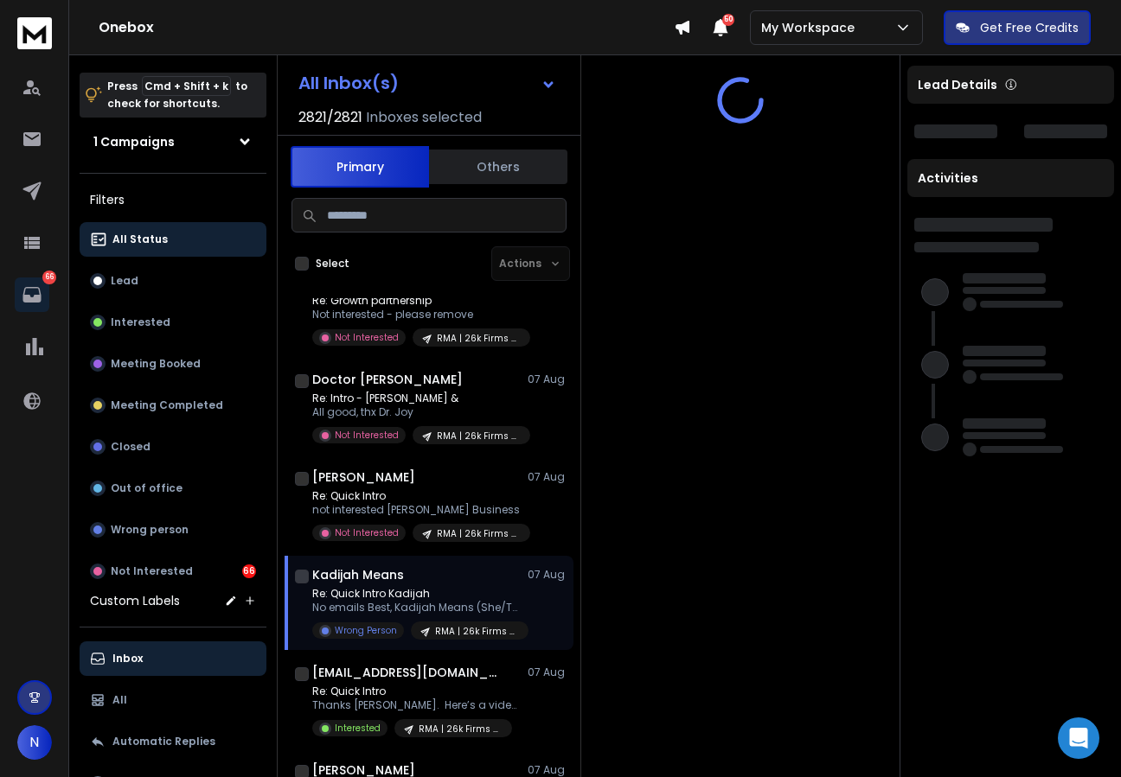
scroll to position [4246, 0]
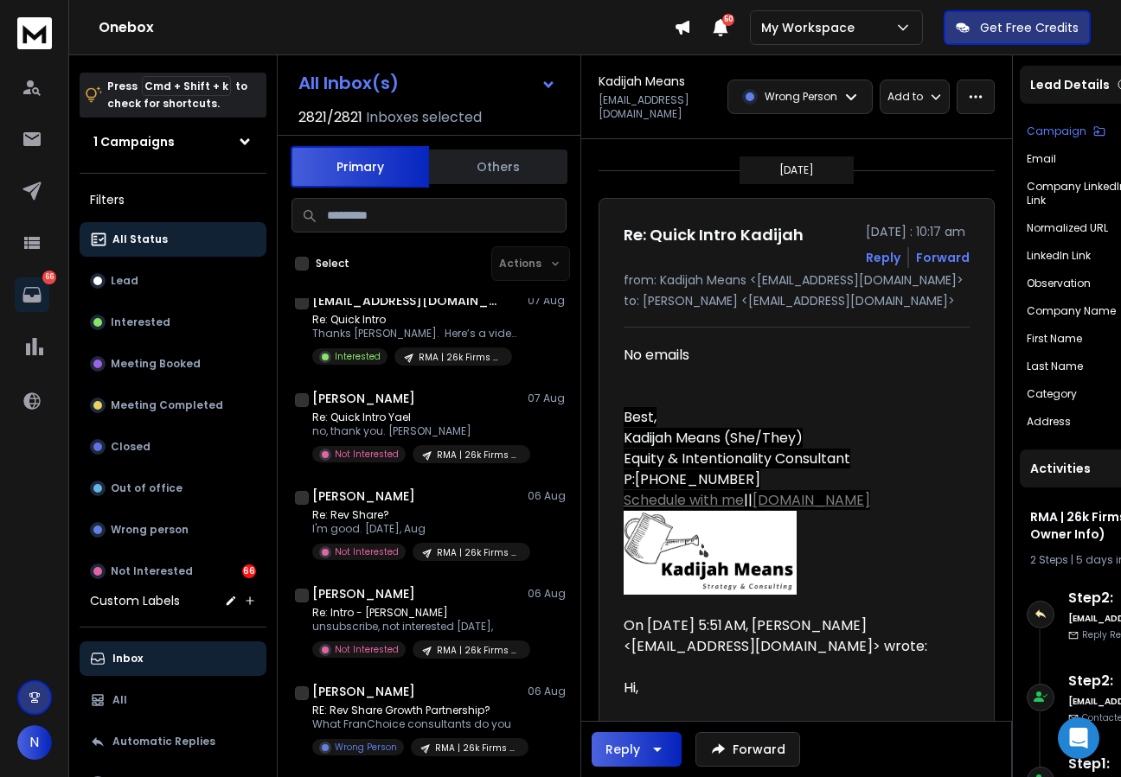
click at [431, 573] on div "Rob Davey 14 Aug RE: [Free Gift Inside] B2B No Thanks Rob I support Not Interes…" at bounding box center [429, 585] width 303 height 575
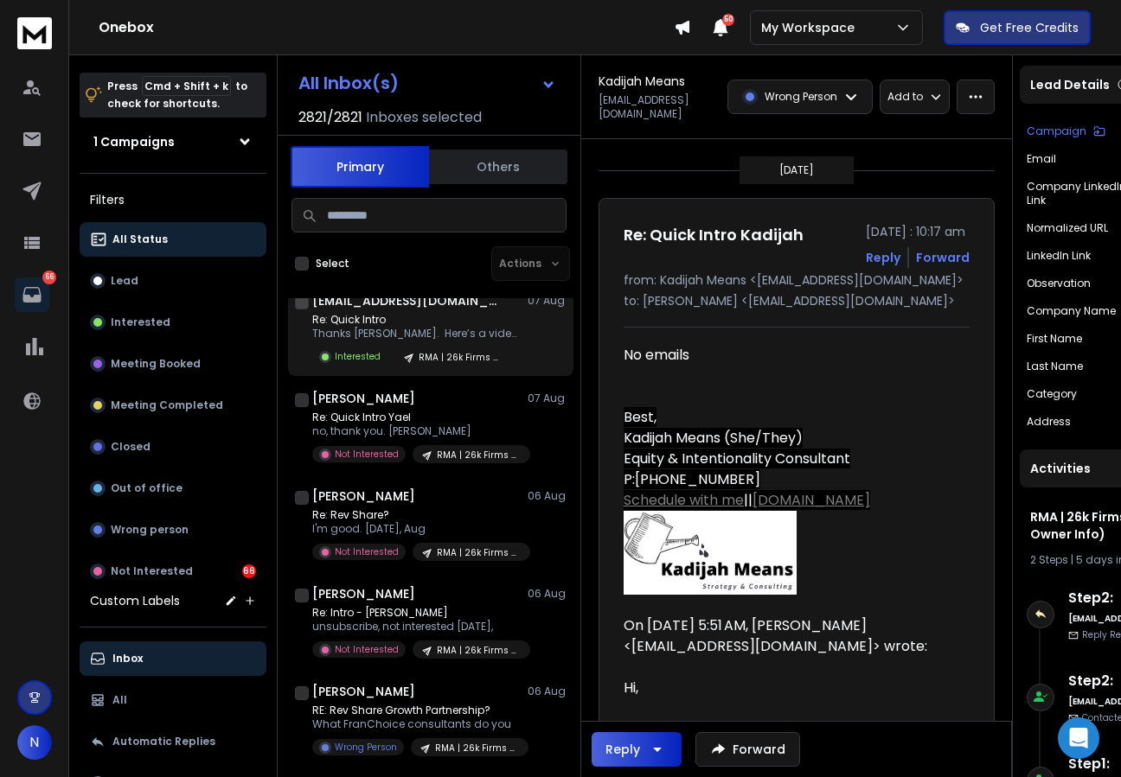
click at [449, 346] on div "Re: Quick Intro Thanks Carlos. Here’s a video with Interested RMA | 26k Firms (…" at bounding box center [416, 339] width 208 height 53
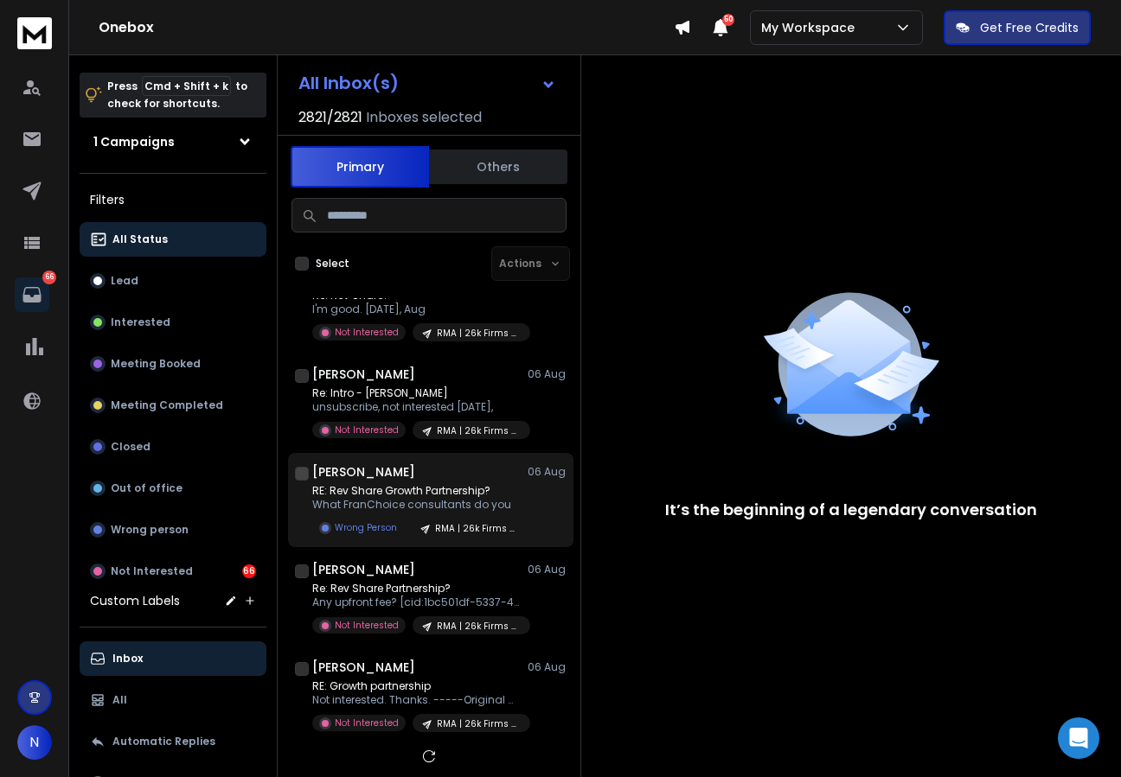
scroll to position [0, 0]
click at [419, 508] on p "What FranChoice consultants do you" at bounding box center [416, 505] width 208 height 14
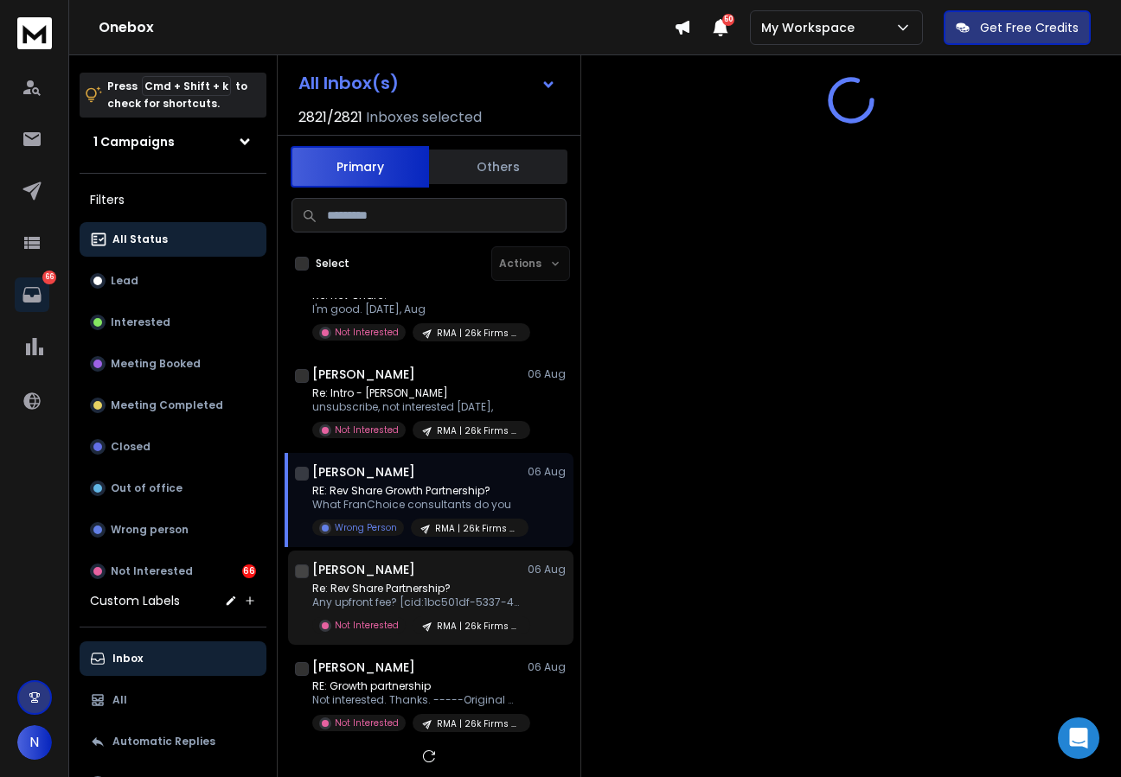
click at [437, 620] on p "RMA | 26k Firms (Specific Owner Info)" at bounding box center [478, 626] width 83 height 13
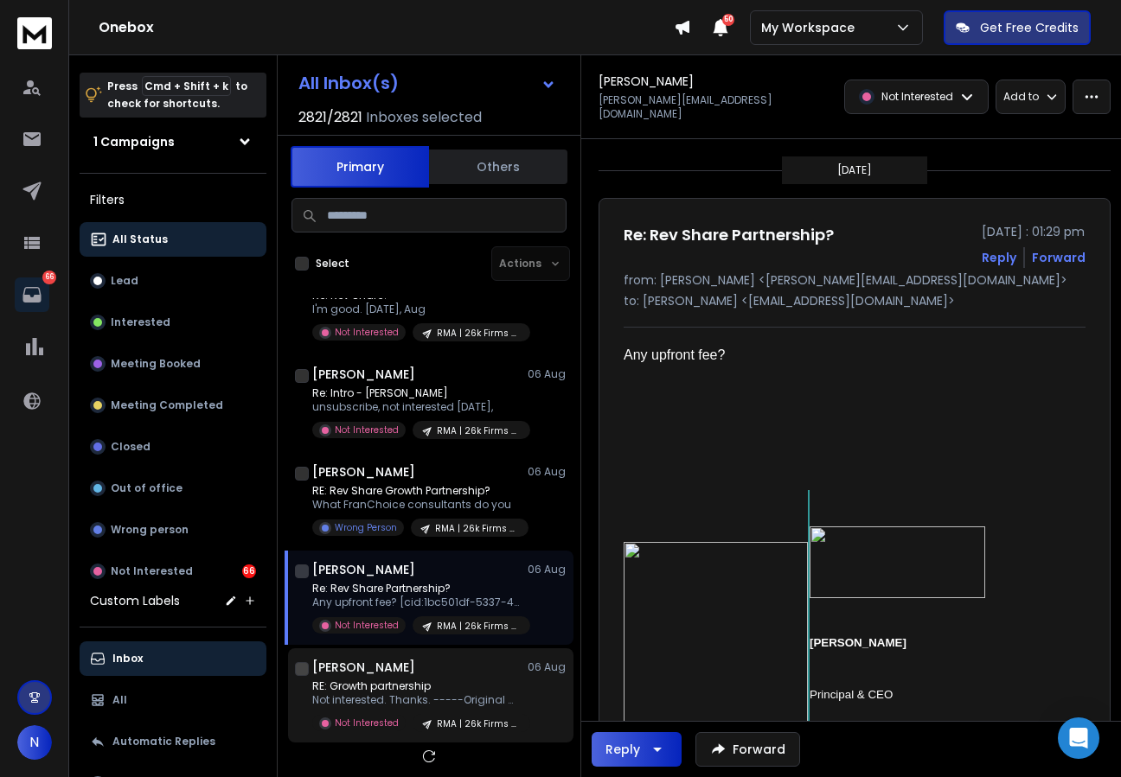
click at [433, 664] on div "Keith Tiegs 06 Aug" at bounding box center [439, 667] width 254 height 17
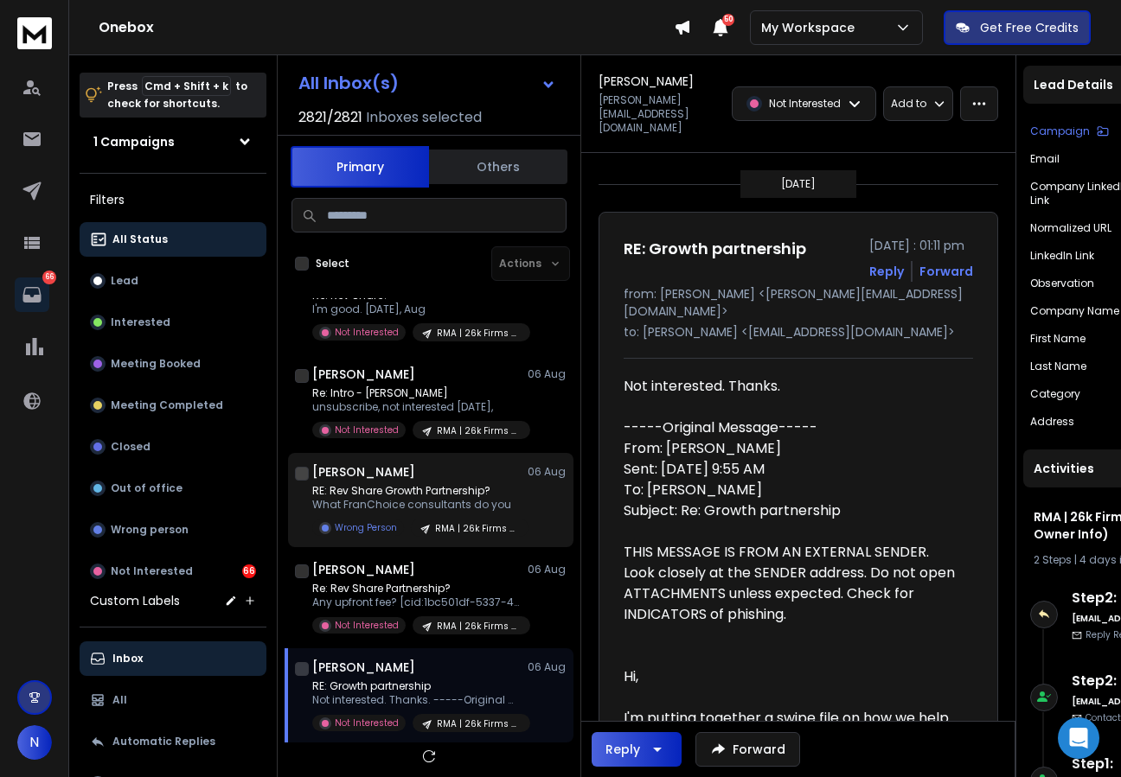
click at [453, 482] on div "Diane Pleuss 06 Aug RE: Rev Share Growth Partnership? What FranChoice consultan…" at bounding box center [439, 499] width 254 height 73
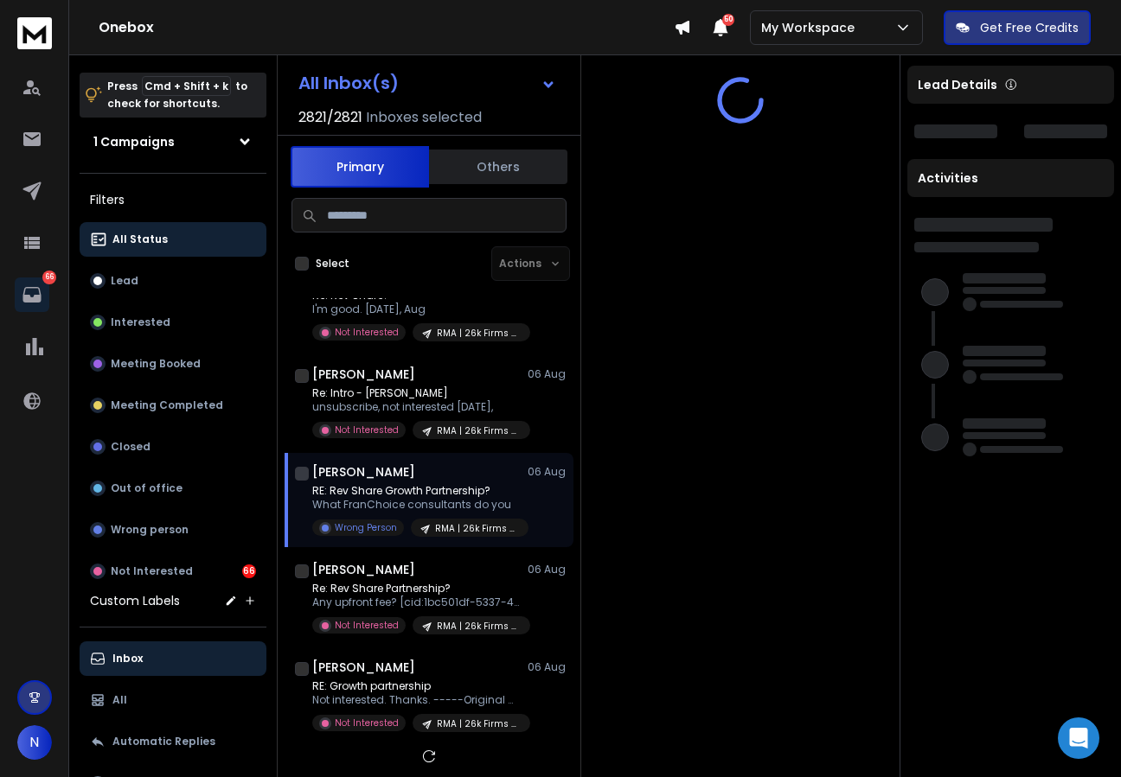
click at [488, 507] on p "What FranChoice consultants do you" at bounding box center [416, 505] width 208 height 14
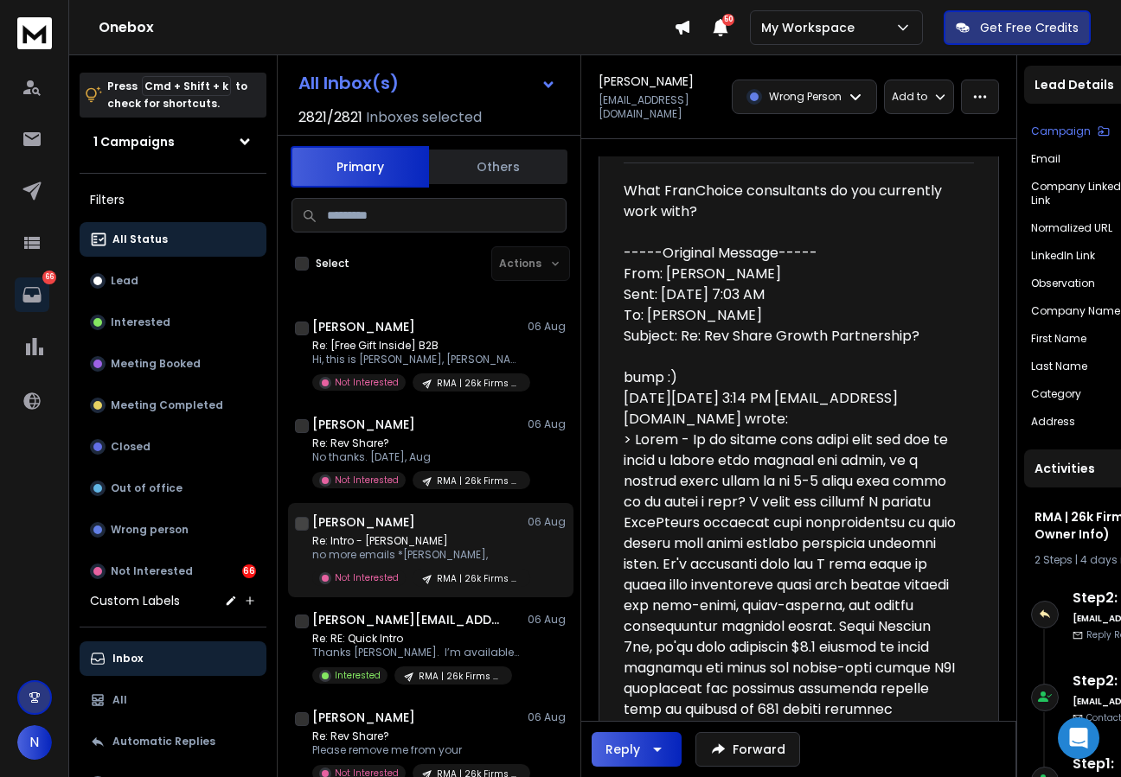
scroll to position [4926, 0]
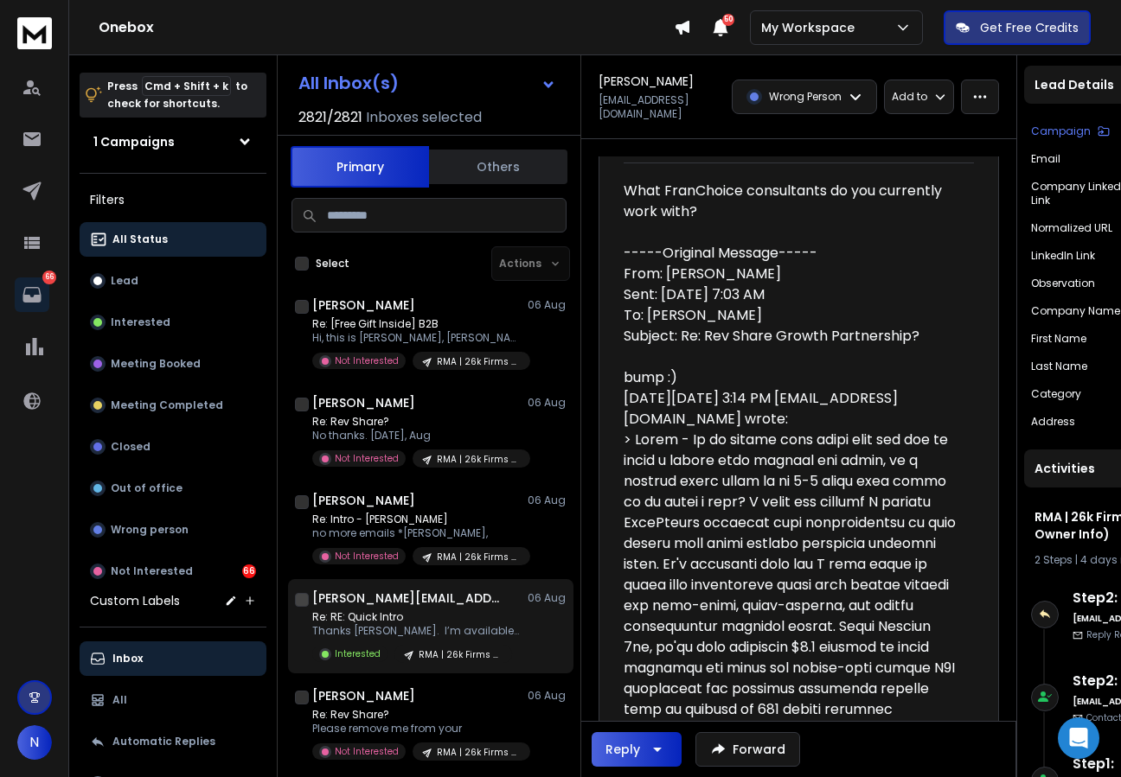
click at [464, 610] on p "Re: RE: Quick Intro" at bounding box center [416, 617] width 208 height 14
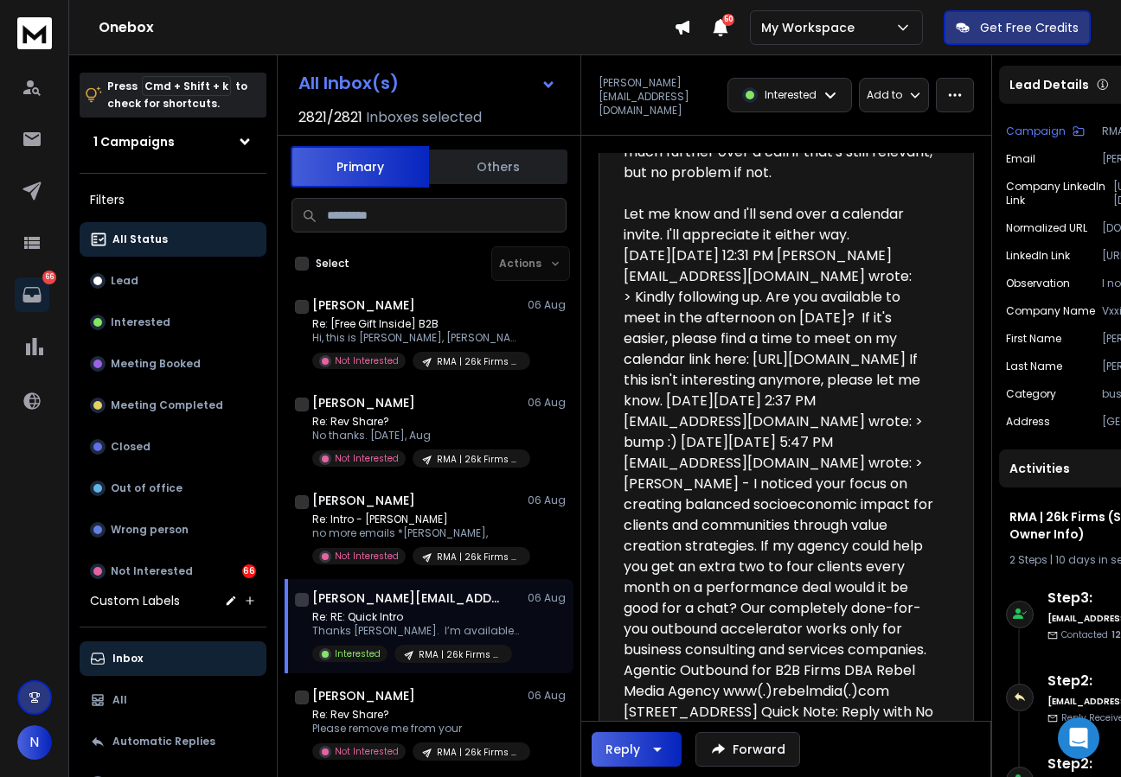
scroll to position [499, 0]
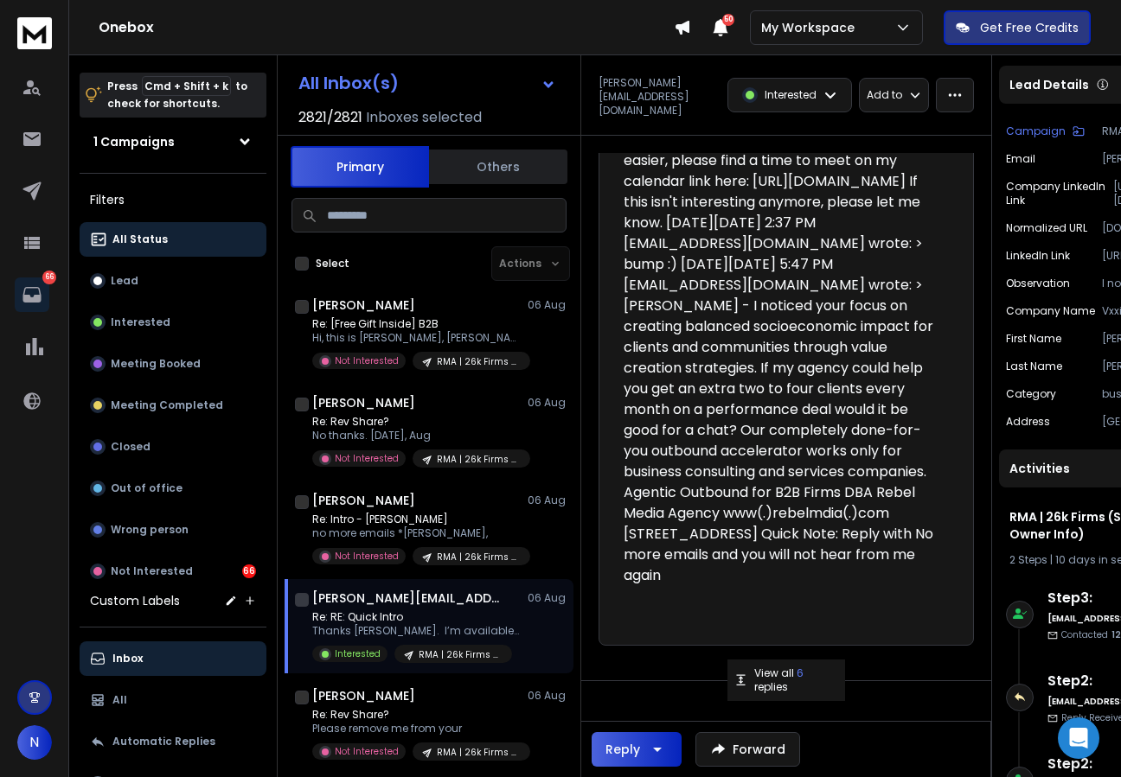
click at [770, 672] on p "View all 6 replies" at bounding box center [796, 681] width 84 height 28
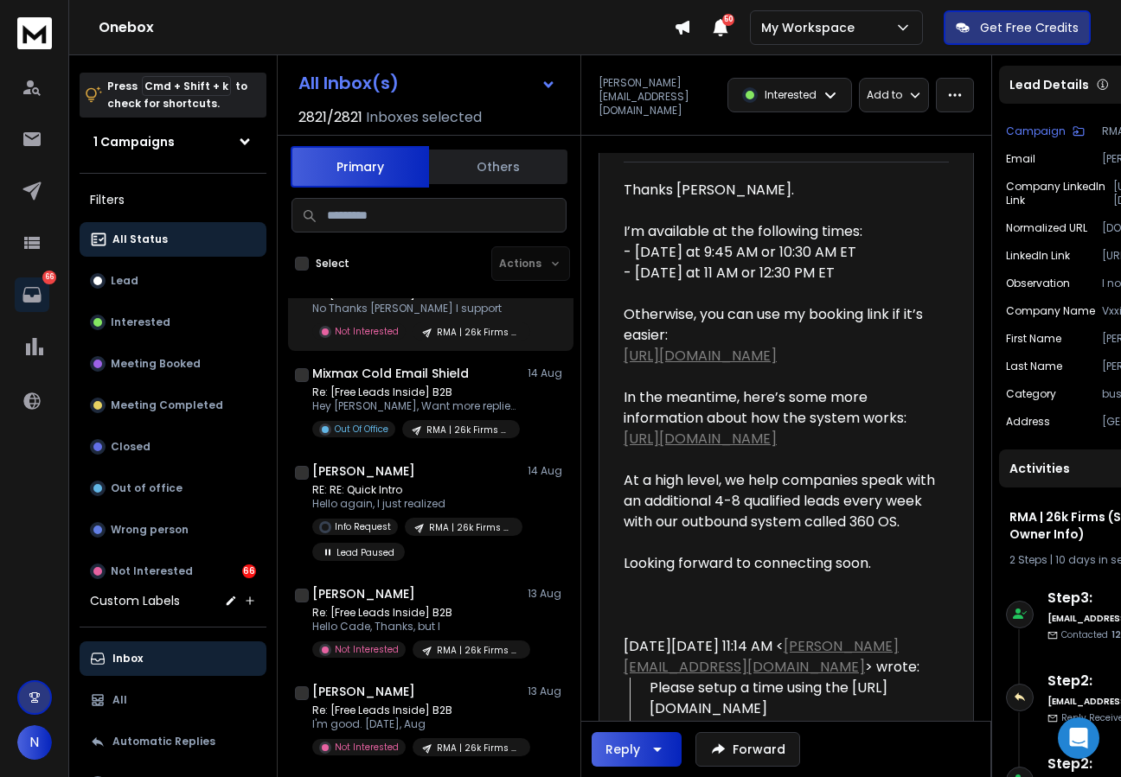
scroll to position [0, 0]
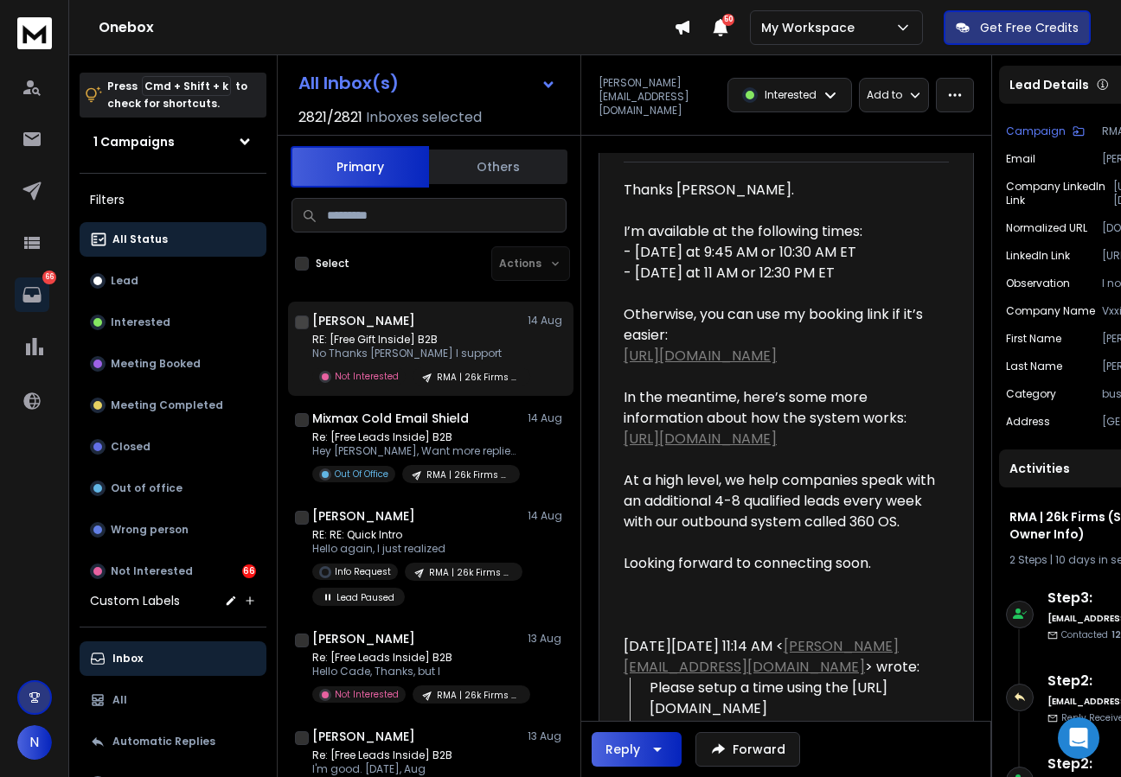
click at [468, 367] on div "RMA | 26k Firms (Specific Owner Info)" at bounding box center [471, 376] width 118 height 18
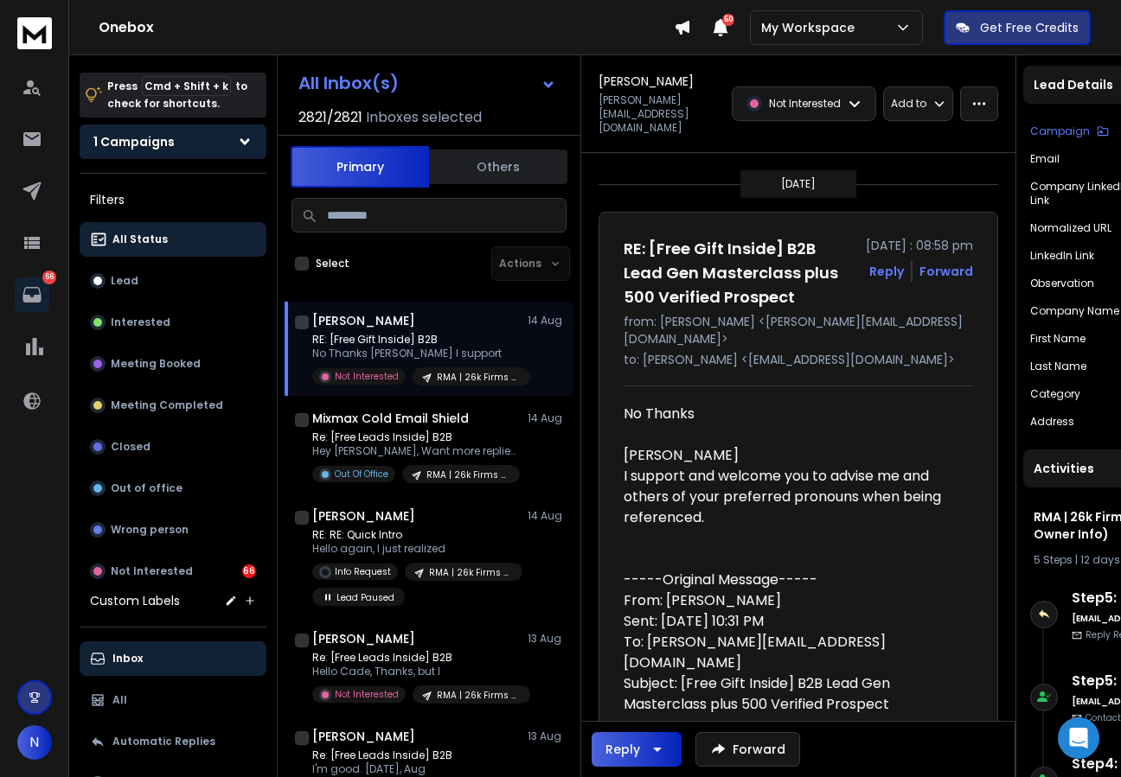
click at [202, 144] on button "1 Campaigns" at bounding box center [173, 142] width 187 height 35
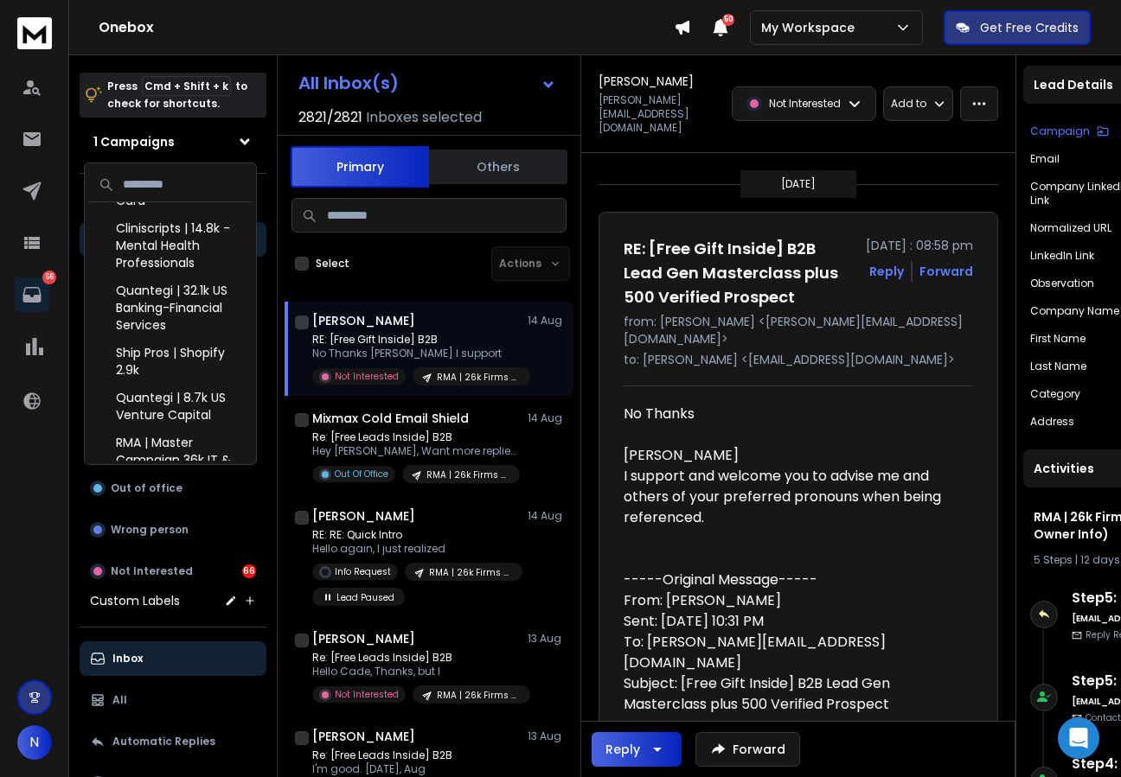
scroll to position [3649, 0]
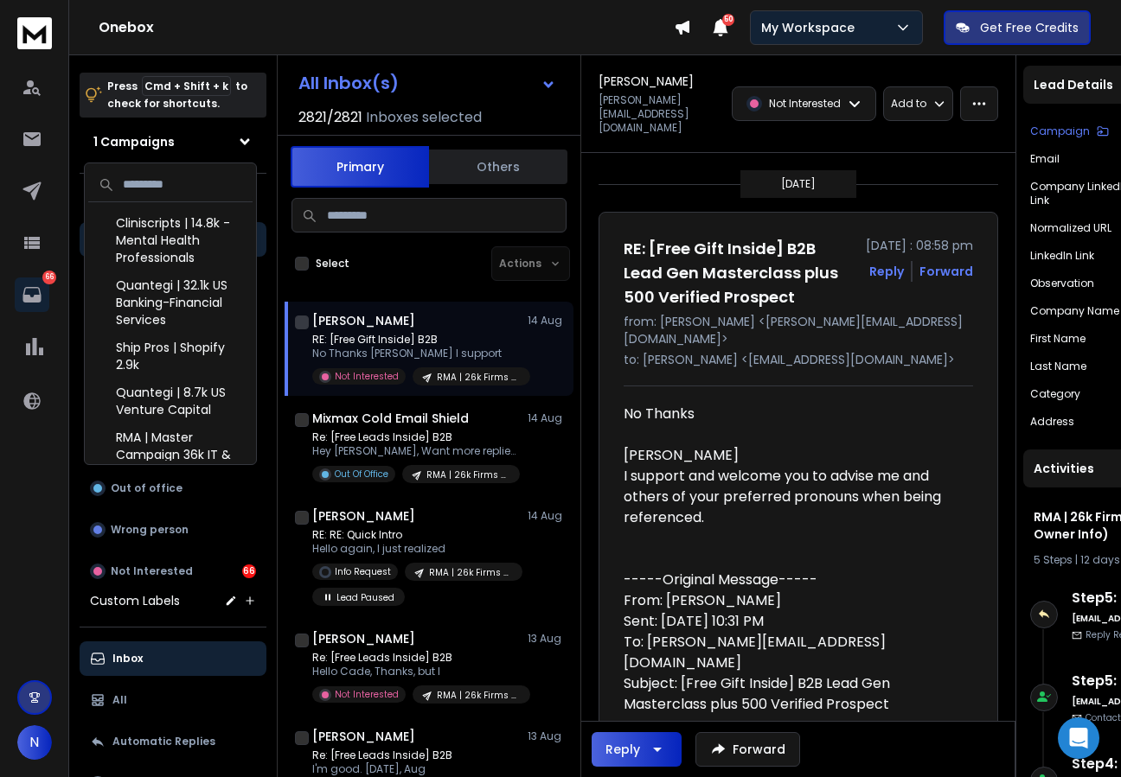
click at [821, 36] on button "My Workspace" at bounding box center [836, 27] width 173 height 35
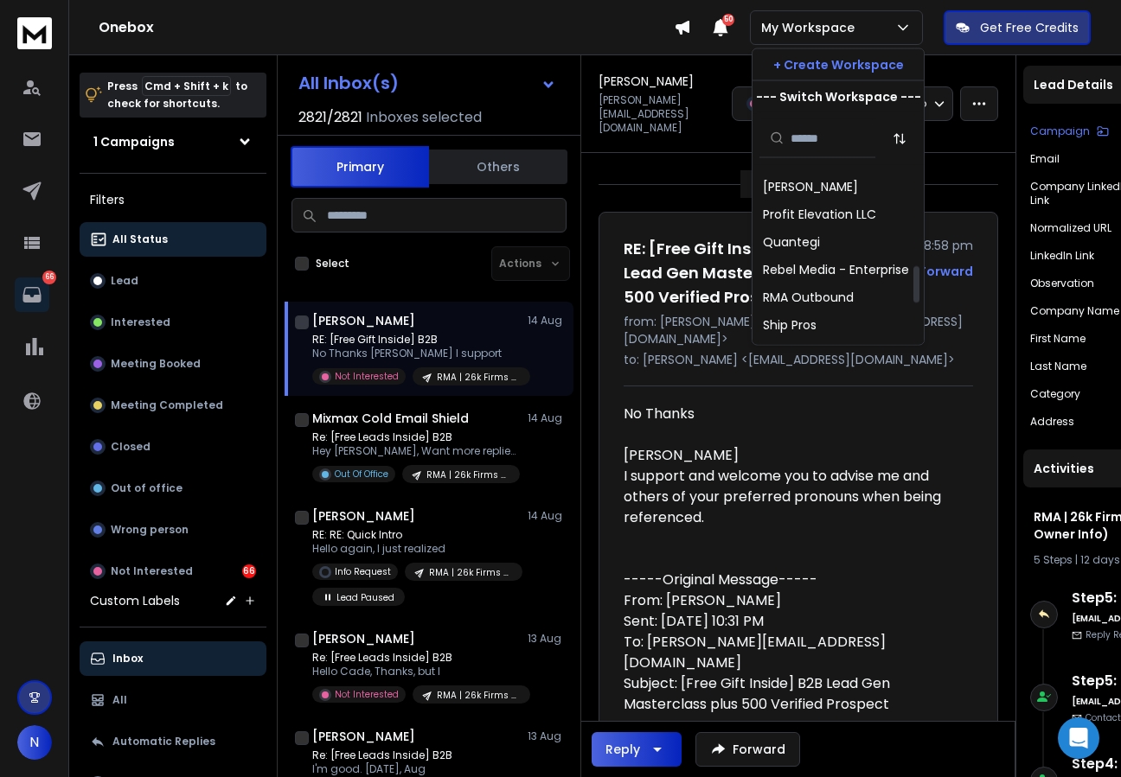
scroll to position [468, 0]
click at [844, 284] on div "Rebel Media - Enterprise" at bounding box center [838, 272] width 164 height 28
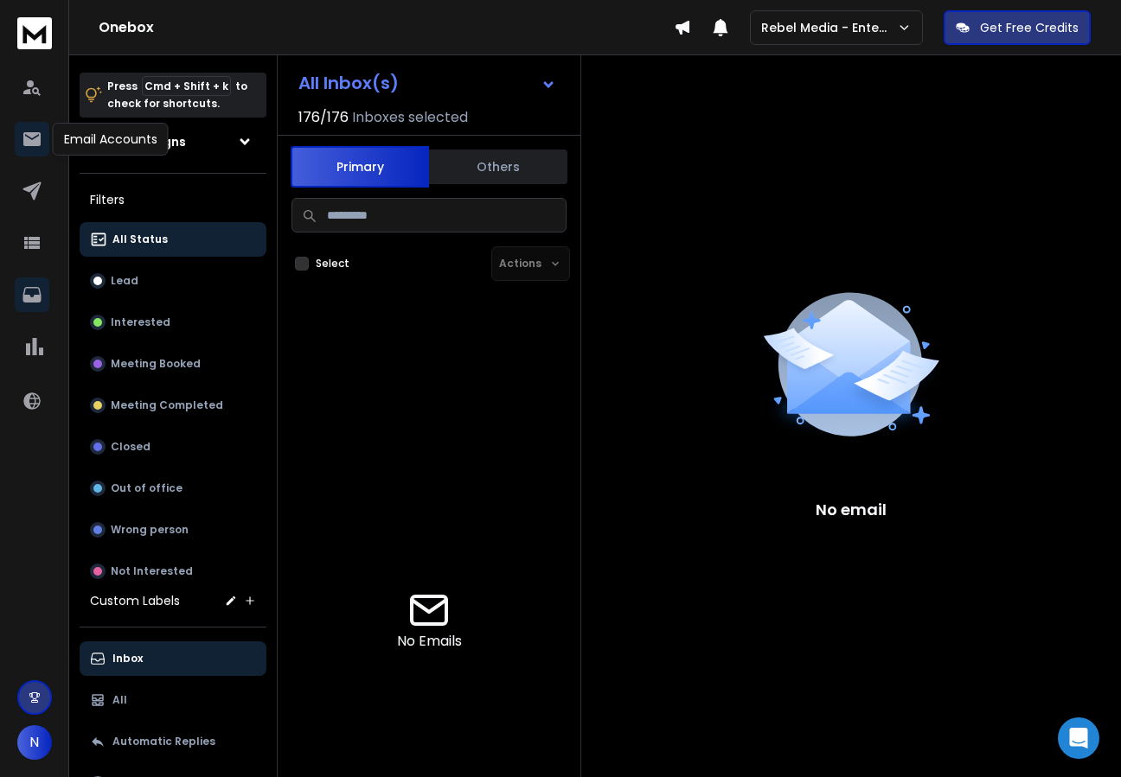
click at [36, 145] on icon at bounding box center [31, 139] width 17 height 14
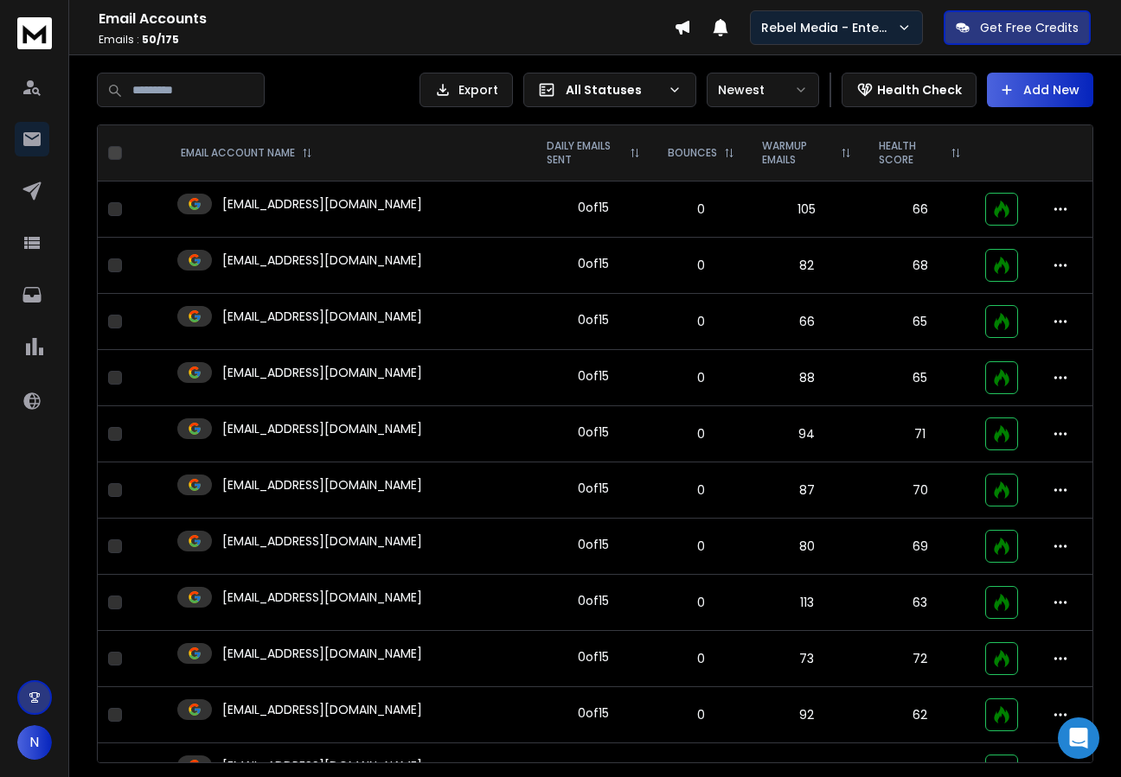
click at [839, 36] on button "Rebel Media - Enterprise" at bounding box center [836, 27] width 173 height 35
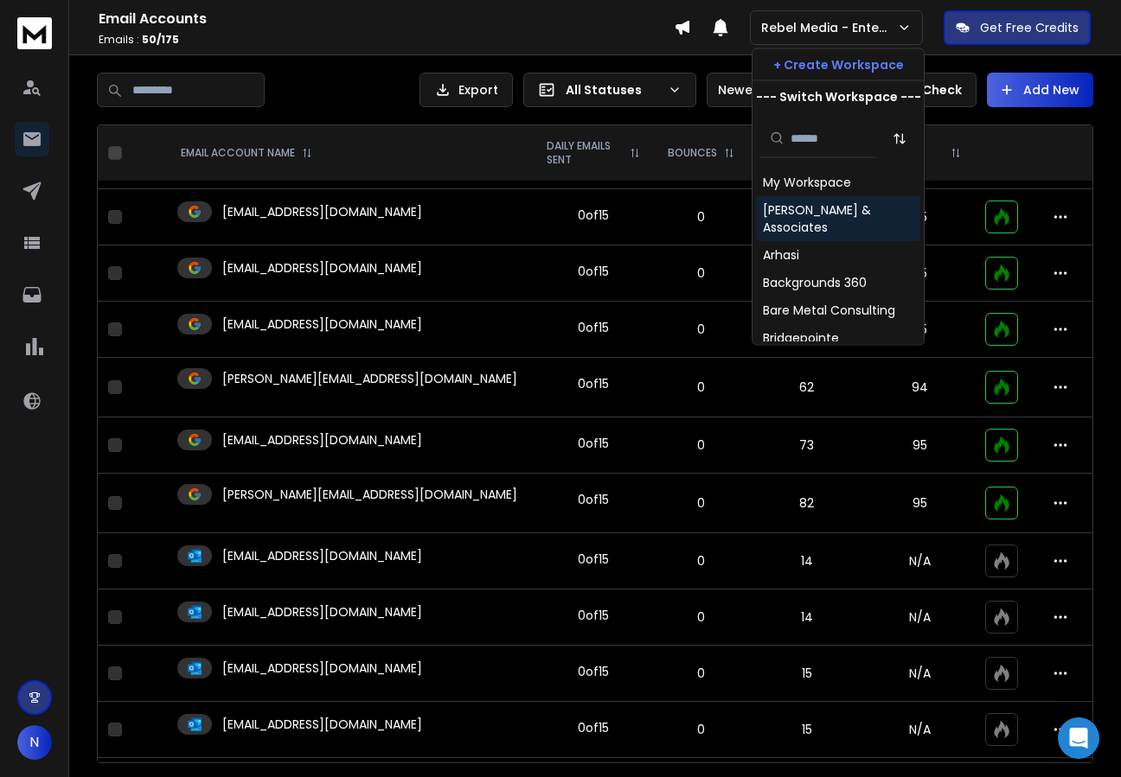
scroll to position [2270, 0]
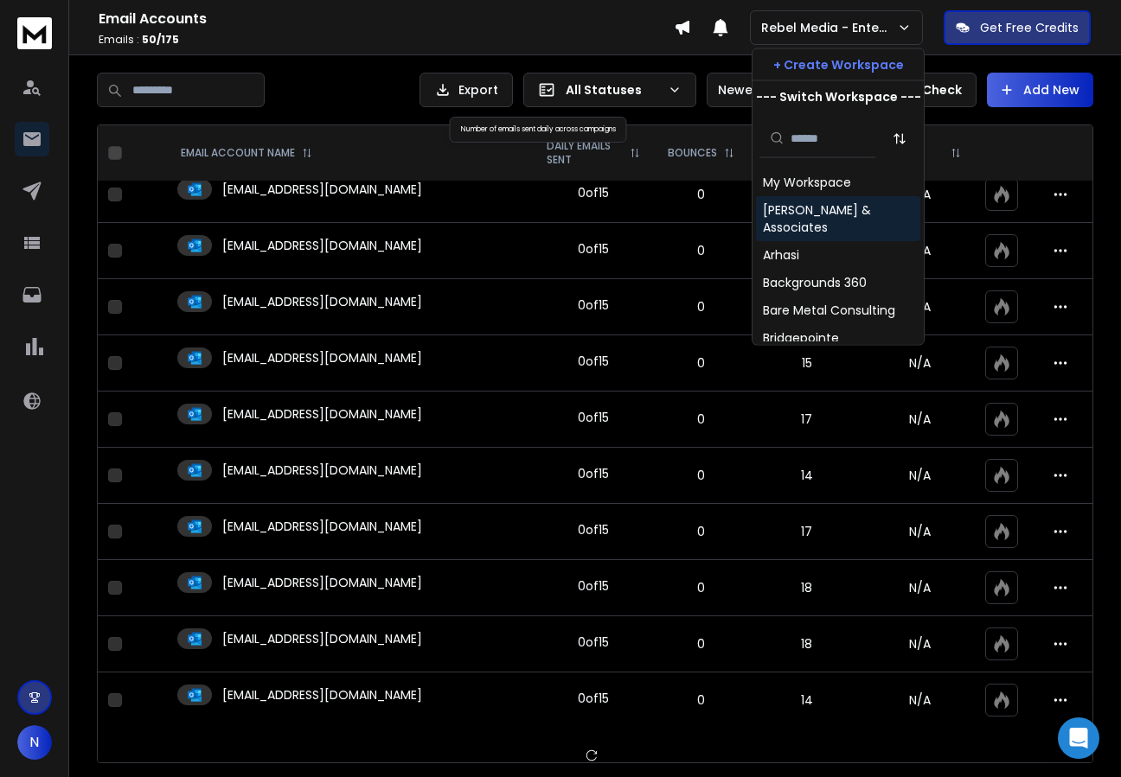
click at [607, 85] on p "All Statuses" at bounding box center [612, 89] width 95 height 17
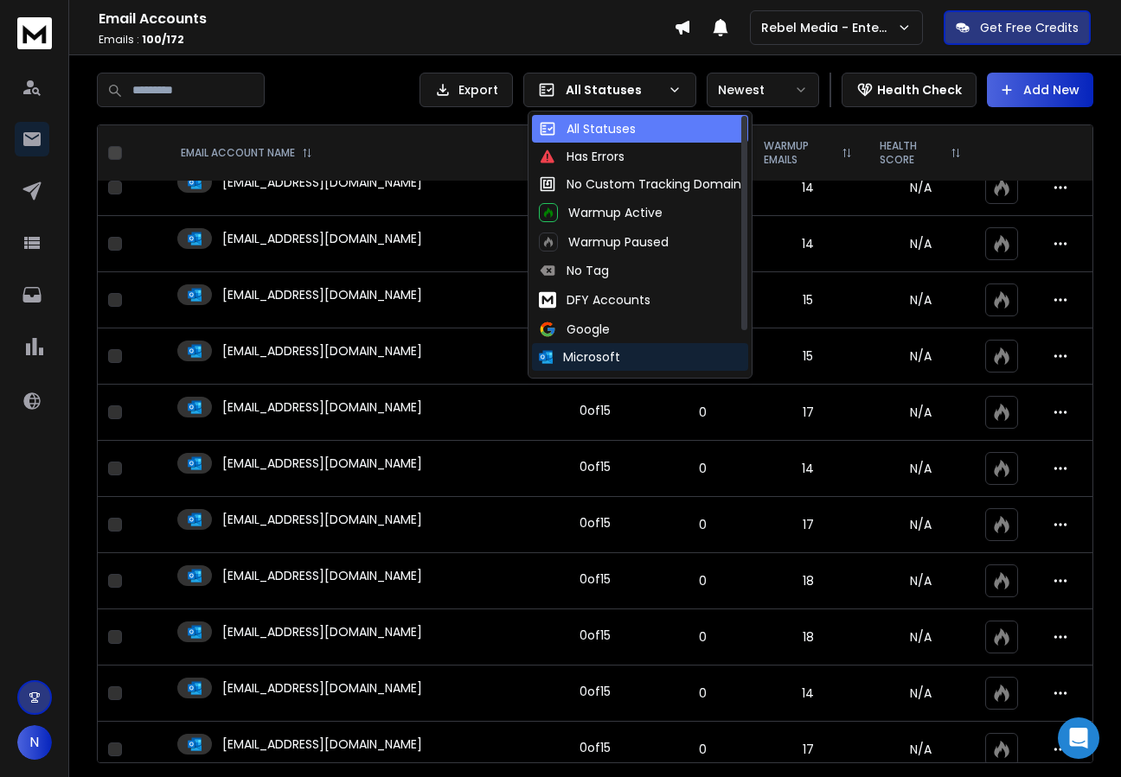
click at [586, 356] on div "Microsoft" at bounding box center [579, 356] width 81 height 17
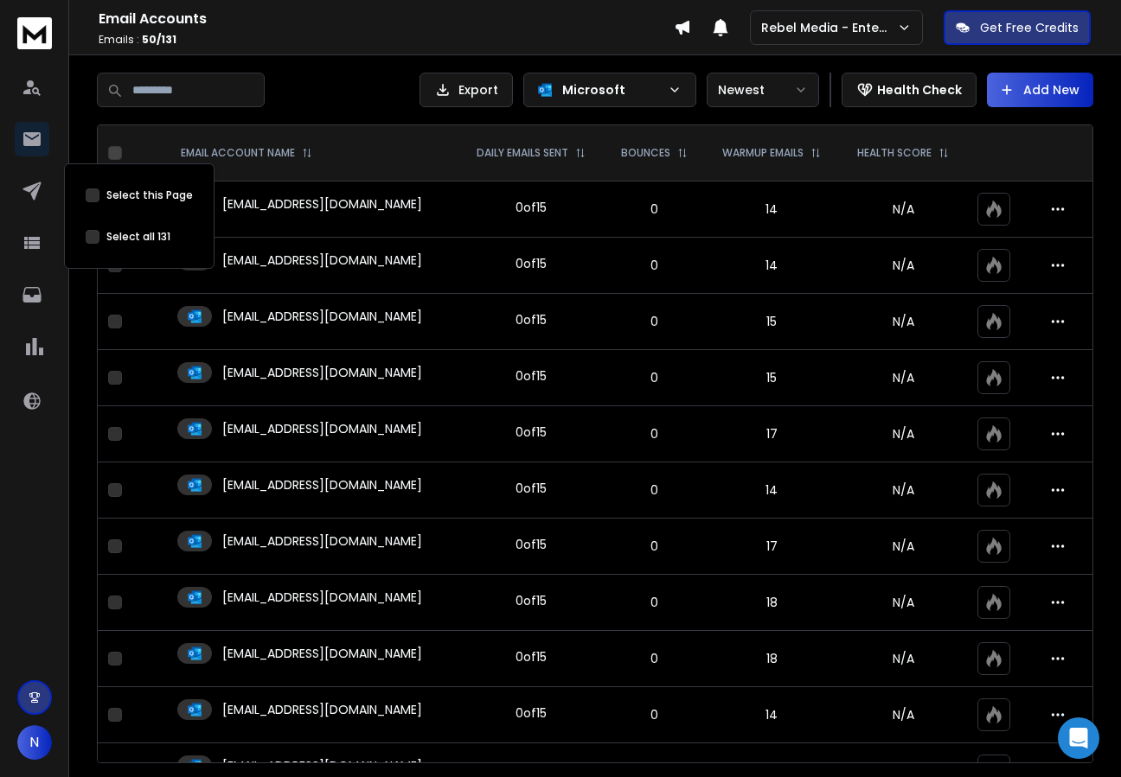
click at [115, 151] on button "Select this Page" at bounding box center [115, 153] width 14 height 14
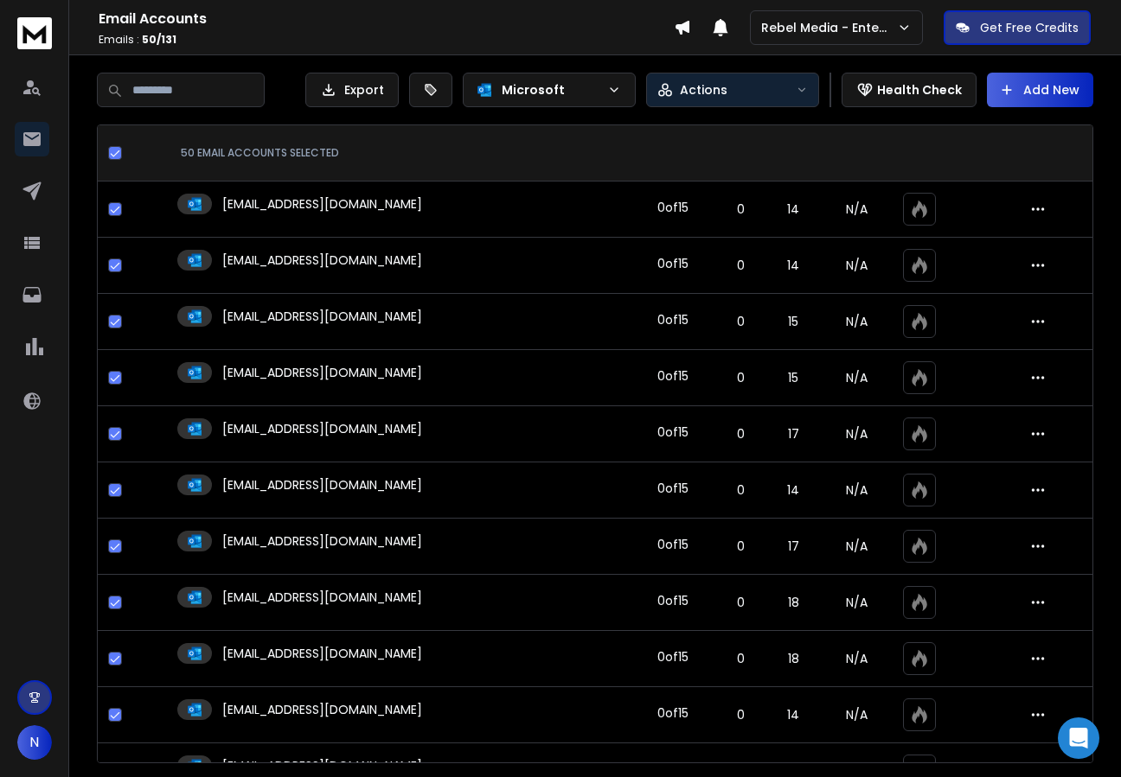
click at [740, 86] on div "Actions" at bounding box center [722, 89] width 131 height 17
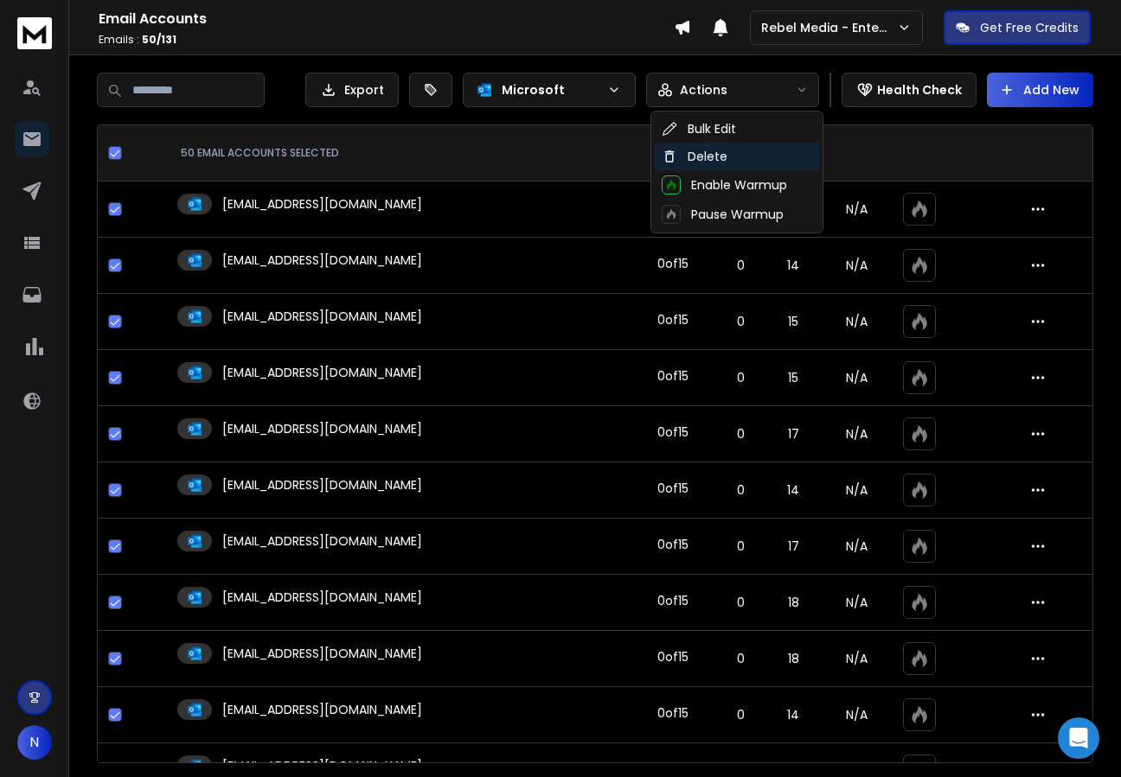
click at [727, 158] on div "Delete" at bounding box center [737, 157] width 164 height 28
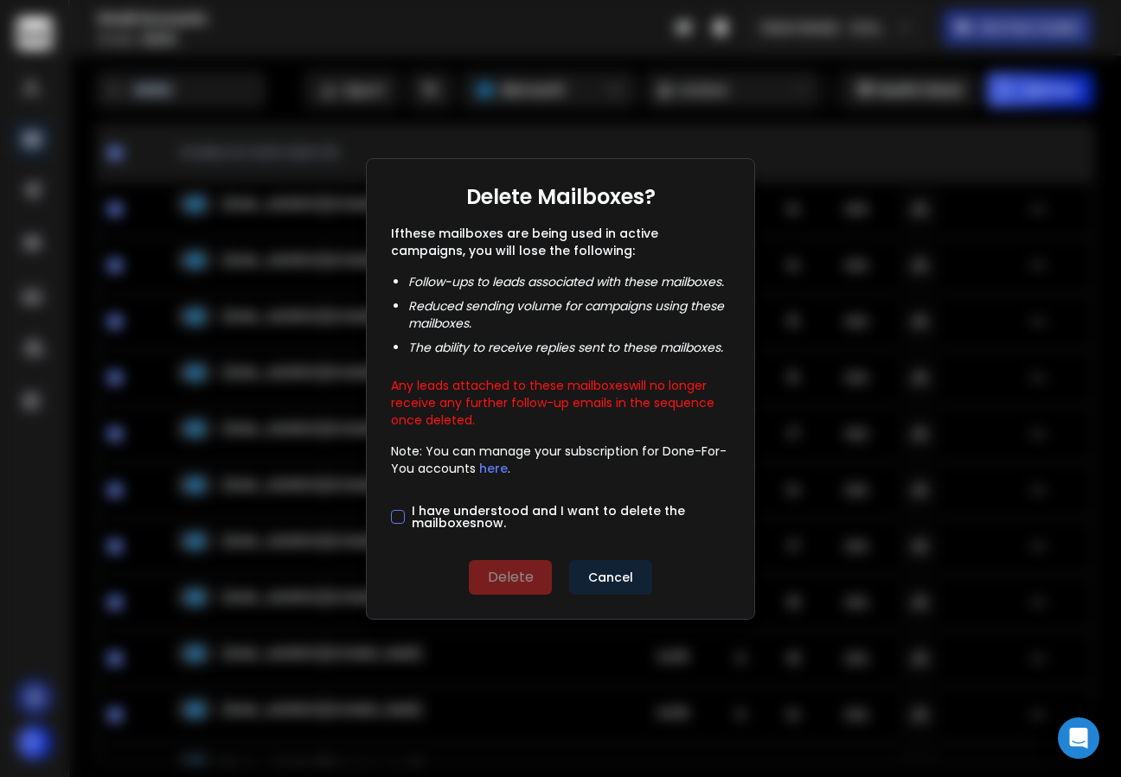
click at [393, 514] on button "I have understood and I want to delete the mailbox es now." at bounding box center [398, 517] width 14 height 14
click at [604, 577] on button "Cancel" at bounding box center [610, 577] width 83 height 35
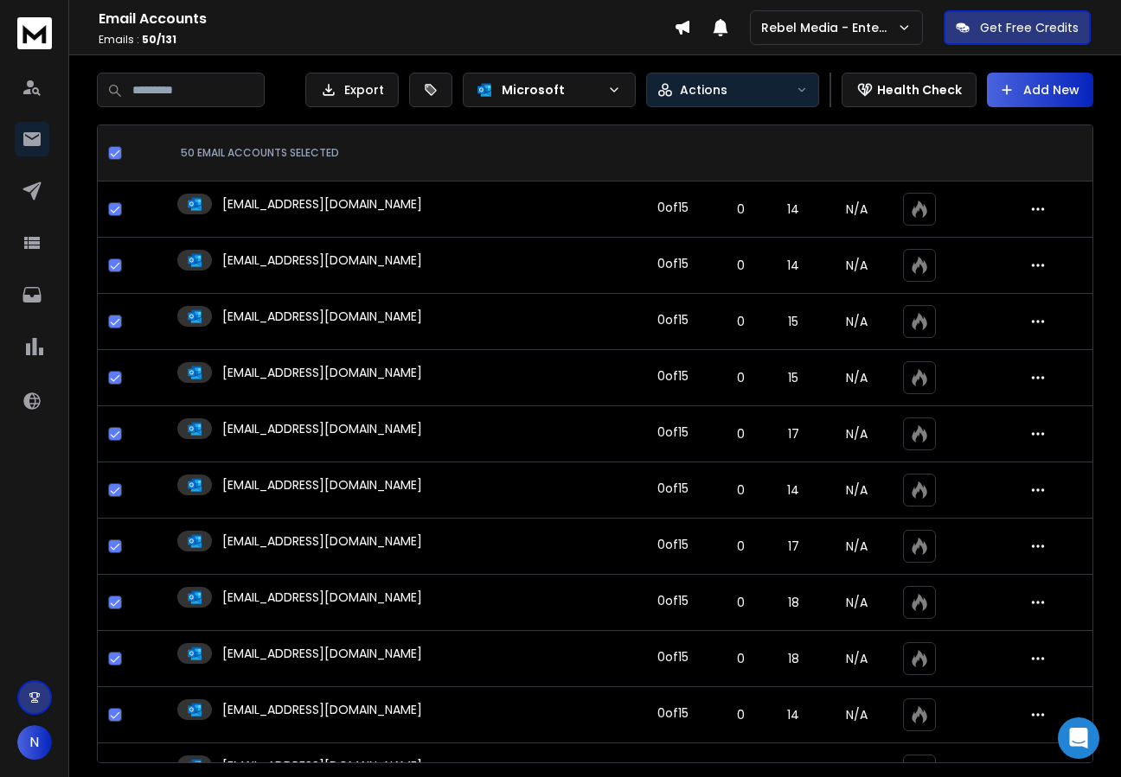
click at [681, 100] on button "Actions" at bounding box center [732, 90] width 173 height 35
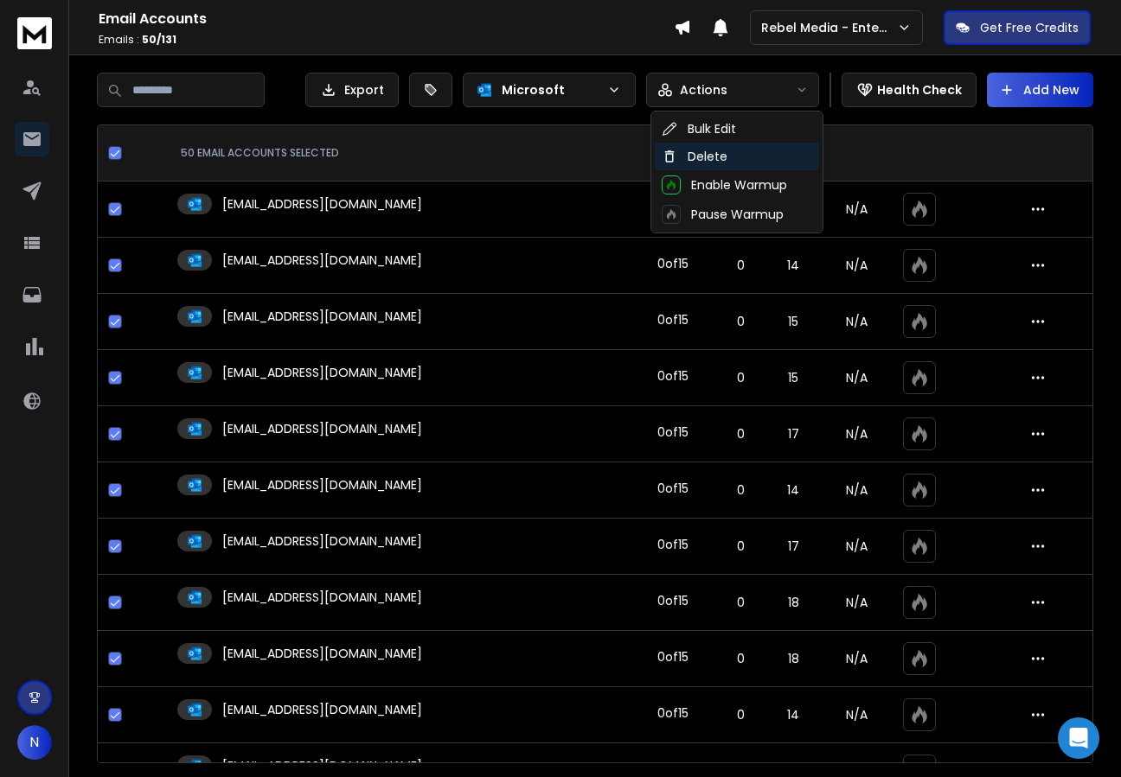
click at [711, 163] on div "Delete" at bounding box center [694, 156] width 66 height 17
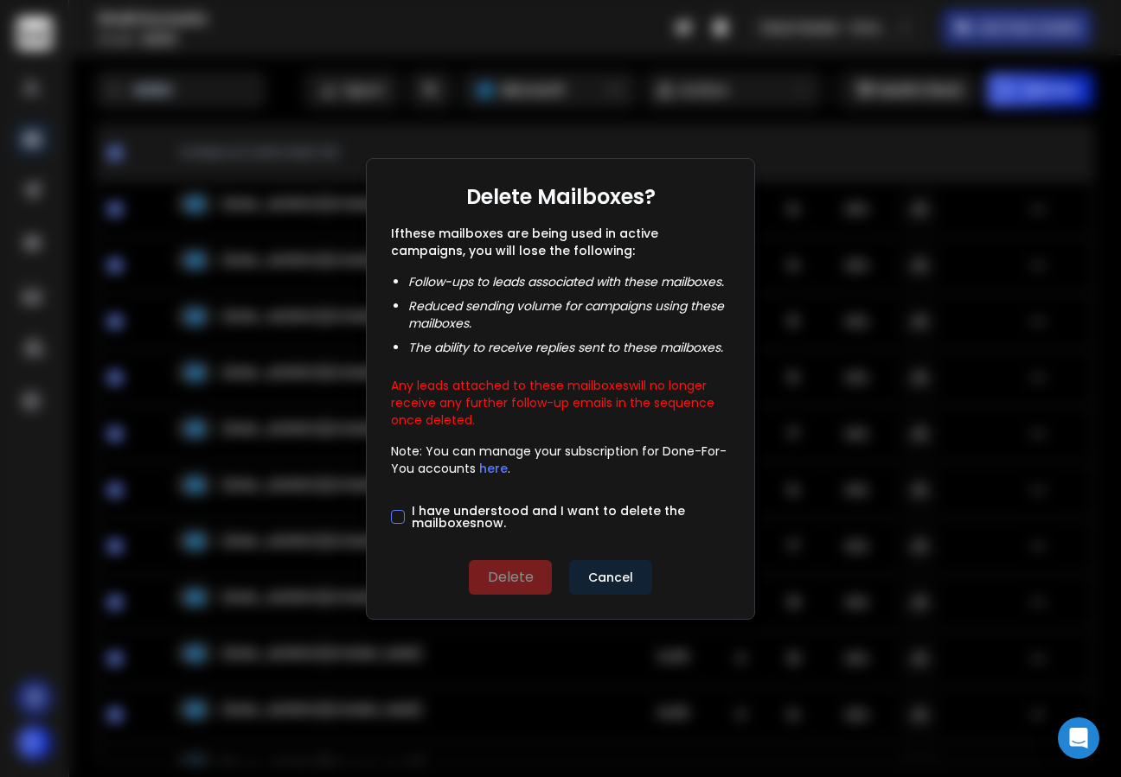
click at [395, 508] on div "I have understood and I want to delete the mailbox es now." at bounding box center [560, 510] width 339 height 38
click at [397, 511] on button "I have understood and I want to delete the mailbox es now." at bounding box center [398, 517] width 14 height 14
click at [505, 570] on button "Delete" at bounding box center [510, 577] width 83 height 35
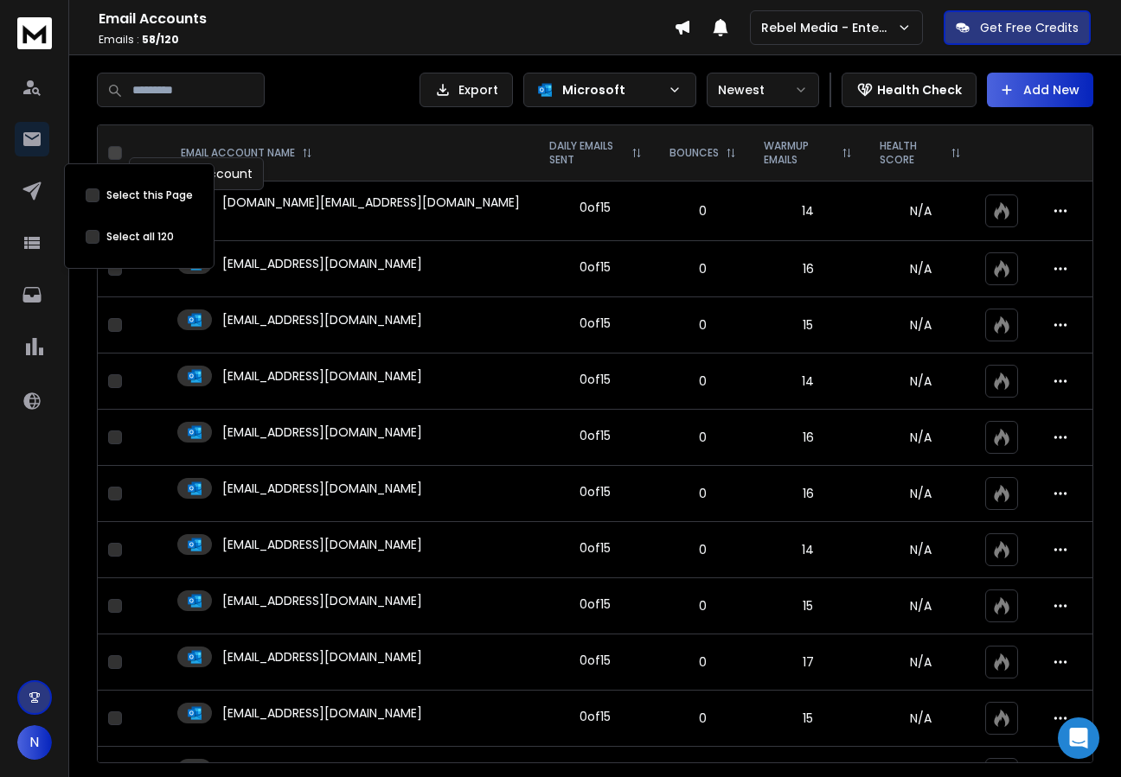
click at [115, 153] on button "Select this Page" at bounding box center [115, 153] width 14 height 14
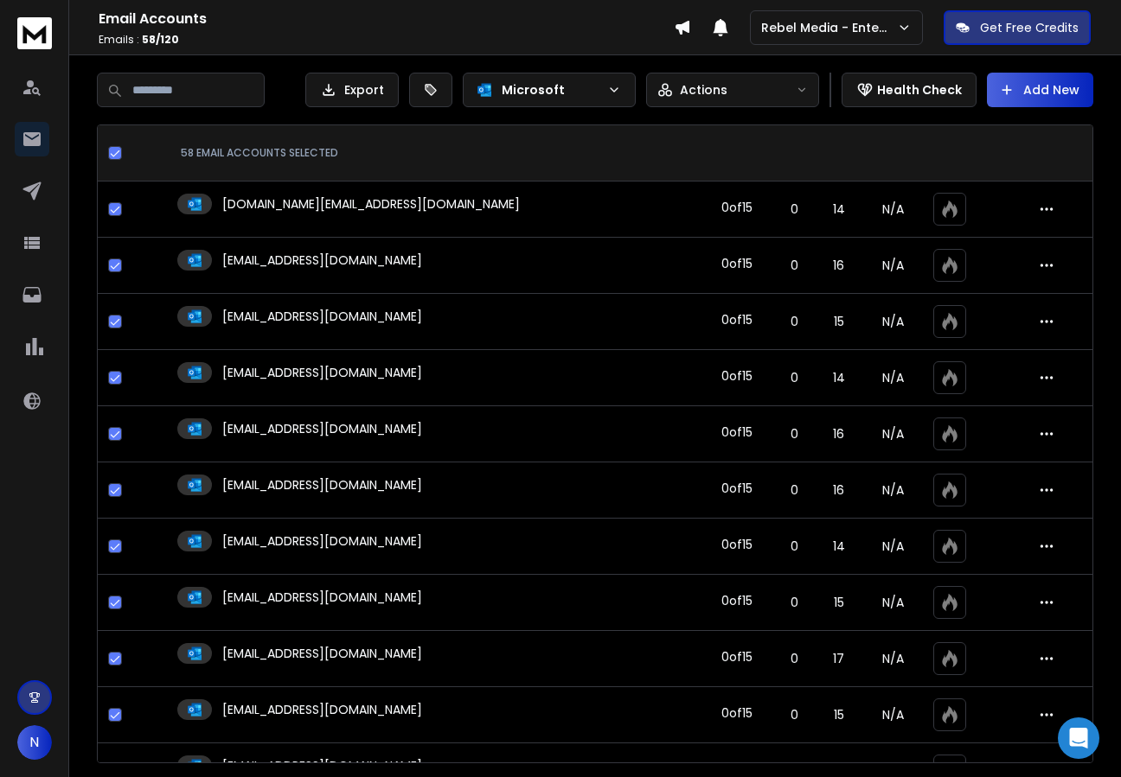
click at [598, 93] on p "Microsoft" at bounding box center [551, 89] width 99 height 17
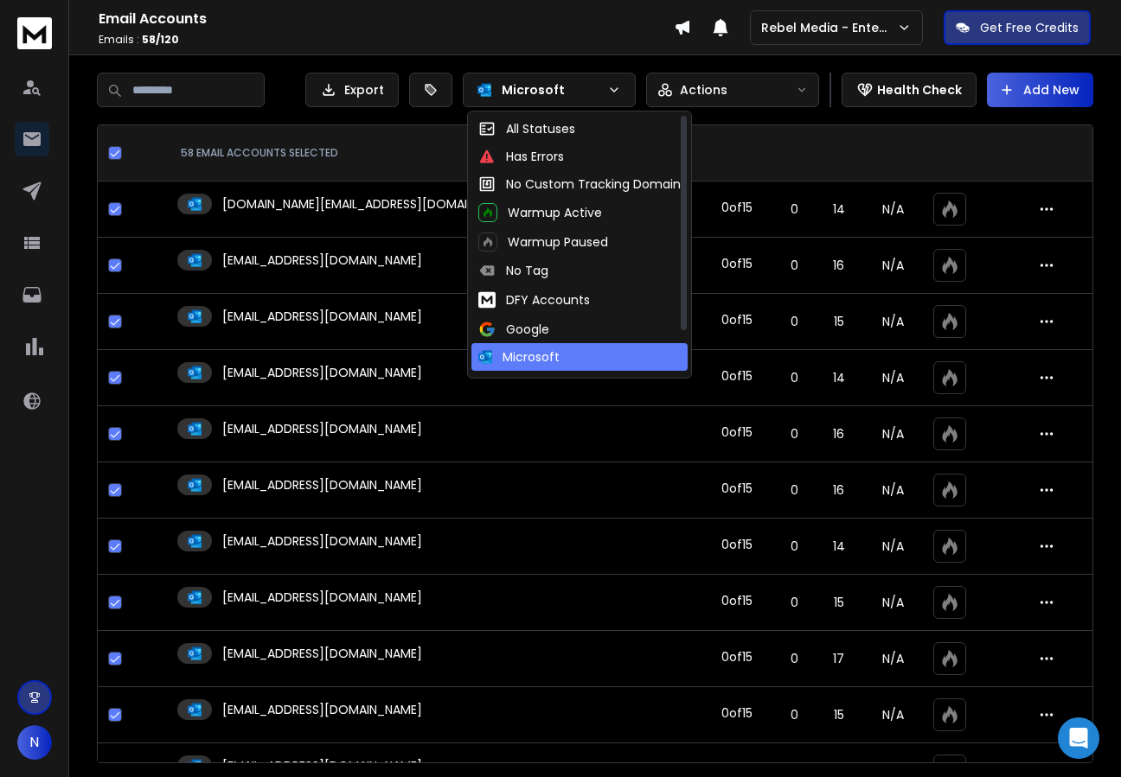
click at [552, 356] on div "Microsoft" at bounding box center [518, 356] width 81 height 17
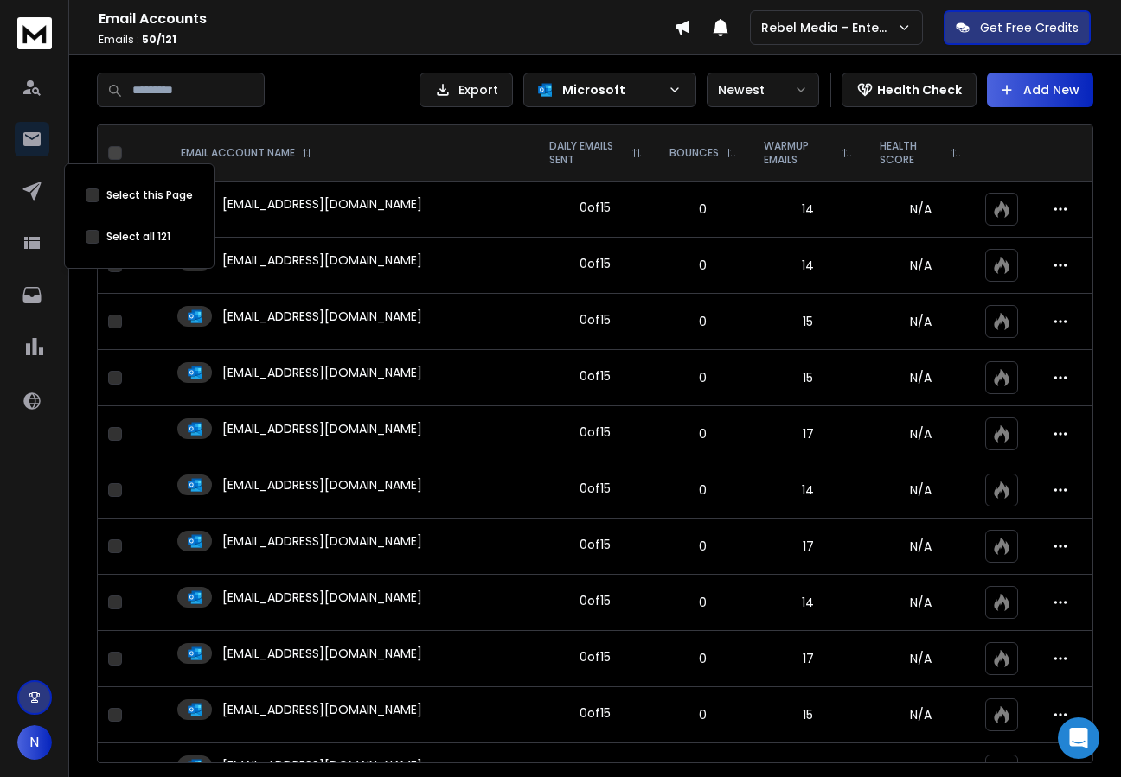
click at [115, 155] on button "Select this Page" at bounding box center [115, 153] width 14 height 14
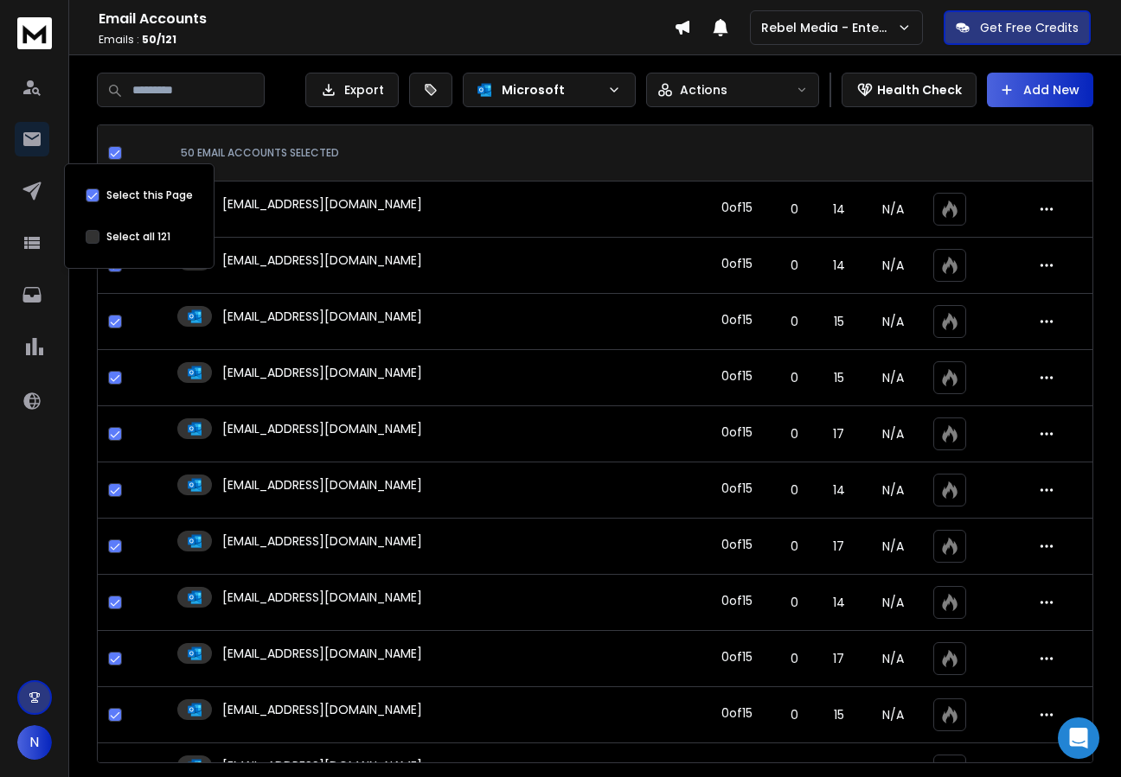
click at [91, 239] on button "Select this Page" at bounding box center [93, 237] width 14 height 14
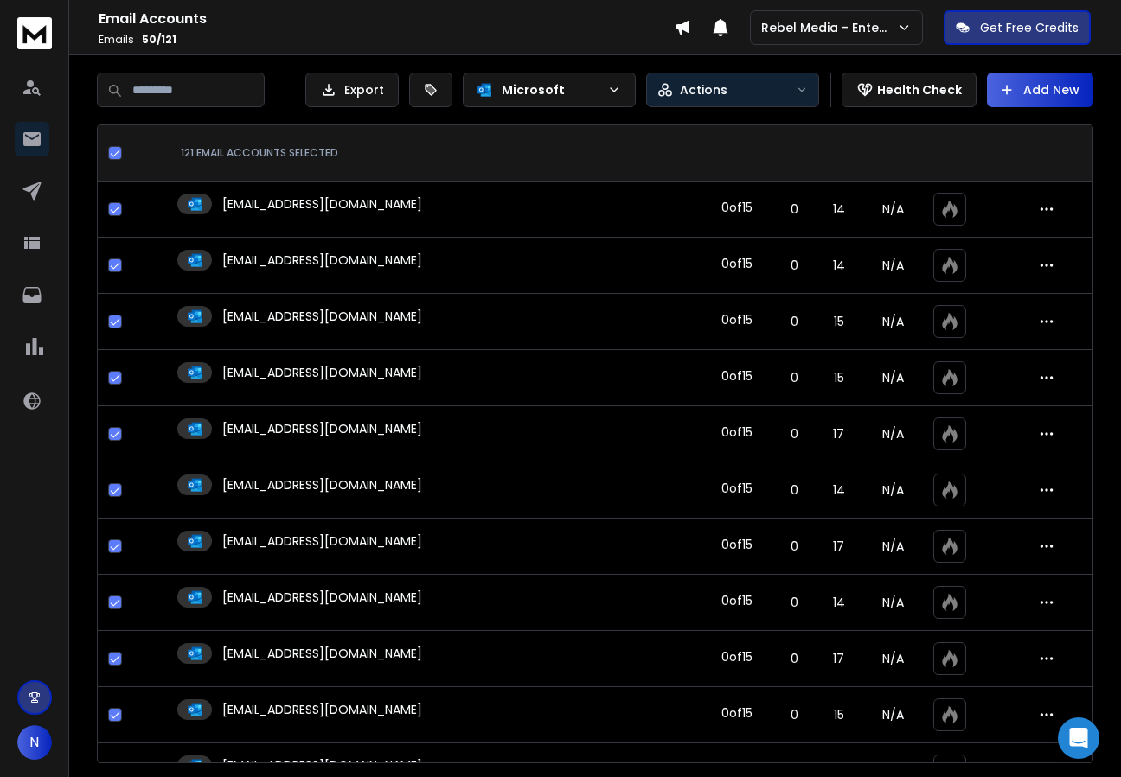
click at [744, 74] on button "Actions" at bounding box center [732, 90] width 173 height 35
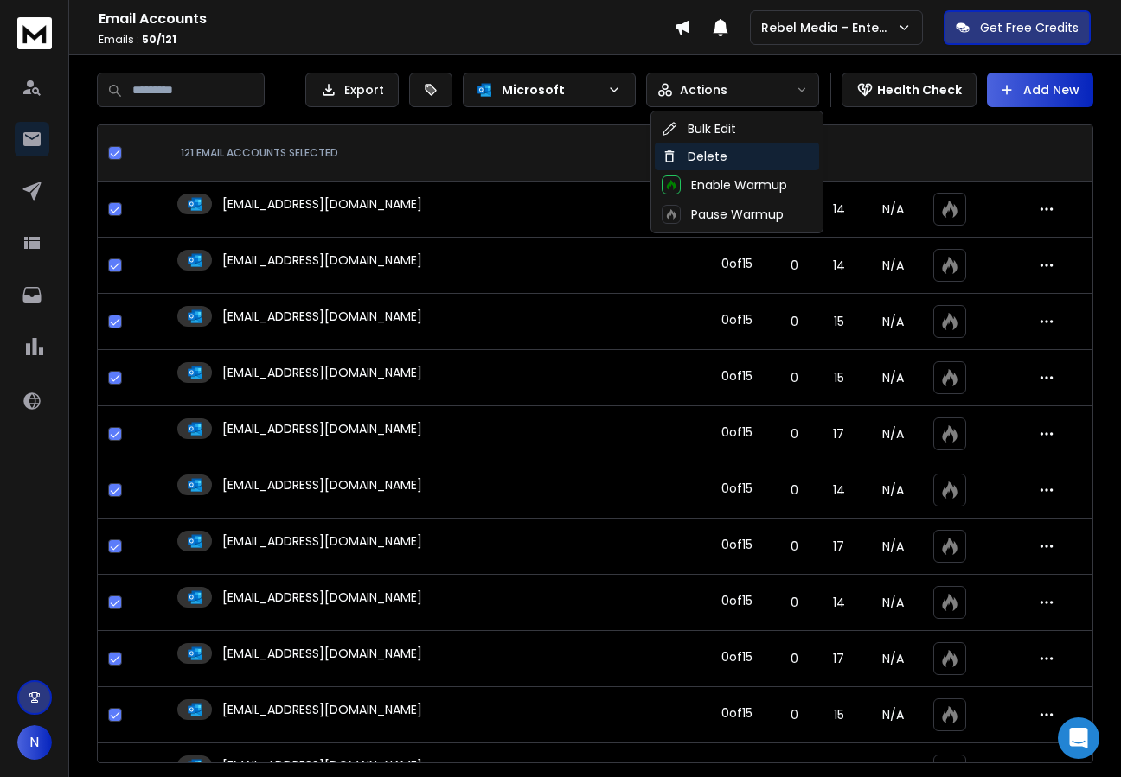
click at [729, 162] on div "Delete" at bounding box center [737, 157] width 164 height 28
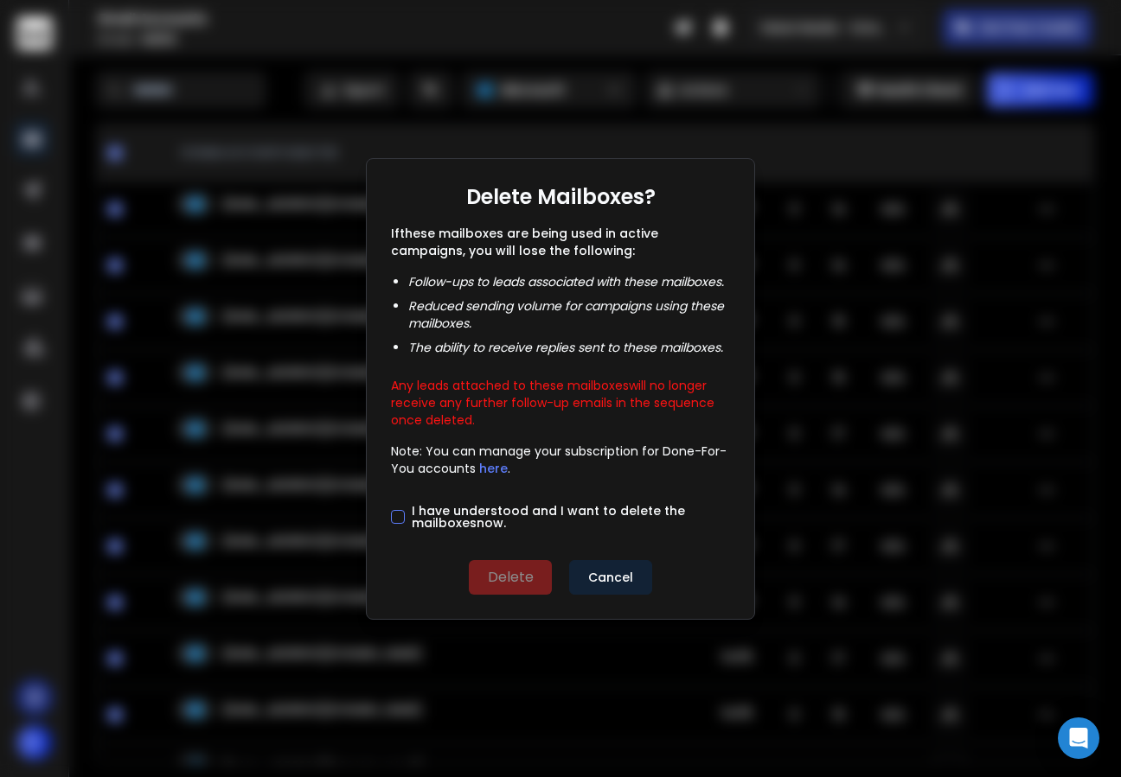
click at [404, 519] on button "I have understood and I want to delete the mailbox es now." at bounding box center [398, 517] width 14 height 14
click at [500, 582] on button "Delete" at bounding box center [510, 577] width 83 height 35
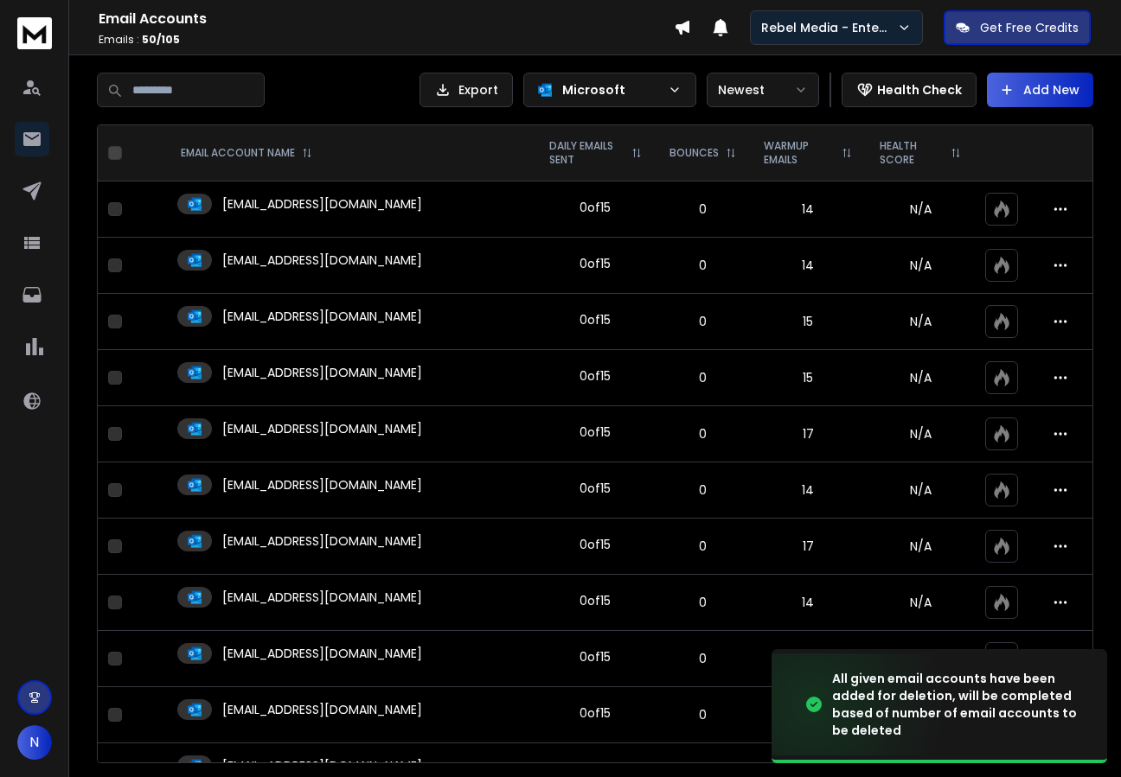
click at [832, 26] on p "Rebel Media - Enterprise" at bounding box center [829, 27] width 136 height 17
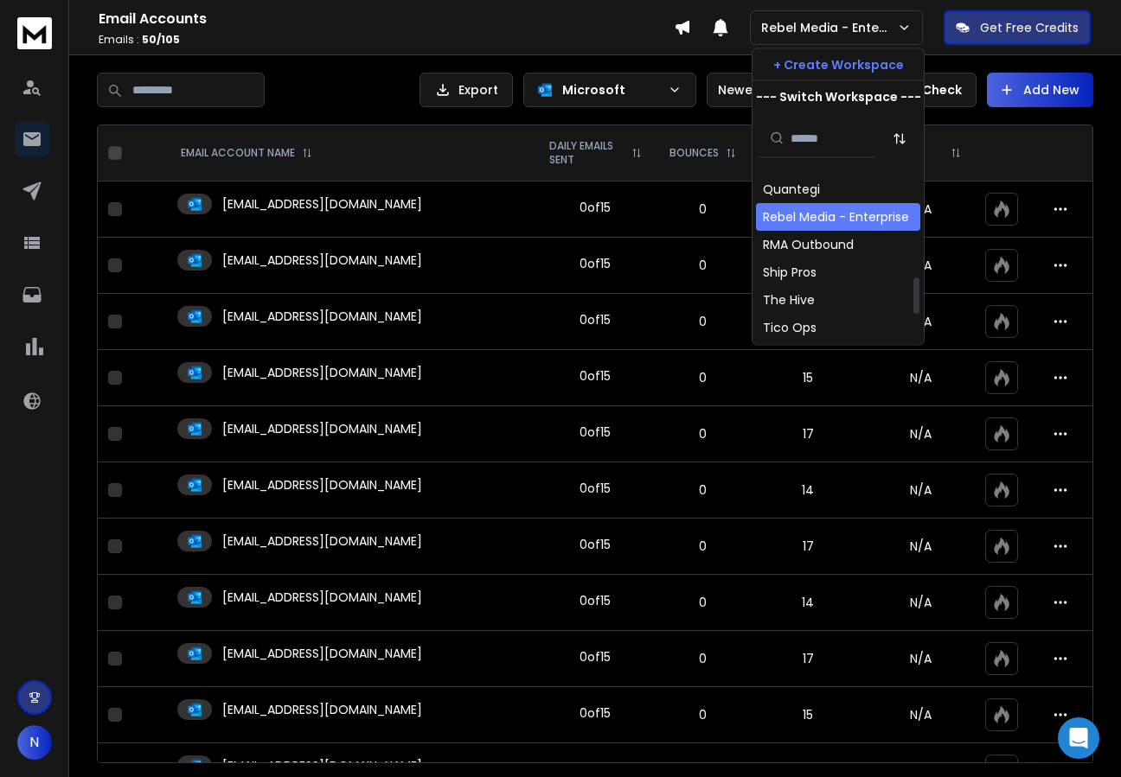
scroll to position [505, 0]
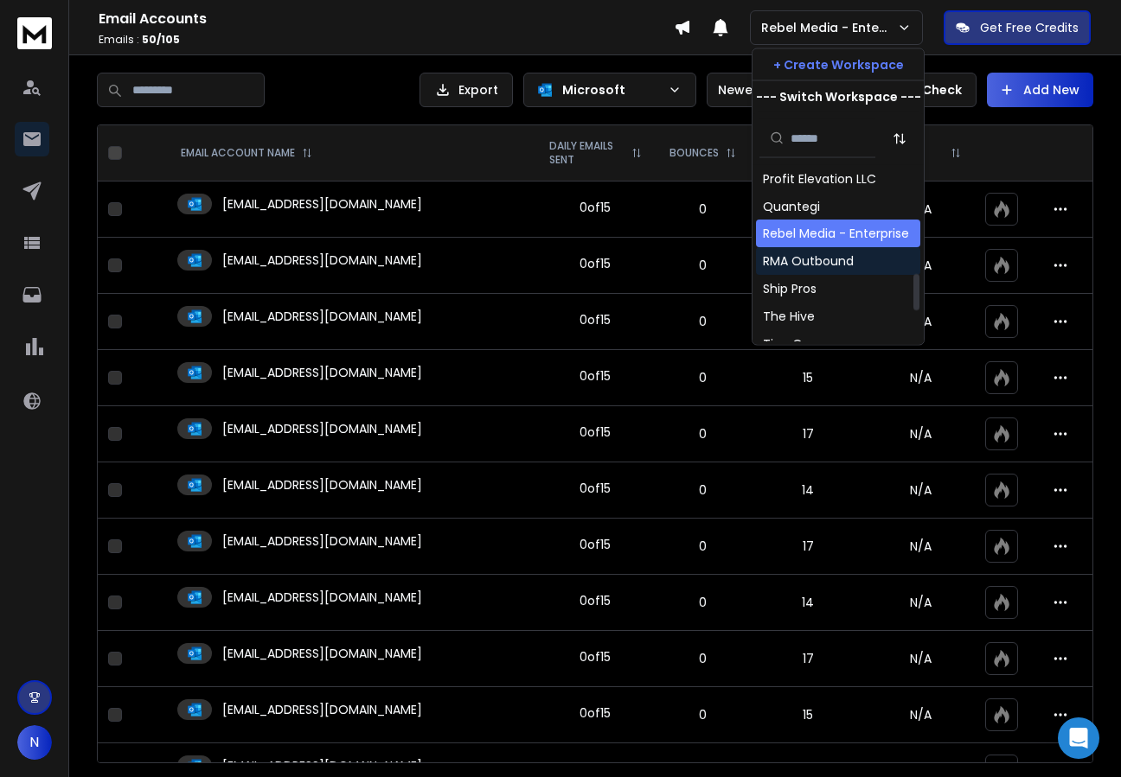
click at [808, 258] on div "RMA Outbound" at bounding box center [808, 261] width 91 height 17
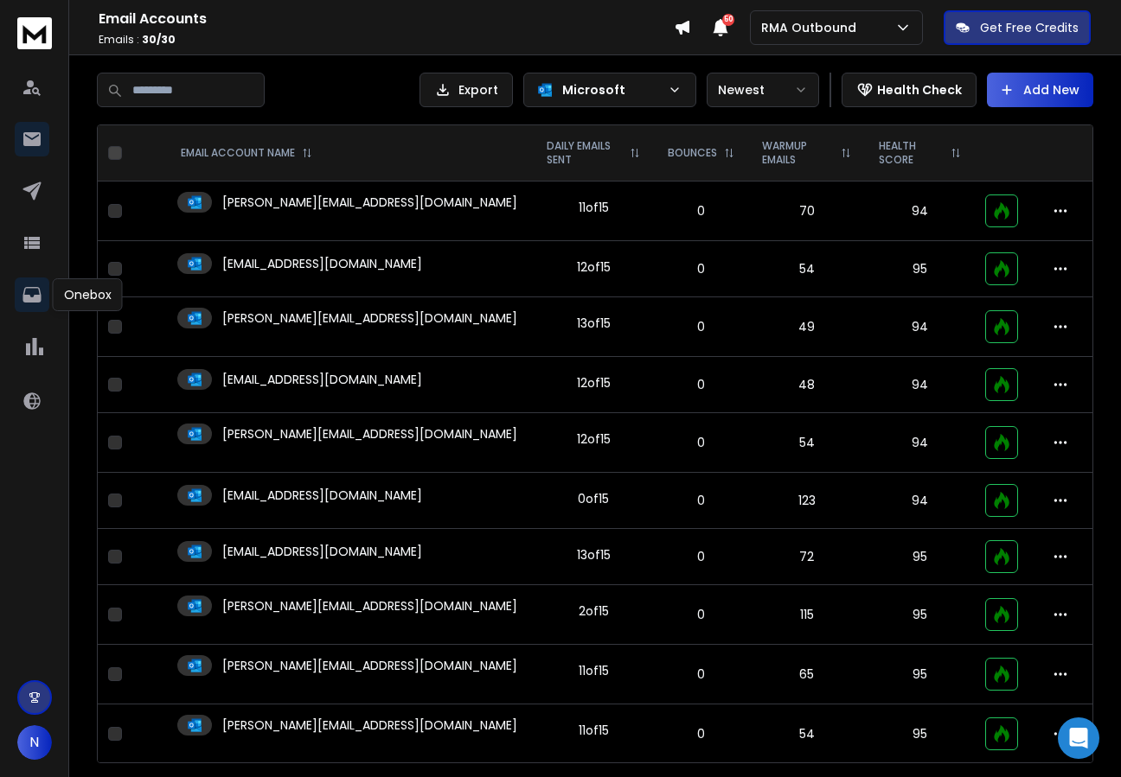
click at [37, 309] on link at bounding box center [32, 295] width 35 height 35
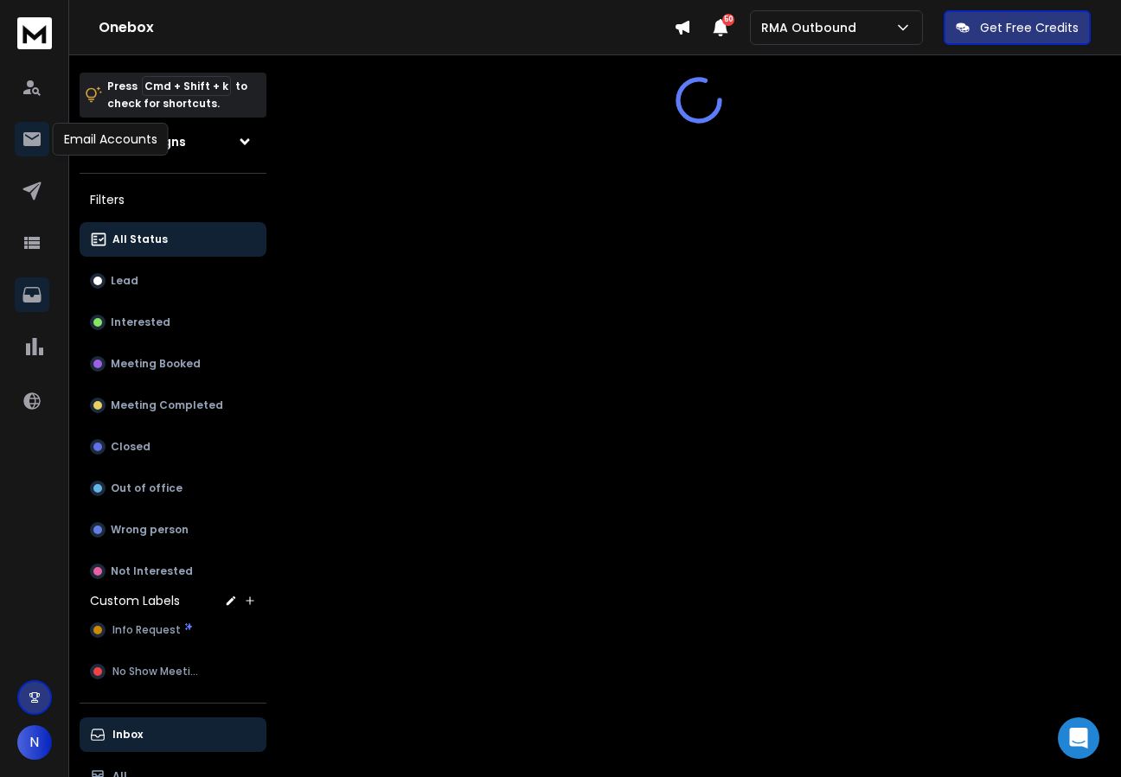
click at [22, 139] on icon at bounding box center [32, 139] width 21 height 21
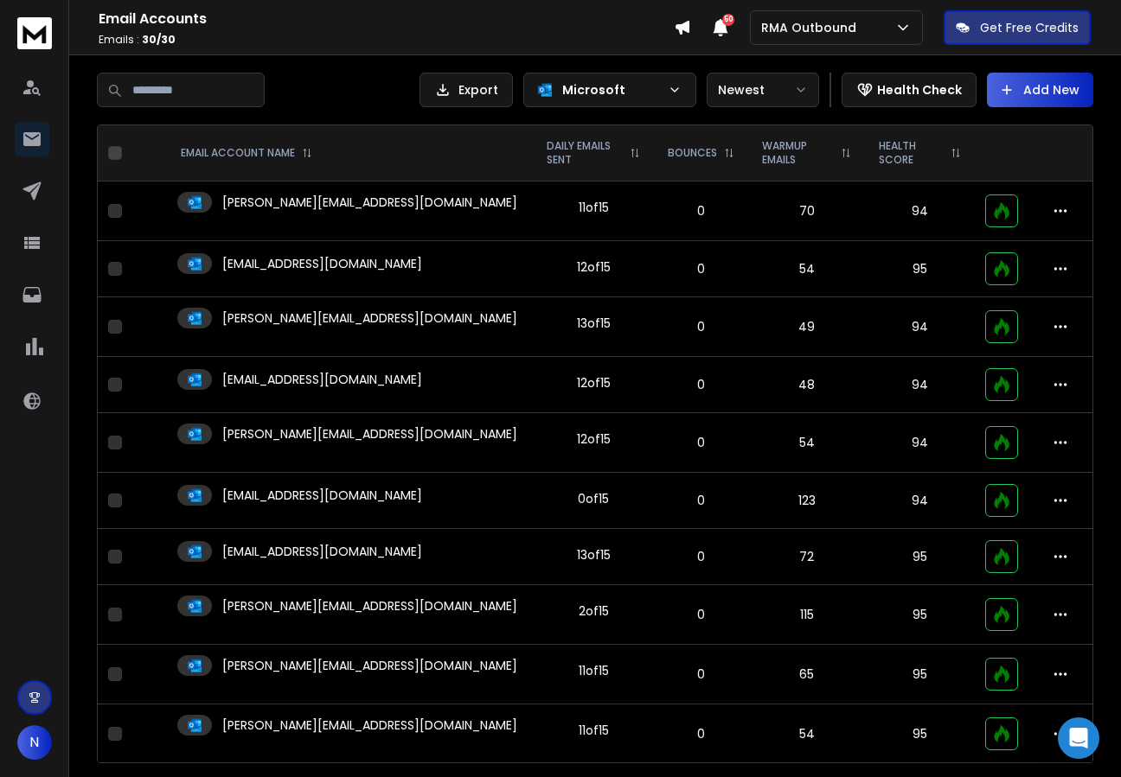
scroll to position [1118, 0]
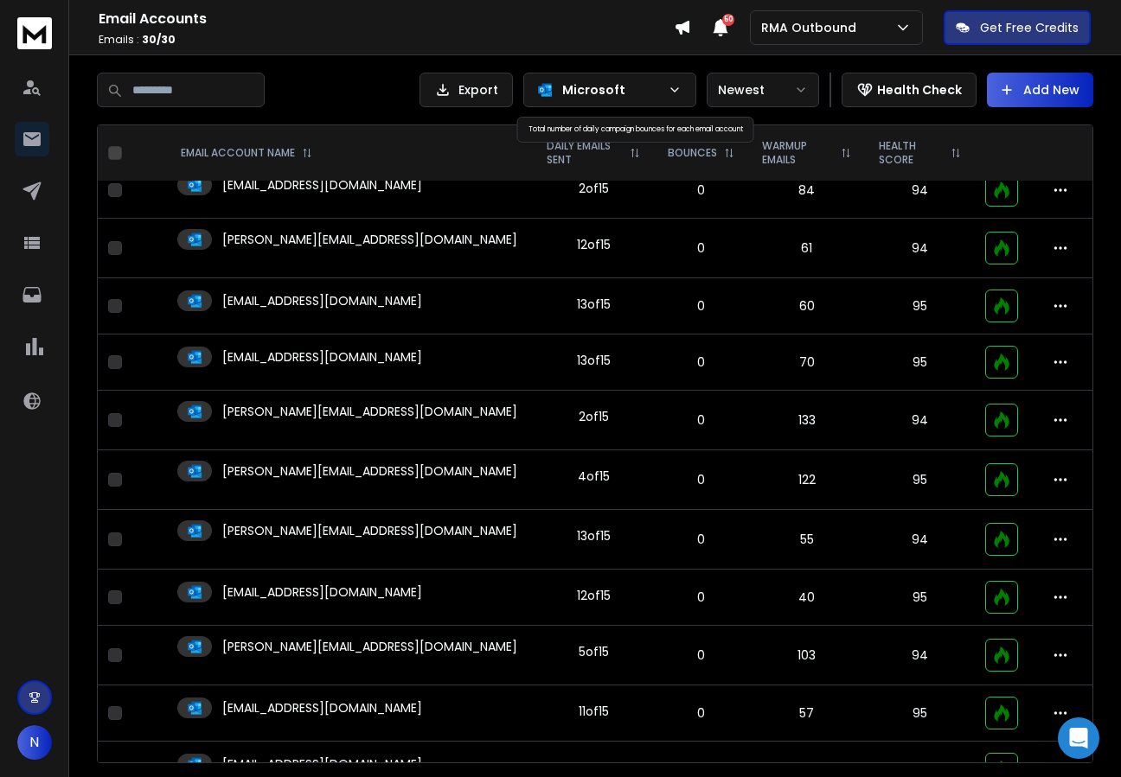
click at [615, 106] on div "Microsoft" at bounding box center [609, 90] width 173 height 35
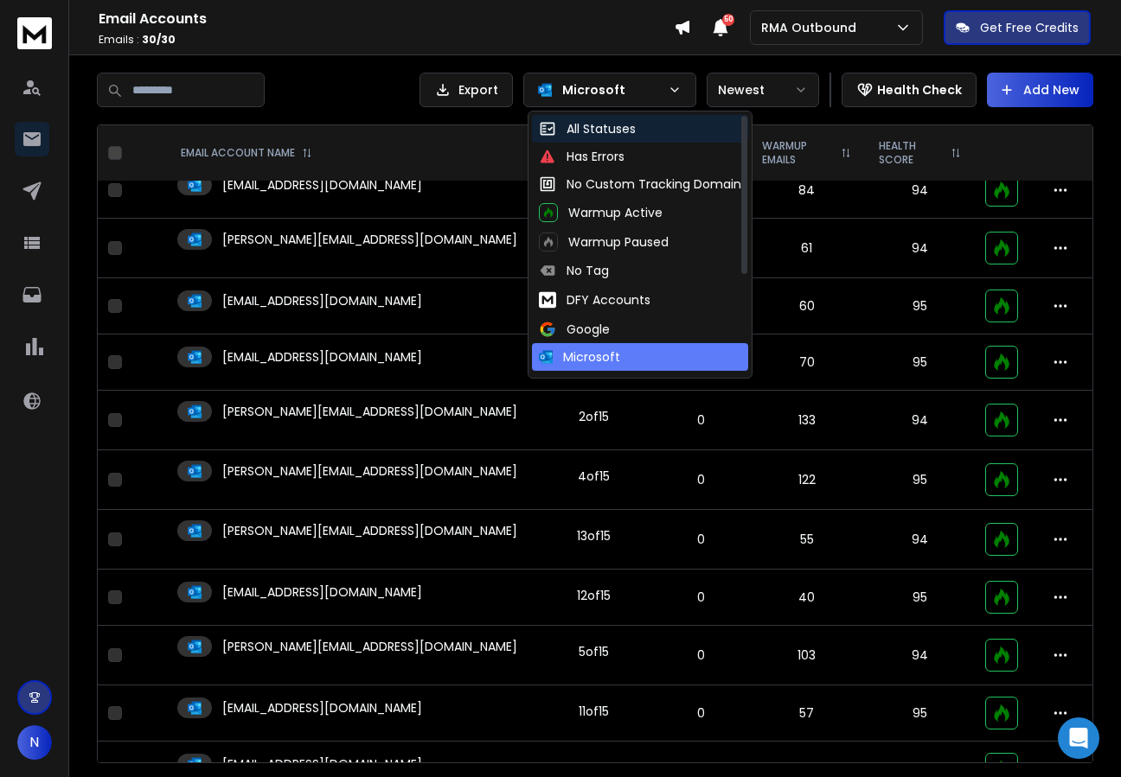
click at [601, 118] on div "All Statuses" at bounding box center [640, 129] width 216 height 28
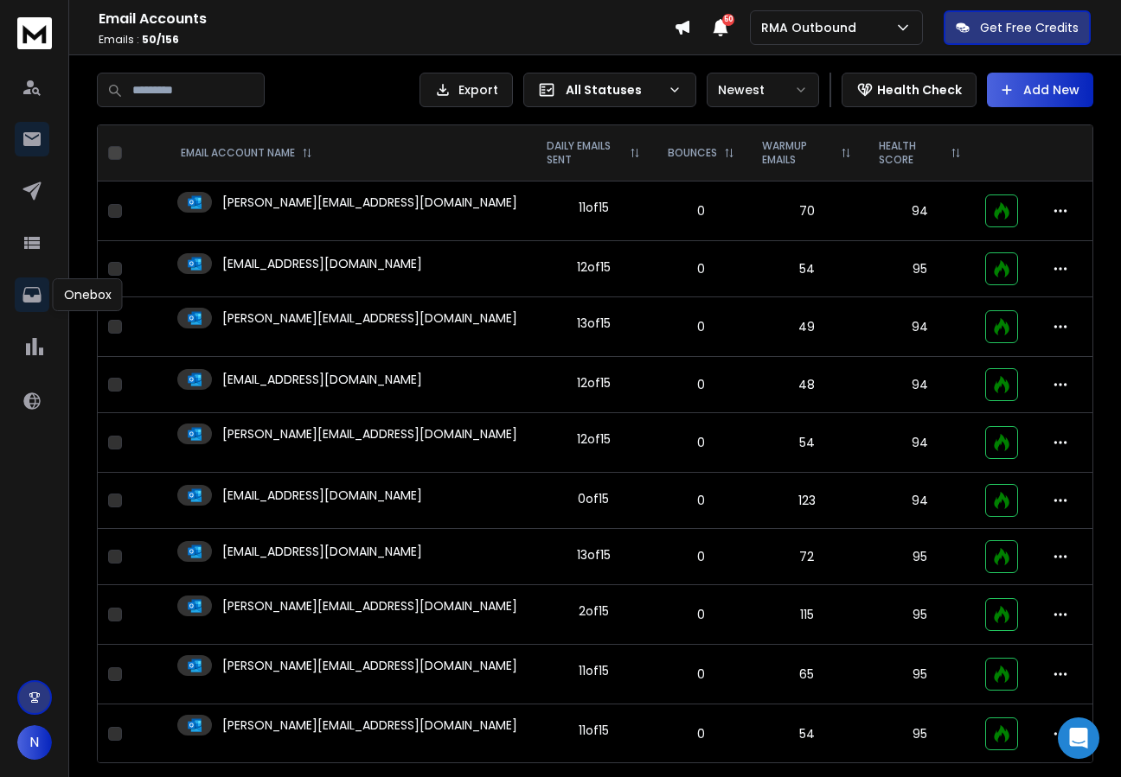
click at [35, 295] on icon at bounding box center [31, 295] width 18 height 16
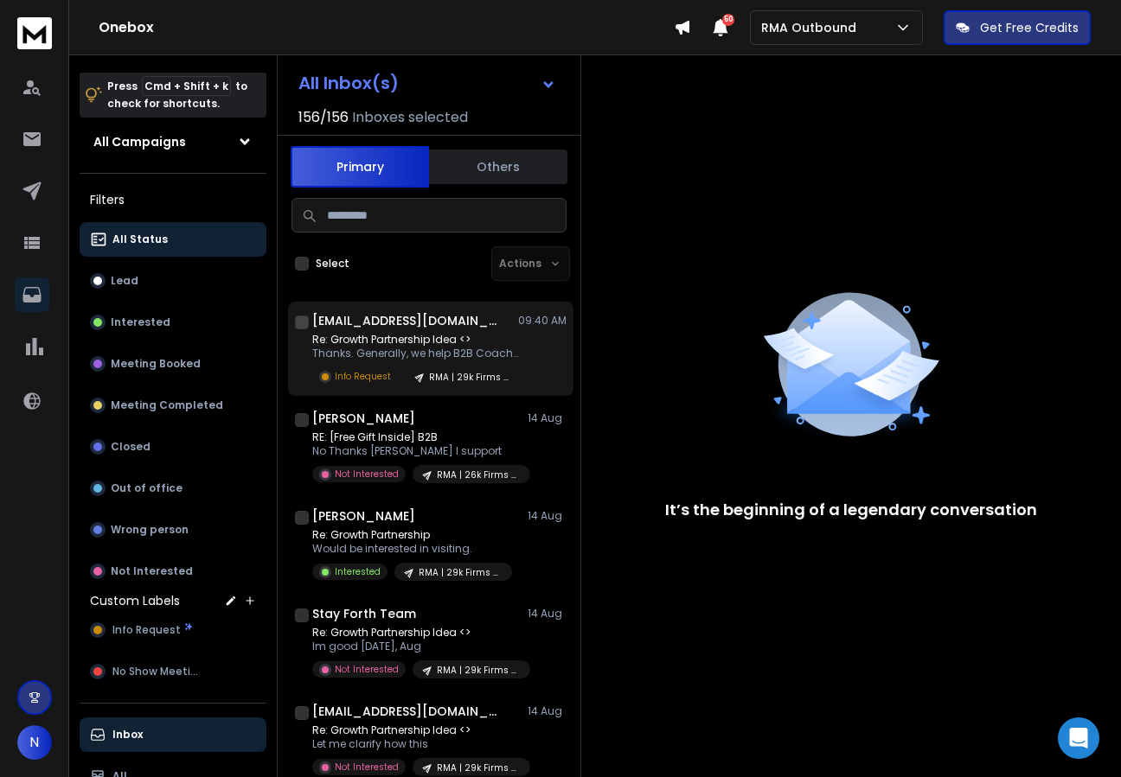
click at [469, 360] on p "Thanks. Generally, we help B2B Coaches" at bounding box center [416, 354] width 208 height 14
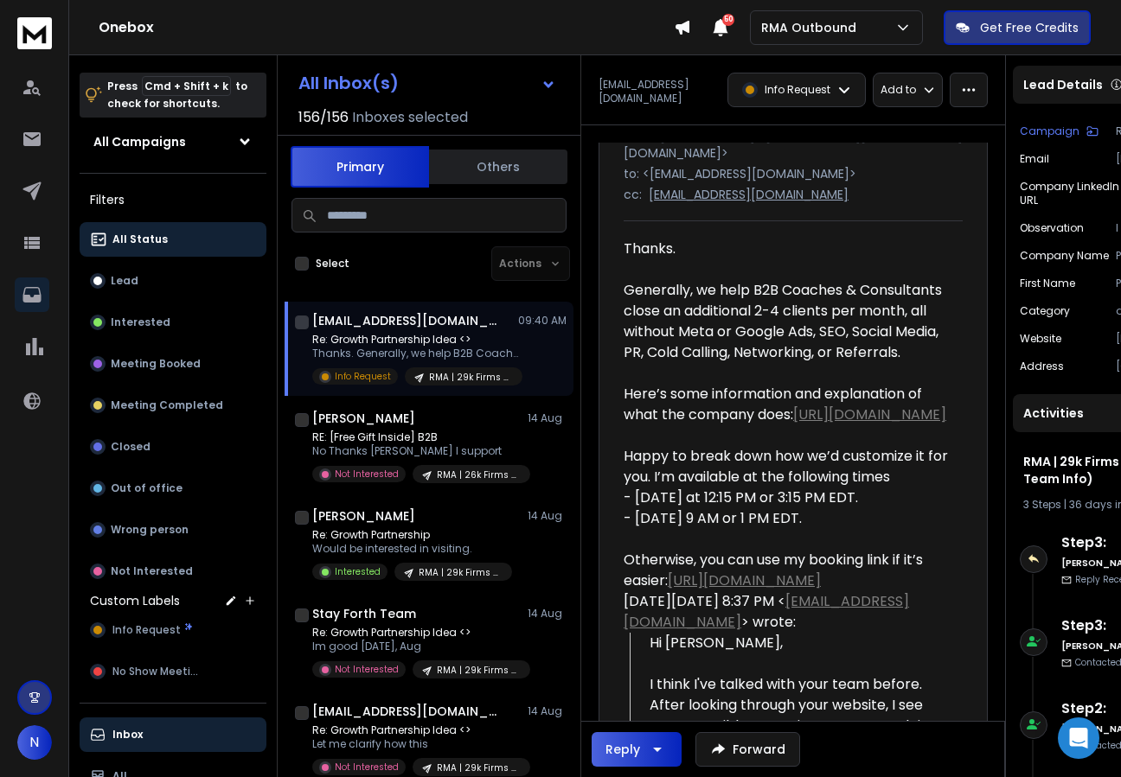
scroll to position [157, 0]
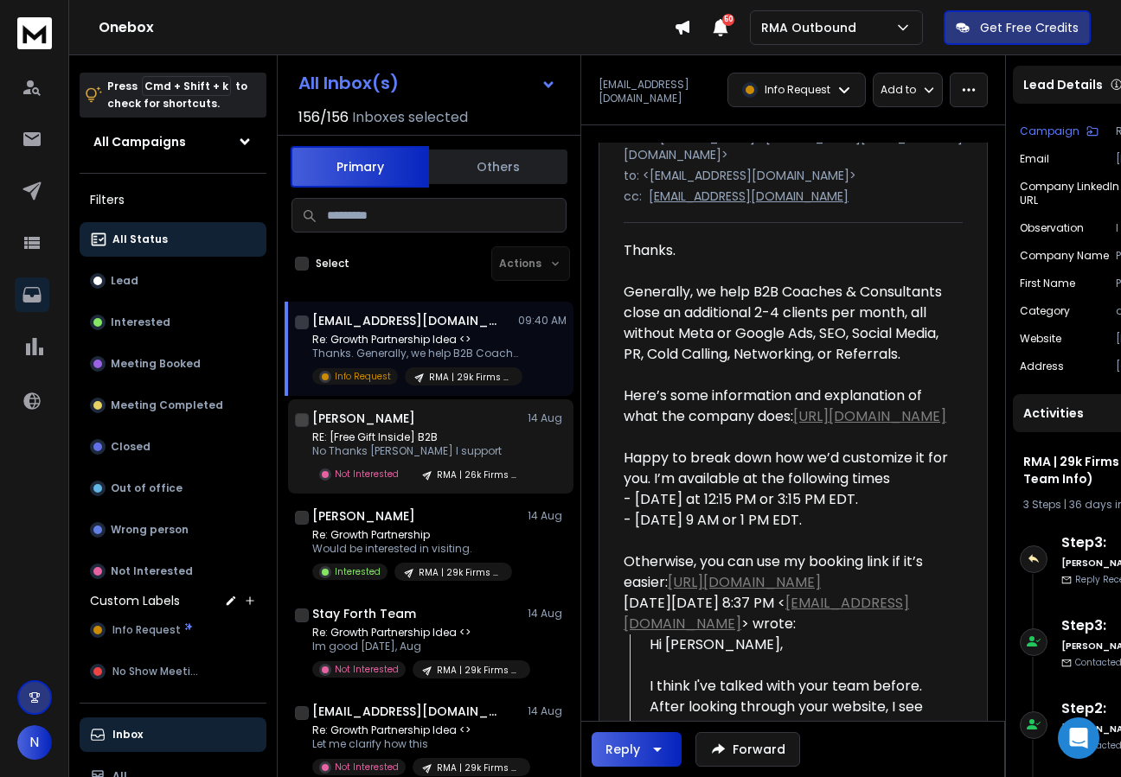
click at [434, 442] on p "RE: [Free Gift Inside] B2B" at bounding box center [416, 438] width 208 height 14
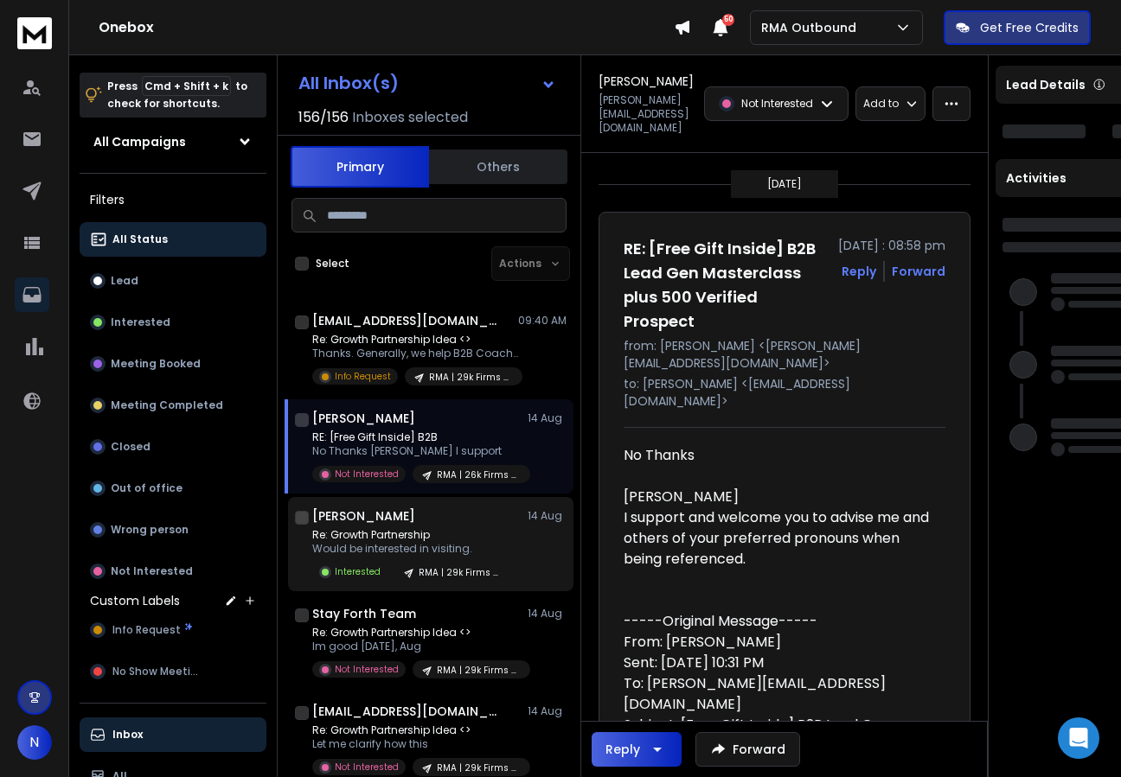
click at [431, 553] on p "Would be interested in visiting." at bounding box center [412, 549] width 200 height 14
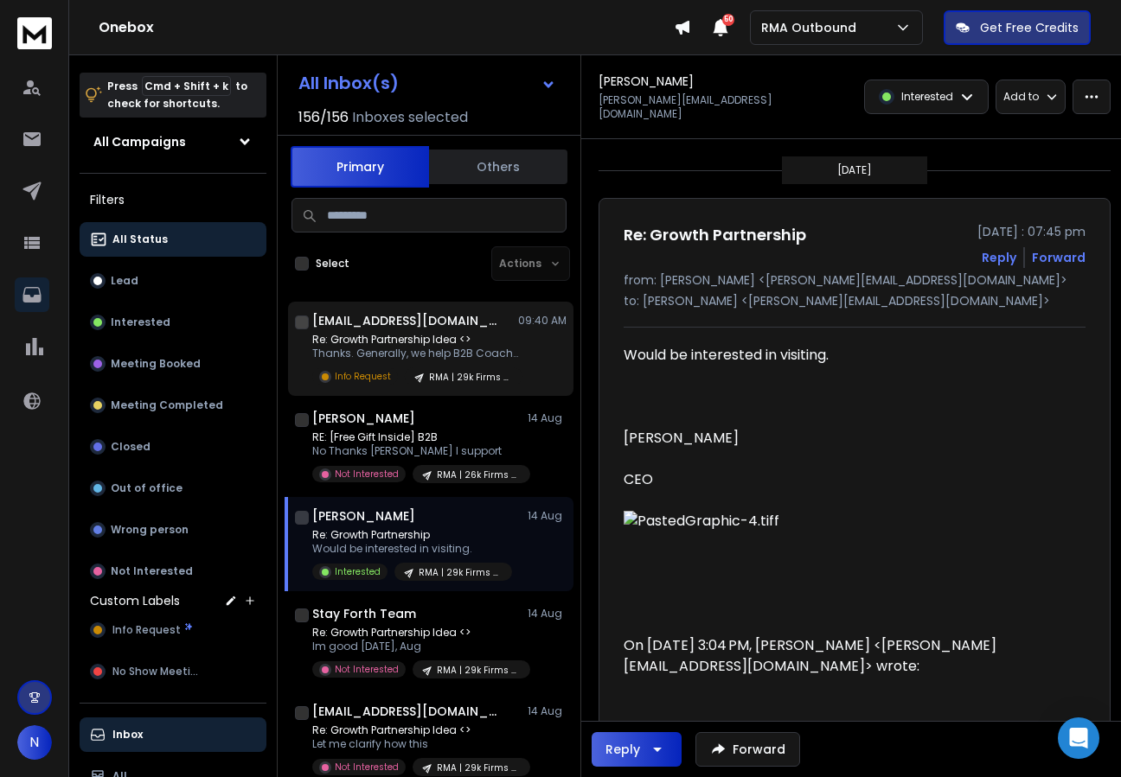
click at [466, 337] on p "Re: Growth Partnership Idea <>" at bounding box center [416, 340] width 208 height 14
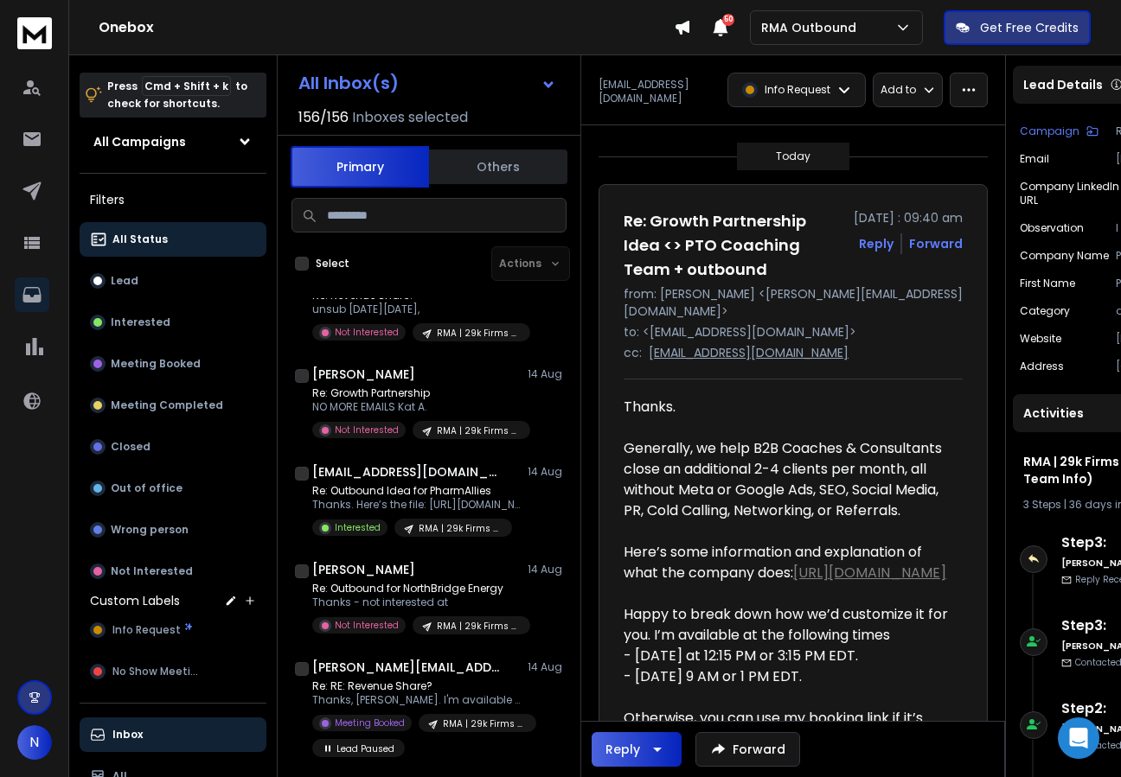
scroll to position [535, 0]
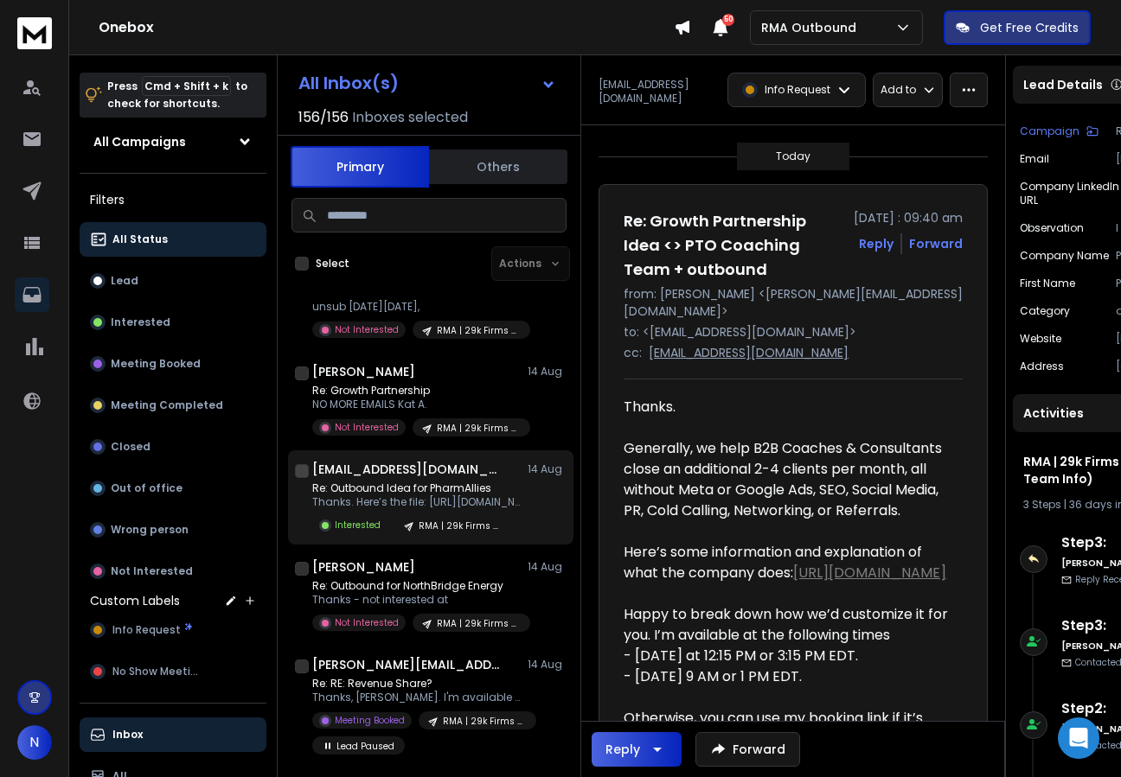
click at [469, 510] on div "Re: Outbound Idea for PharmAllies Thanks. Here’s the file: [URL][DOMAIN_NAME] […" at bounding box center [416, 508] width 208 height 53
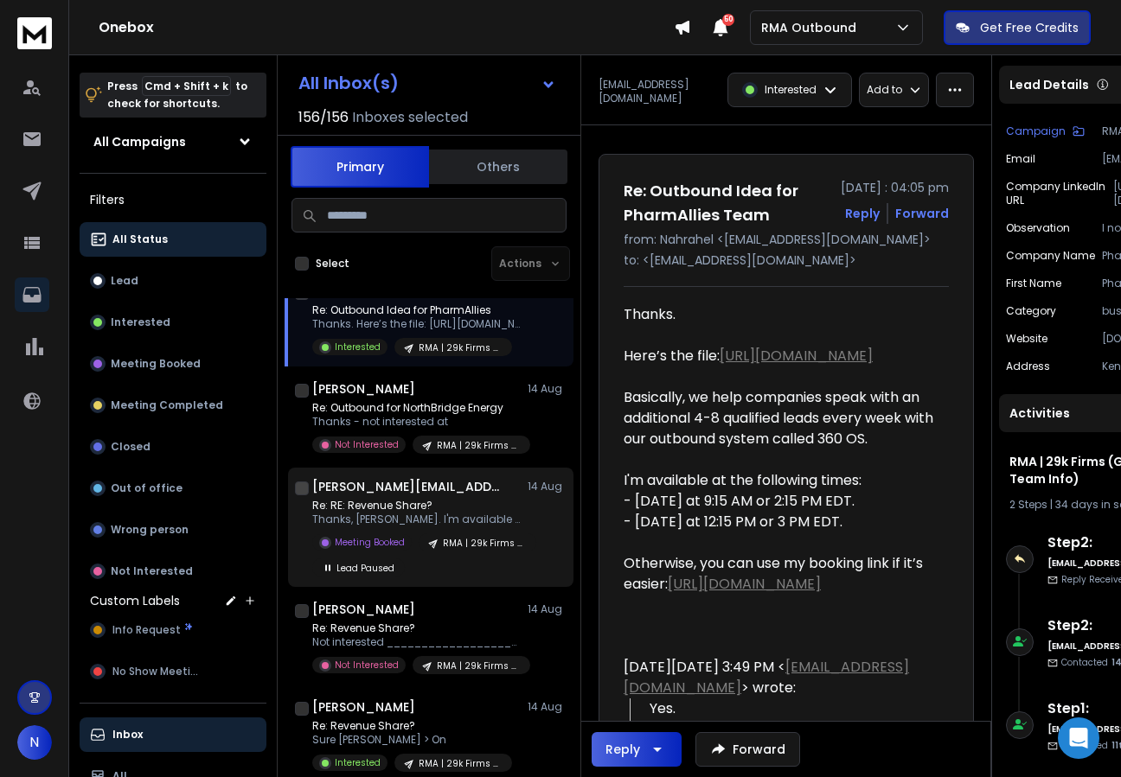
scroll to position [725, 0]
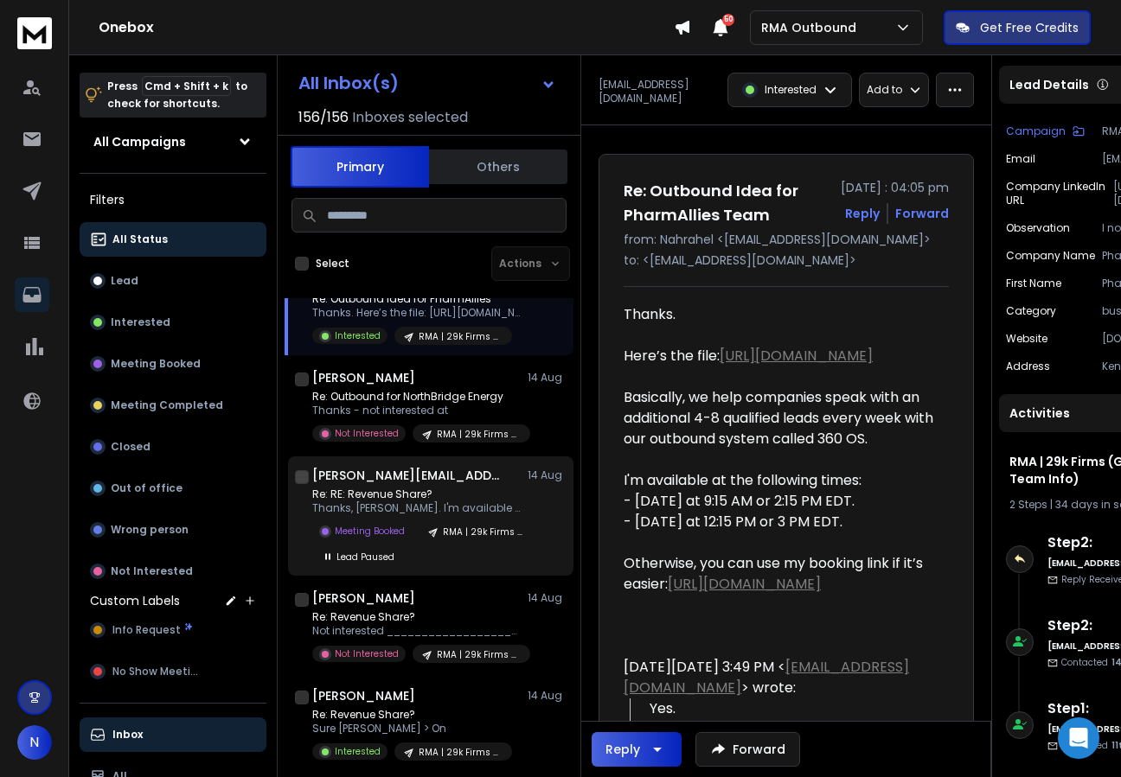
click at [432, 488] on p "Re: RE: Revenue Share?" at bounding box center [416, 495] width 208 height 14
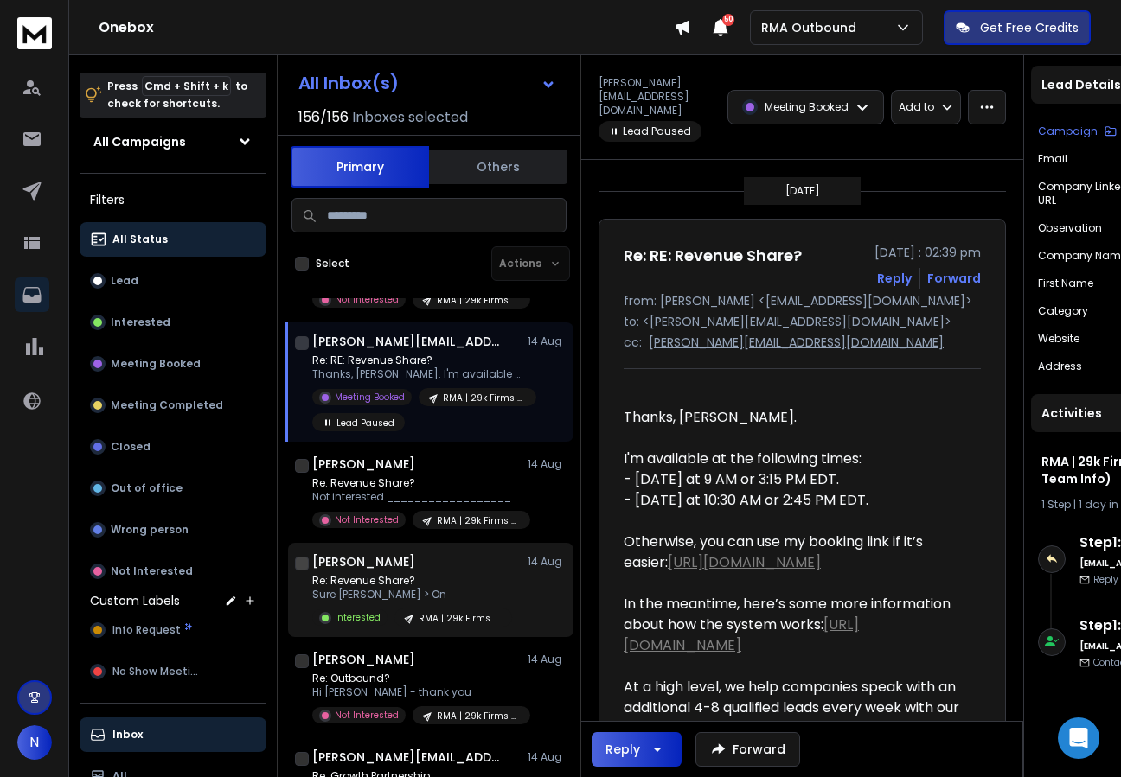
scroll to position [885, 0]
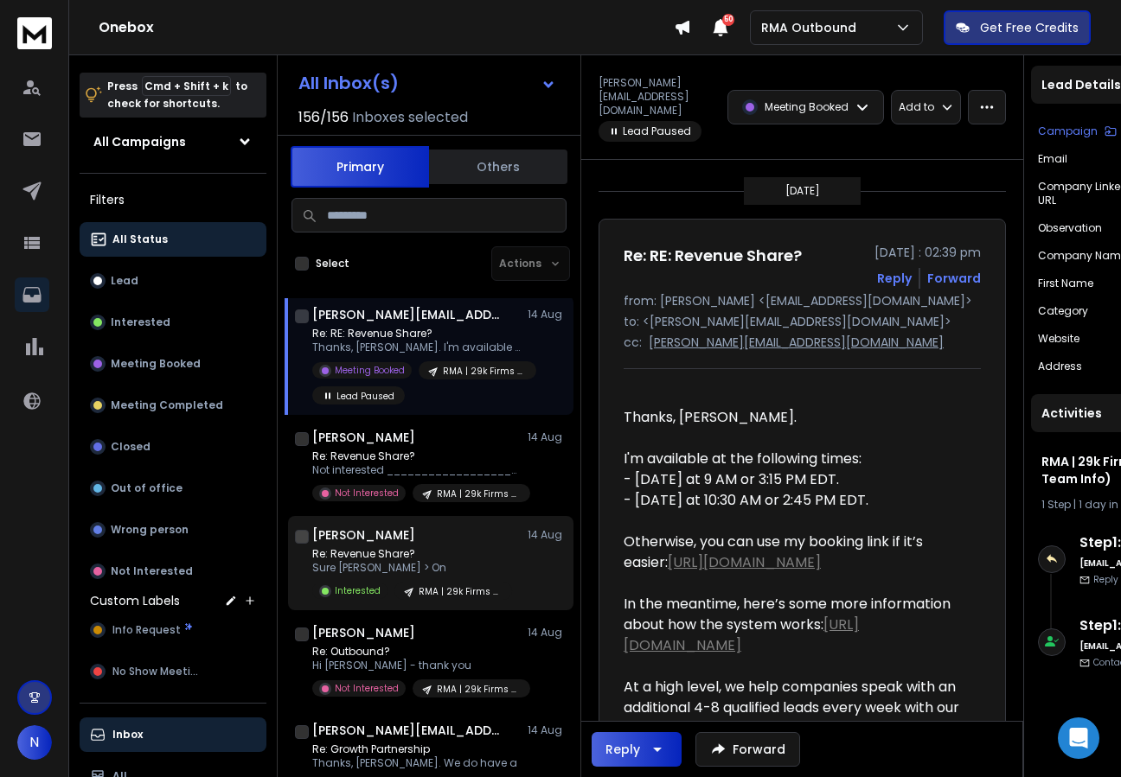
click at [412, 537] on div "[PERSON_NAME] [DATE]" at bounding box center [439, 535] width 254 height 17
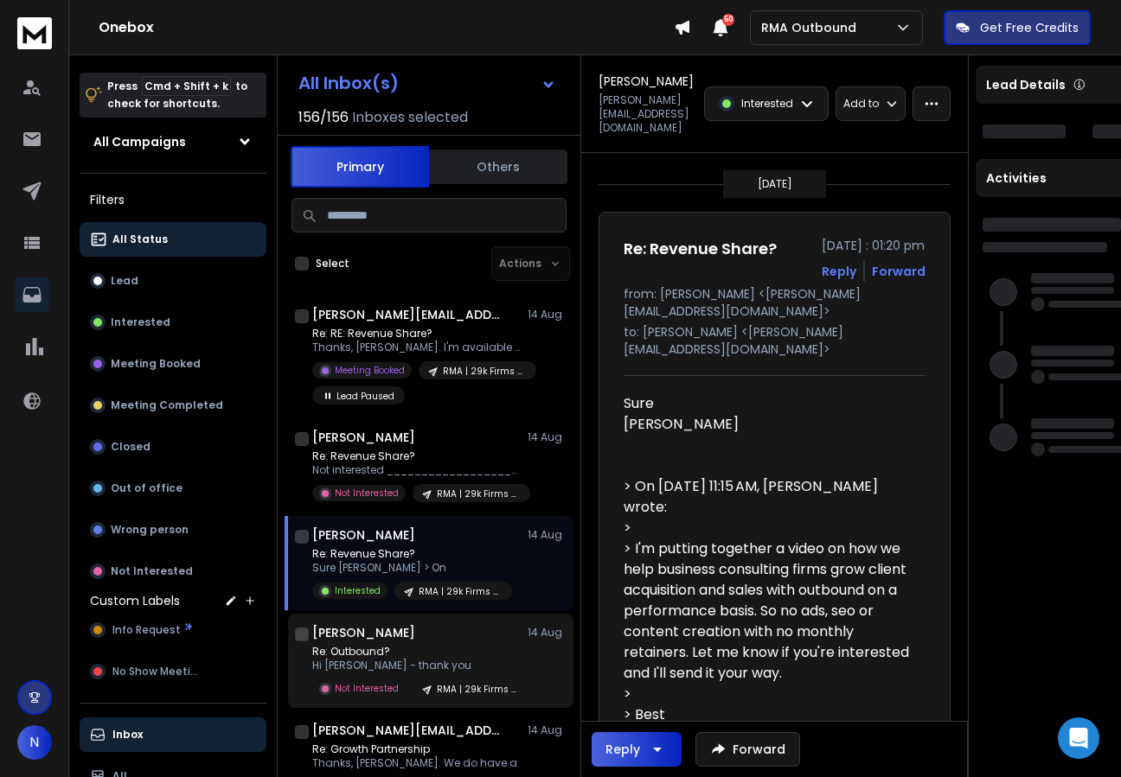
click at [419, 677] on div "Re: Outbound? Hi [PERSON_NAME] - thank you Not Interested RMA | 29k Firms (Gene…" at bounding box center [421, 671] width 218 height 53
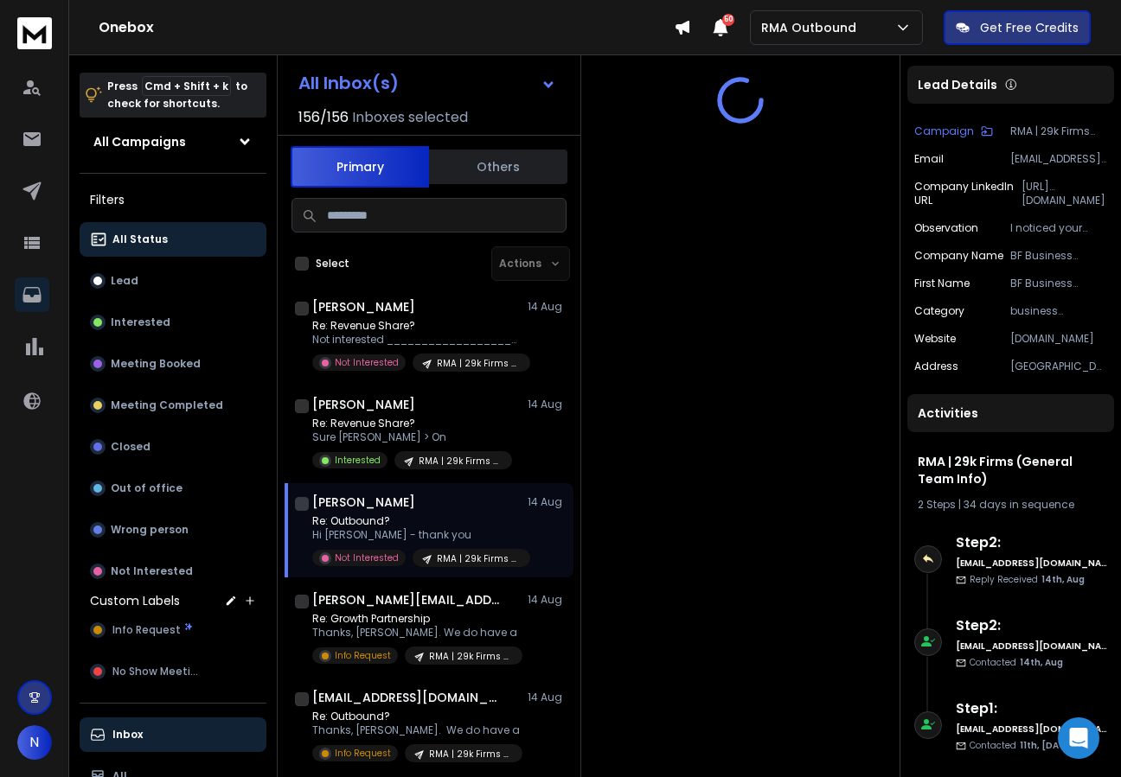
scroll to position [1037, 0]
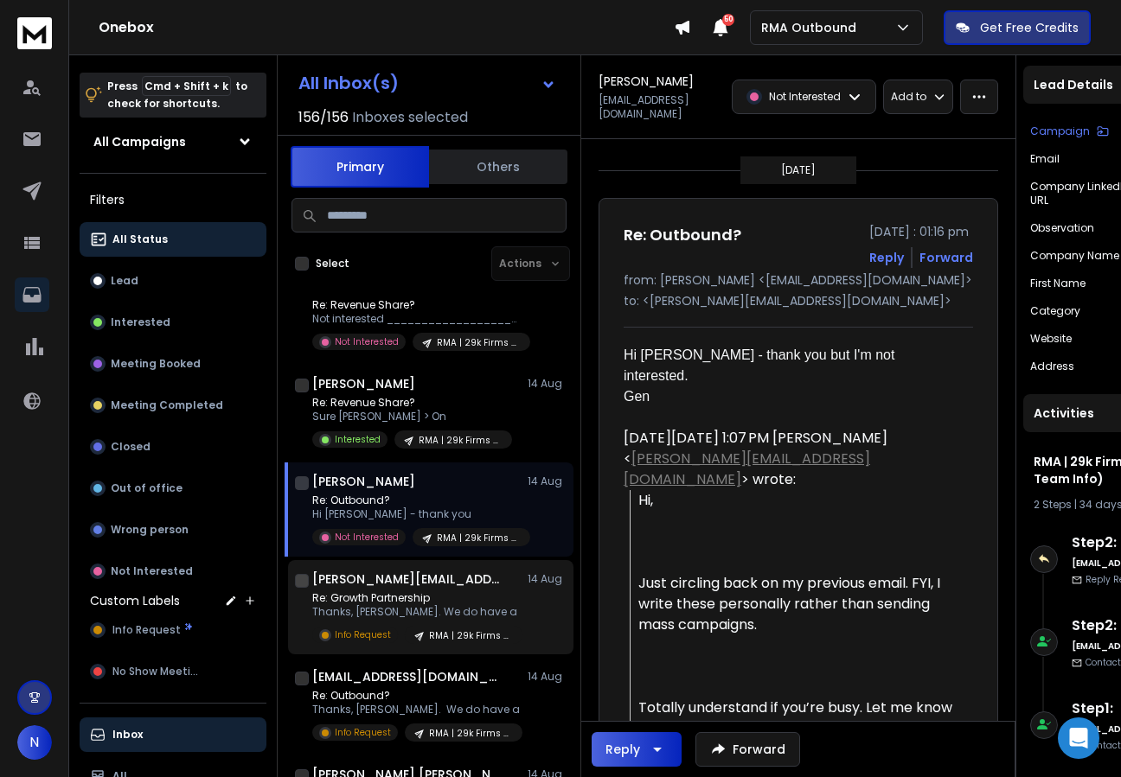
click at [418, 642] on div "RMA | 29k Firms (General Team Info)" at bounding box center [464, 635] width 118 height 18
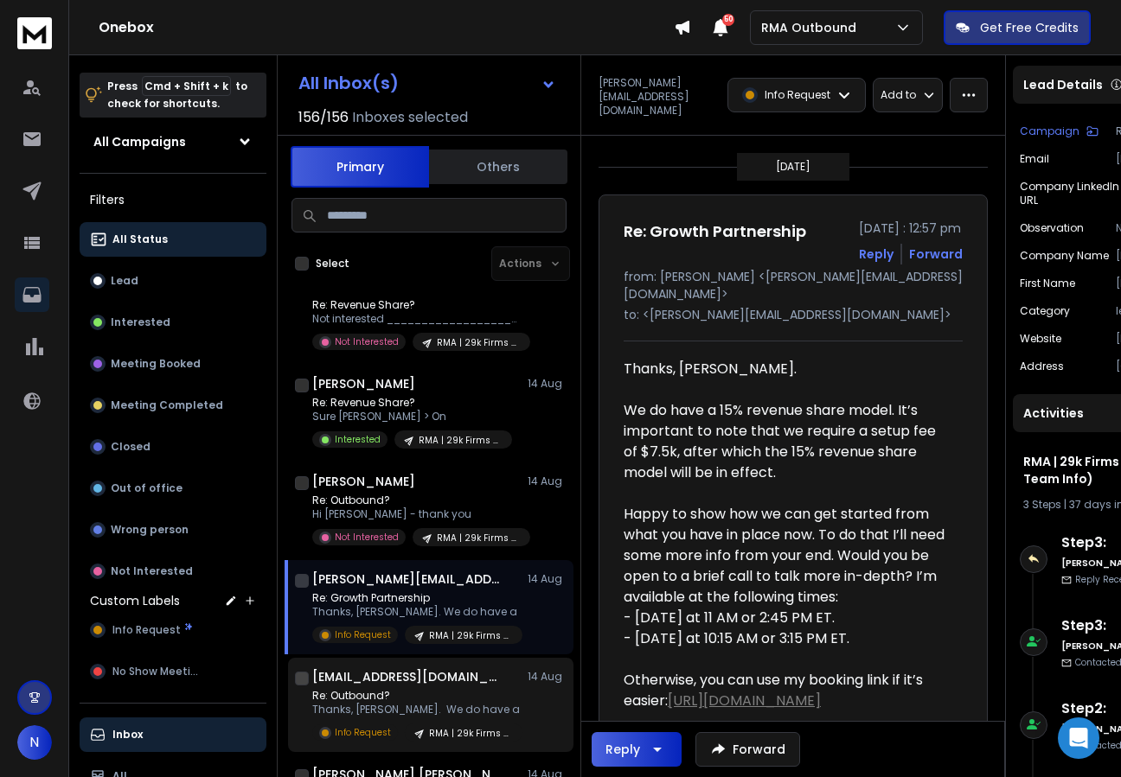
click at [420, 692] on p "Re: Outbound?" at bounding box center [416, 696] width 208 height 14
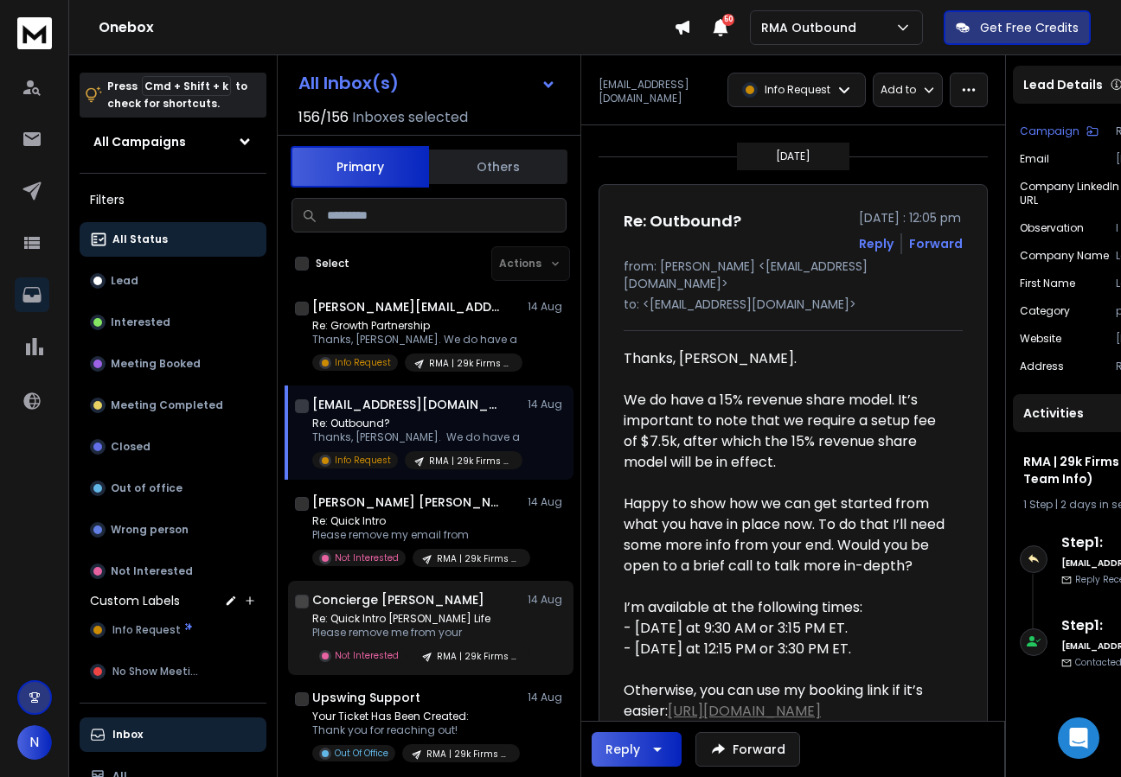
scroll to position [0, 0]
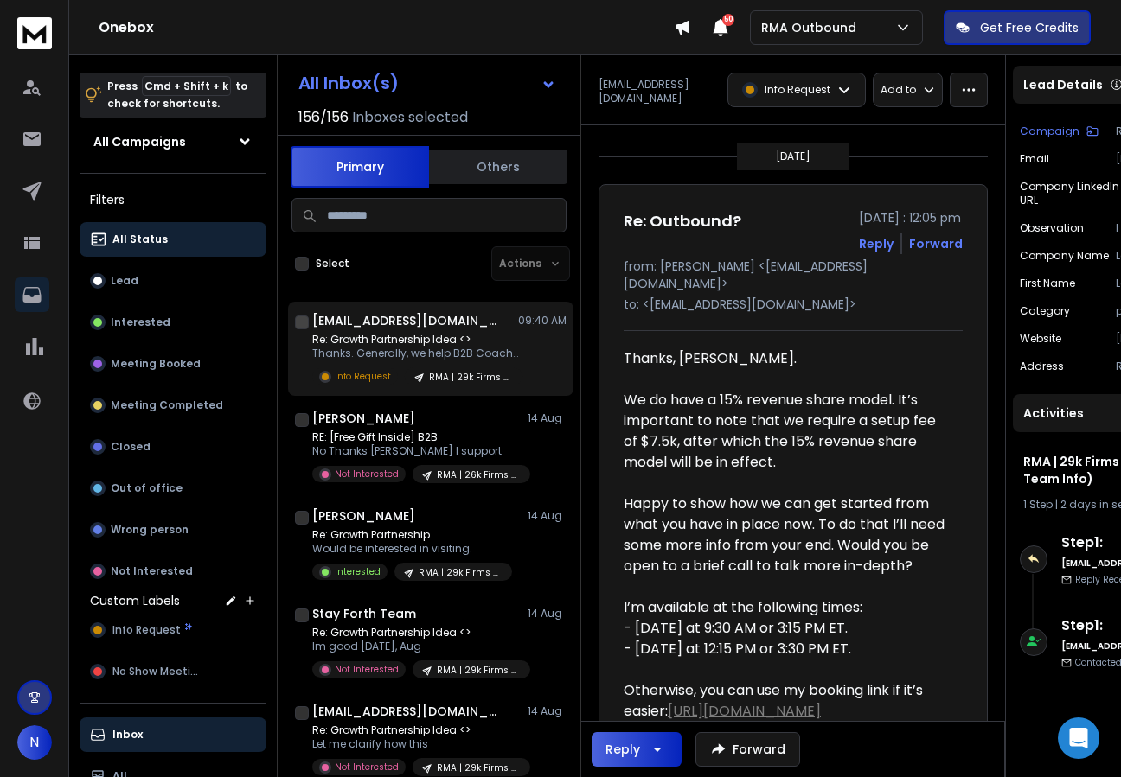
click at [477, 387] on div "[EMAIL_ADDRESS][DOMAIN_NAME] 09:40 AM Re: Growth Partnership Idea <> Thanks. Ge…" at bounding box center [430, 349] width 285 height 94
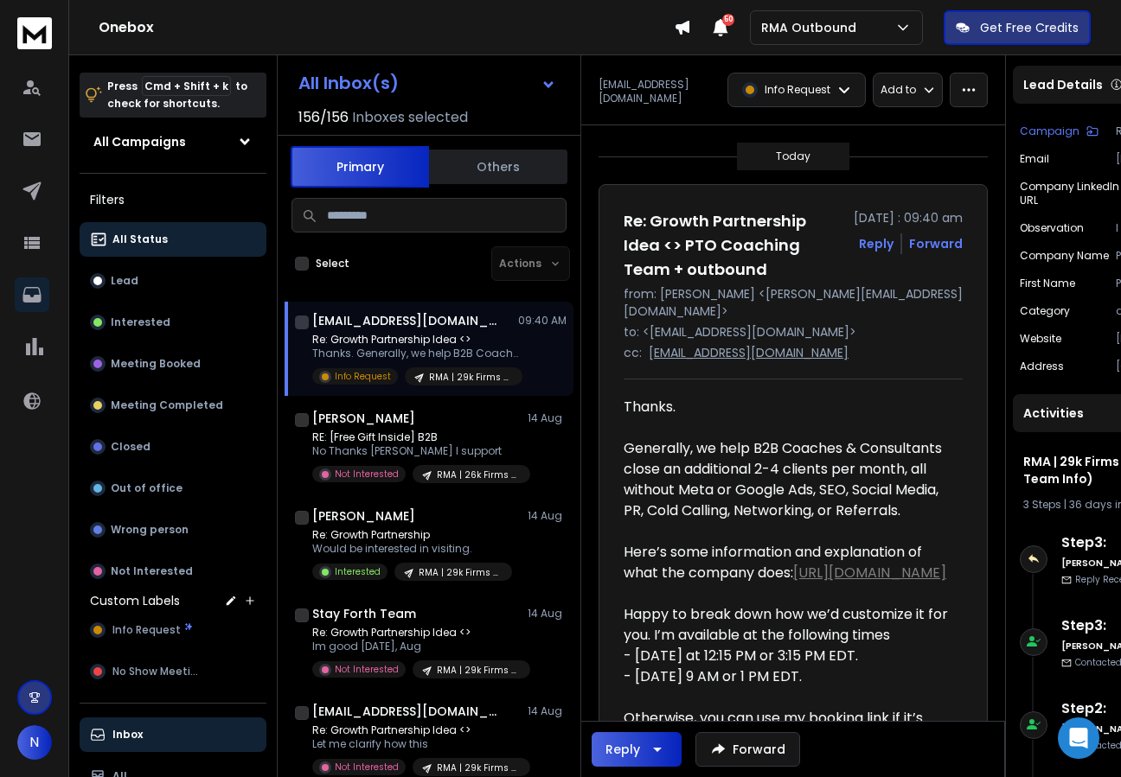
drag, startPoint x: 619, startPoint y: 389, endPoint x: 969, endPoint y: 582, distance: 399.8
click at [741, 493] on span "Generally, we help B2B Coaches & Consultants close an additional 2-4 clients pe…" at bounding box center [784, 479] width 322 height 82
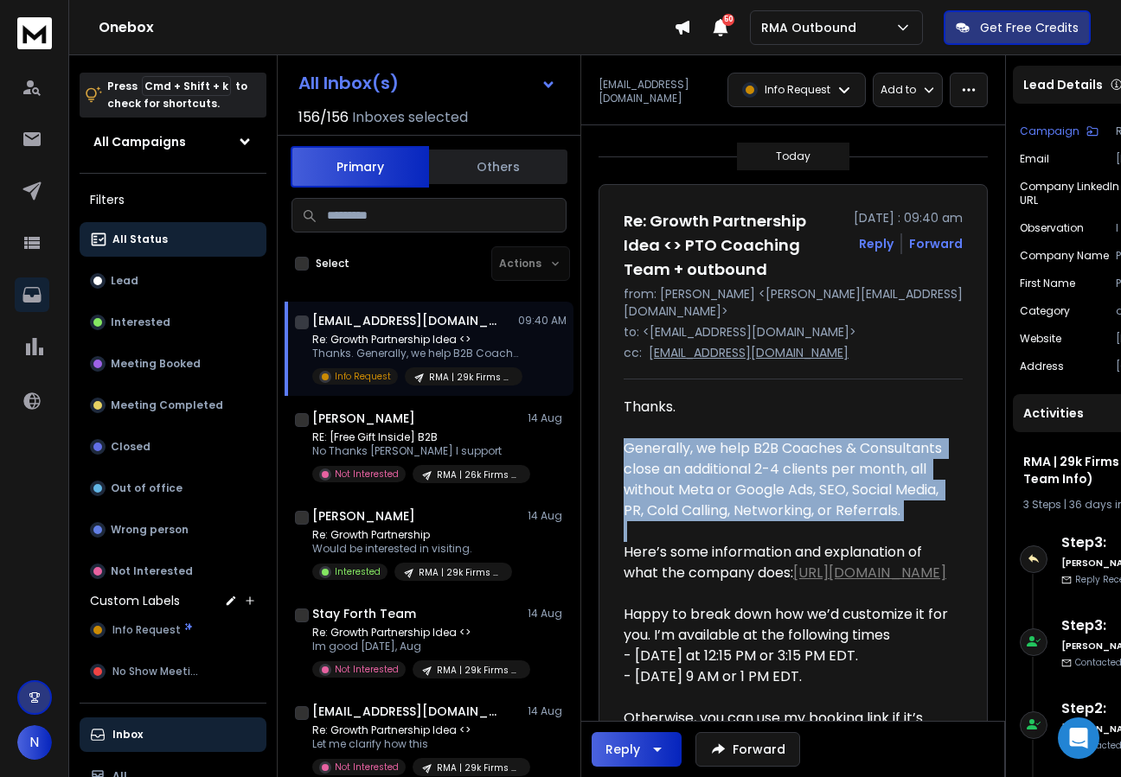
click at [741, 493] on span "Generally, we help B2B Coaches & Consultants close an additional 2-4 clients pe…" at bounding box center [784, 479] width 322 height 82
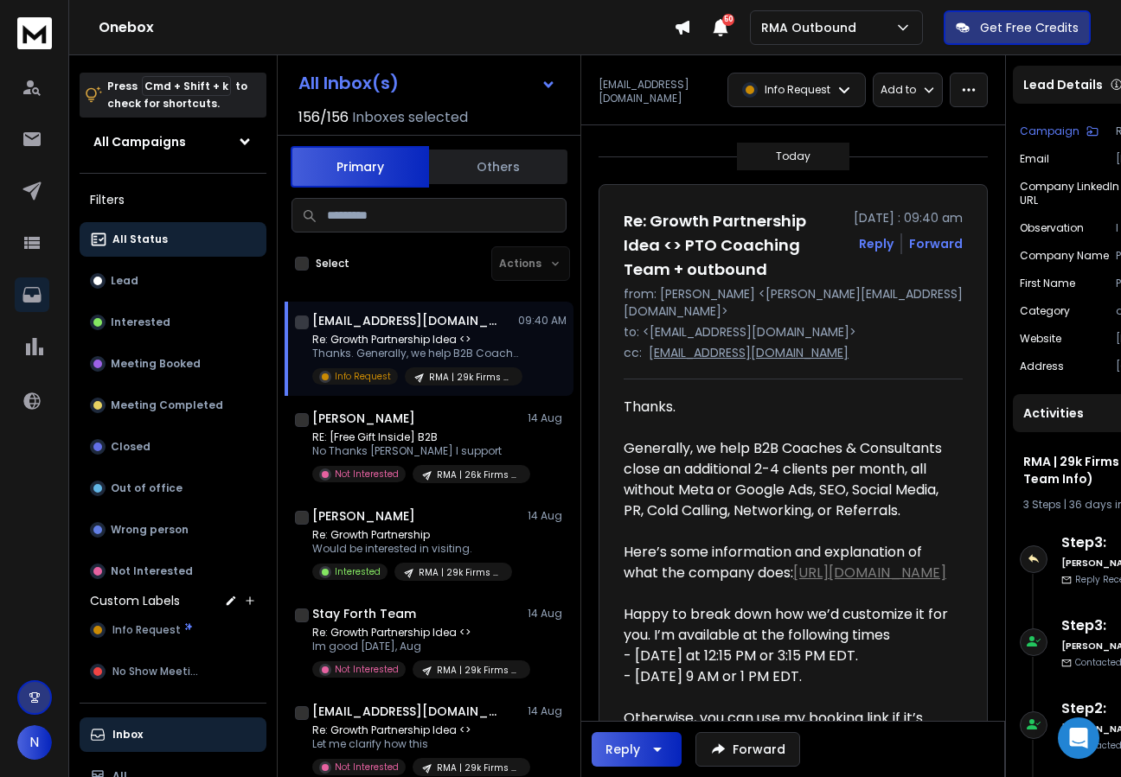
click at [655, 470] on span "Generally, we help B2B Coaches & Consultants close an additional 2-4 clients pe…" at bounding box center [784, 479] width 322 height 82
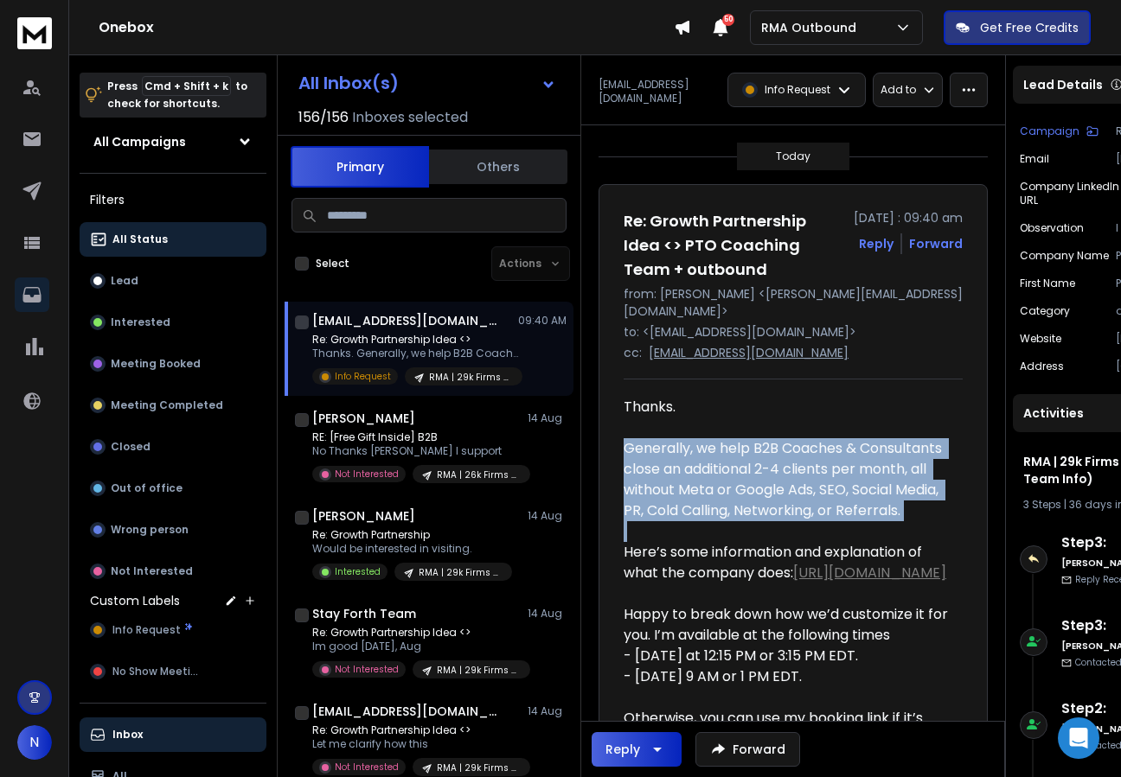
click at [655, 470] on span "Generally, we help B2B Coaches & Consultants close an additional 2-4 clients pe…" at bounding box center [784, 479] width 322 height 82
copy span "Generally, we help B2B Coaches & Consultants close an additional 2-4 clients pe…"
drag, startPoint x: 831, startPoint y: 323, endPoint x: 617, endPoint y: 389, distance: 224.5
copy div "Thanks. Generally, we help B2B Coaches & Consultants close an additional 2-4 cl…"
